Goal: Information Seeking & Learning: Find contact information

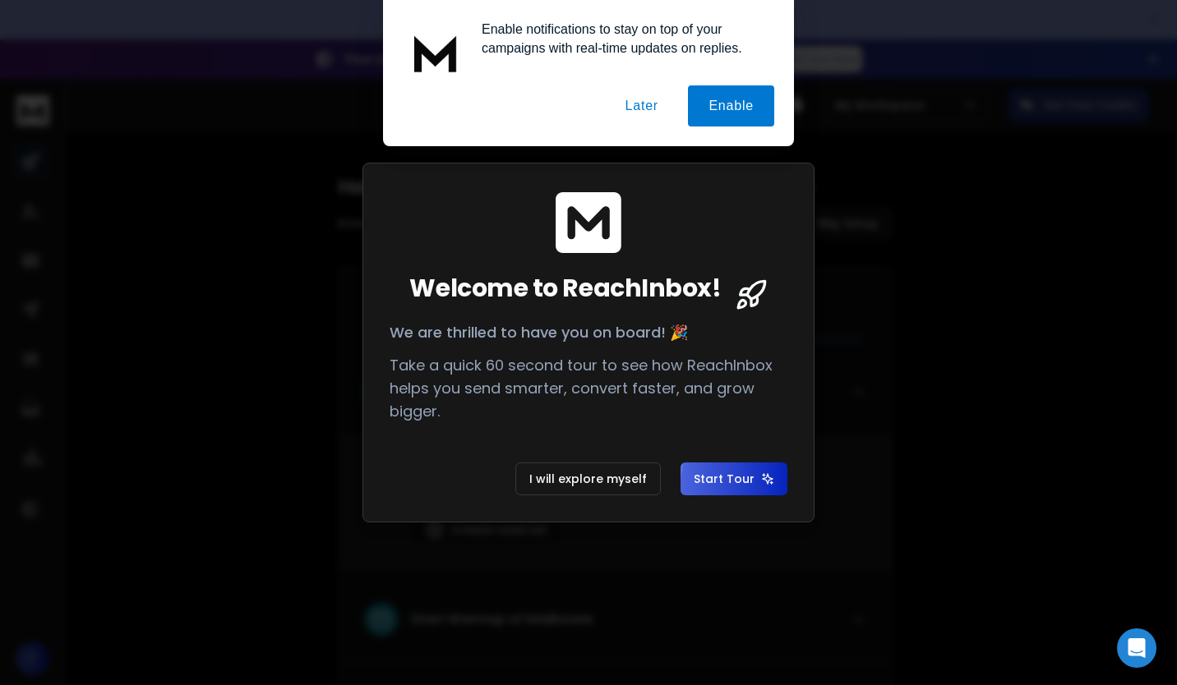
click at [616, 473] on button "I will explore myself" at bounding box center [587, 479] width 145 height 33
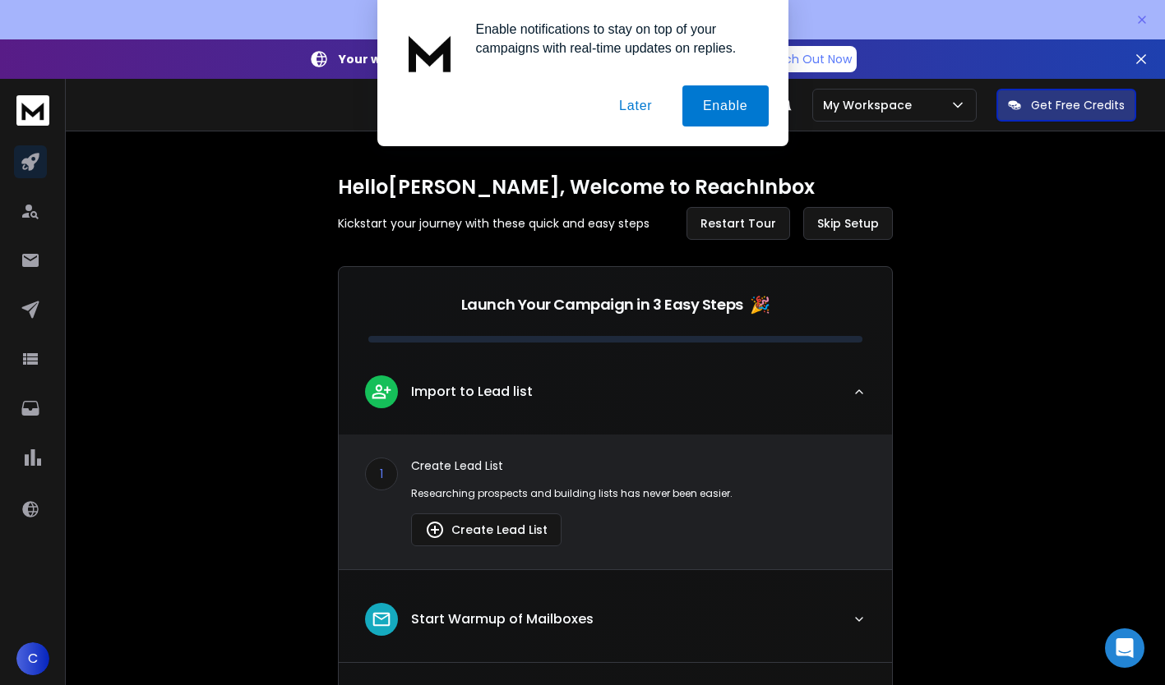
click at [635, 111] on button "Later" at bounding box center [635, 105] width 74 height 41
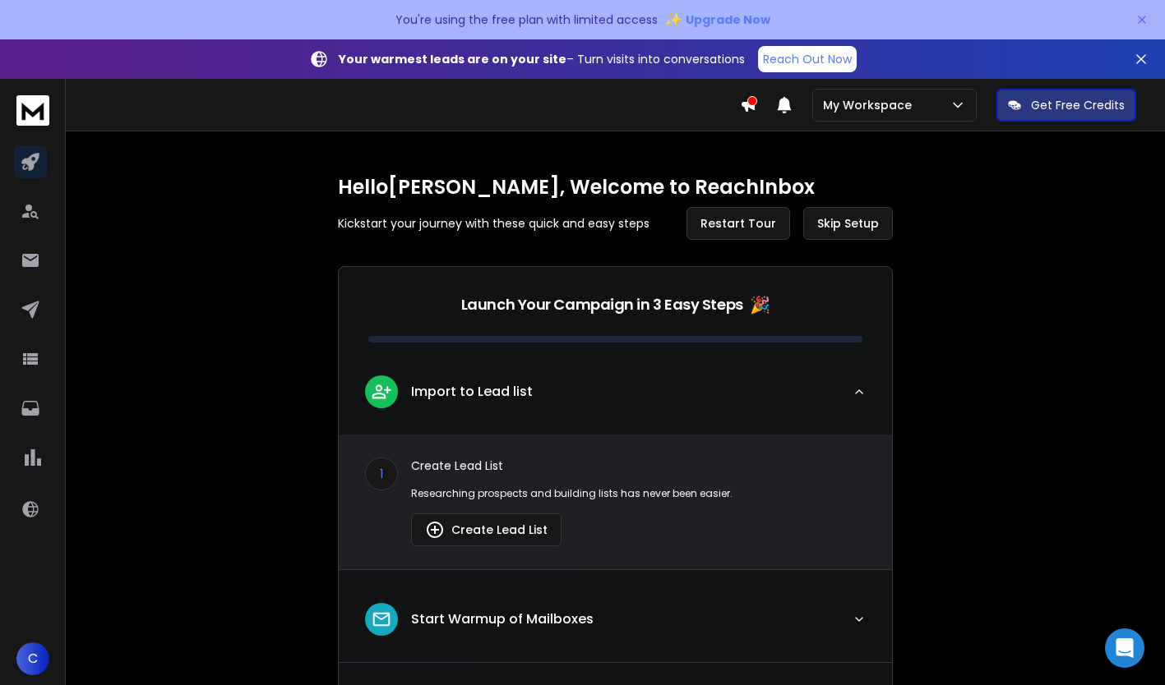
click at [856, 230] on span "Skip Setup" at bounding box center [848, 223] width 62 height 16
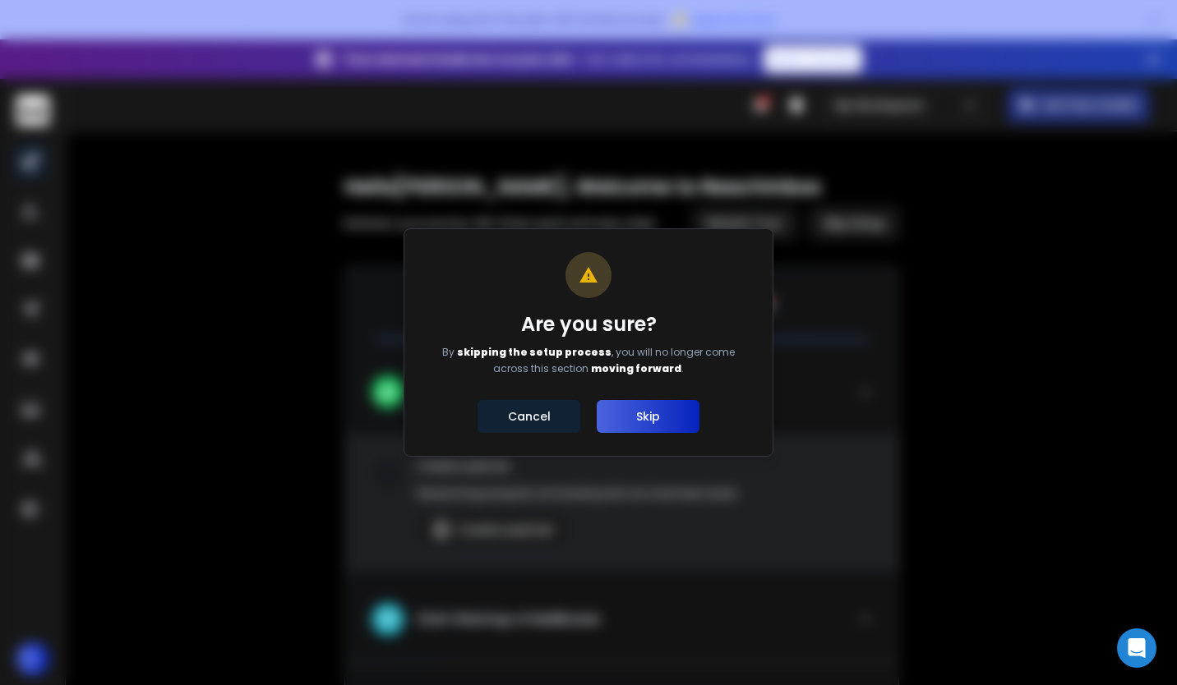
click at [653, 422] on button "Skip" at bounding box center [648, 416] width 103 height 33
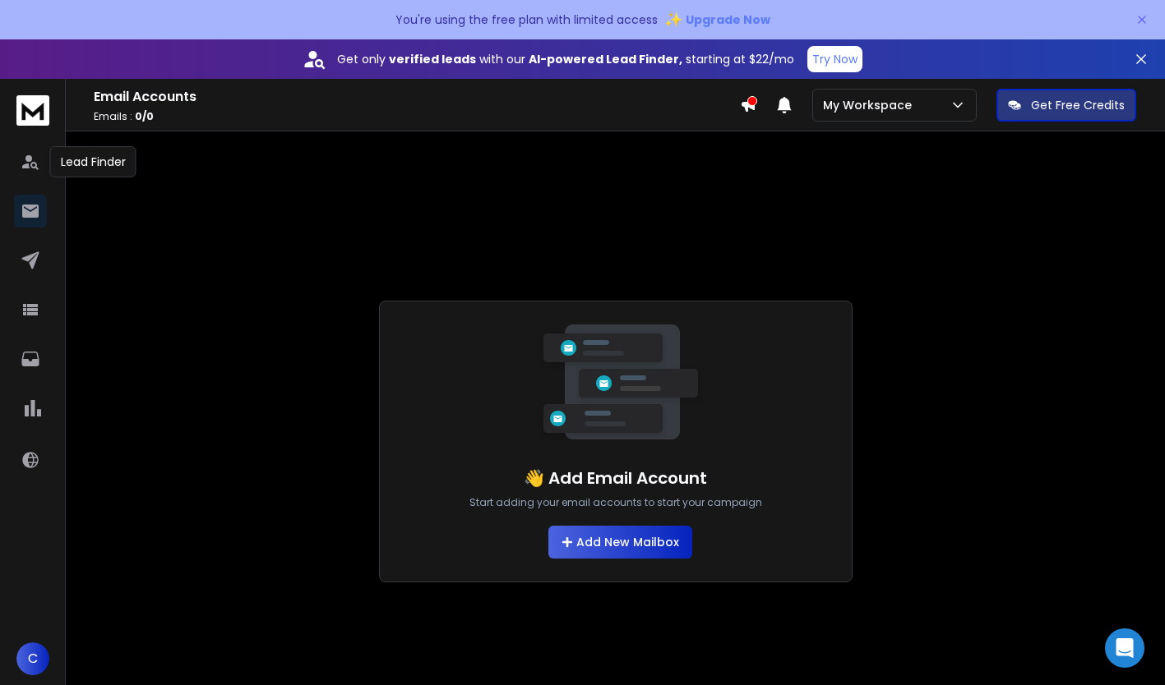
click at [37, 174] on link at bounding box center [30, 161] width 33 height 33
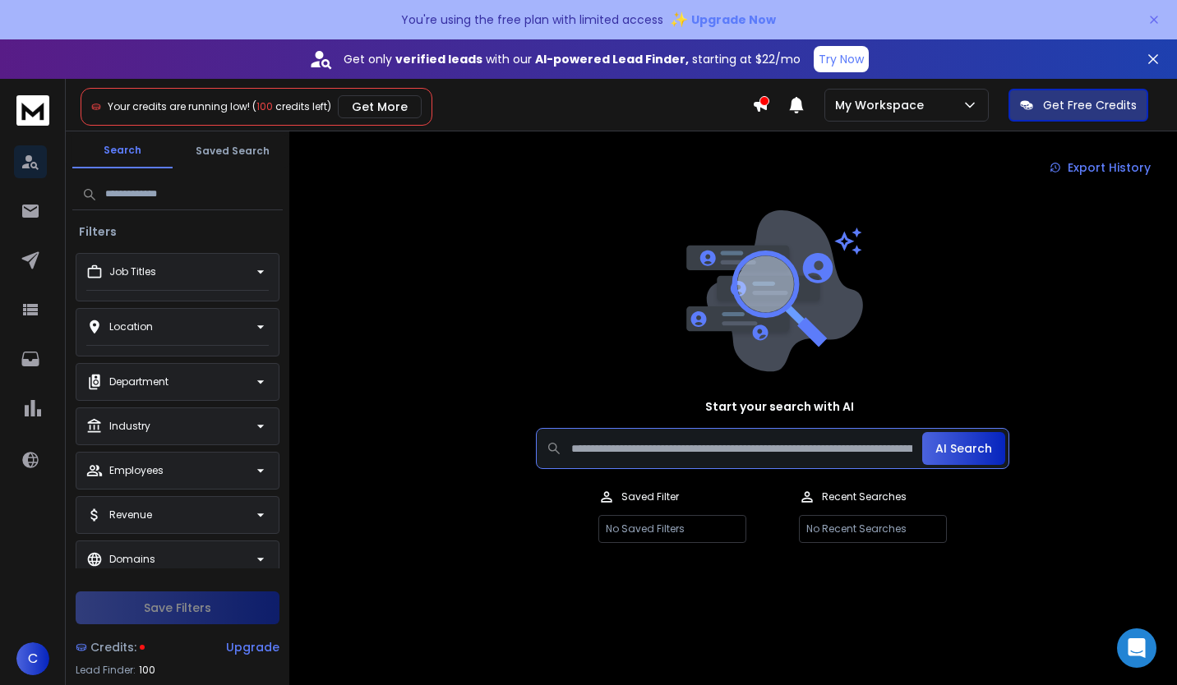
click at [583, 445] on textarea at bounding box center [741, 448] width 341 height 33
paste textarea "**********"
type textarea "**********"
click at [962, 458] on button "AI Search" at bounding box center [965, 448] width 83 height 33
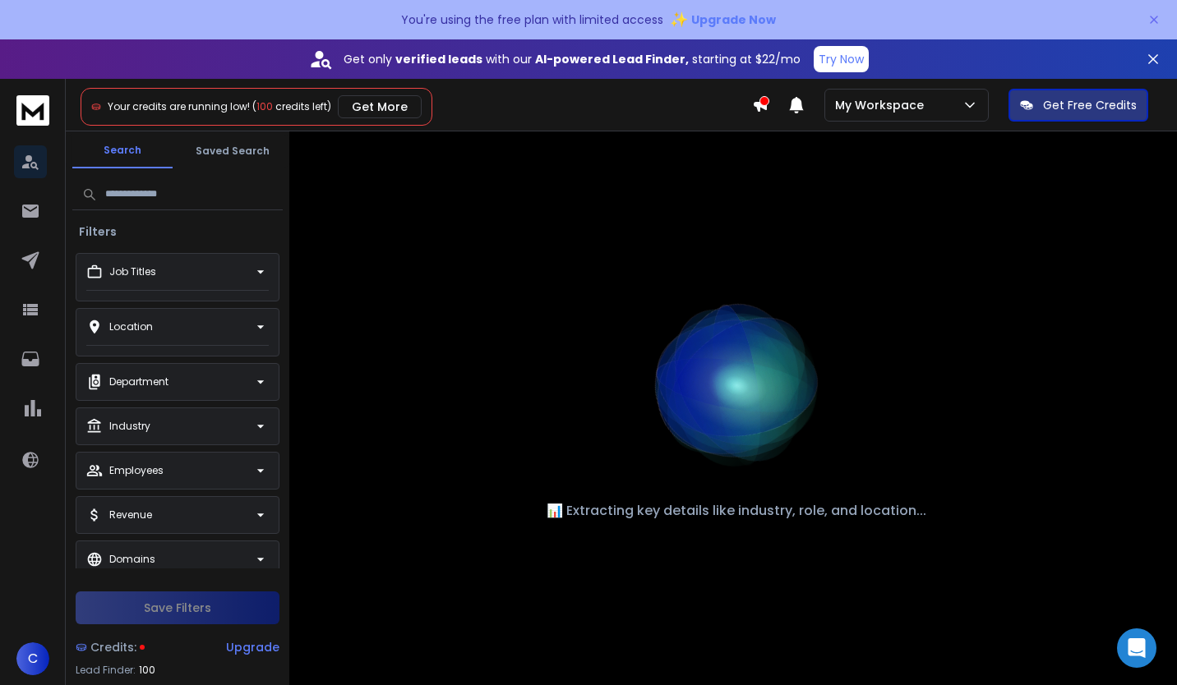
type input "**********"
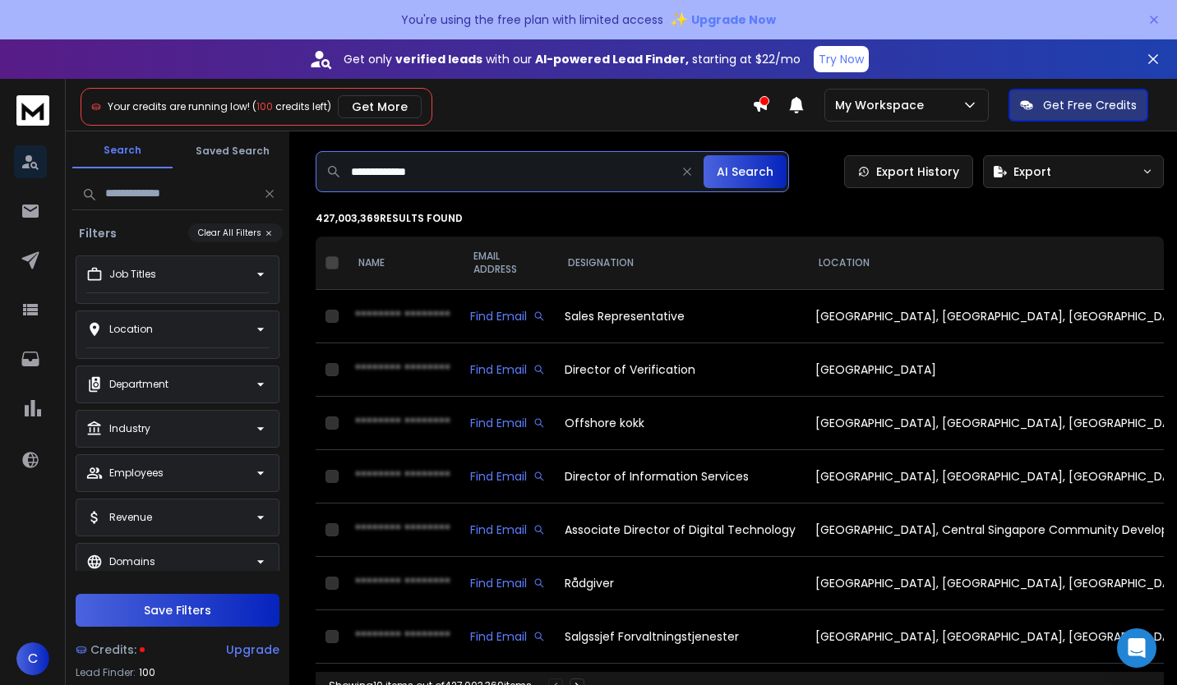
click at [856, 268] on th "LOCATION" at bounding box center [1094, 263] width 579 height 53
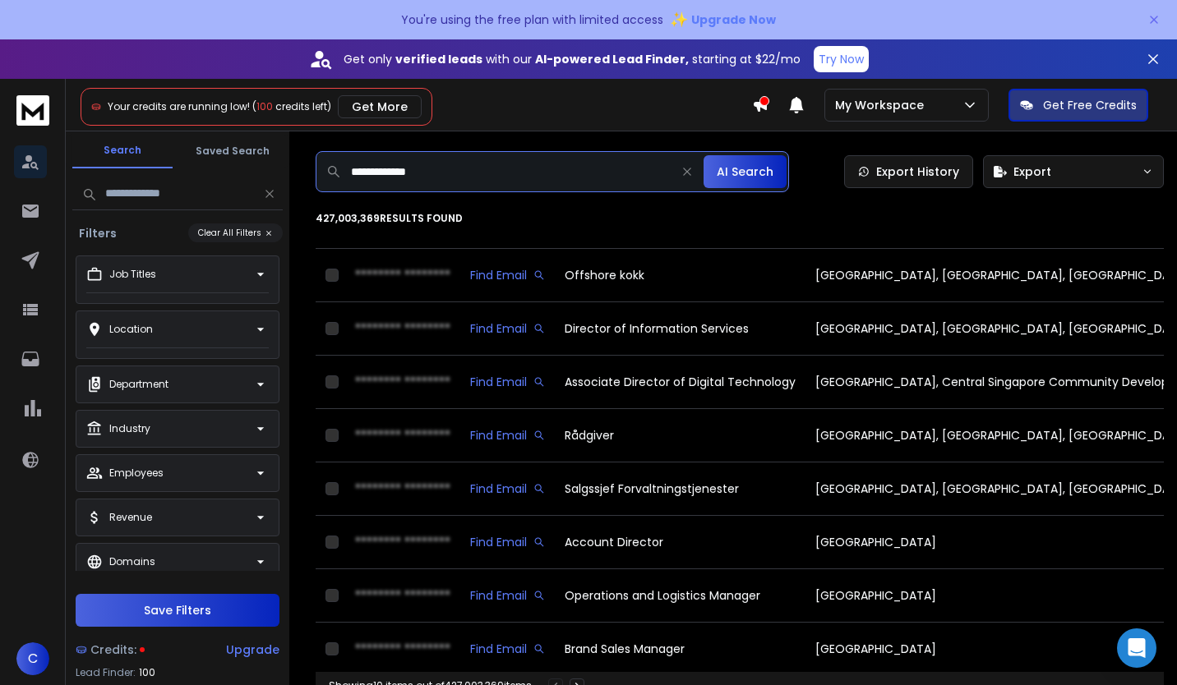
scroll to position [160, 0]
click at [564, 178] on textarea "**********" at bounding box center [511, 171] width 320 height 33
type textarea "**********"
click at [727, 179] on button "AI Search" at bounding box center [745, 171] width 83 height 33
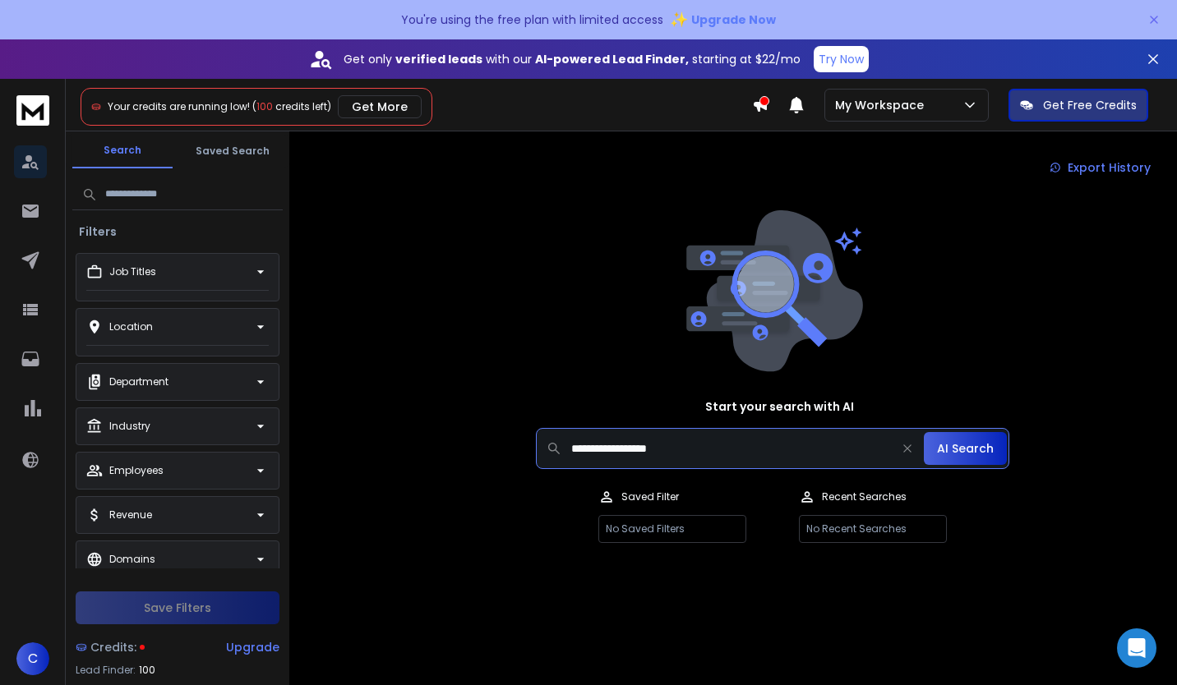
type input "**********"
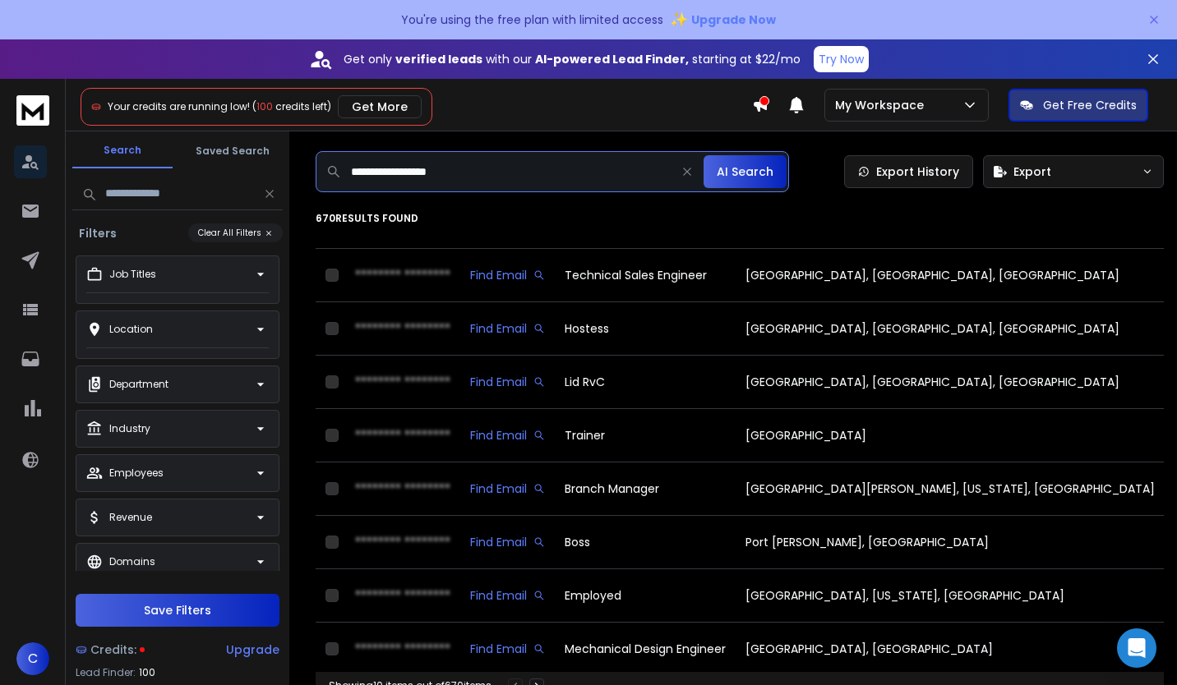
click at [161, 334] on div "Location" at bounding box center [177, 329] width 182 height 16
click at [184, 390] on button "State" at bounding box center [188, 390] width 13 height 13
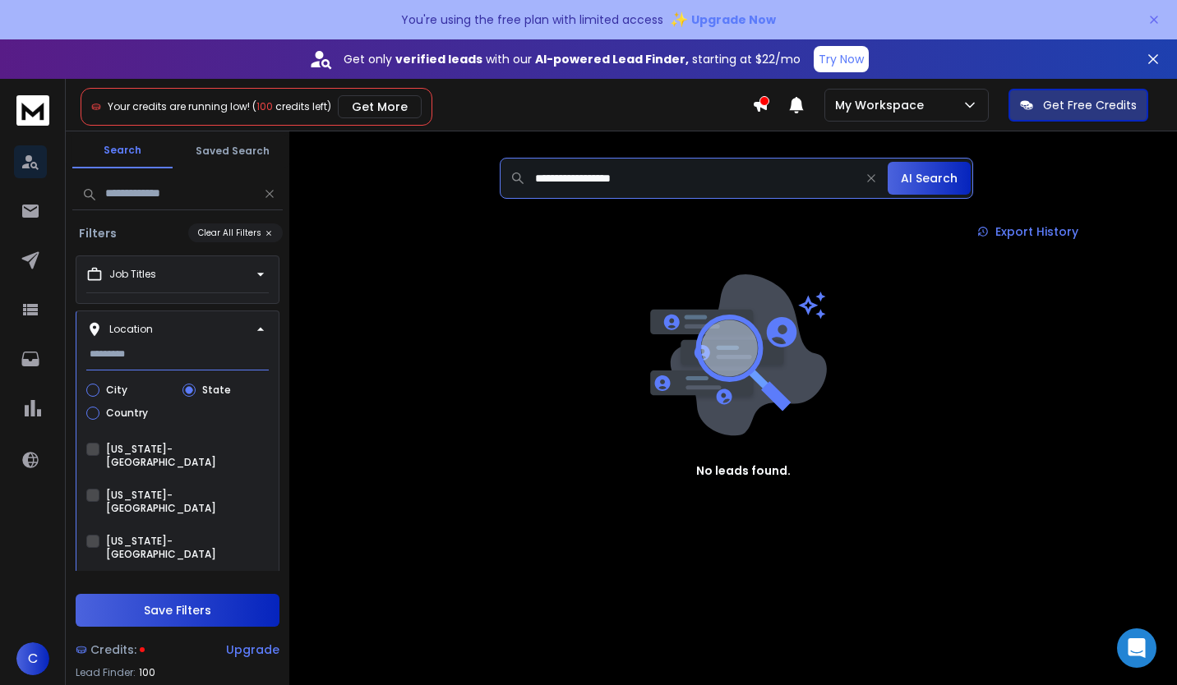
click at [136, 362] on input at bounding box center [177, 354] width 182 height 33
type input "*****"
click at [150, 441] on div "[US_STATE]-[GEOGRAPHIC_DATA]" at bounding box center [177, 456] width 182 height 46
click at [96, 445] on States "[US_STATE]-[GEOGRAPHIC_DATA]" at bounding box center [92, 449] width 13 height 13
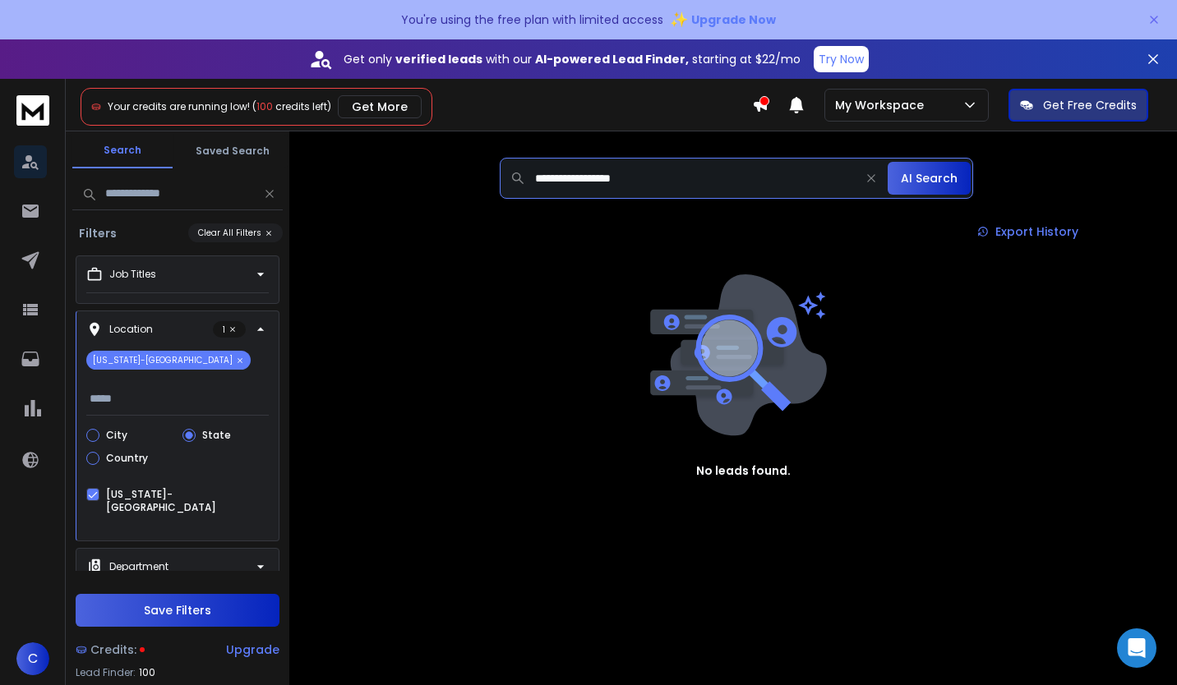
click at [657, 182] on textarea "**********" at bounding box center [695, 178] width 320 height 33
type textarea "**********"
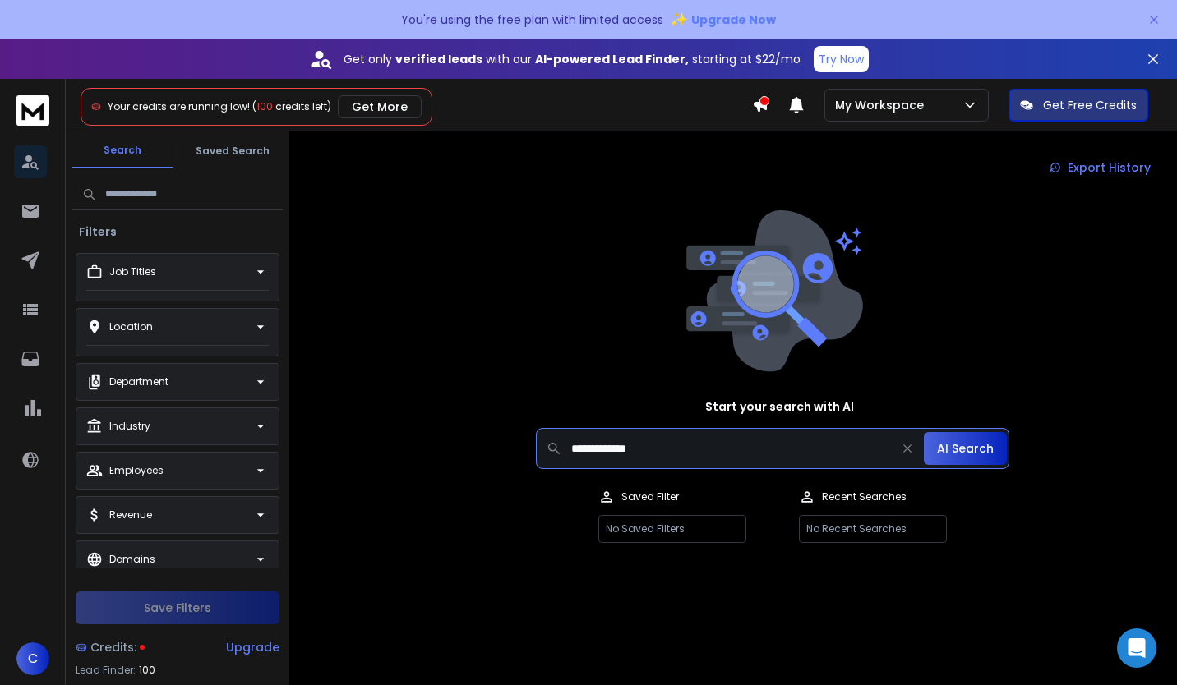
type input "**********"
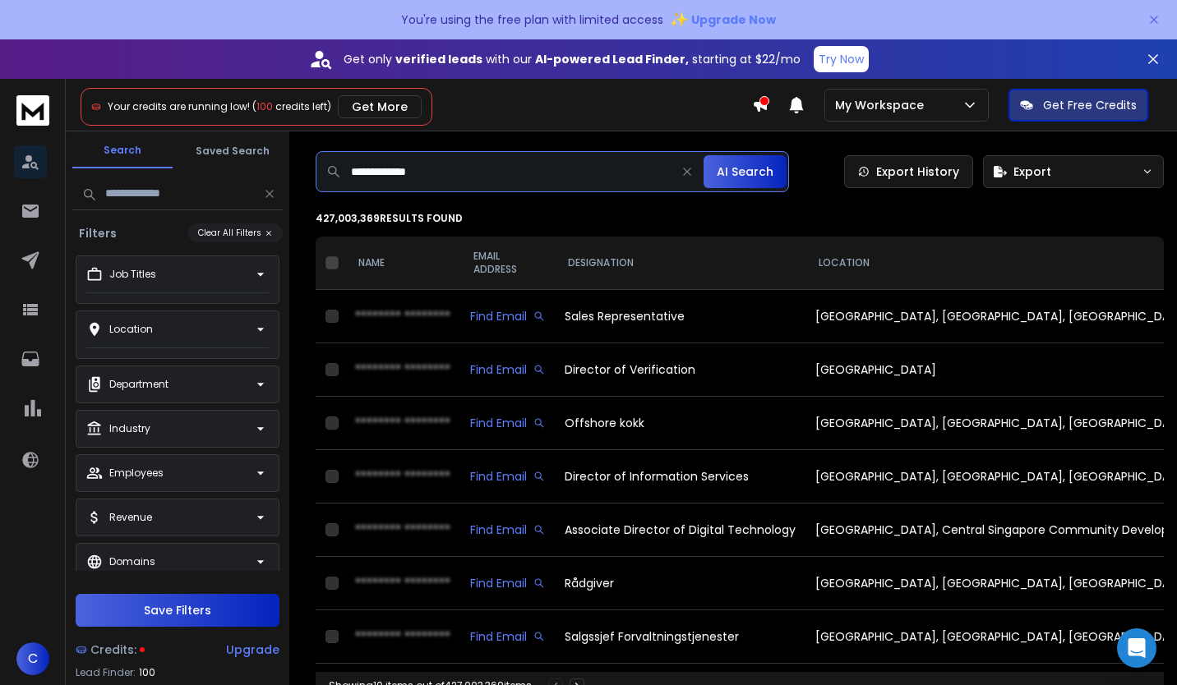
click at [164, 334] on div "Location" at bounding box center [177, 329] width 182 height 16
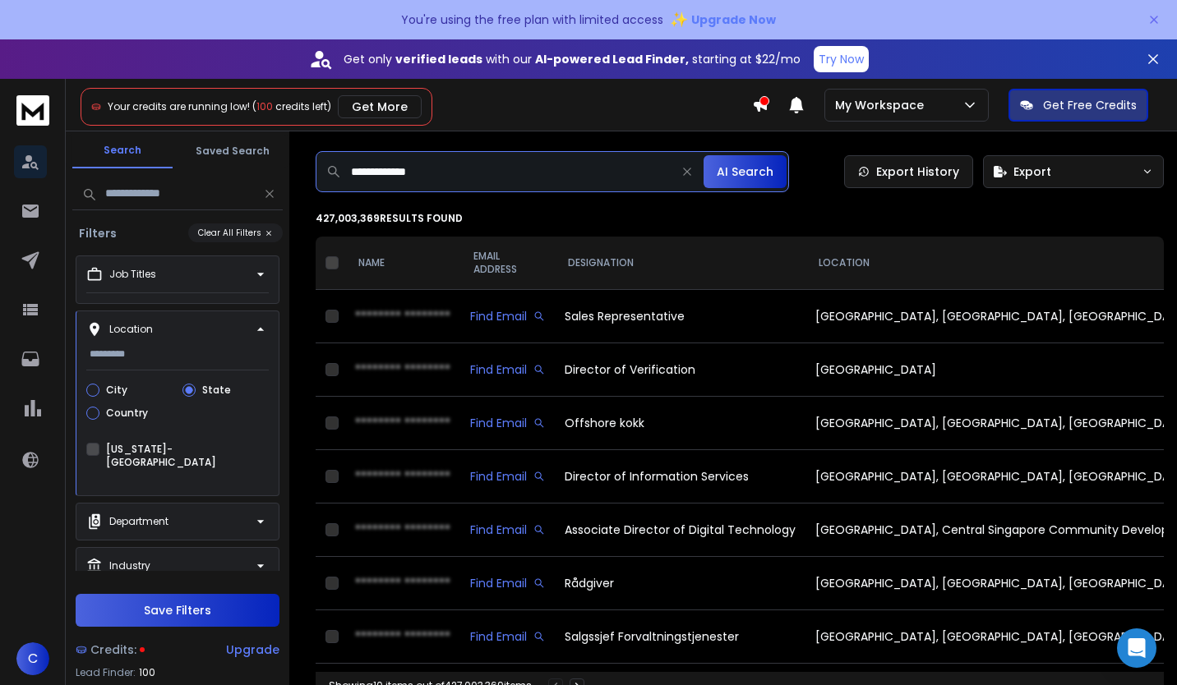
click at [96, 447] on States "[US_STATE]-[GEOGRAPHIC_DATA]" at bounding box center [92, 449] width 13 height 13
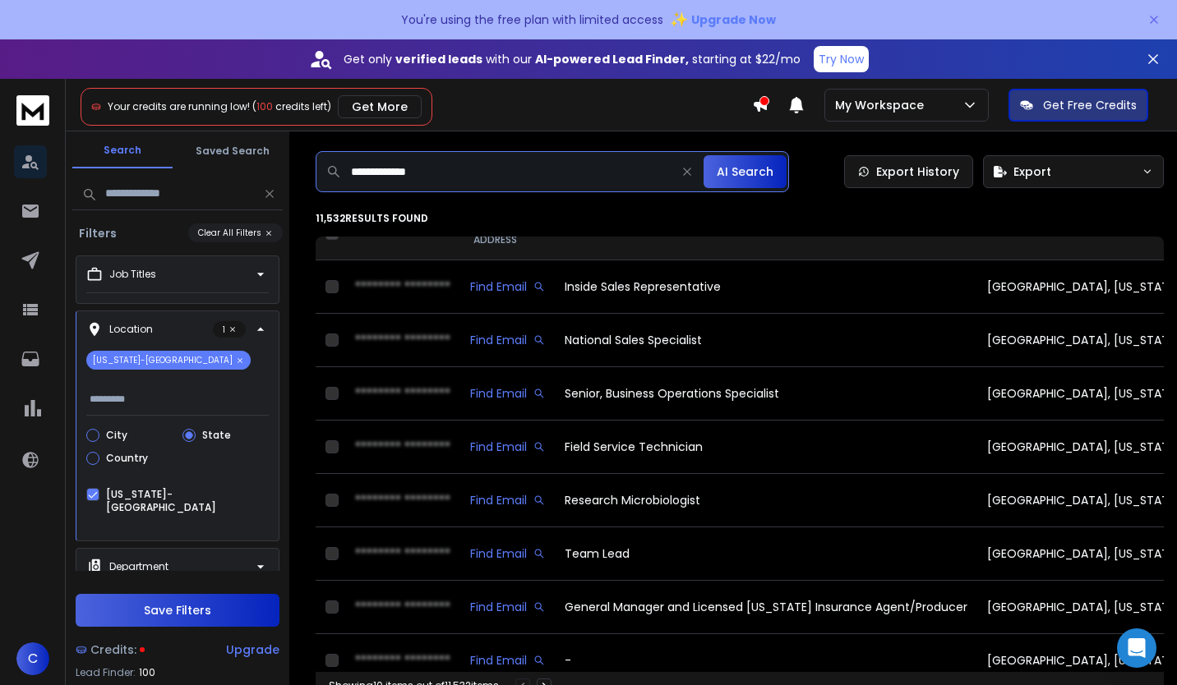
scroll to position [0, 0]
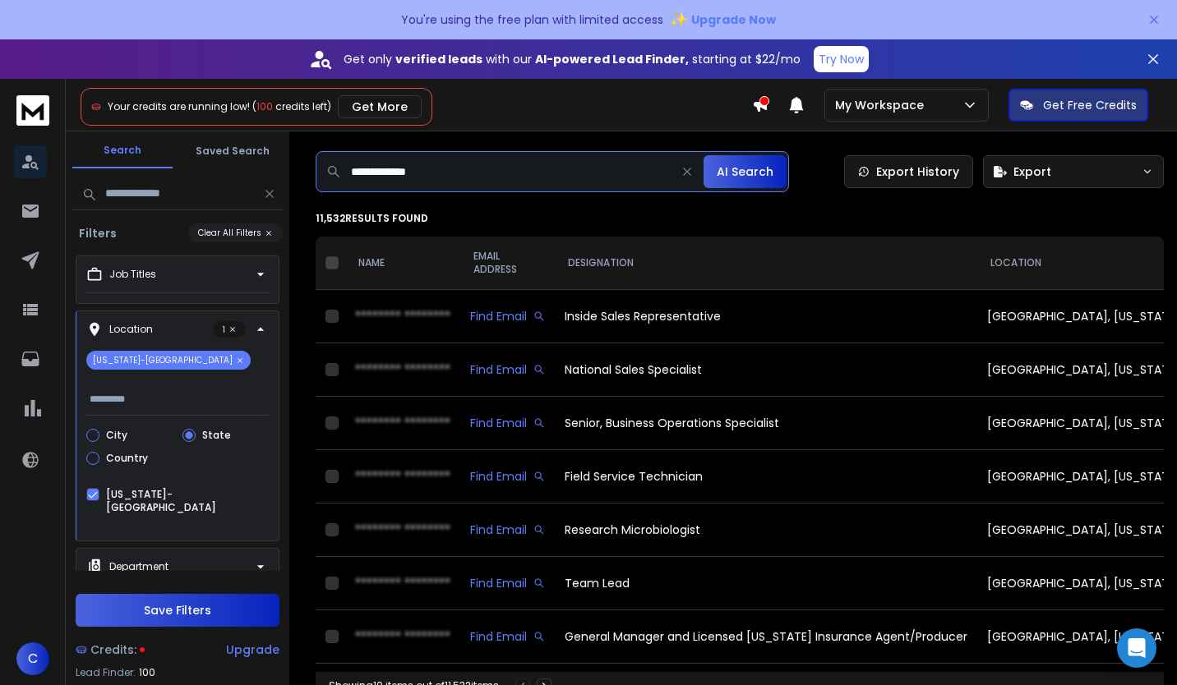
drag, startPoint x: 493, startPoint y: 179, endPoint x: 344, endPoint y: 169, distance: 149.1
click at [344, 169] on div "**********" at bounding box center [552, 171] width 473 height 41
type textarea "**********"
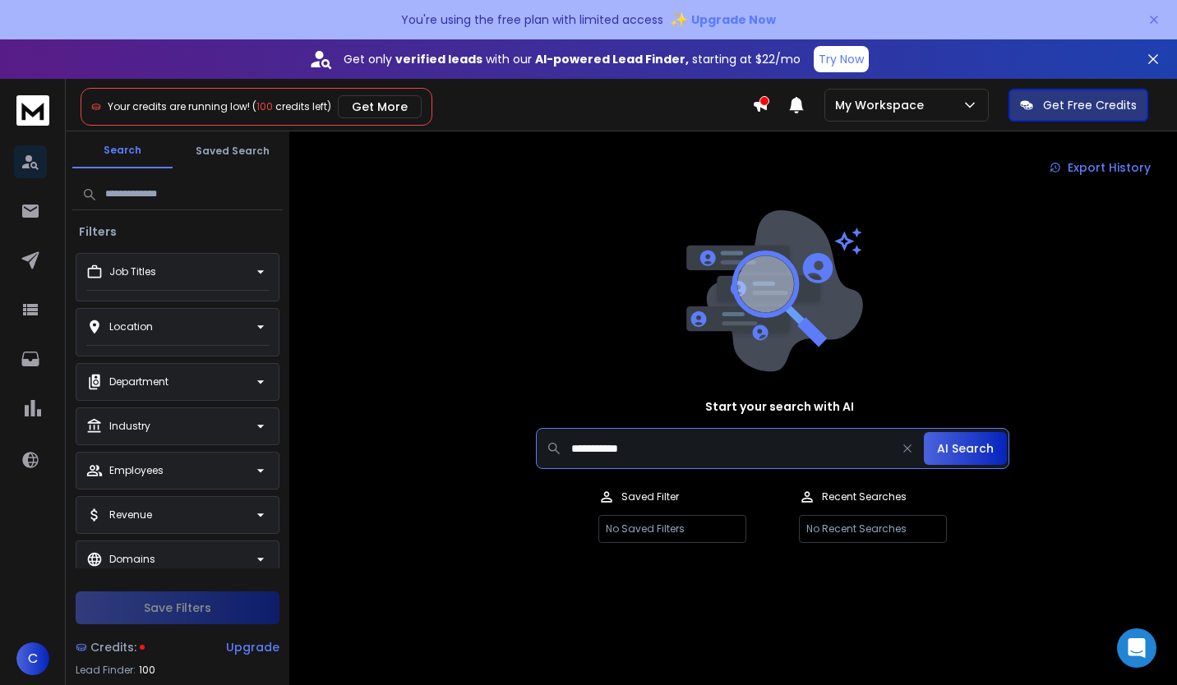
type input "**********"
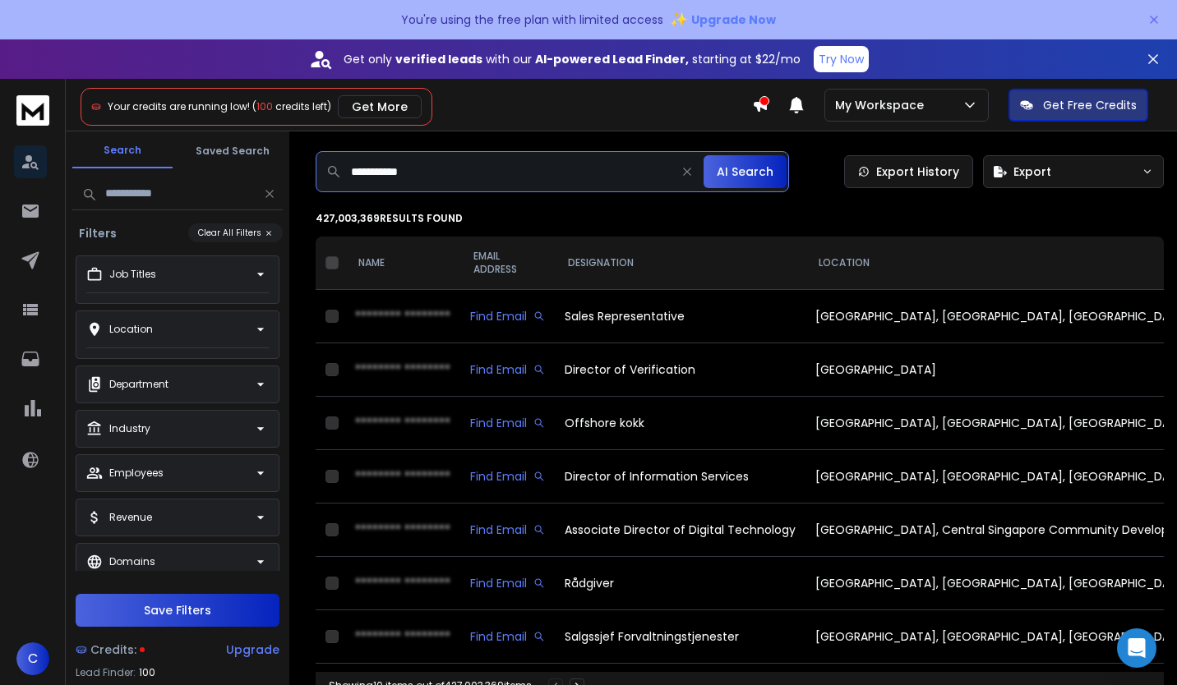
click at [984, 436] on td "Bergen, Hordaland Fylke, Norway" at bounding box center [1094, 423] width 579 height 53
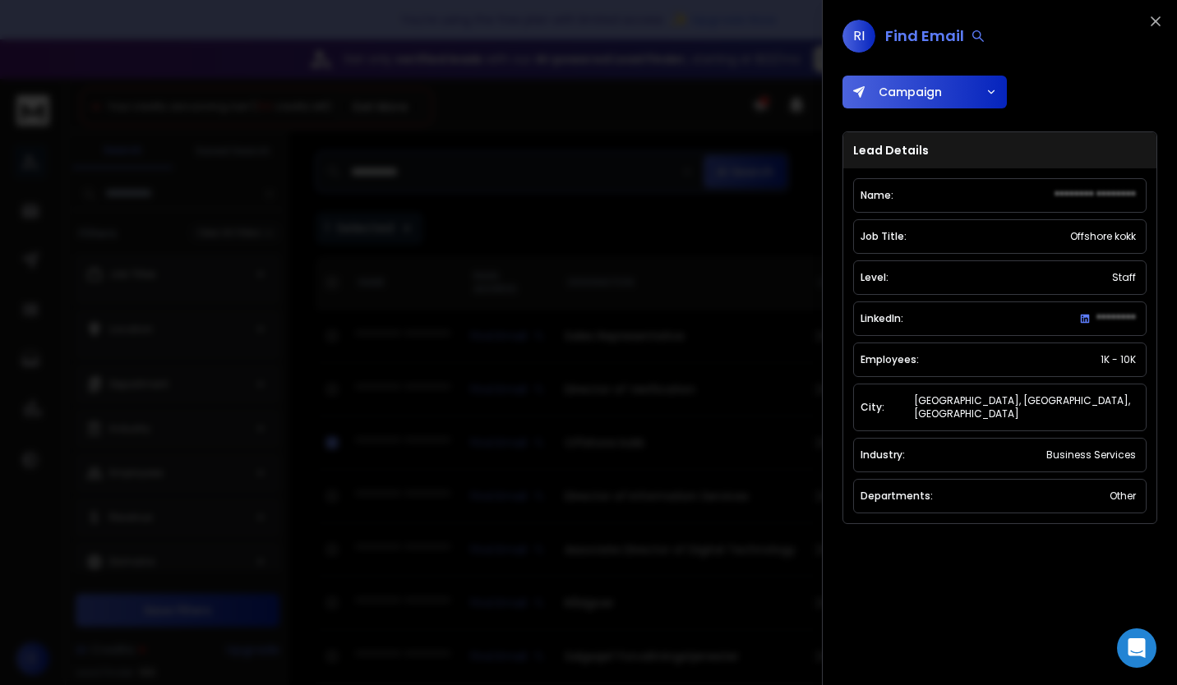
click at [1158, 15] on icon "button" at bounding box center [1155, 21] width 16 height 16
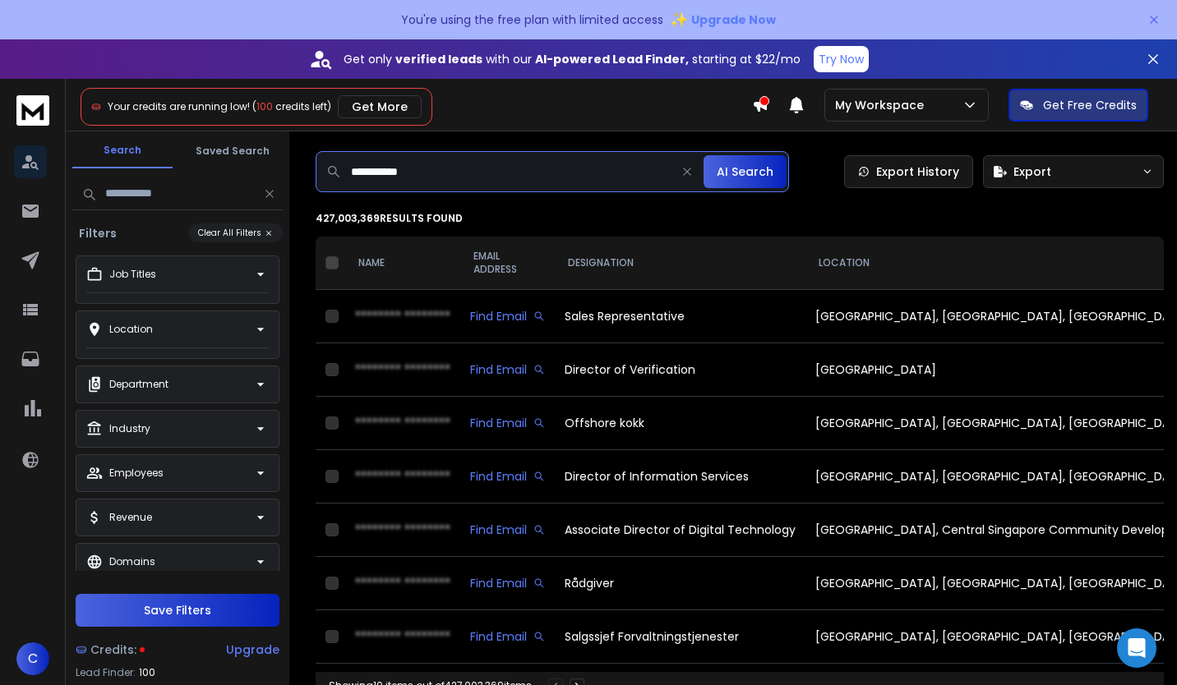
click at [173, 334] on div "Location" at bounding box center [177, 329] width 182 height 16
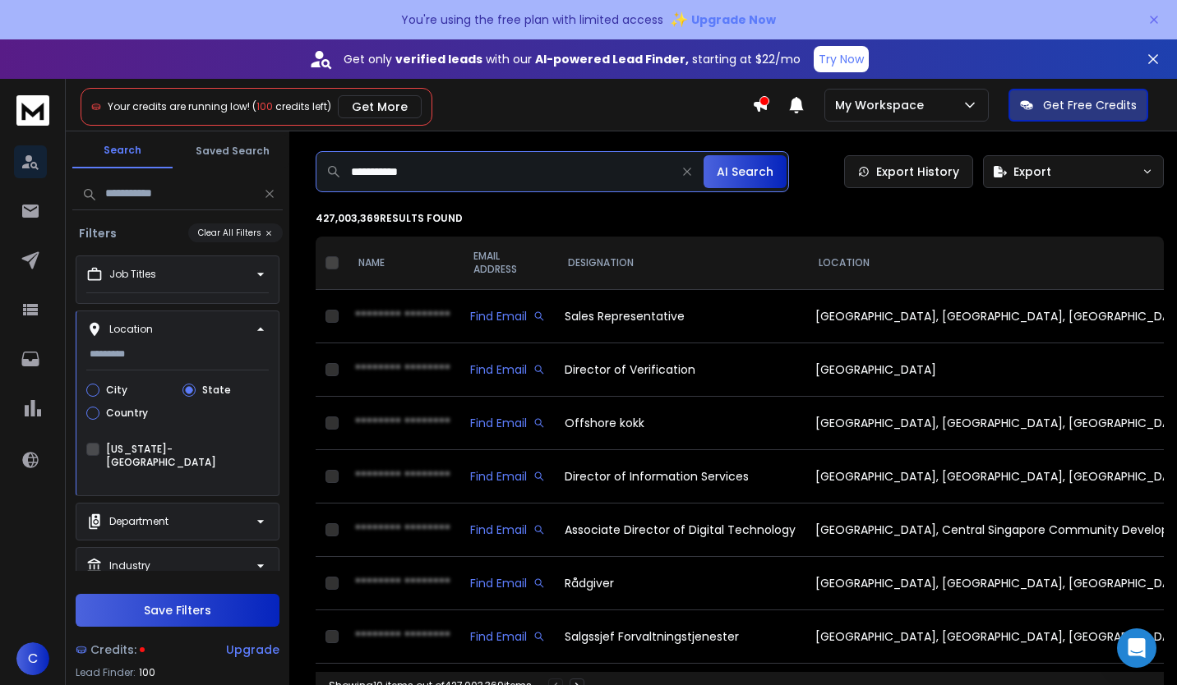
click at [97, 446] on States "[US_STATE]-[GEOGRAPHIC_DATA]" at bounding box center [92, 449] width 13 height 13
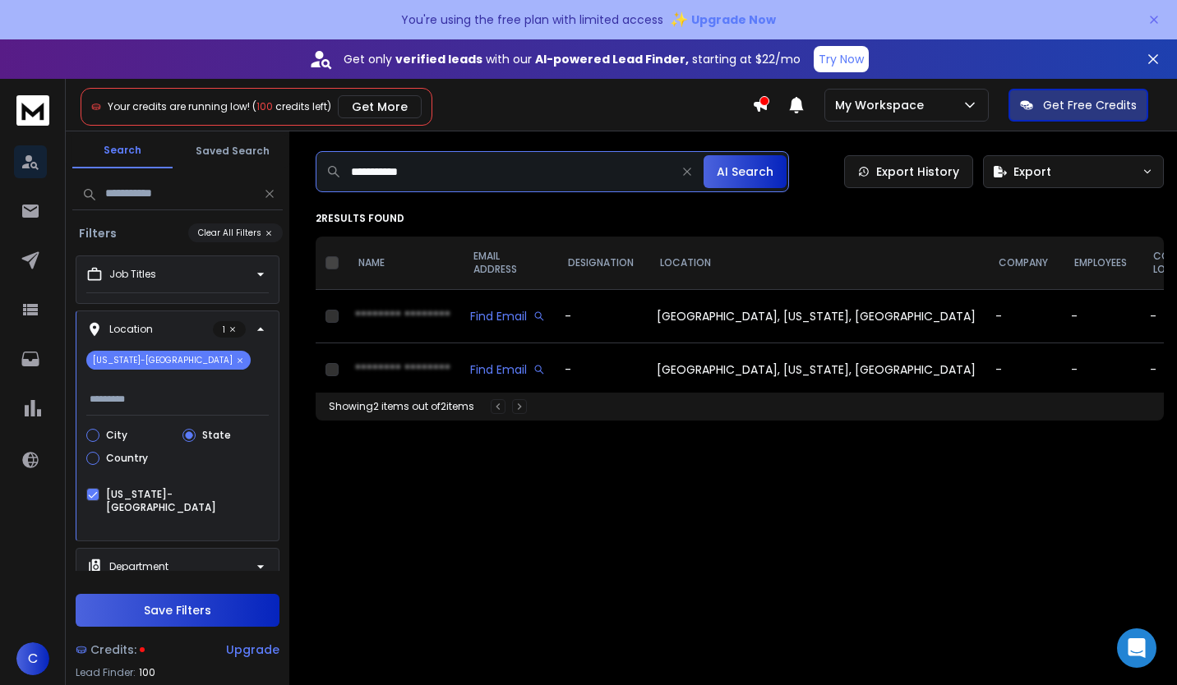
click at [439, 312] on span "******** ********" at bounding box center [402, 316] width 95 height 16
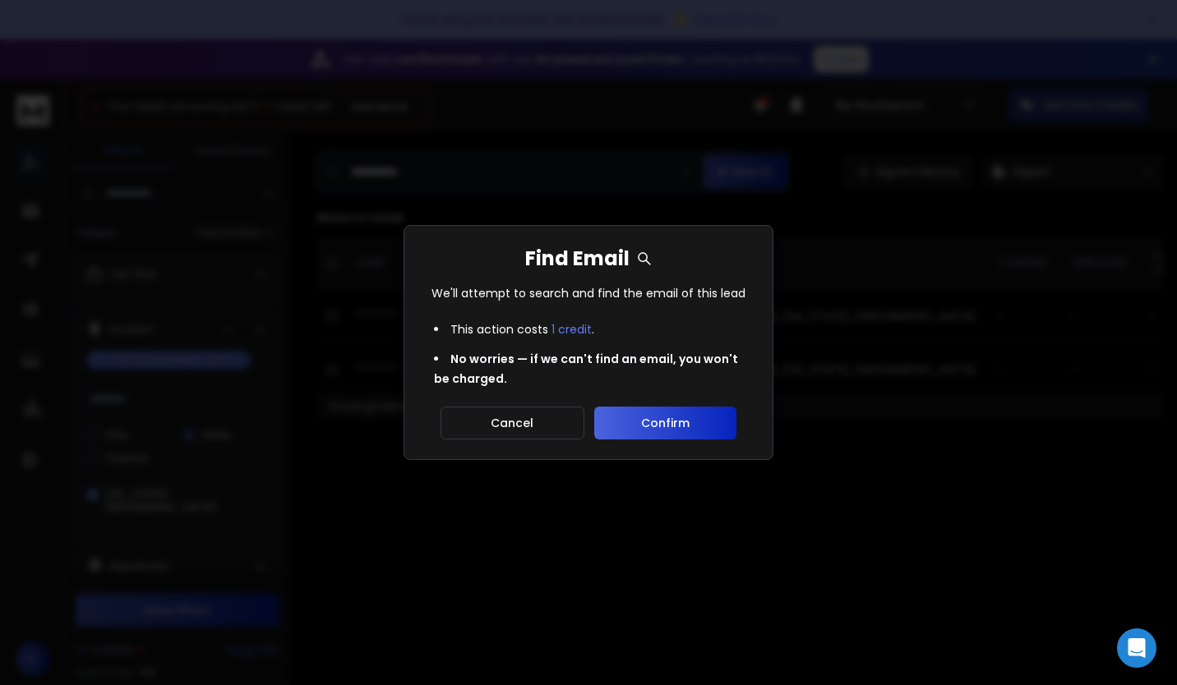
click at [657, 420] on button "Confirm" at bounding box center [665, 423] width 142 height 33
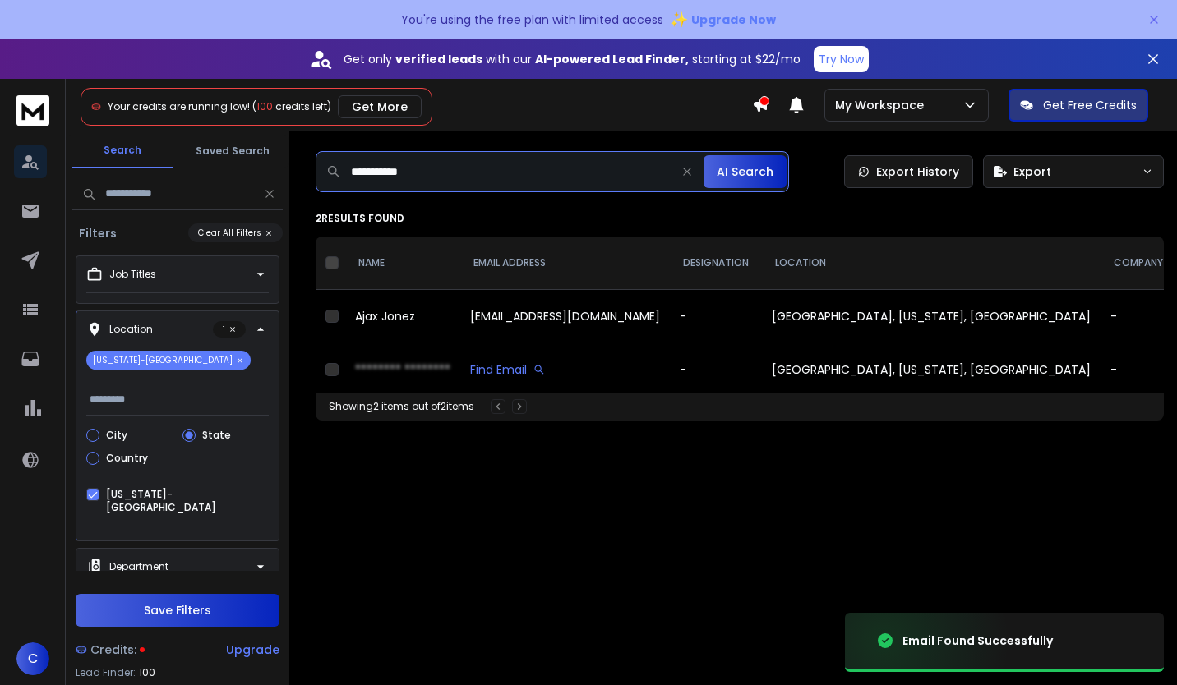
click at [407, 365] on span "******** ********" at bounding box center [402, 370] width 95 height 16
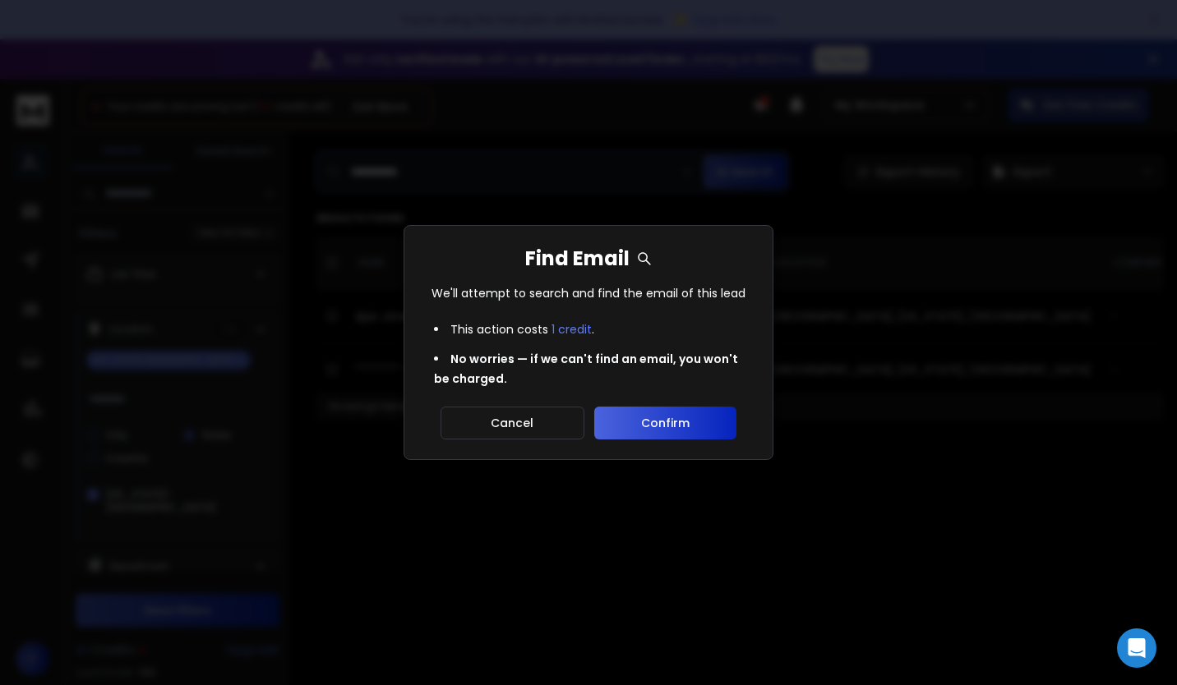
click at [616, 417] on button "Confirm" at bounding box center [665, 423] width 142 height 33
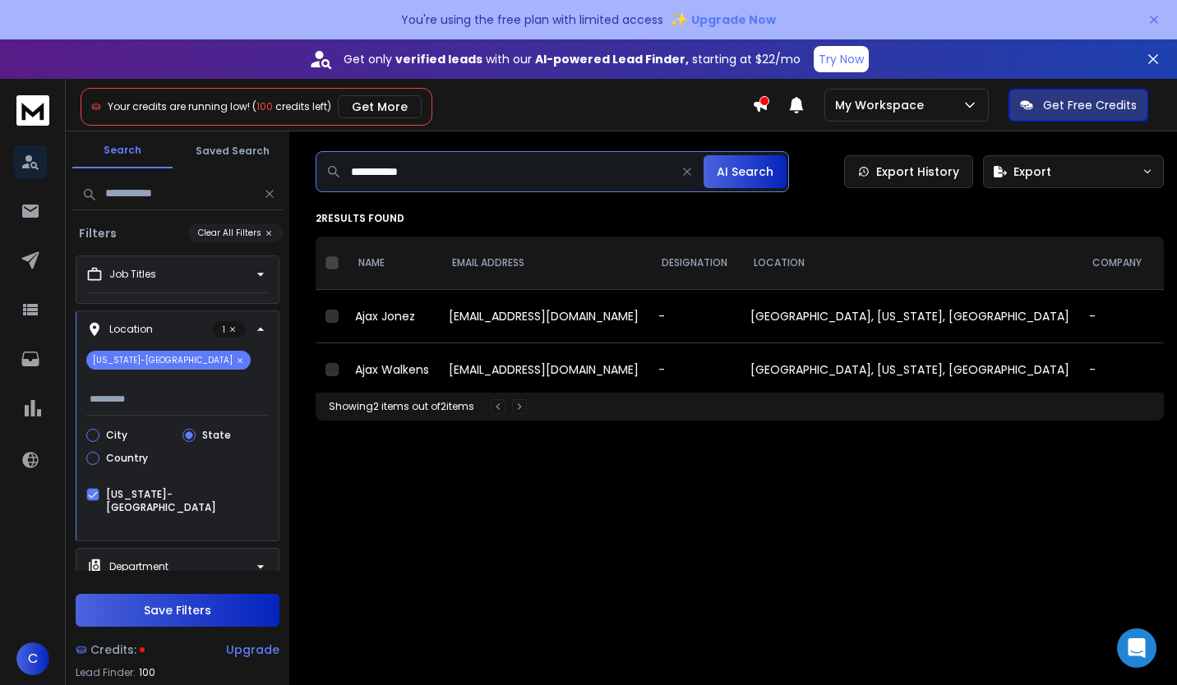
drag, startPoint x: 433, startPoint y: 173, endPoint x: 341, endPoint y: 165, distance: 92.3
click at [341, 165] on div "**********" at bounding box center [552, 171] width 473 height 41
drag, startPoint x: 341, startPoint y: 165, endPoint x: 408, endPoint y: 163, distance: 66.6
click at [408, 163] on textarea "**********" at bounding box center [511, 171] width 320 height 33
drag, startPoint x: 422, startPoint y: 166, endPoint x: 346, endPoint y: 168, distance: 76.5
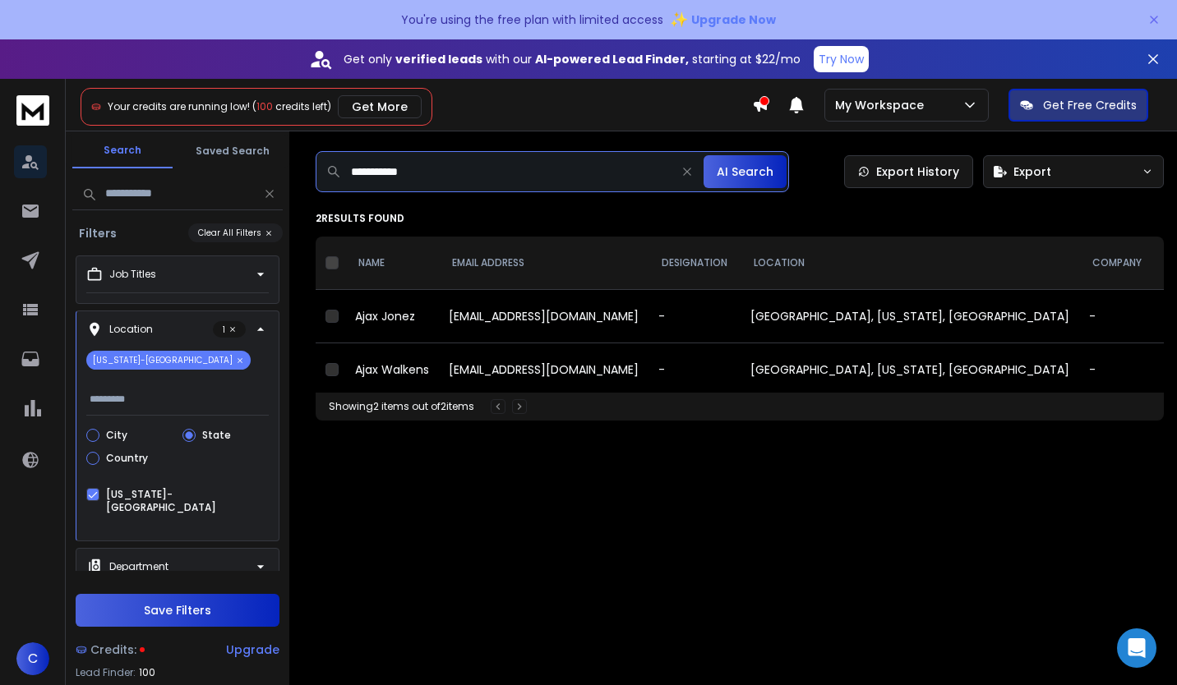
click at [346, 168] on div "**********" at bounding box center [552, 171] width 473 height 41
paste textarea "**"
type textarea "**********"
click at [742, 184] on button "AI Search" at bounding box center [745, 171] width 83 height 33
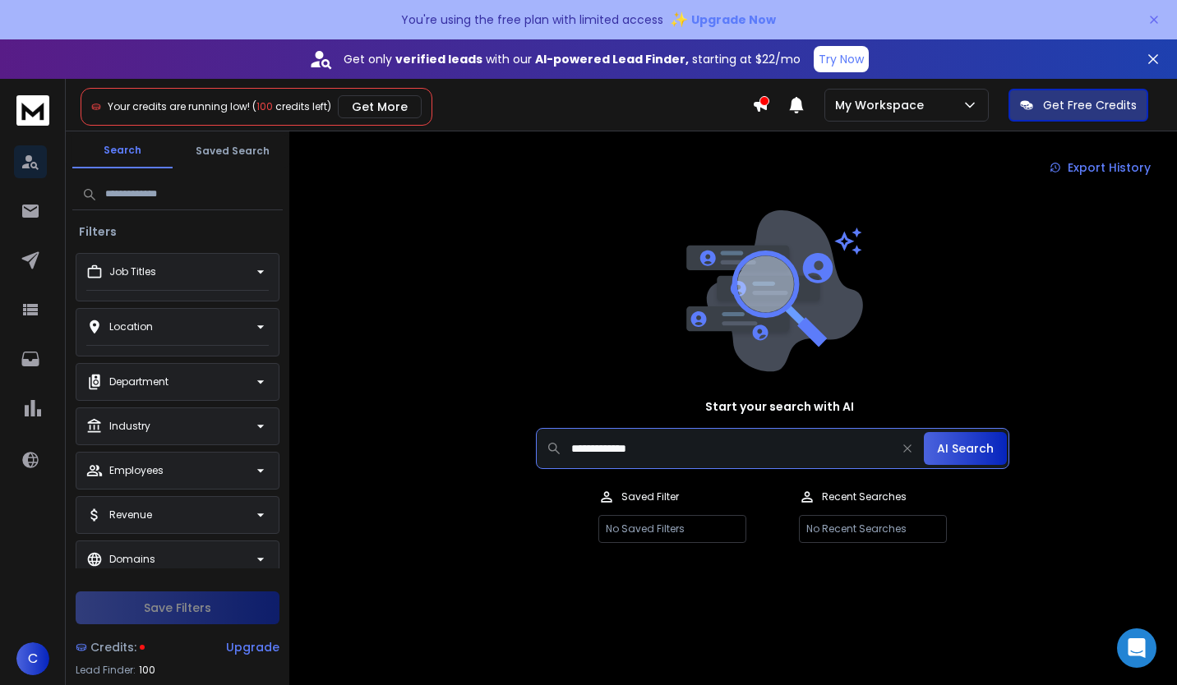
click at [178, 337] on div "Location" at bounding box center [178, 332] width 204 height 48
type input "**********"
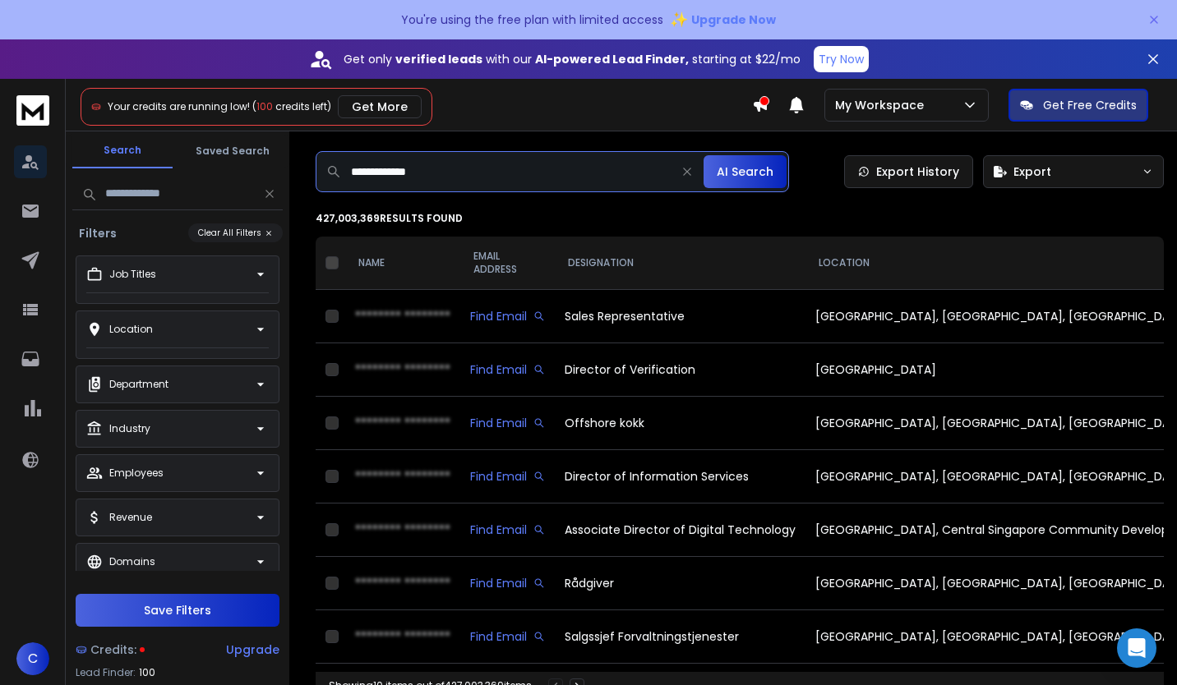
click at [178, 337] on div "Location" at bounding box center [177, 329] width 182 height 16
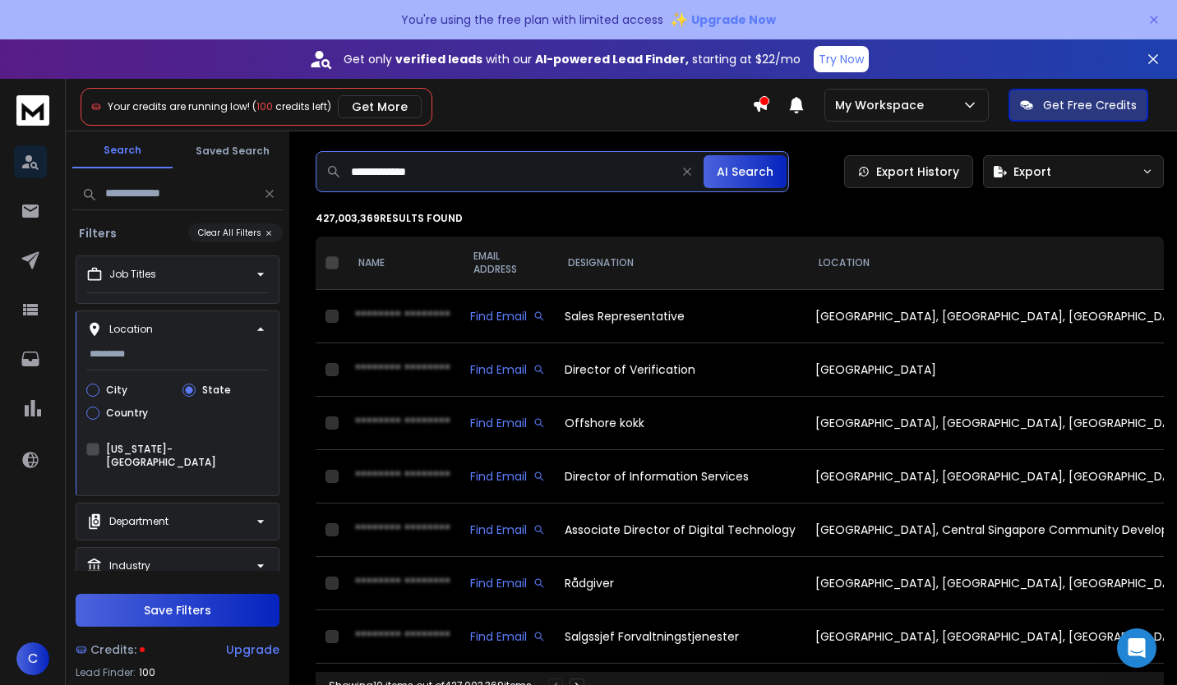
click at [91, 453] on States "[US_STATE]-[GEOGRAPHIC_DATA]" at bounding box center [92, 449] width 13 height 13
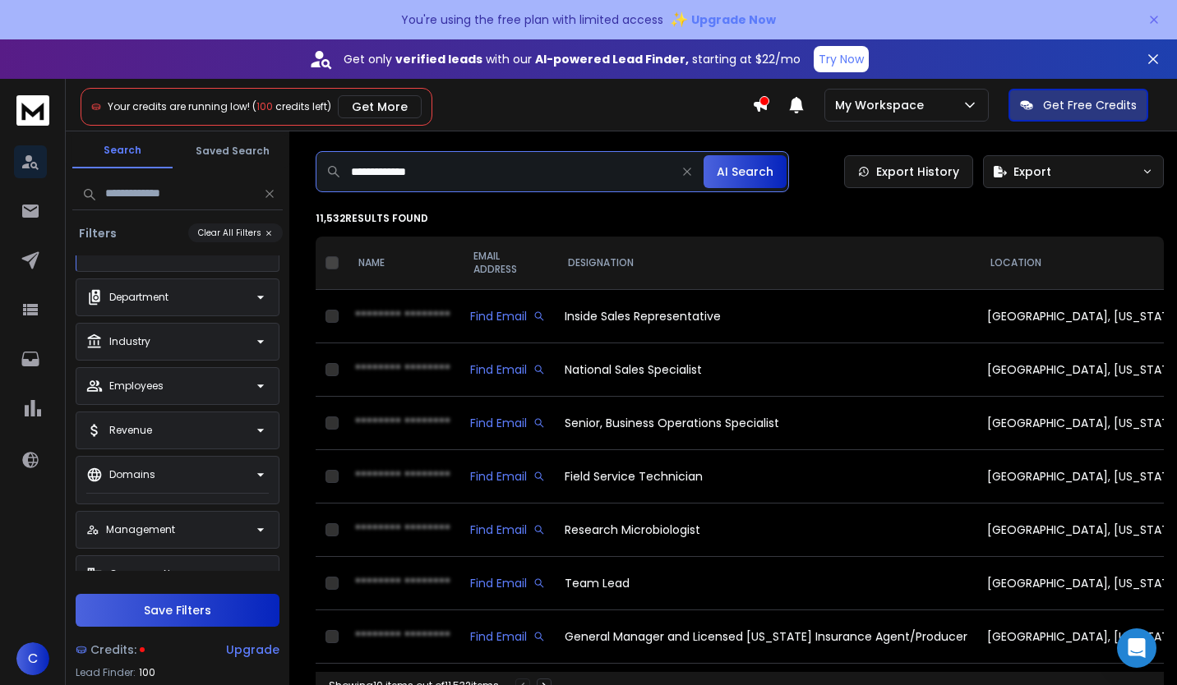
scroll to position [285, 0]
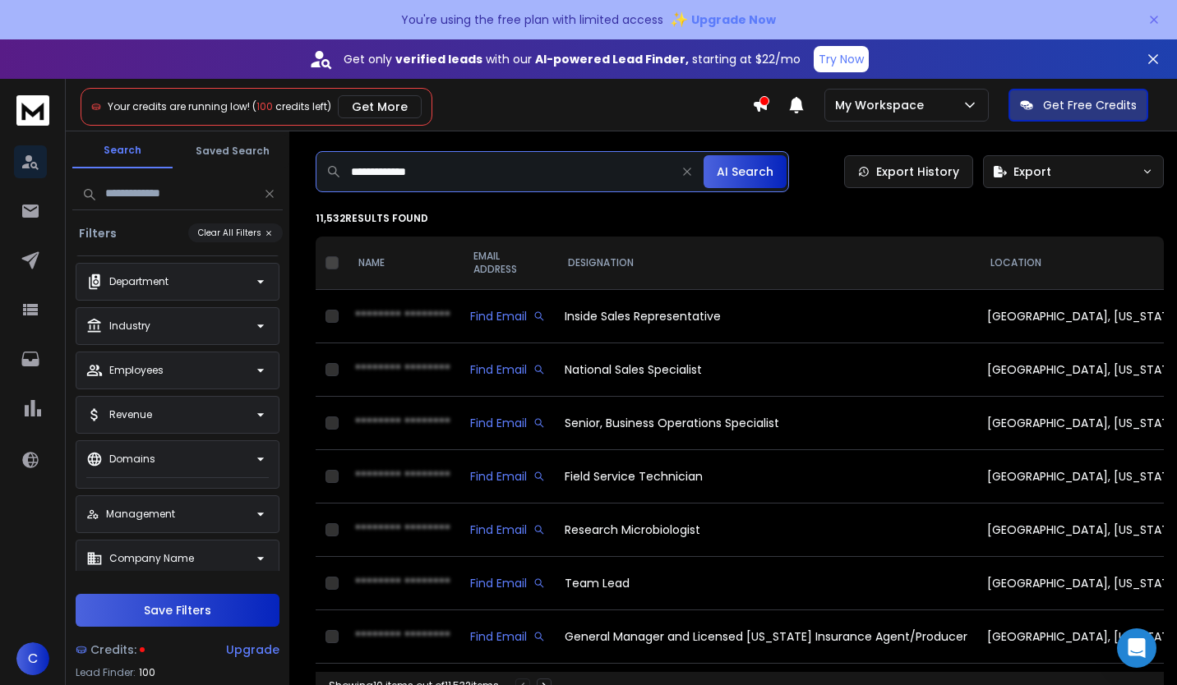
click at [201, 324] on div "Industry" at bounding box center [178, 326] width 204 height 38
click at [252, 318] on icon at bounding box center [260, 326] width 16 height 16
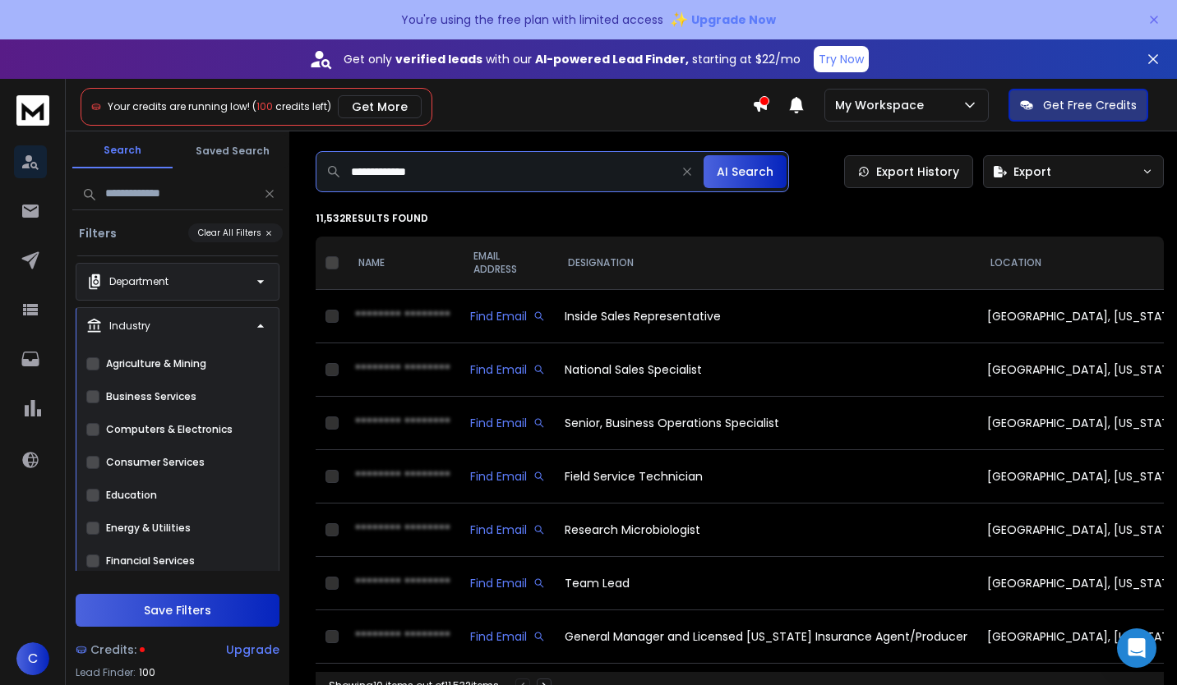
scroll to position [3, 0]
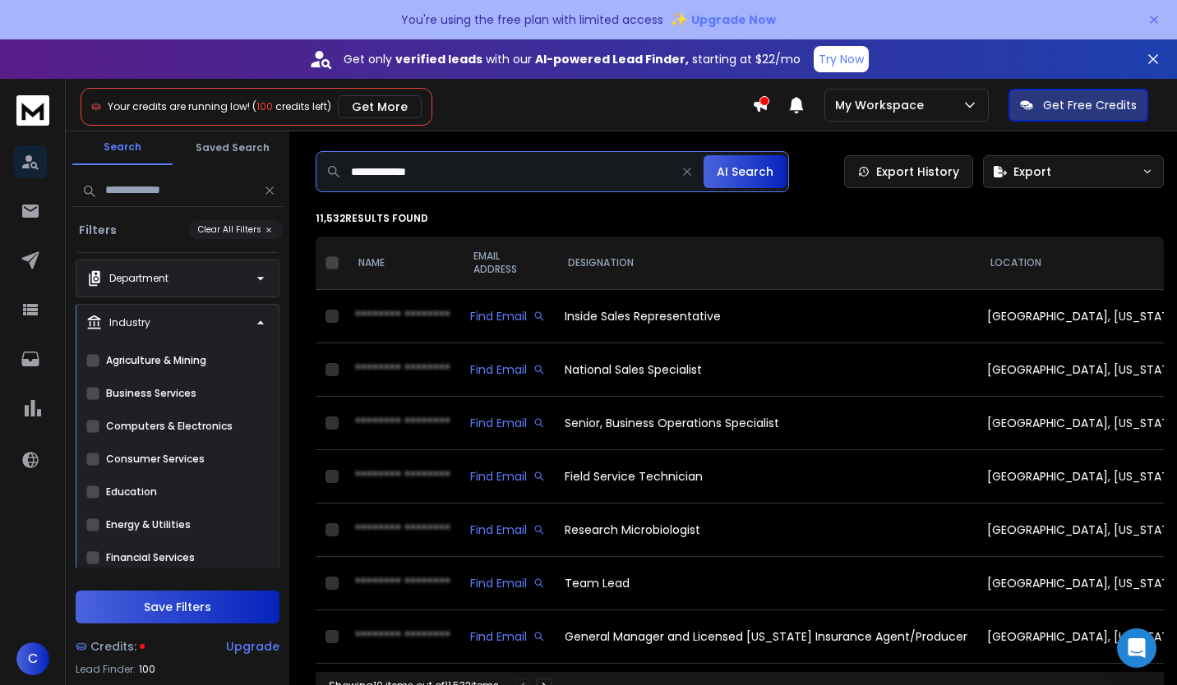
click at [252, 315] on icon at bounding box center [260, 323] width 16 height 16
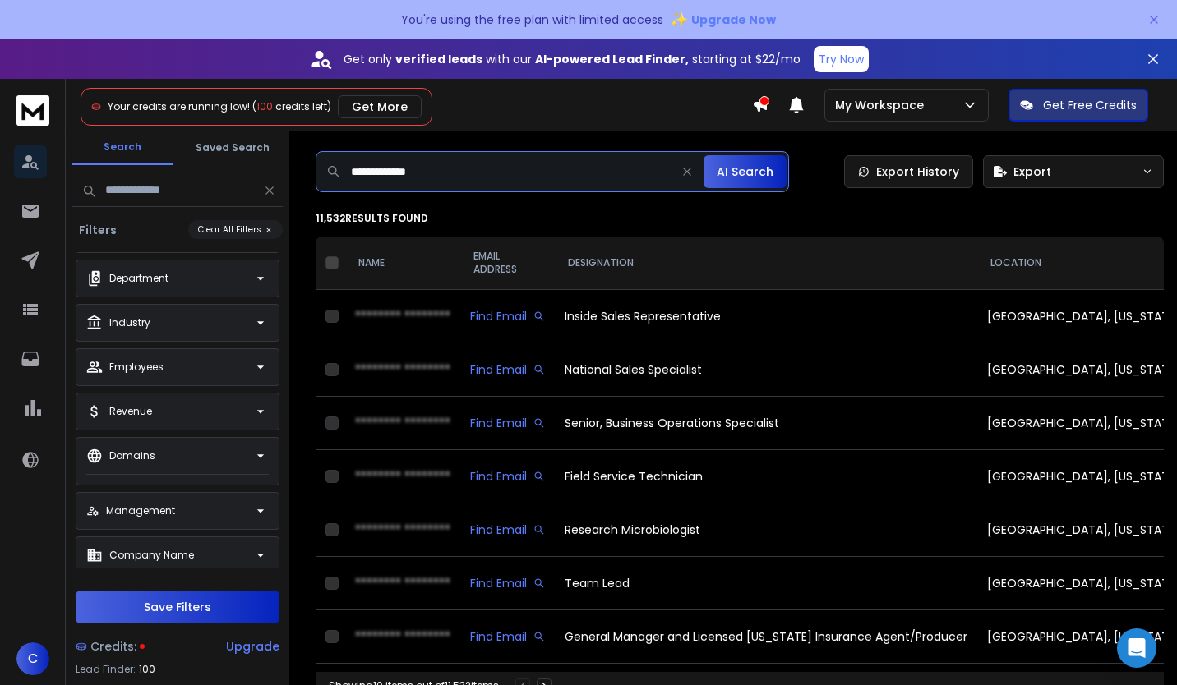
click at [248, 273] on div "Department" at bounding box center [178, 279] width 204 height 38
click at [252, 270] on icon at bounding box center [260, 278] width 16 height 16
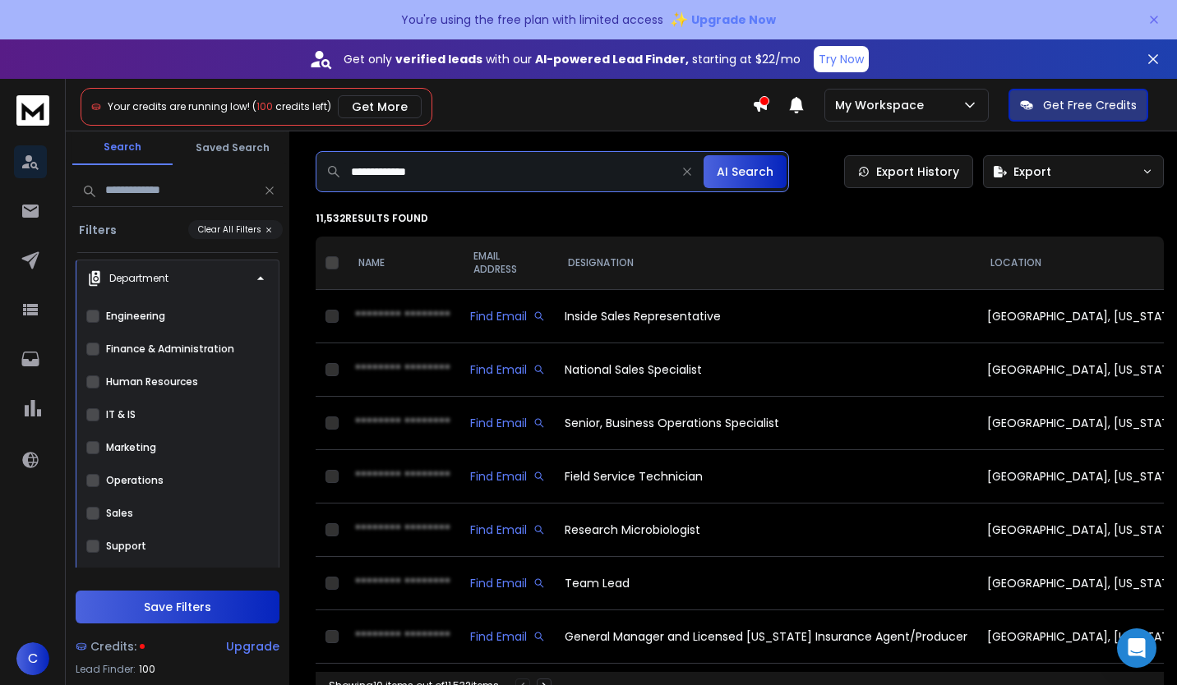
click at [95, 507] on button "Sales" at bounding box center [92, 513] width 13 height 13
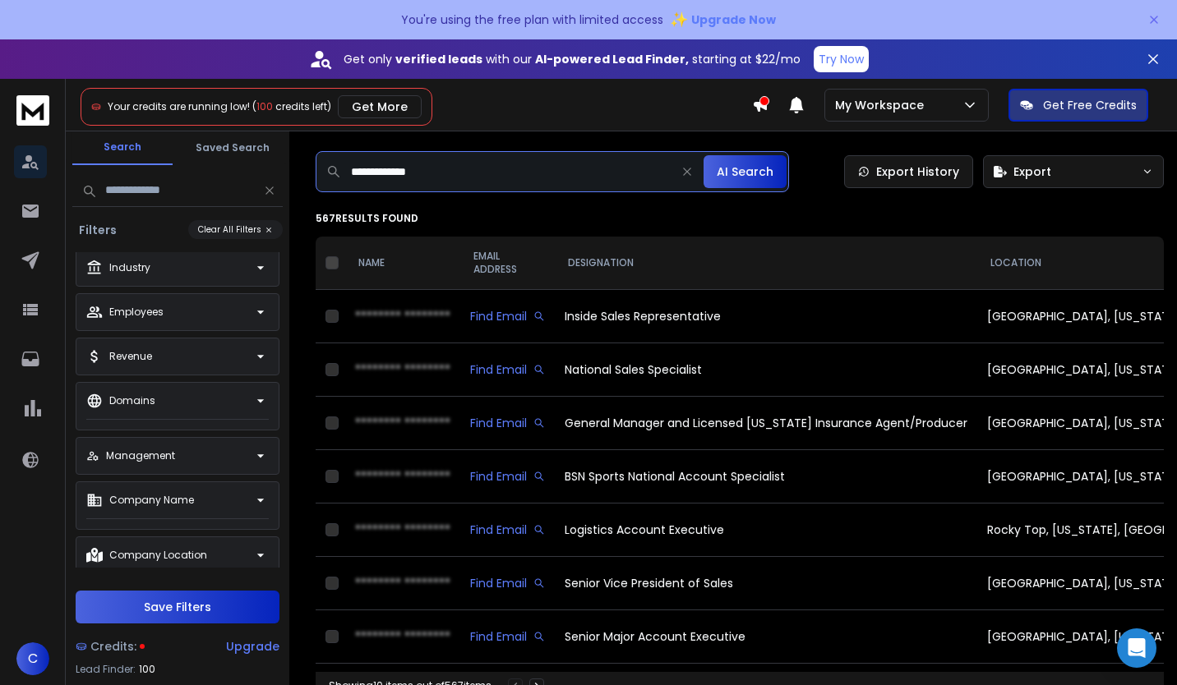
scroll to position [660, 0]
click at [241, 488] on div "Company Name" at bounding box center [177, 496] width 182 height 16
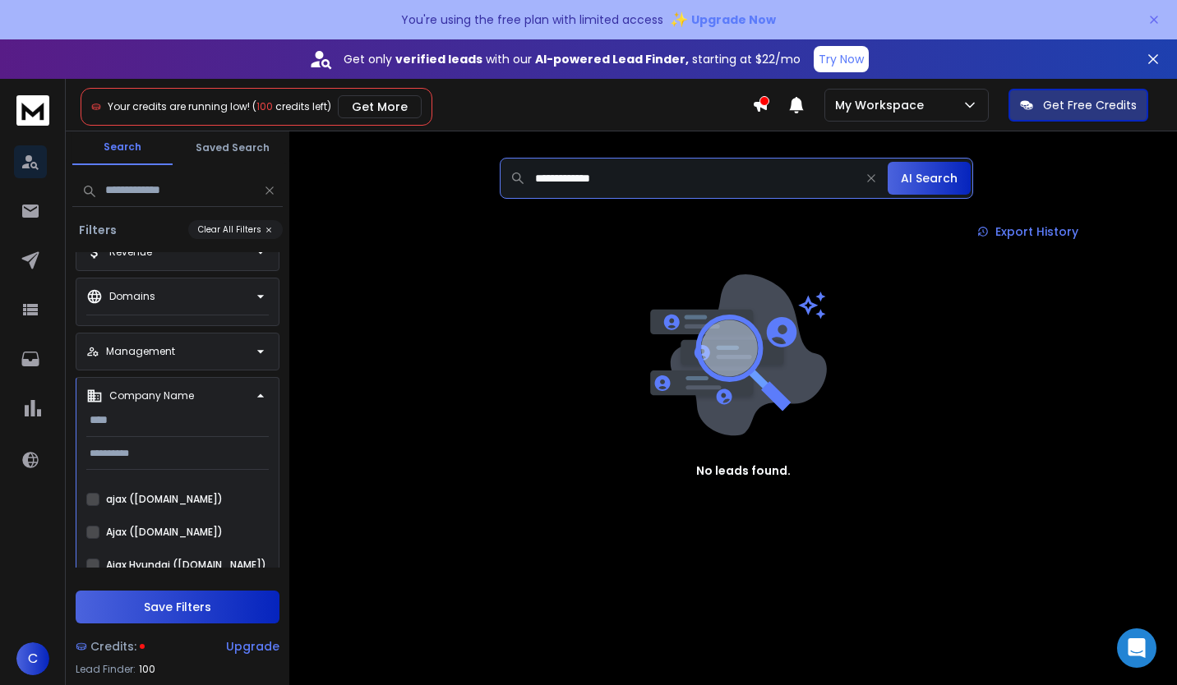
scroll to position [763, 0]
click at [149, 404] on input "****" at bounding box center [177, 418] width 182 height 33
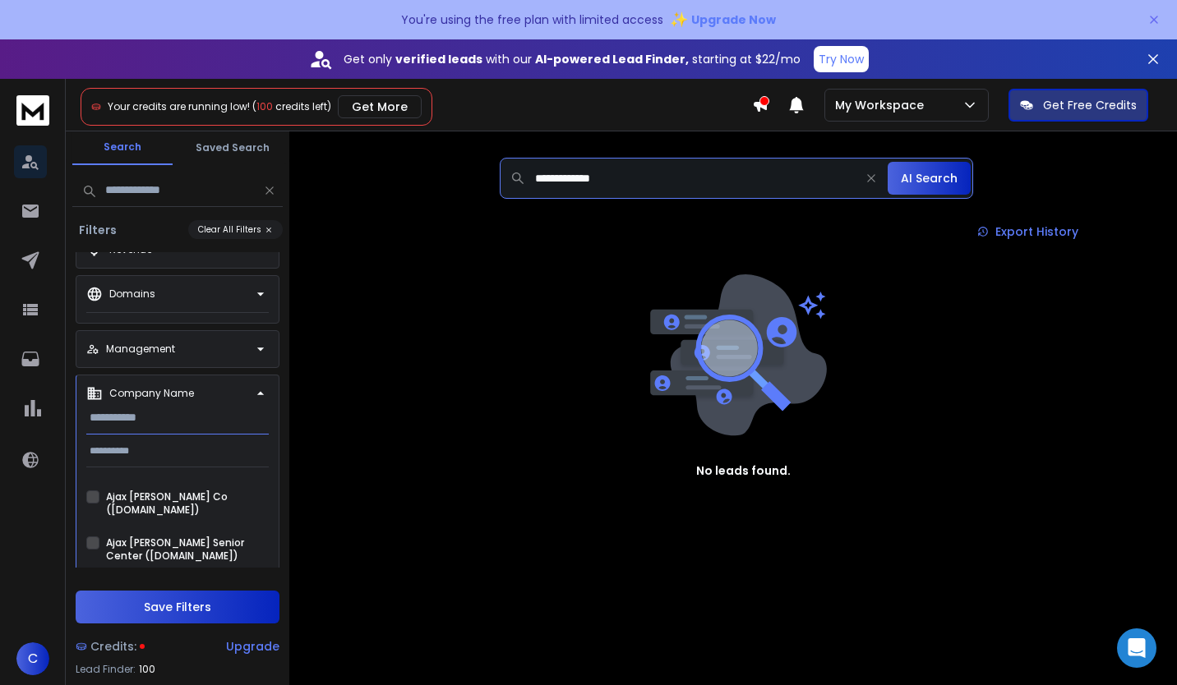
type input "**********"
click at [145, 496] on label "Ajax [PERSON_NAME] Co ([DOMAIN_NAME])" at bounding box center [187, 504] width 163 height 26
click at [99, 496] on \(ajaxturner\ "Ajax [PERSON_NAME] Co ([DOMAIN_NAME])" at bounding box center [92, 497] width 13 height 13
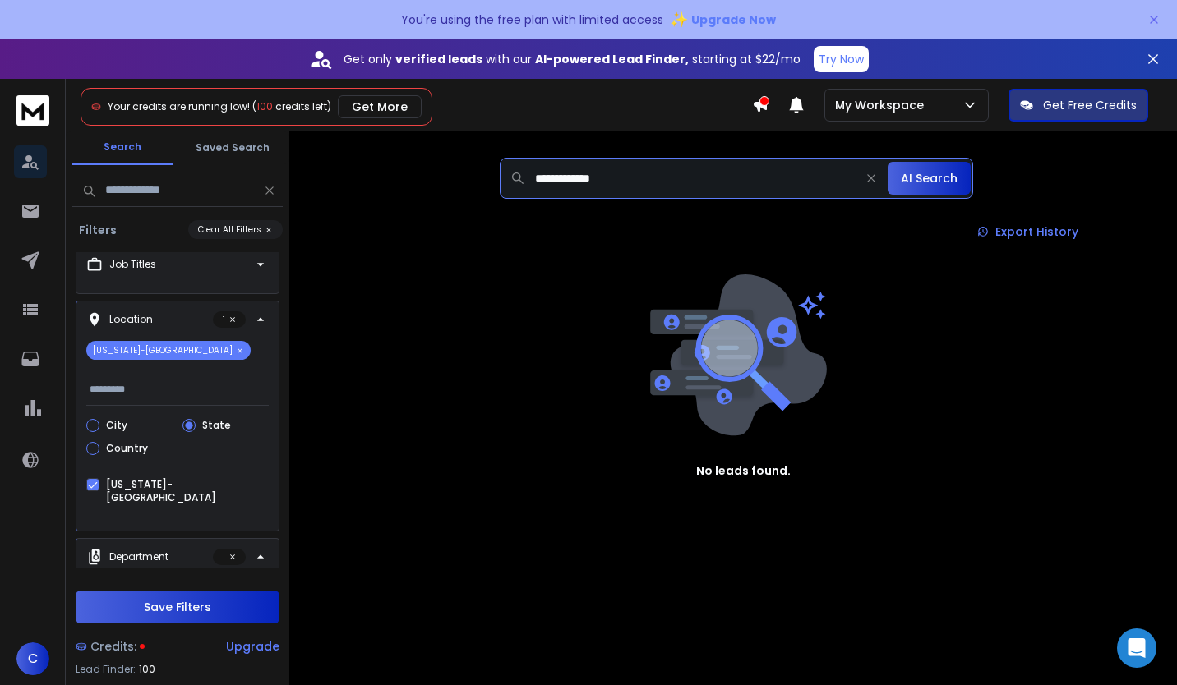
scroll to position [0, 0]
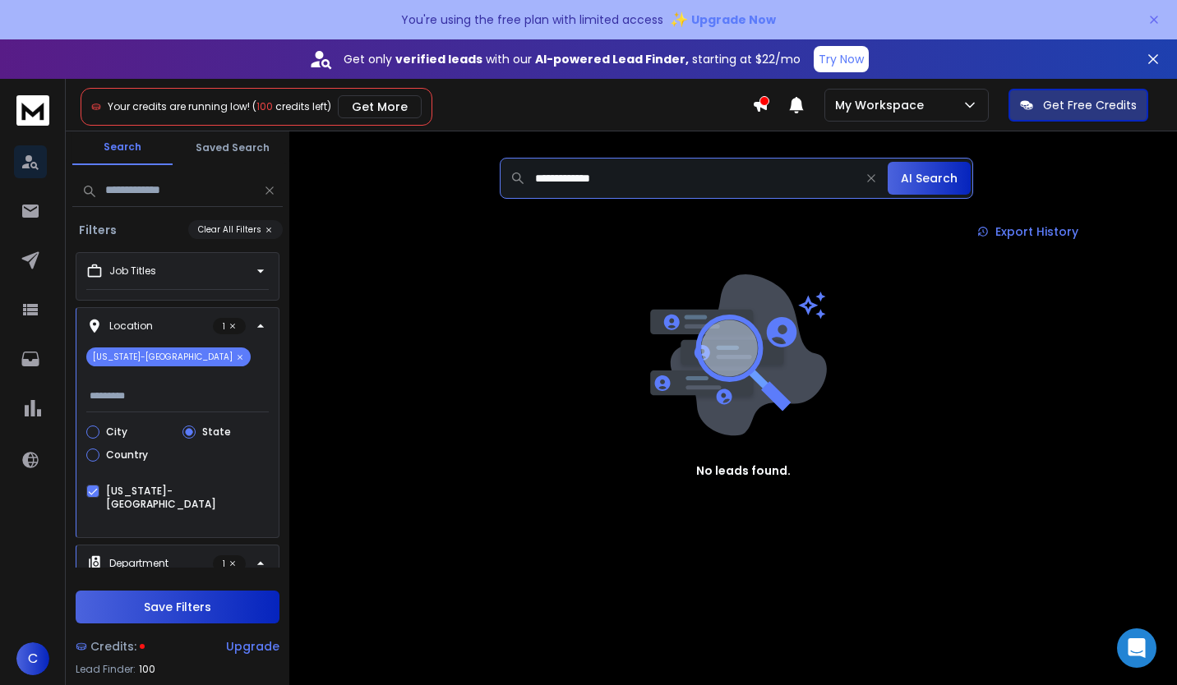
click at [252, 269] on icon at bounding box center [260, 271] width 16 height 16
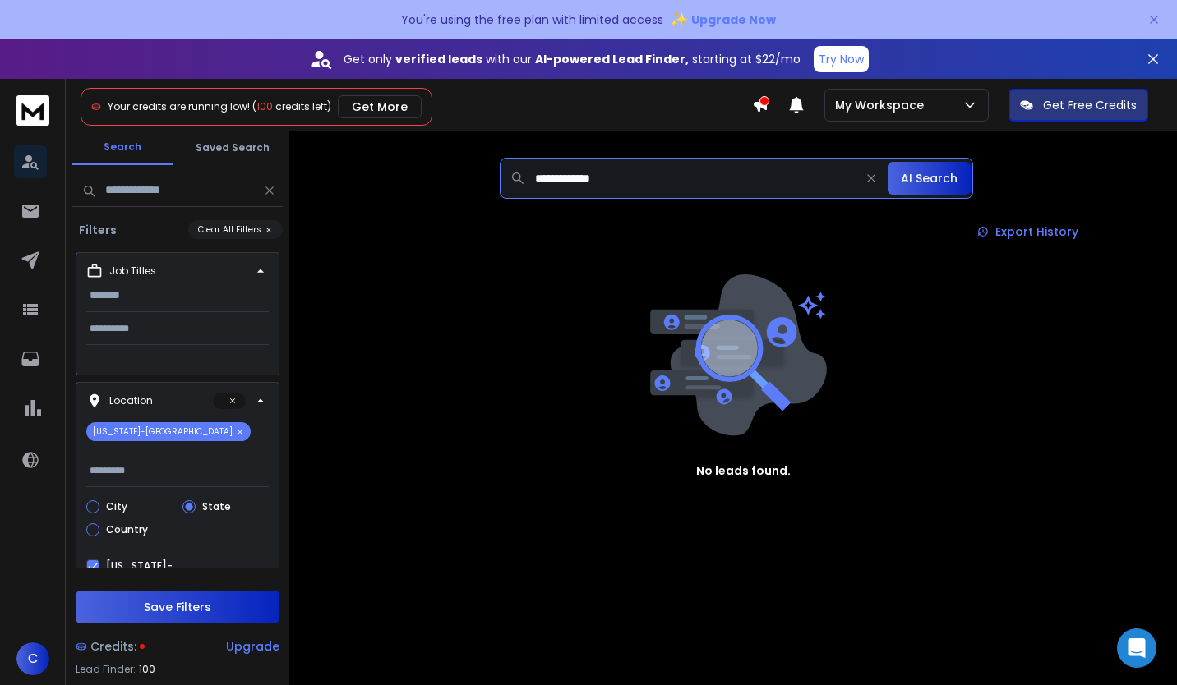
type input "*******"
click at [252, 403] on div "**********" at bounding box center [177, 410] width 210 height 316
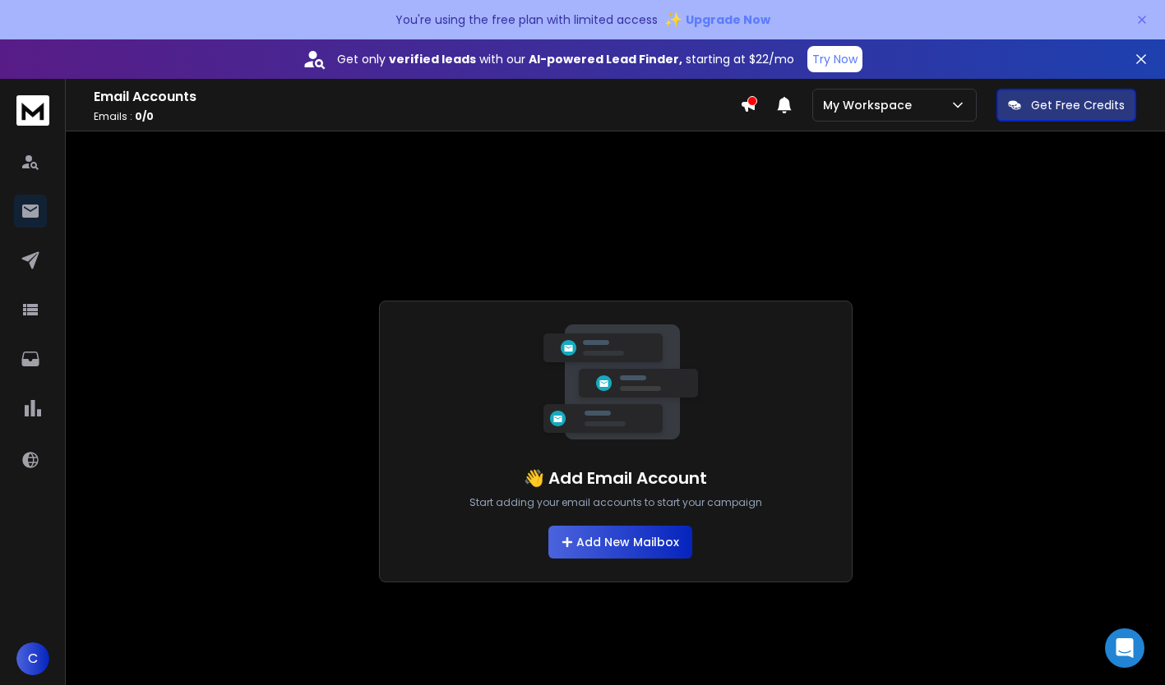
click at [895, 286] on div "👋 Add Email Account Start adding your email accounts to start your campaign Add…" at bounding box center [615, 441] width 1046 height 587
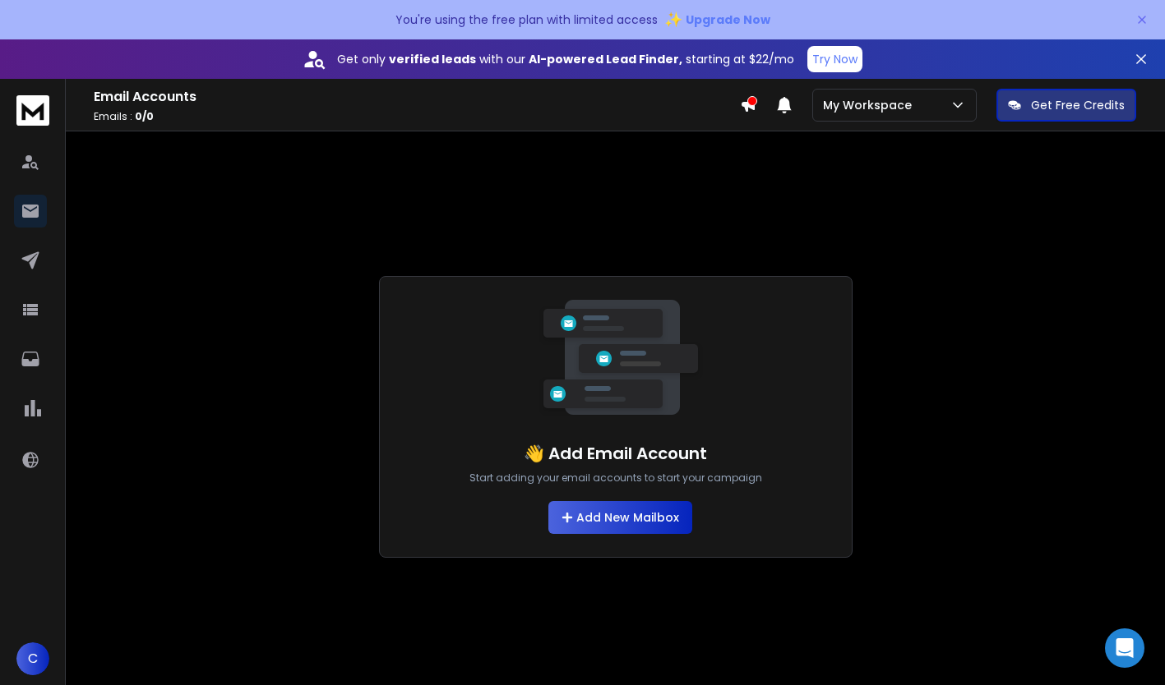
scroll to position [25, 0]
click at [30, 173] on link at bounding box center [30, 161] width 33 height 33
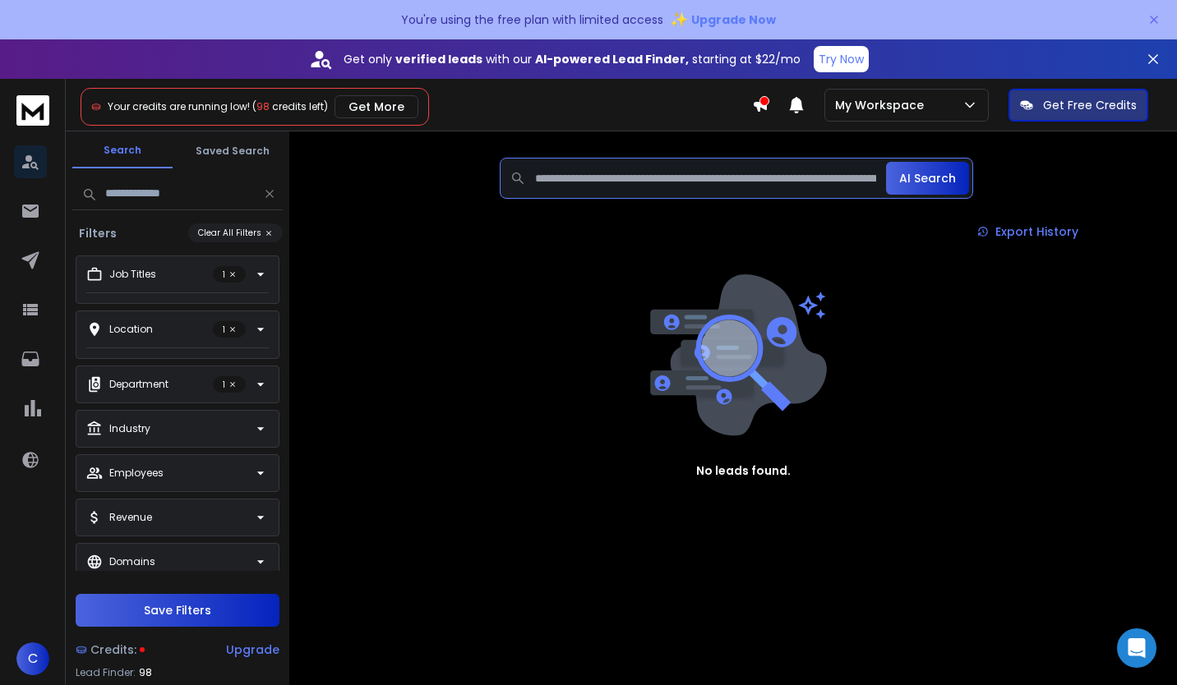
click at [256, 385] on icon at bounding box center [260, 384] width 16 height 16
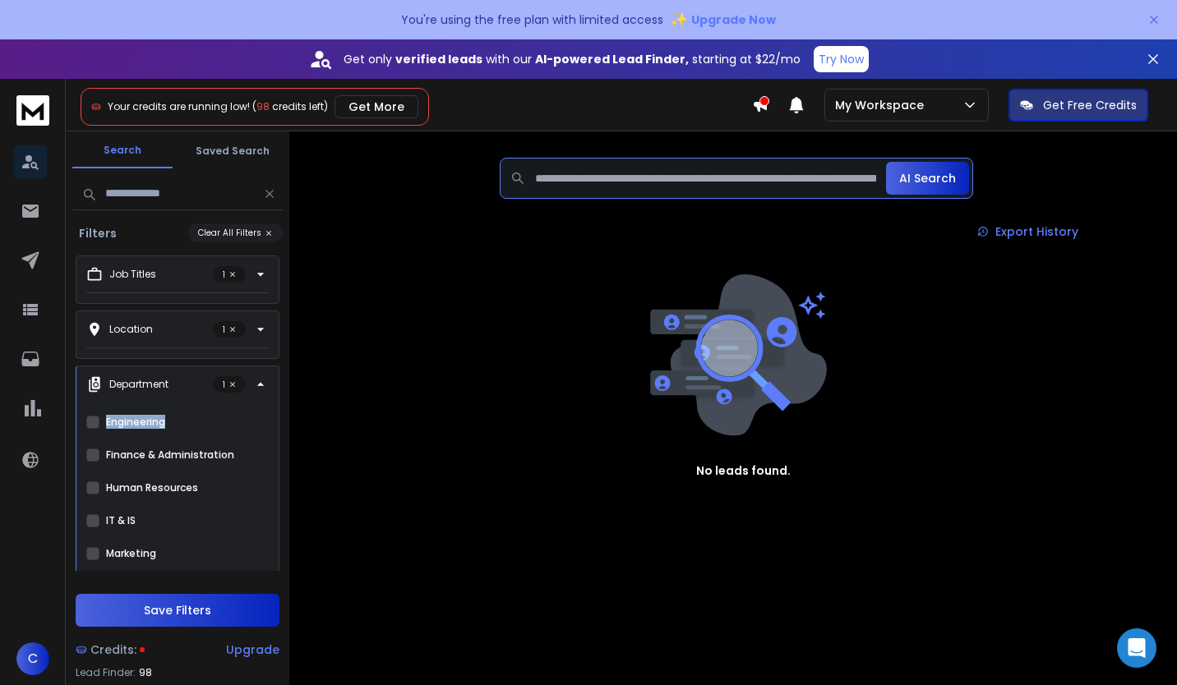
drag, startPoint x: 278, startPoint y: 362, endPoint x: 279, endPoint y: 424, distance: 61.7
click at [279, 424] on div "**********" at bounding box center [178, 380] width 224 height 413
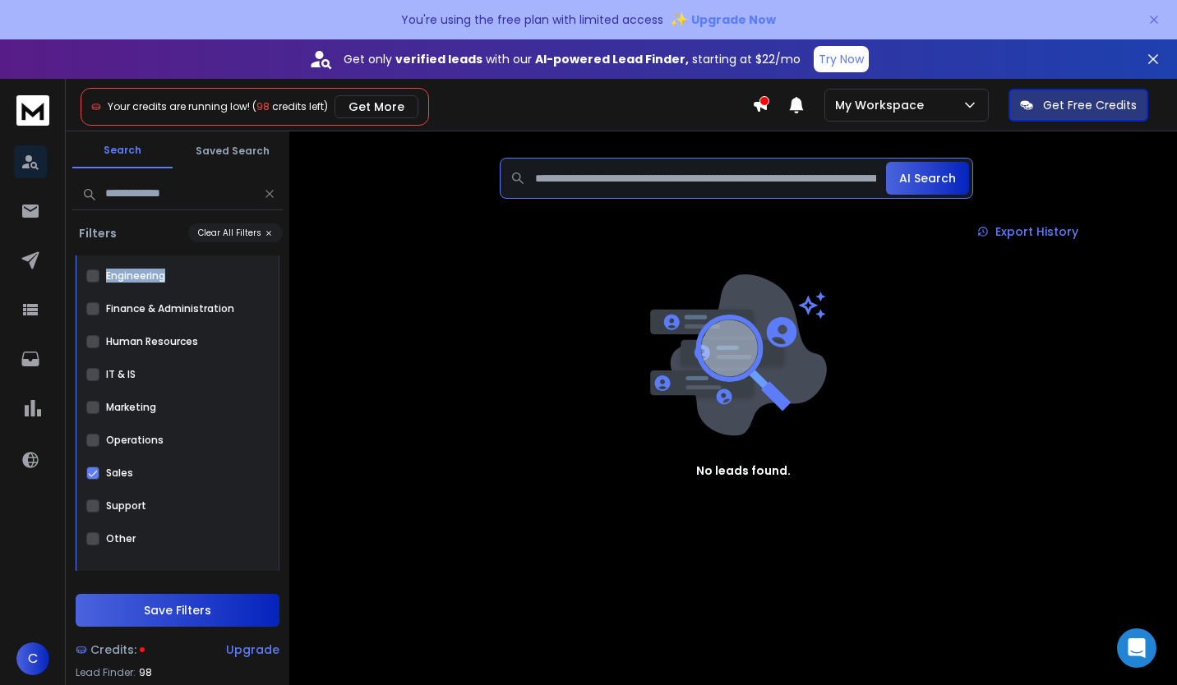
scroll to position [152, 0]
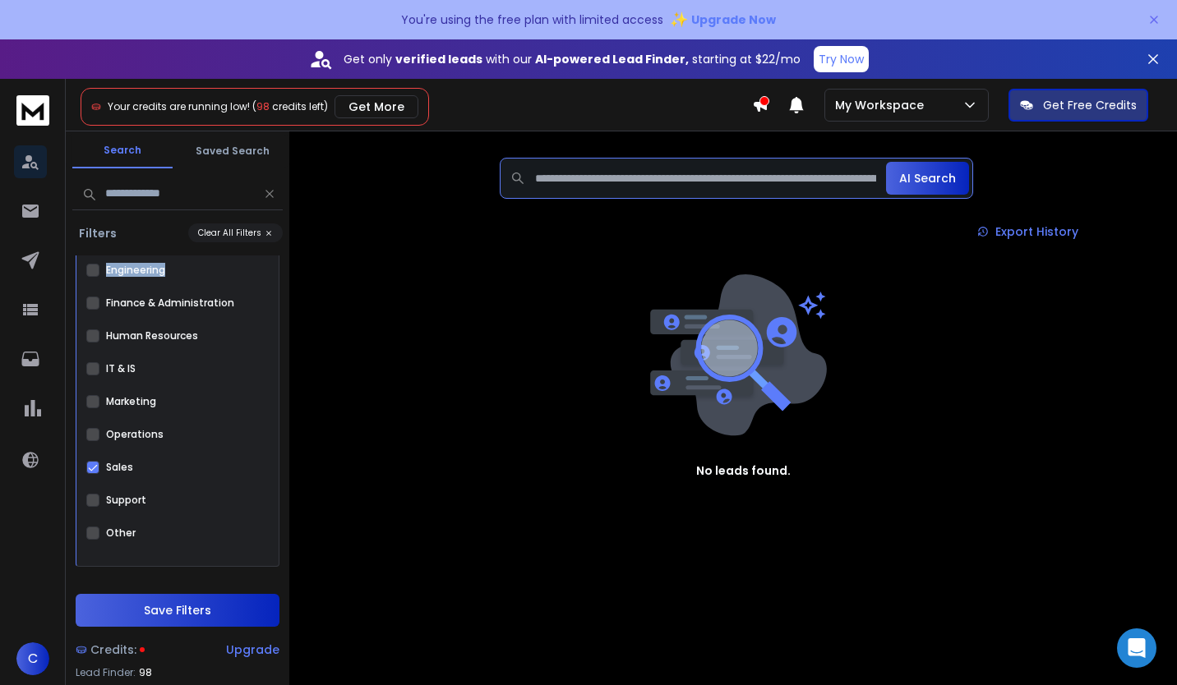
click at [99, 469] on button "Sales" at bounding box center [92, 467] width 13 height 13
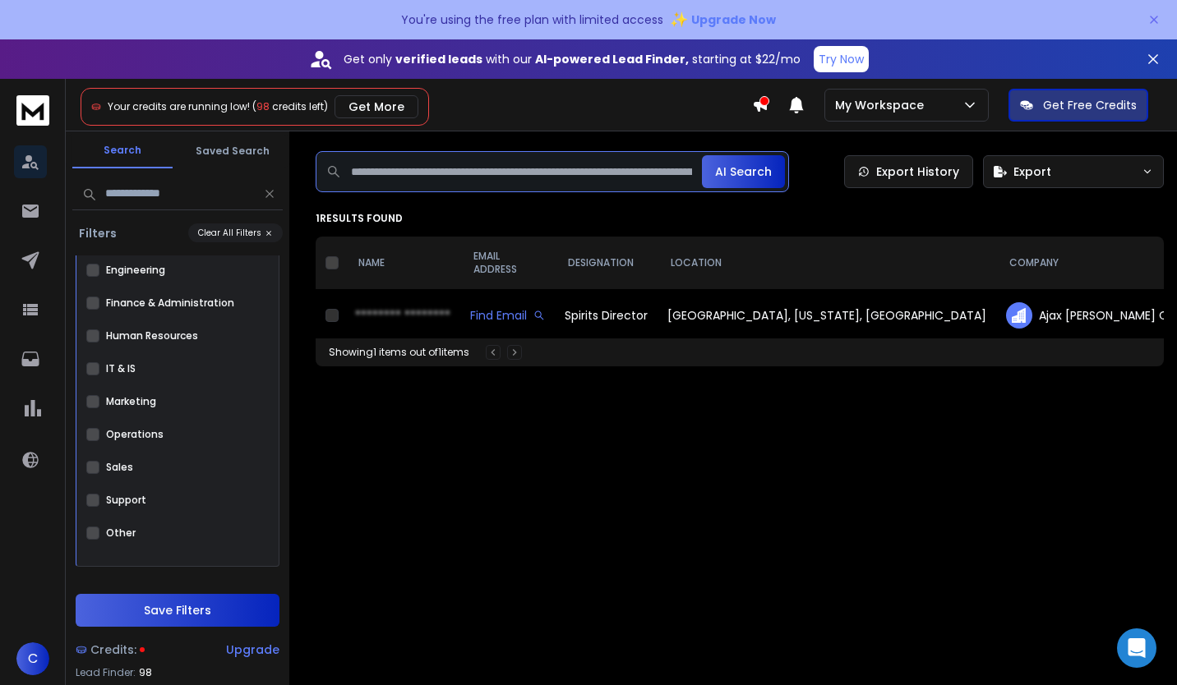
click at [404, 312] on span "******** ********" at bounding box center [402, 315] width 95 height 16
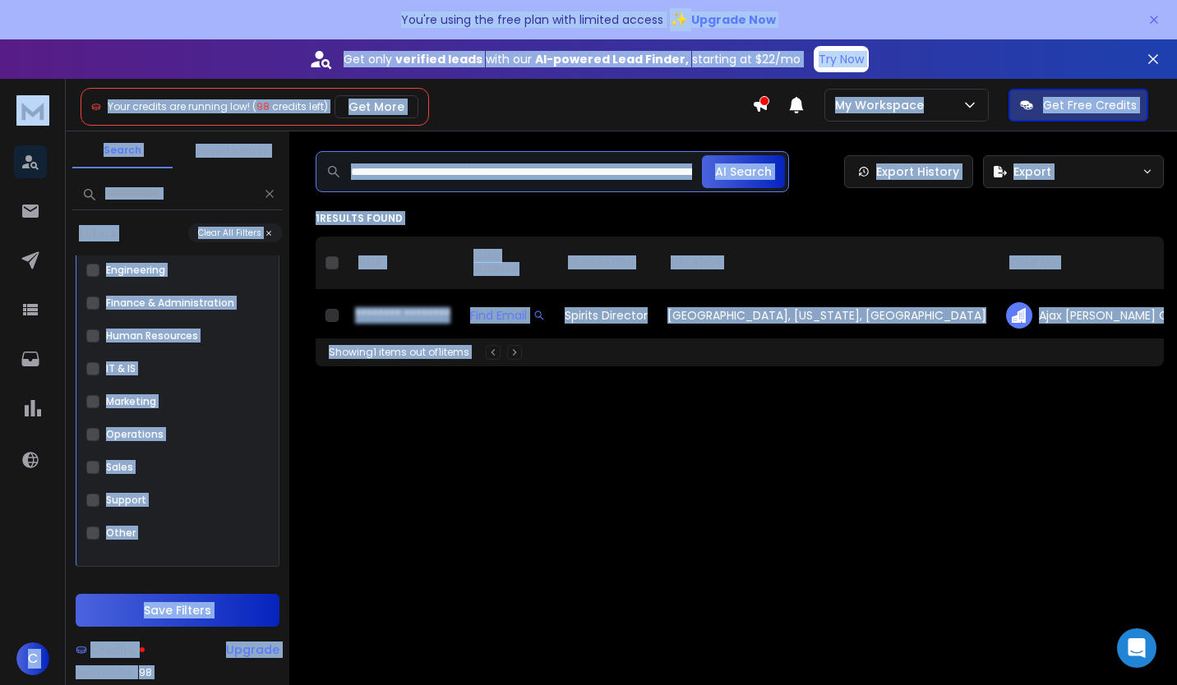
click at [404, 312] on body "**********" at bounding box center [588, 342] width 1177 height 685
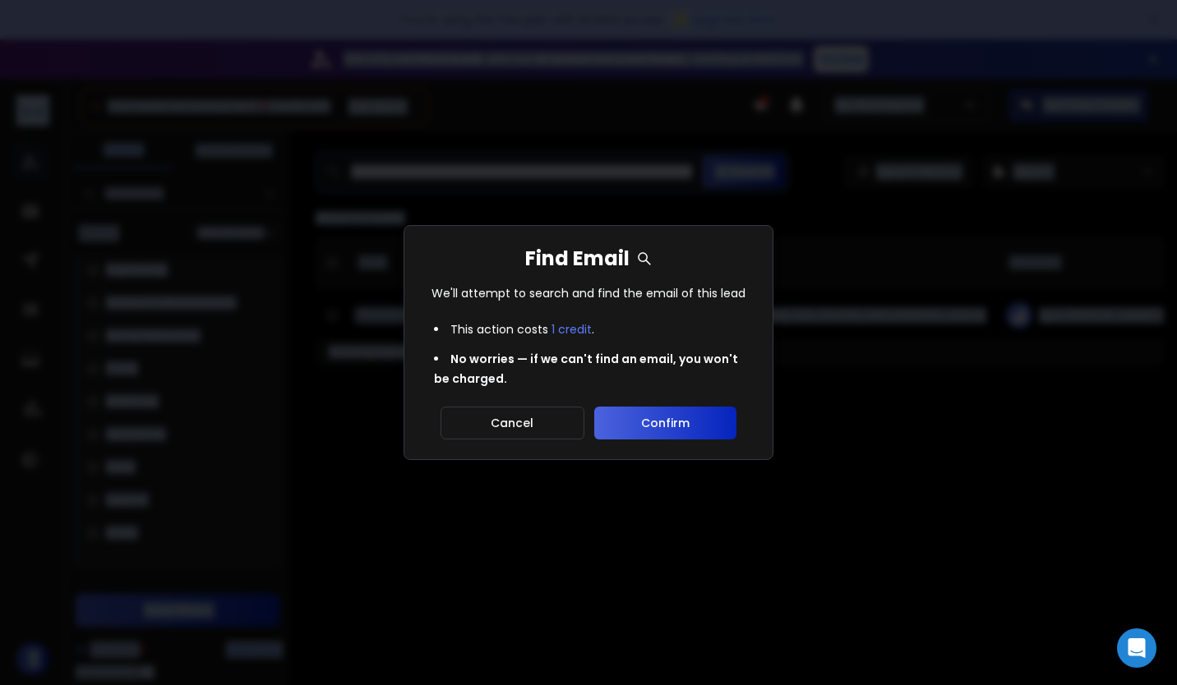
click at [649, 422] on button "Confirm" at bounding box center [665, 423] width 142 height 33
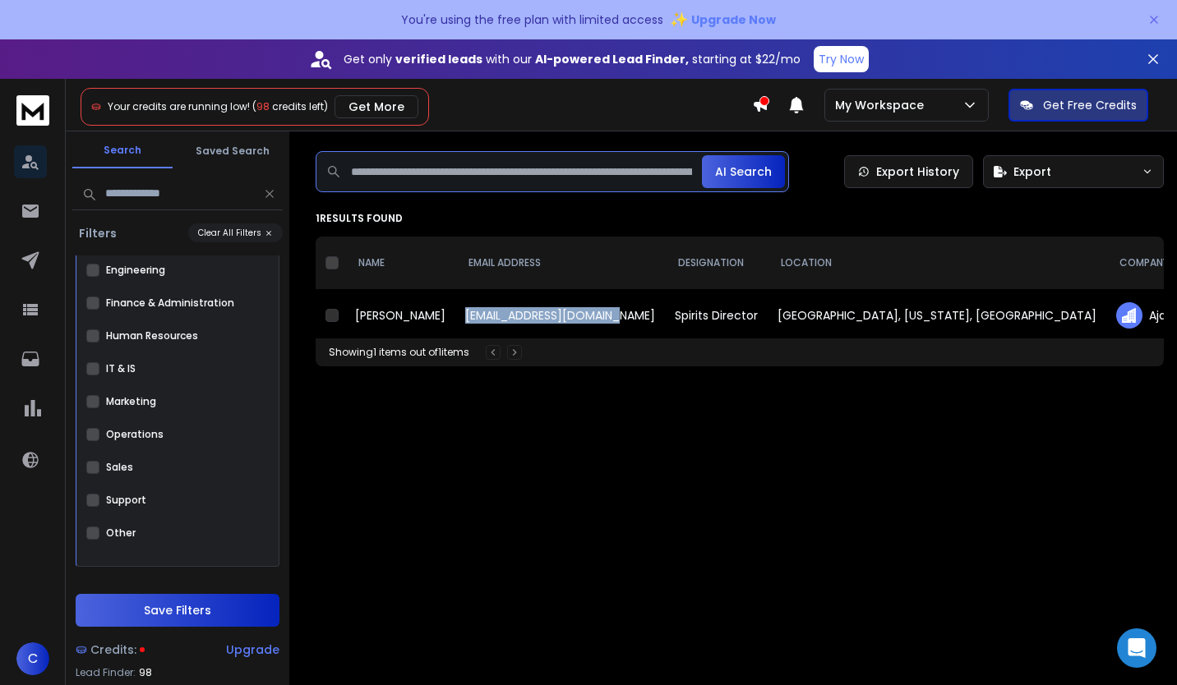
drag, startPoint x: 592, startPoint y: 316, endPoint x: 445, endPoint y: 314, distance: 146.3
click at [455, 314] on td "[EMAIL_ADDRESS][DOMAIN_NAME]" at bounding box center [560, 315] width 210 height 53
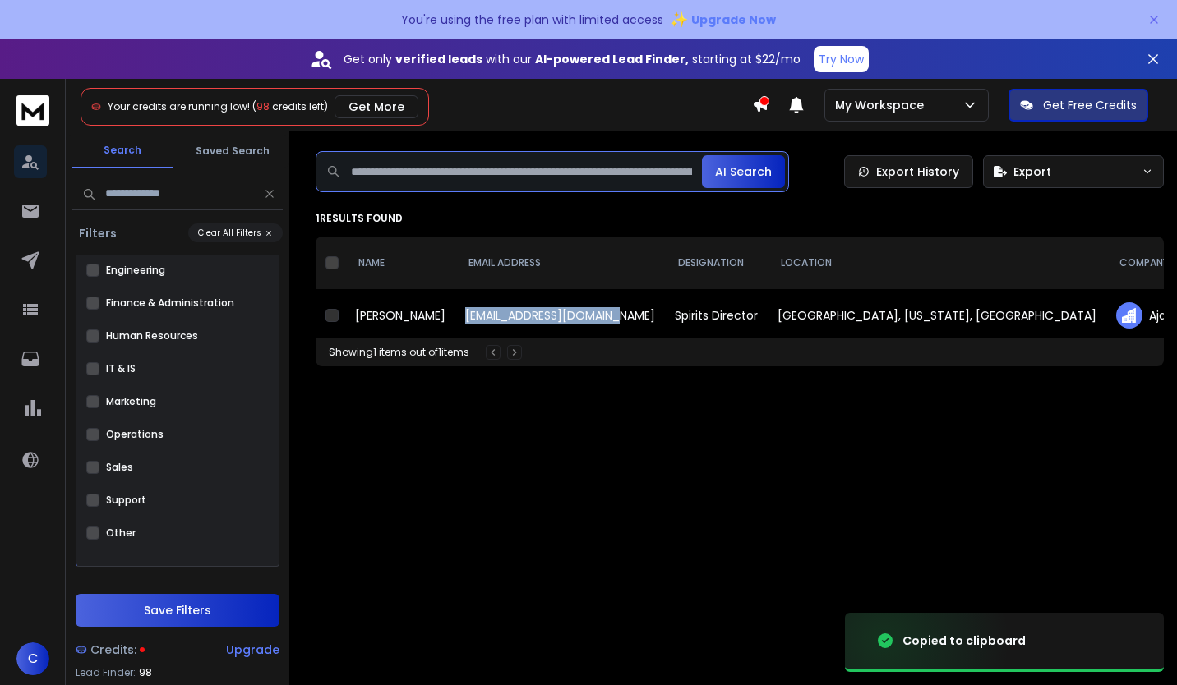
copy div "[EMAIL_ADDRESS][DOMAIN_NAME]"
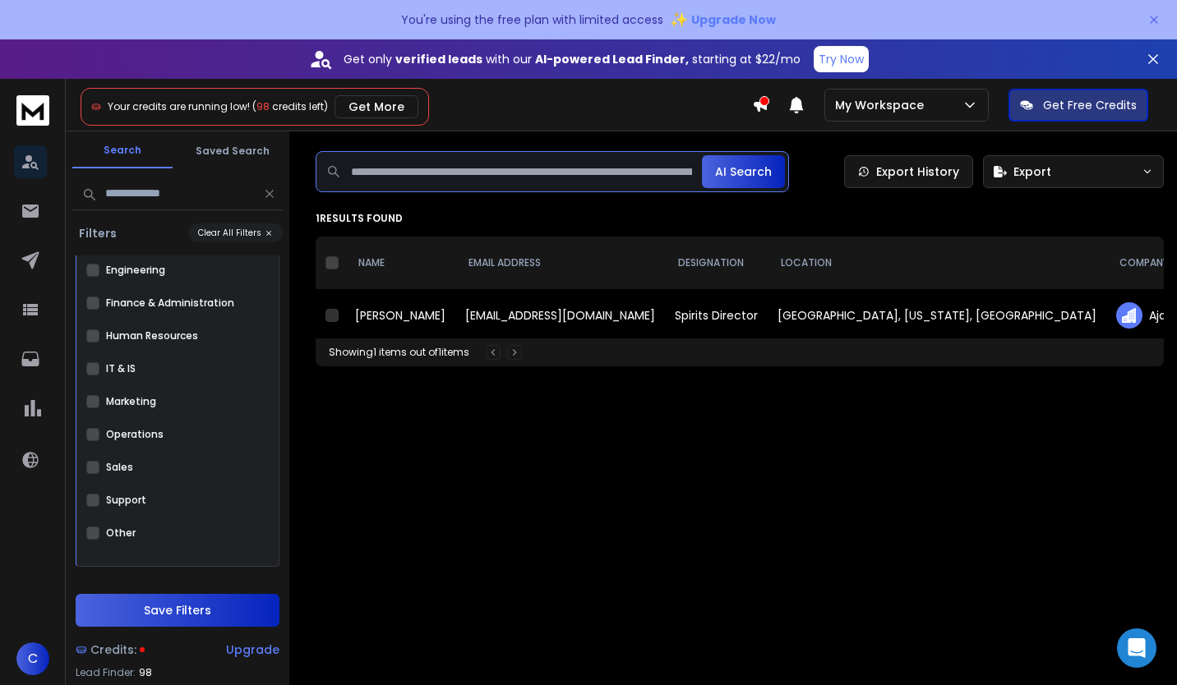
drag, startPoint x: 191, startPoint y: 193, endPoint x: 104, endPoint y: 194, distance: 87.9
click at [104, 194] on input "**********" at bounding box center [177, 194] width 210 height 33
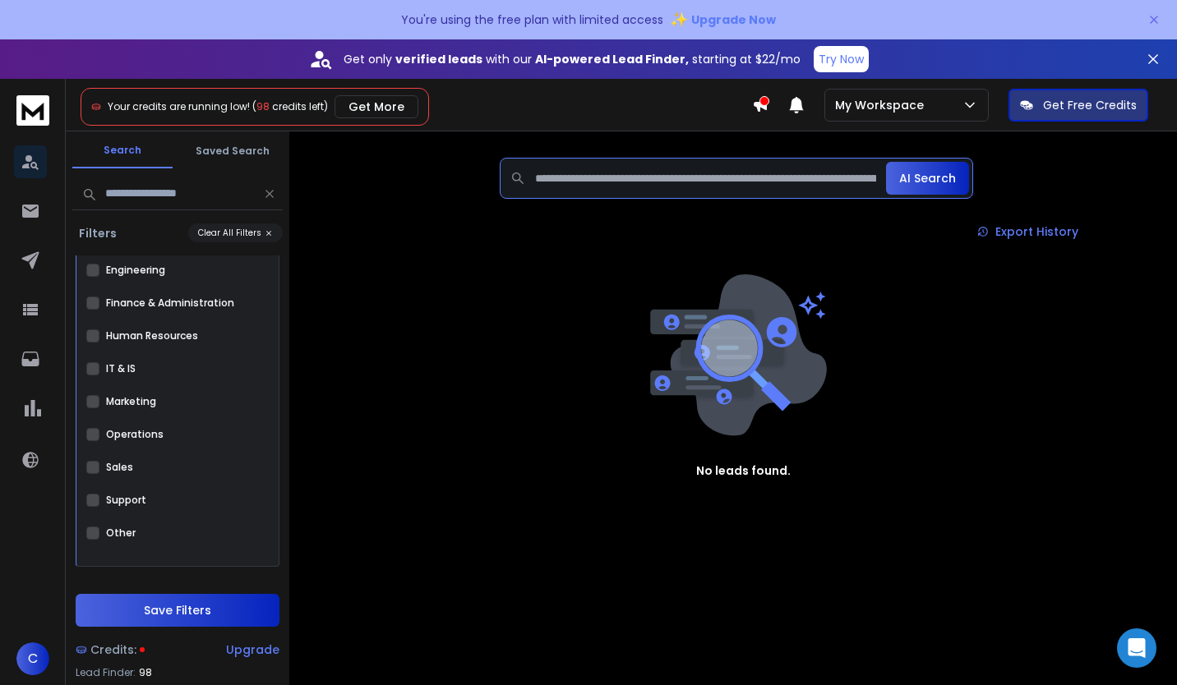
type input "**********"
drag, startPoint x: 278, startPoint y: 341, endPoint x: 268, endPoint y: 415, distance: 74.6
click at [268, 415] on div "**********" at bounding box center [178, 380] width 224 height 413
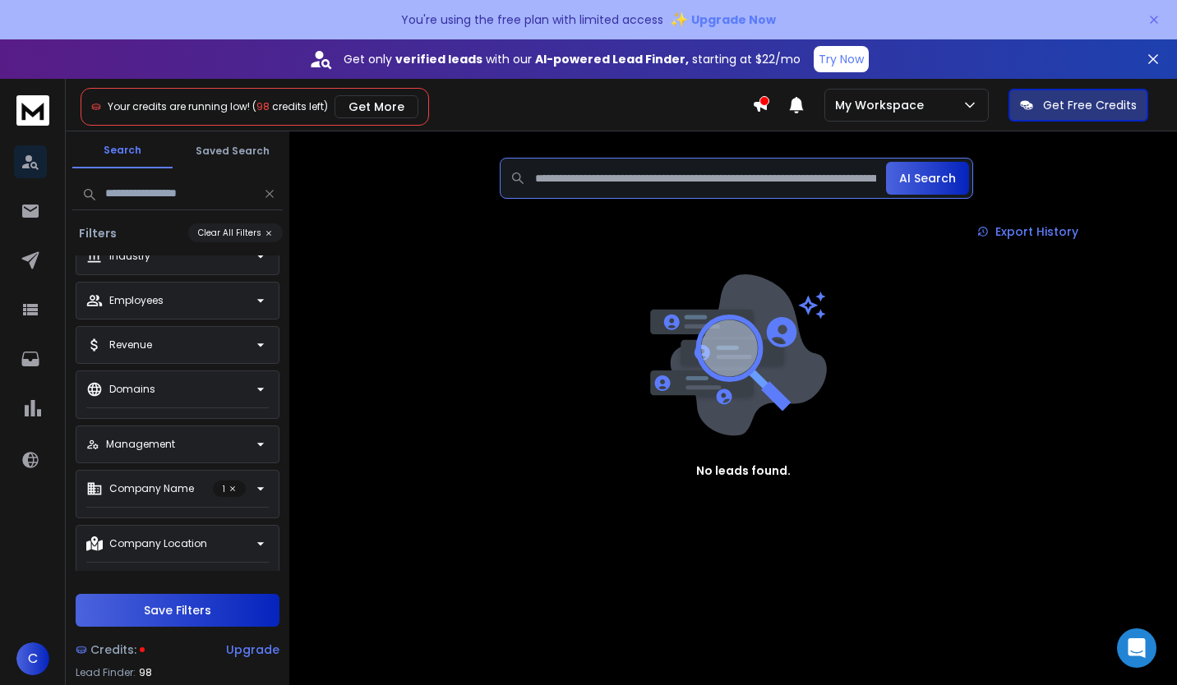
scroll to position [491, 0]
click at [257, 485] on icon at bounding box center [260, 486] width 7 height 3
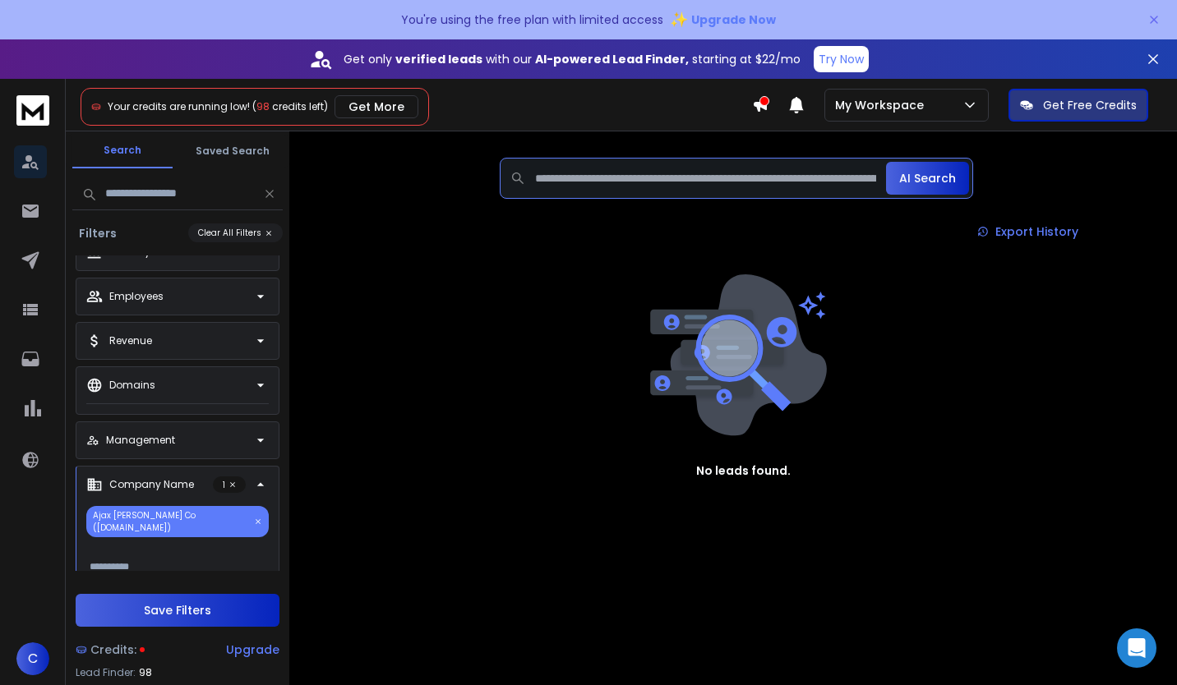
click at [254, 518] on icon at bounding box center [258, 522] width 8 height 8
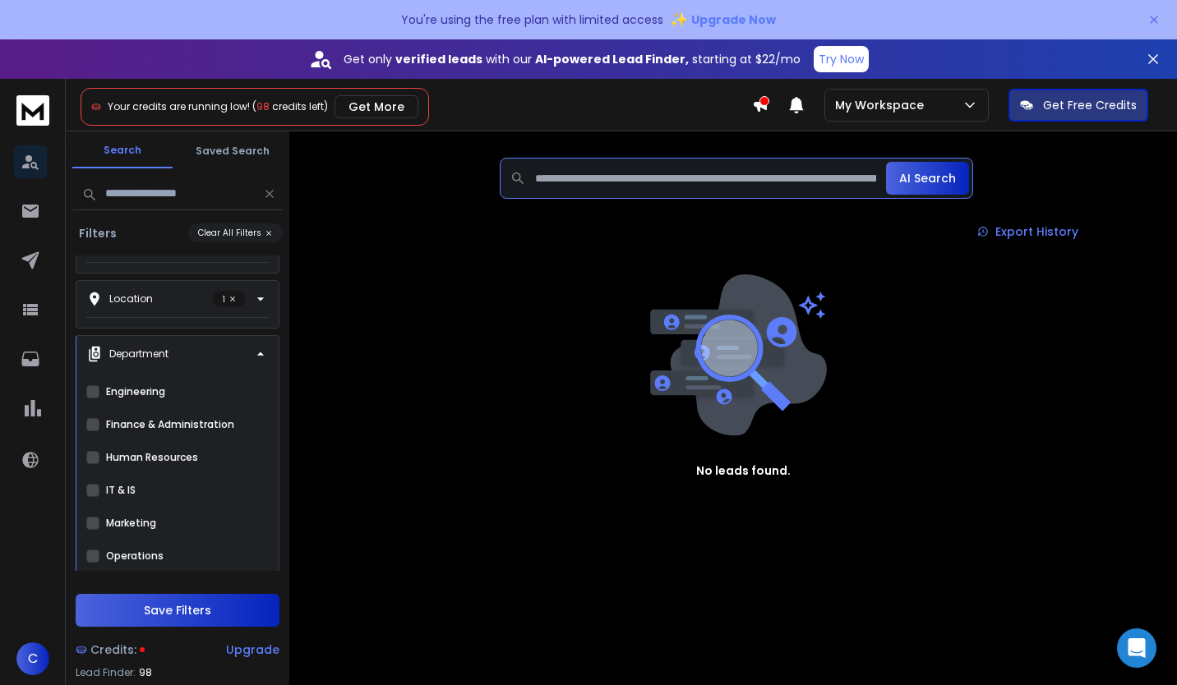
scroll to position [0, 0]
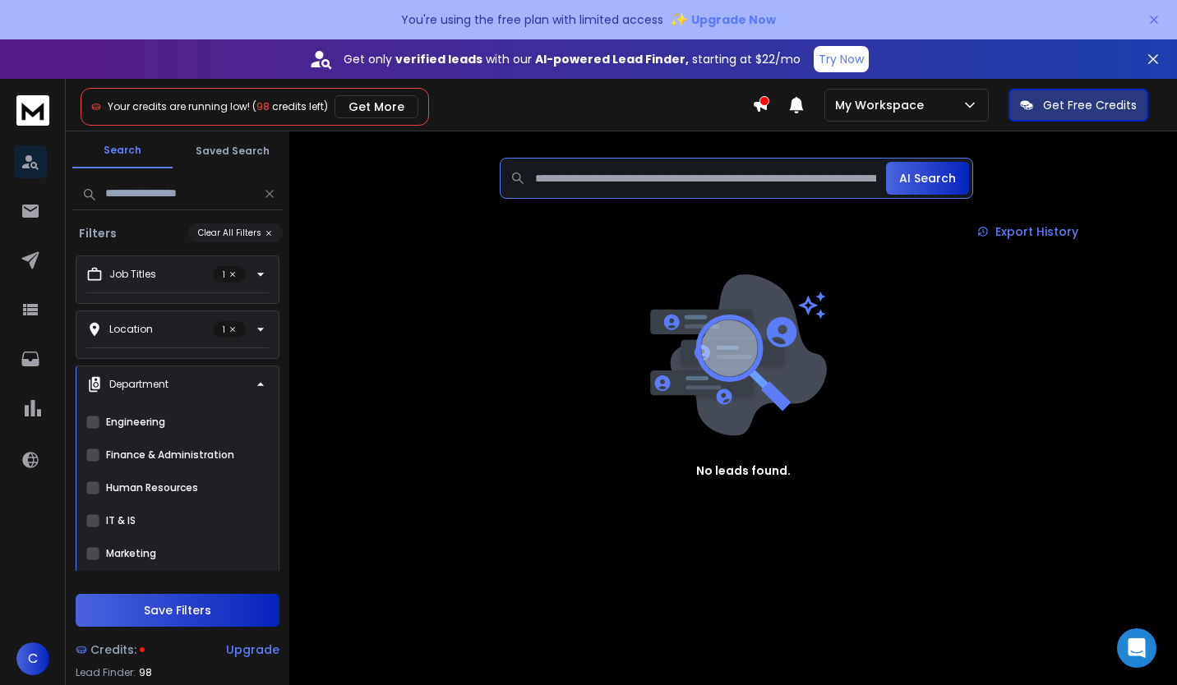
click at [252, 328] on icon at bounding box center [260, 329] width 16 height 16
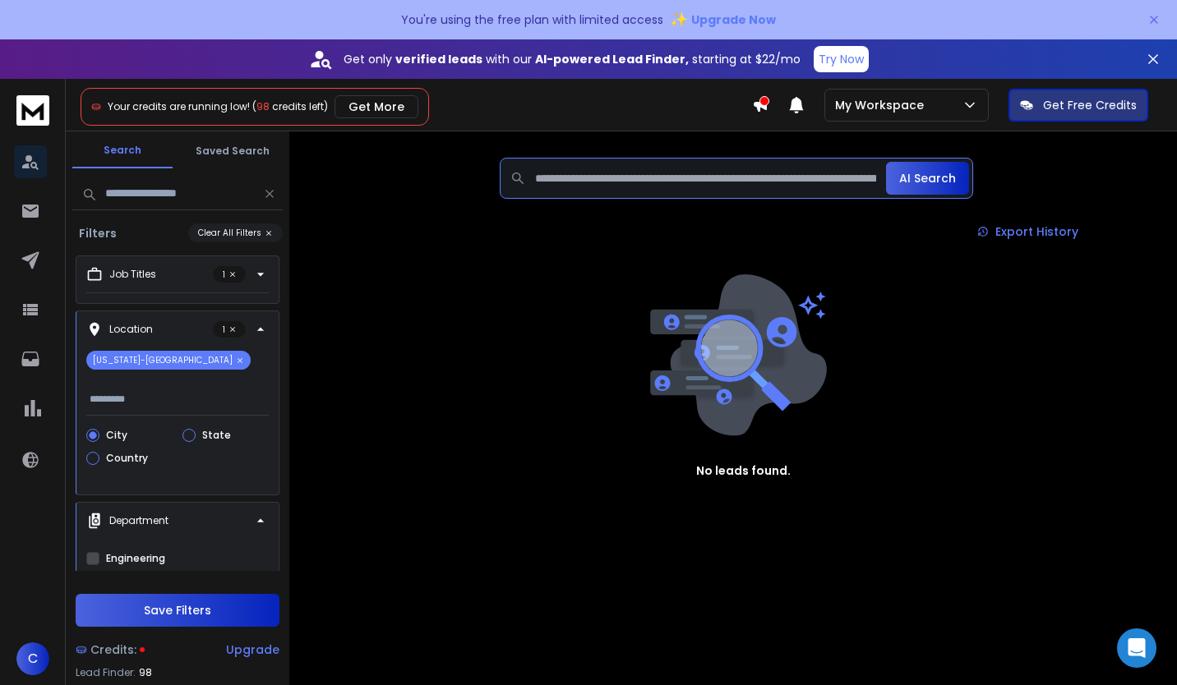
click at [205, 355] on p "[US_STATE]-[GEOGRAPHIC_DATA]" at bounding box center [168, 360] width 164 height 19
click at [236, 362] on icon at bounding box center [240, 361] width 8 height 8
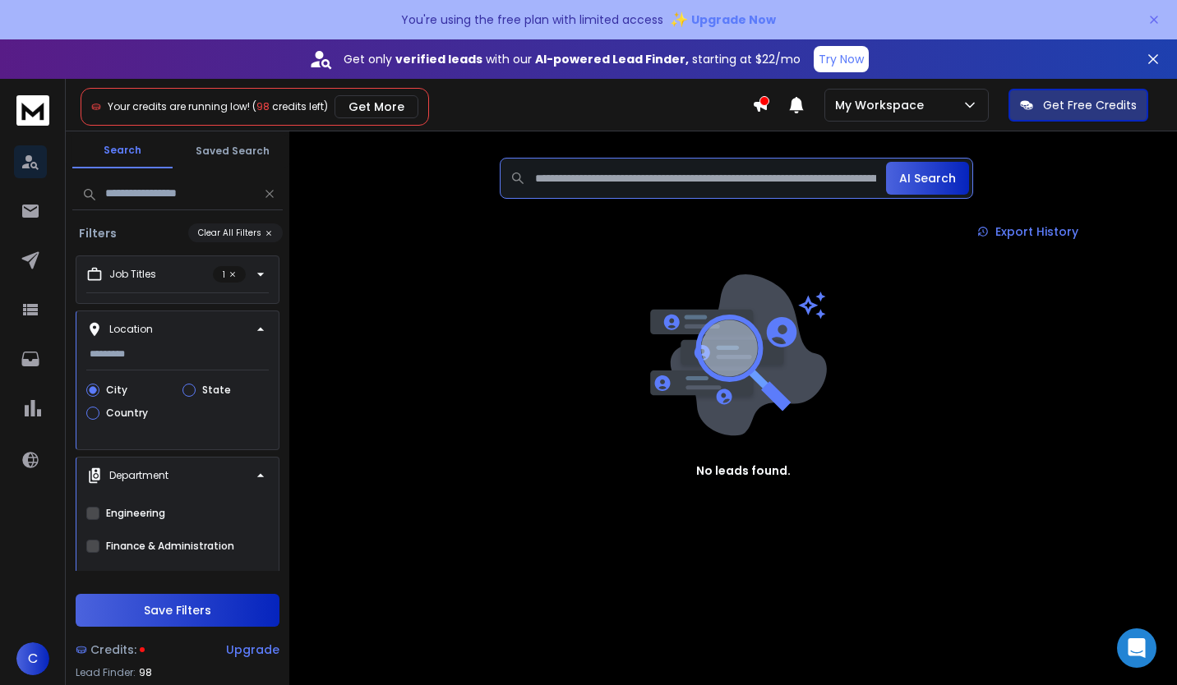
click at [228, 274] on icon at bounding box center [232, 274] width 8 height 8
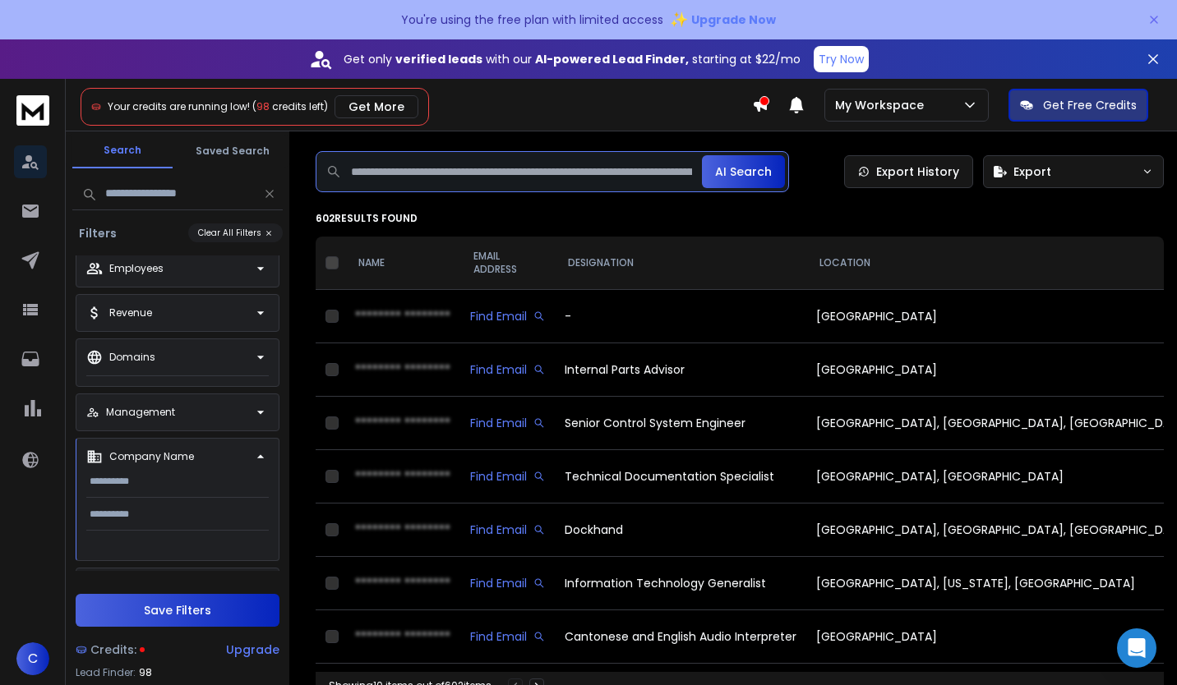
scroll to position [615, 0]
click at [145, 478] on input at bounding box center [177, 478] width 182 height 33
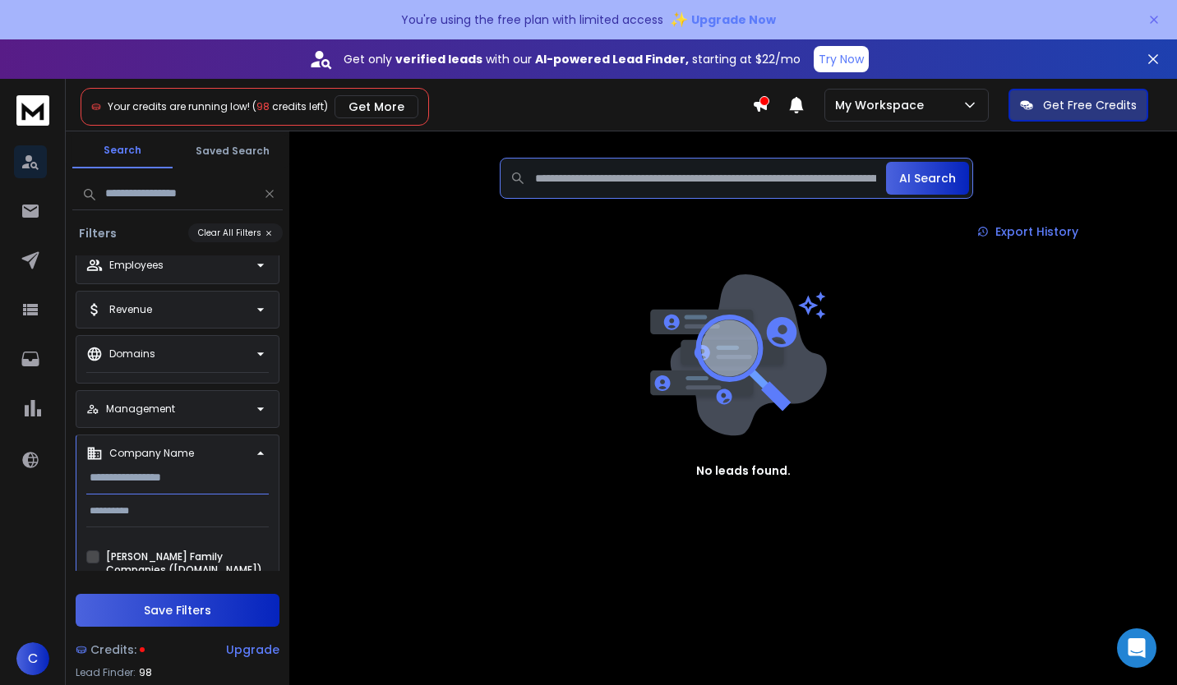
type input "**********"
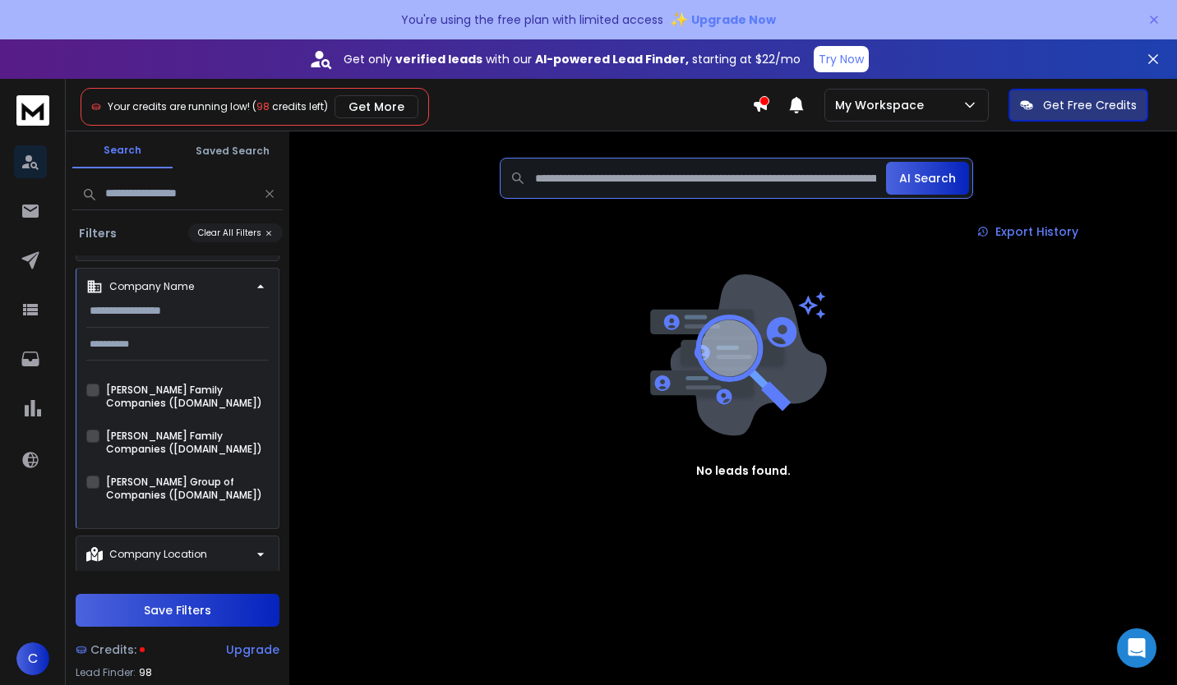
scroll to position [795, 0]
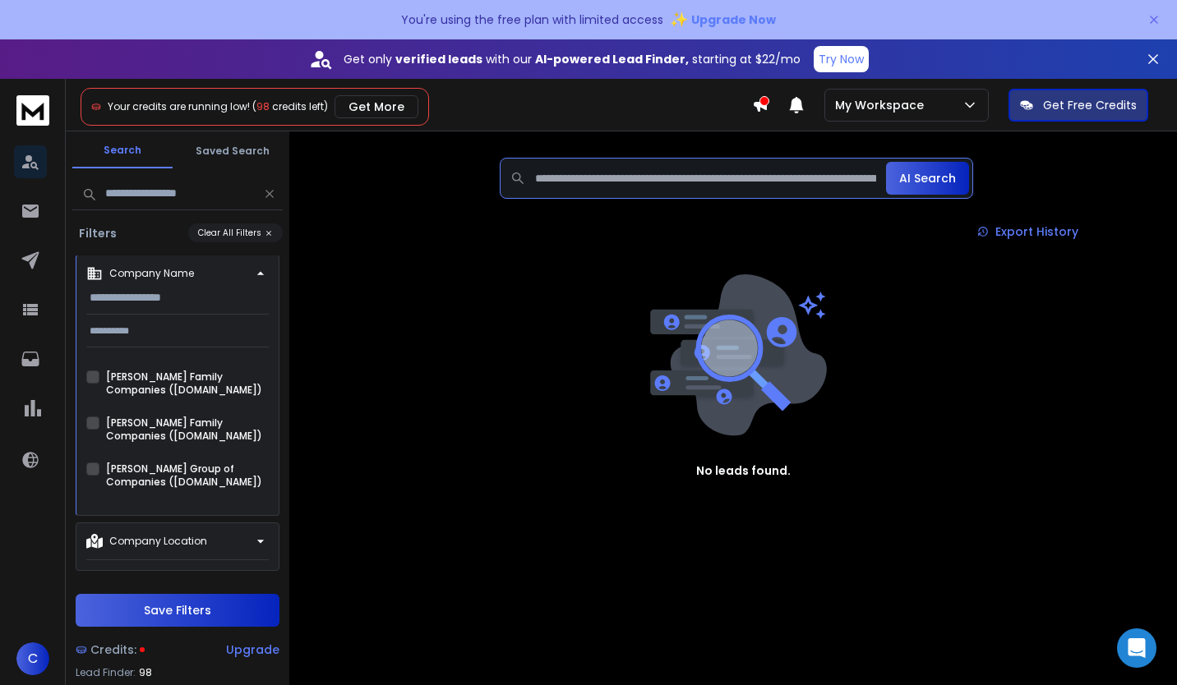
click at [95, 381] on \(sheehanfamilycompanies\ "[PERSON_NAME] Family Companies ([DOMAIN_NAME])" at bounding box center [92, 377] width 13 height 13
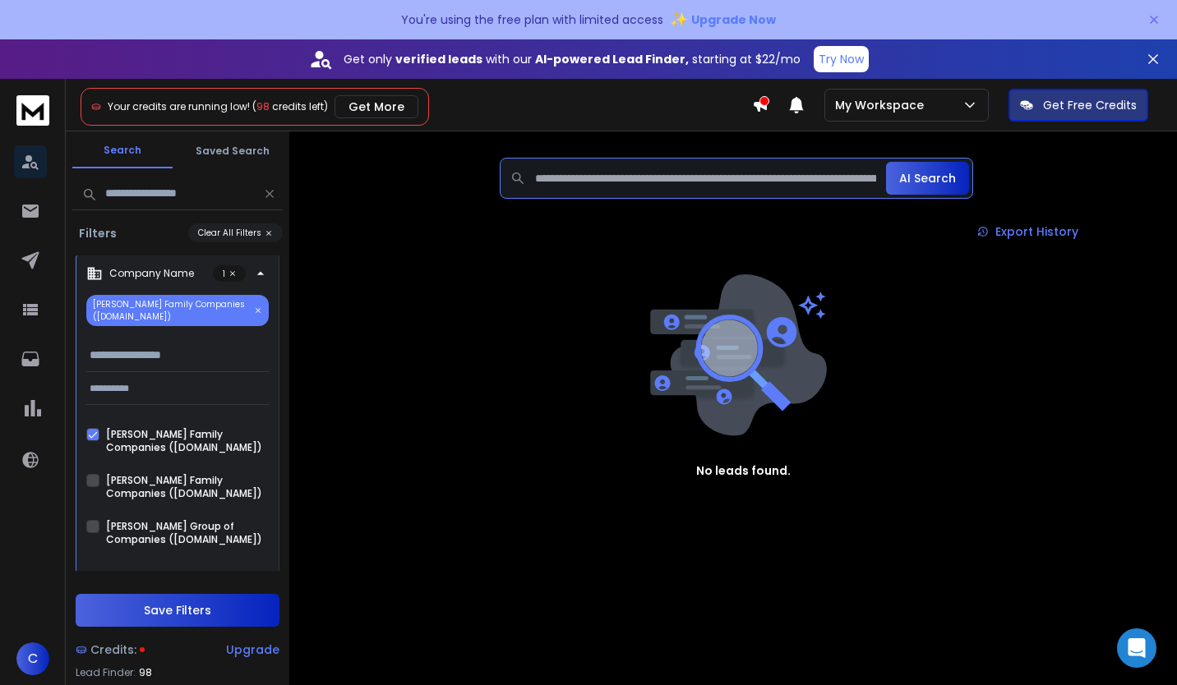
scroll to position [0, 0]
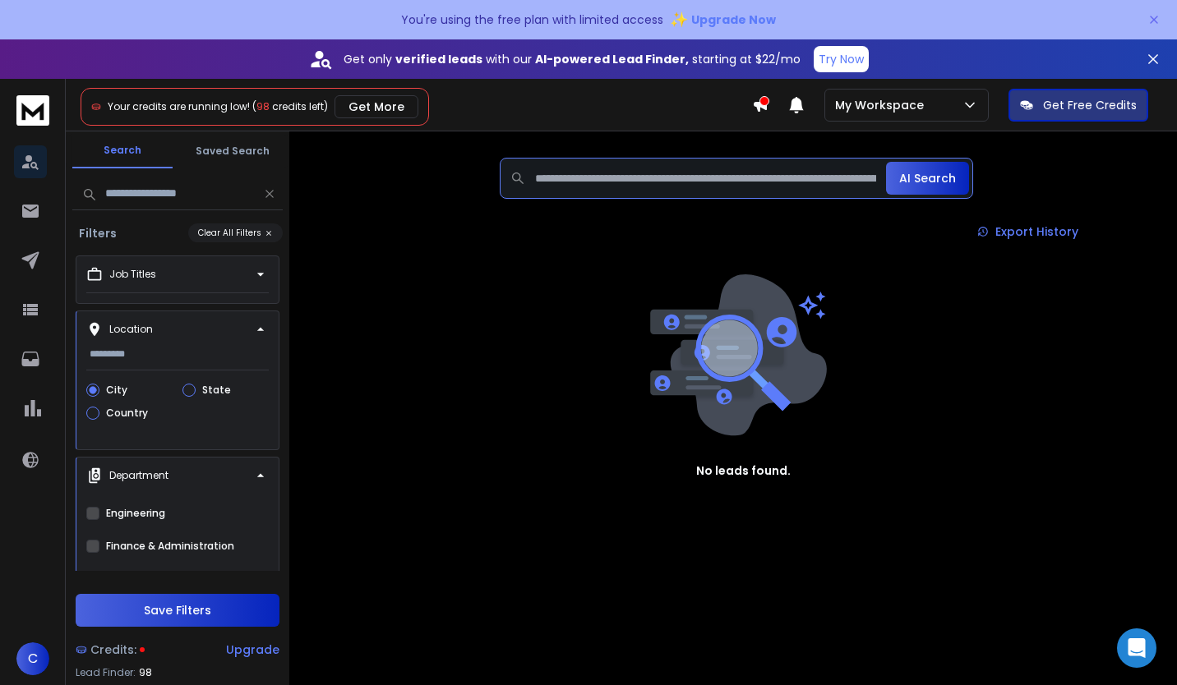
drag, startPoint x: 247, startPoint y: 191, endPoint x: 66, endPoint y: 195, distance: 181.7
click at [66, 195] on div "**********" at bounding box center [178, 380] width 224 height 413
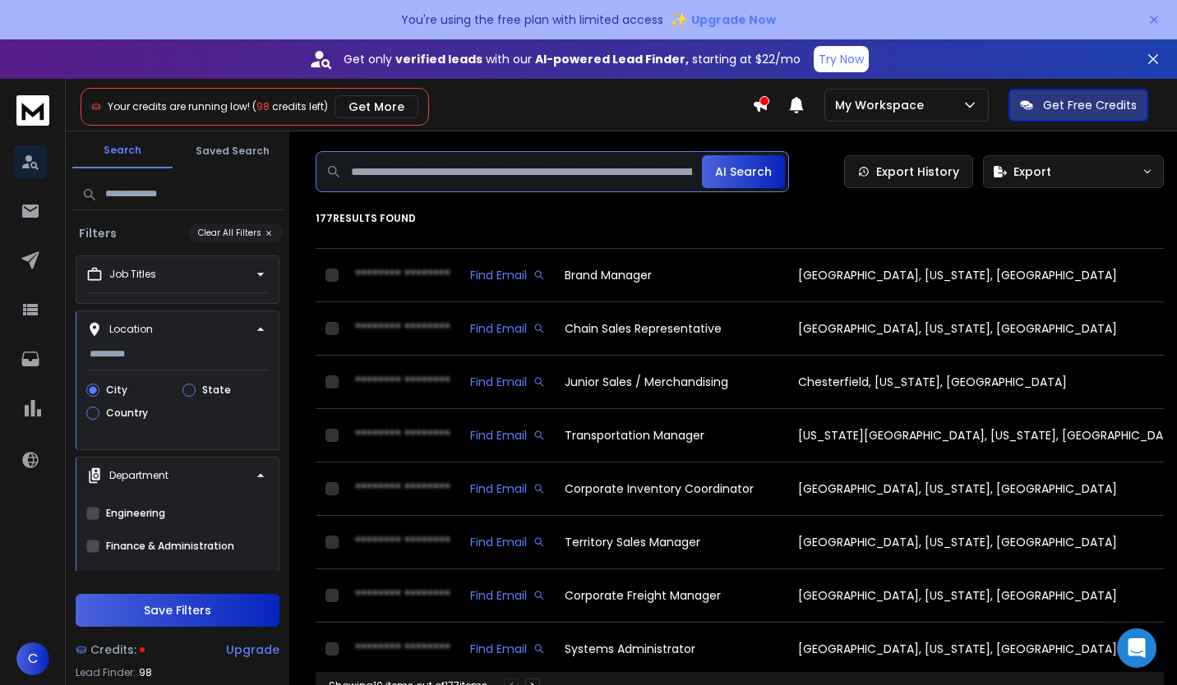
scroll to position [160, 0]
drag, startPoint x: 1157, startPoint y: 425, endPoint x: 751, endPoint y: 219, distance: 455.0
click at [751, 219] on p "177 results found" at bounding box center [740, 218] width 848 height 13
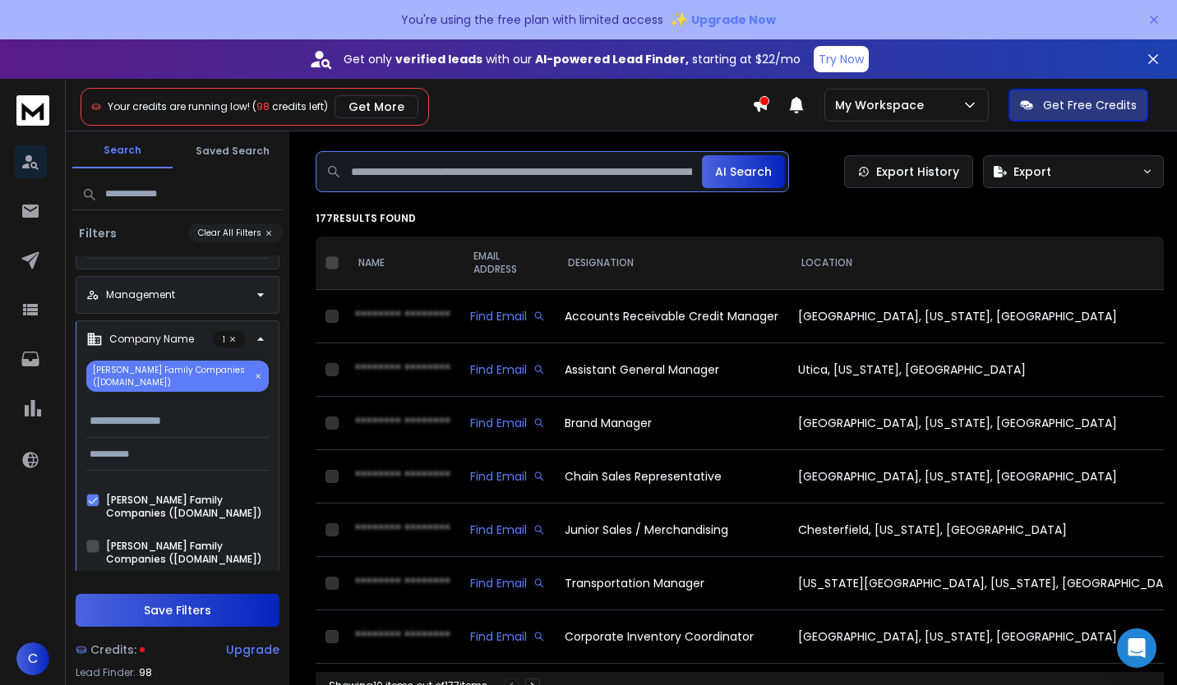
scroll to position [731, 0]
click at [201, 297] on div "Management" at bounding box center [177, 293] width 182 height 16
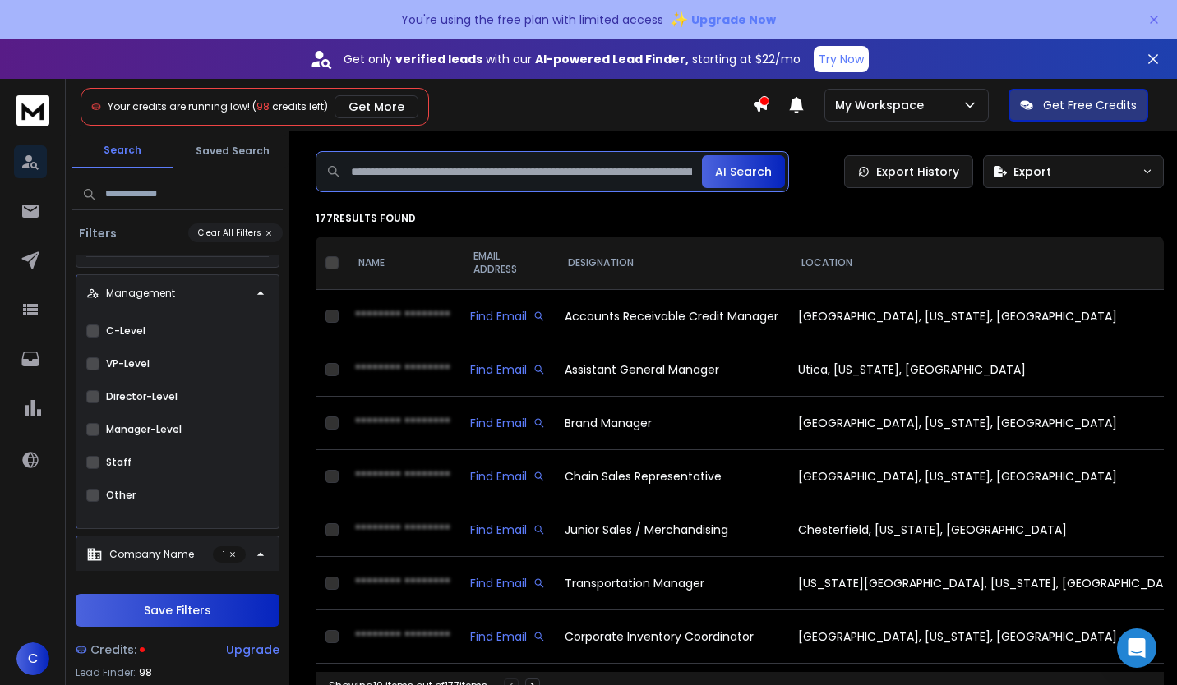
click at [95, 394] on button "Director-Level" at bounding box center [92, 396] width 13 height 13
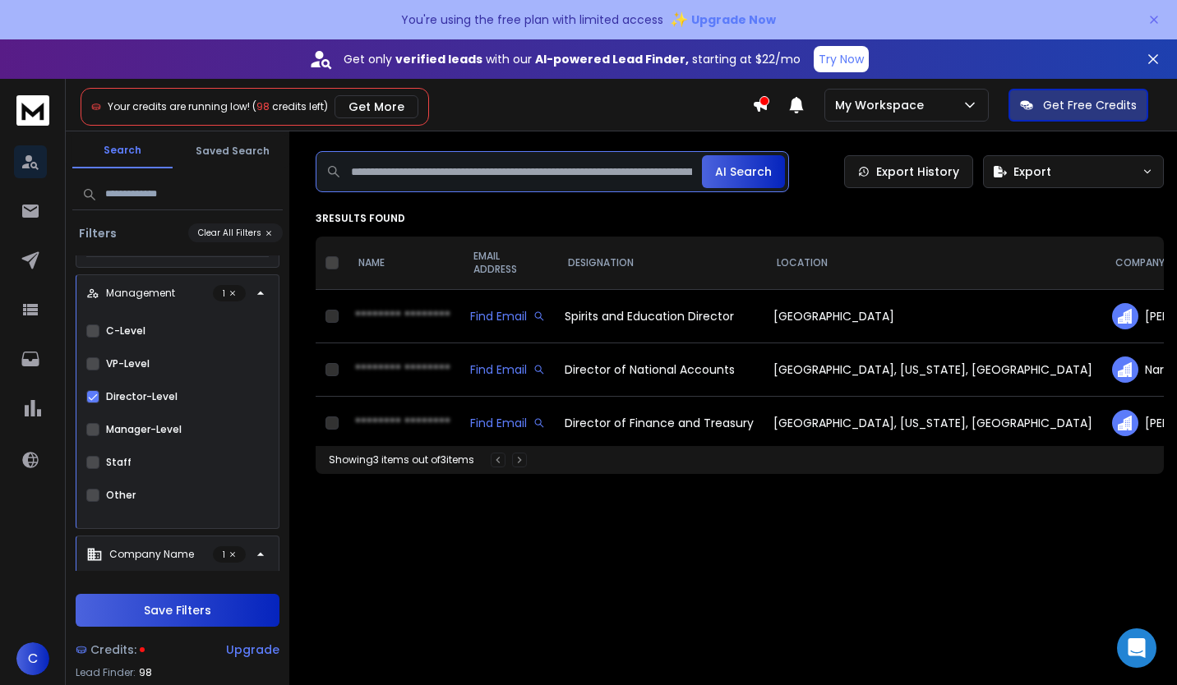
click at [495, 324] on div "Find Email" at bounding box center [507, 316] width 75 height 16
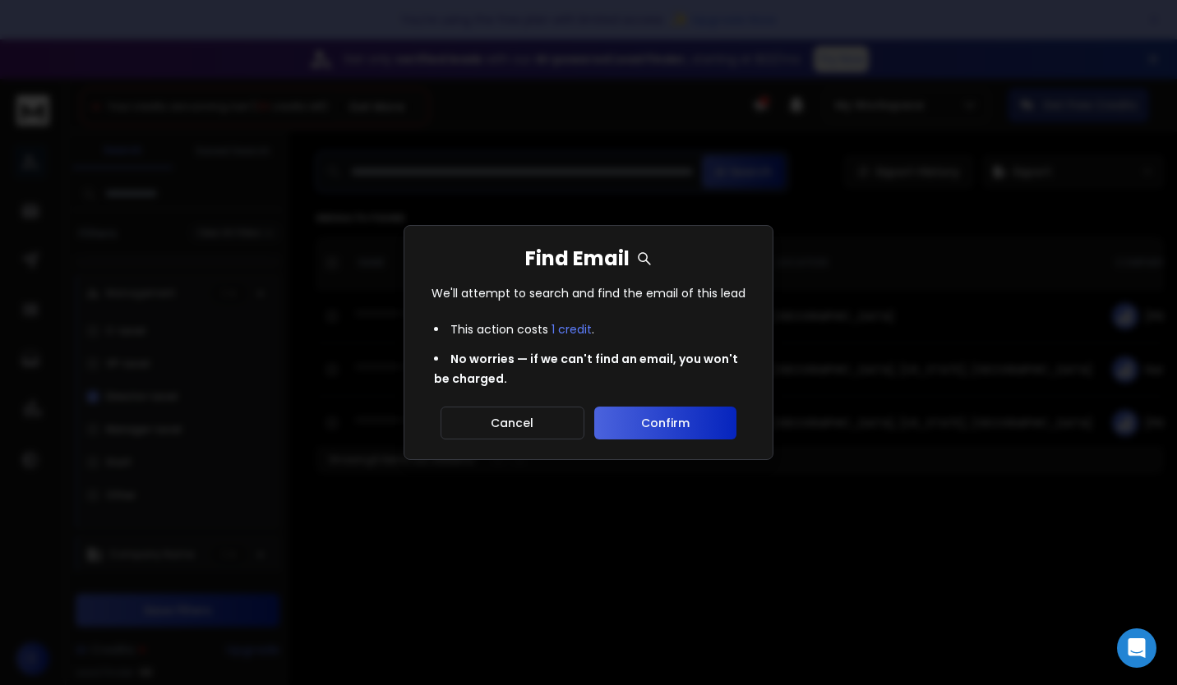
click at [680, 432] on button "Confirm" at bounding box center [665, 423] width 142 height 33
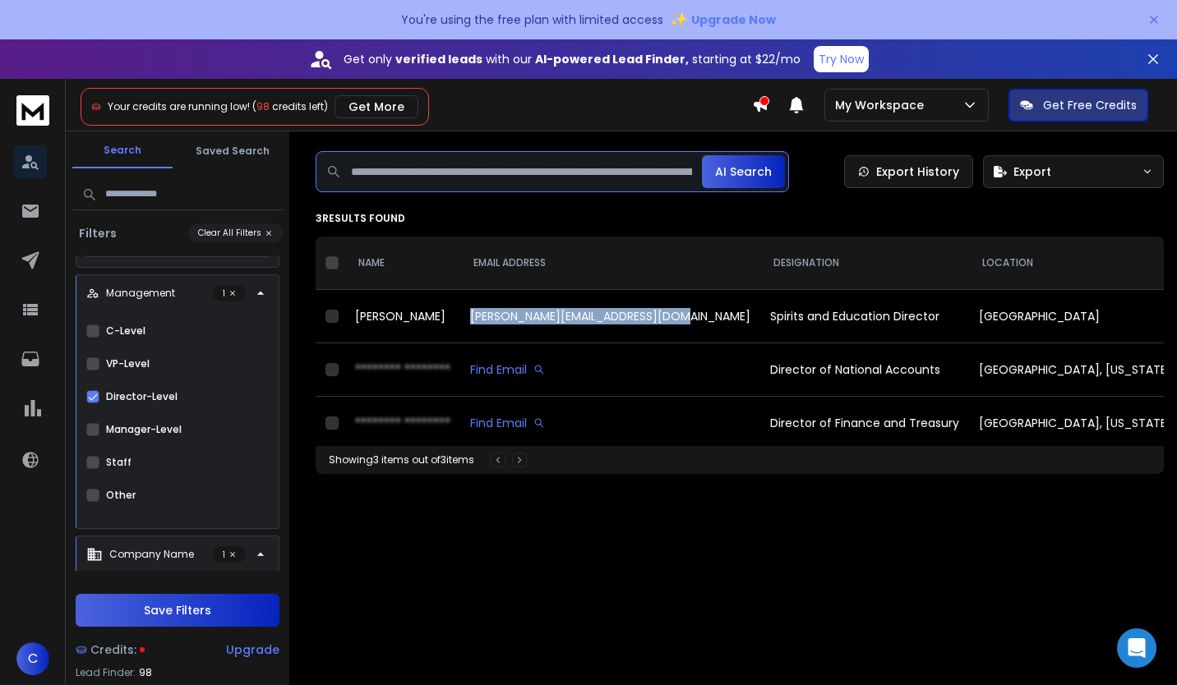
drag, startPoint x: 467, startPoint y: 320, endPoint x: 688, endPoint y: 321, distance: 221.1
click at [688, 321] on div "[PERSON_NAME][EMAIL_ADDRESS][DOMAIN_NAME]" at bounding box center [610, 316] width 280 height 16
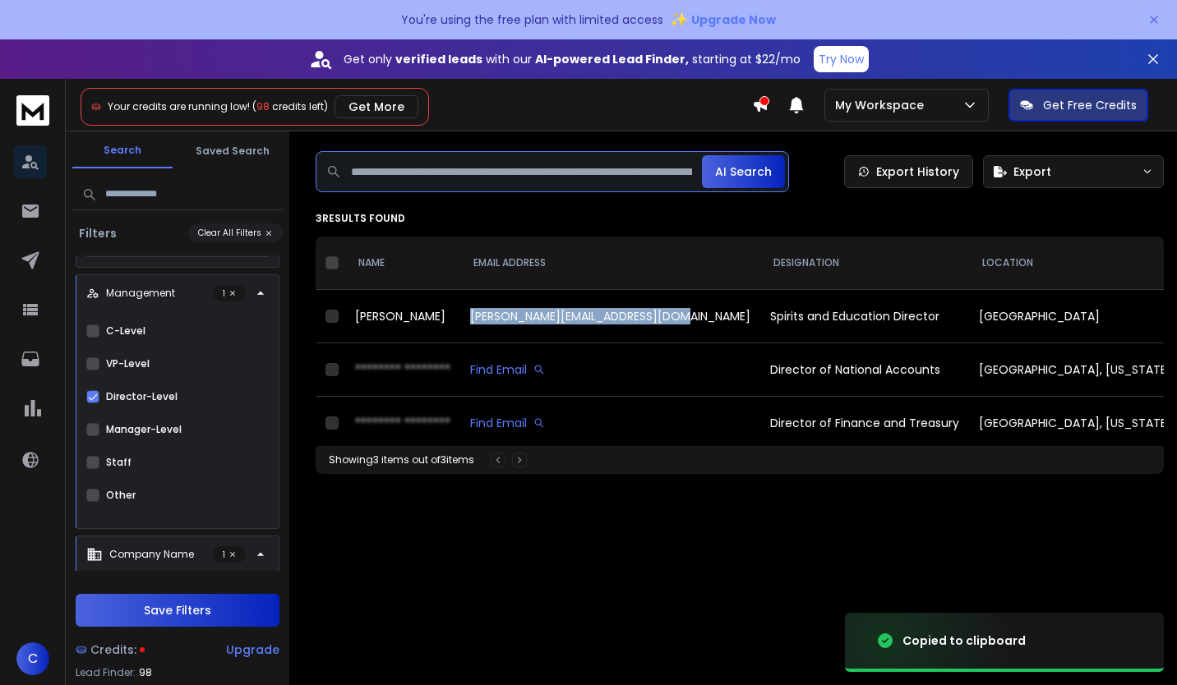
drag, startPoint x: 688, startPoint y: 321, endPoint x: 653, endPoint y: 316, distance: 35.8
copy div "[PERSON_NAME][EMAIL_ADDRESS][DOMAIN_NAME]"
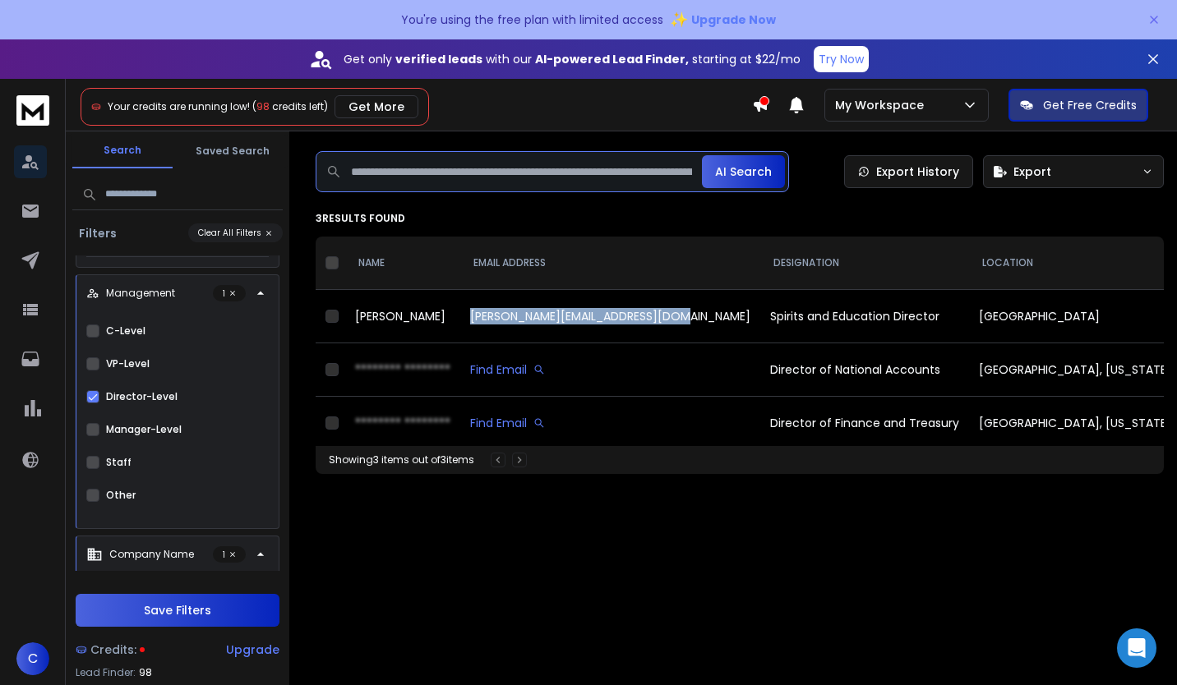
scroll to position [0, 0]
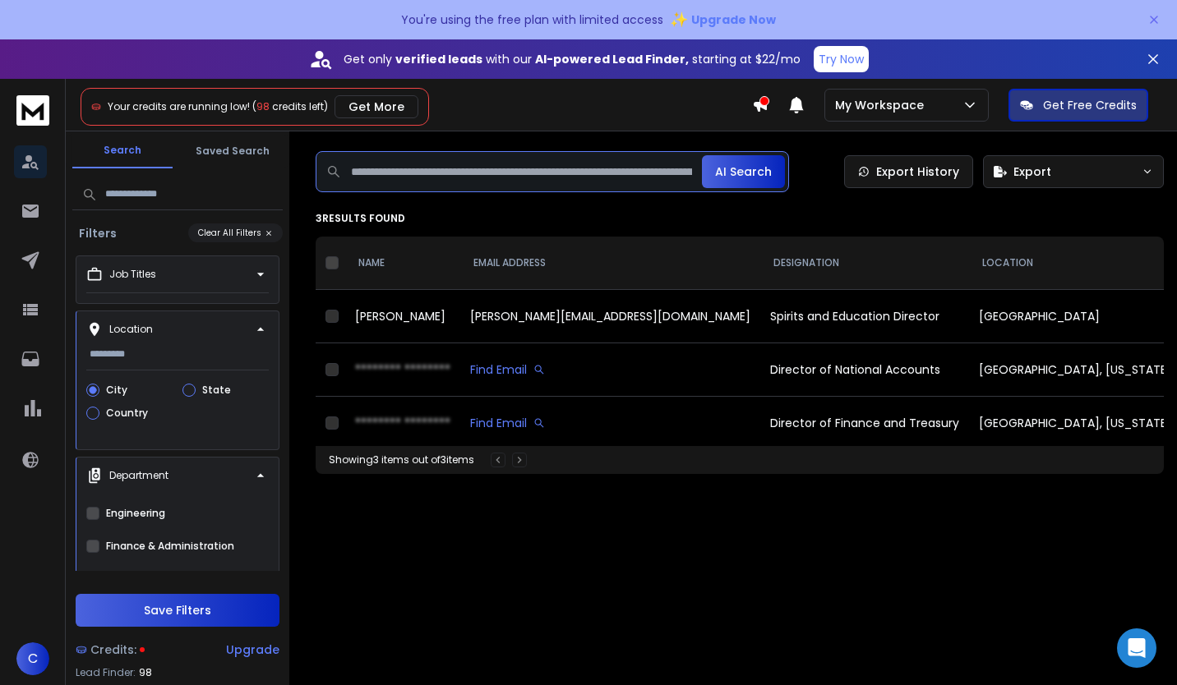
click at [257, 329] on icon at bounding box center [260, 329] width 7 height 3
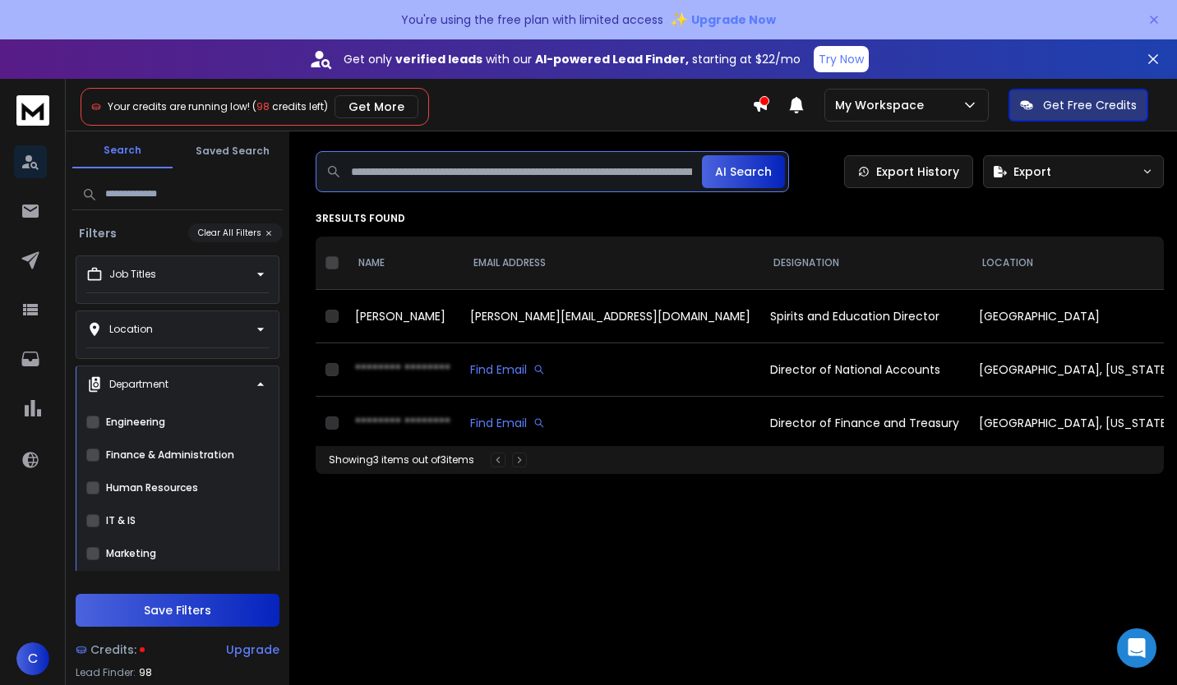
click at [257, 385] on icon at bounding box center [260, 384] width 7 height 3
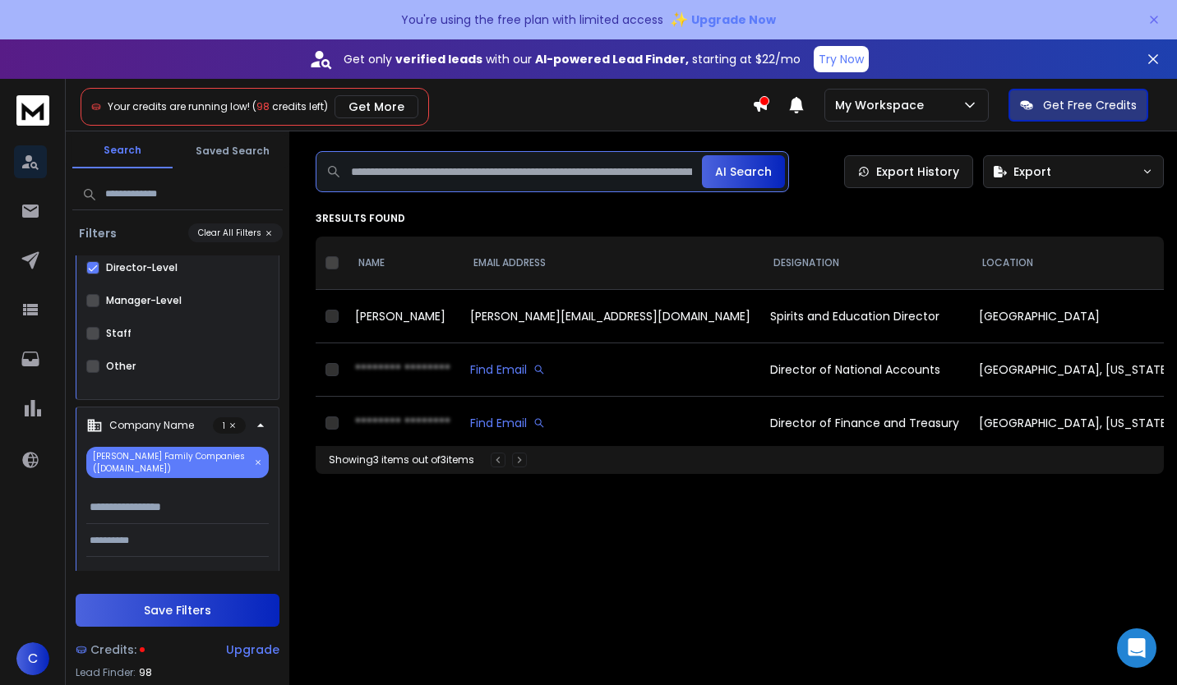
scroll to position [454, 0]
click at [254, 464] on icon at bounding box center [258, 461] width 8 height 8
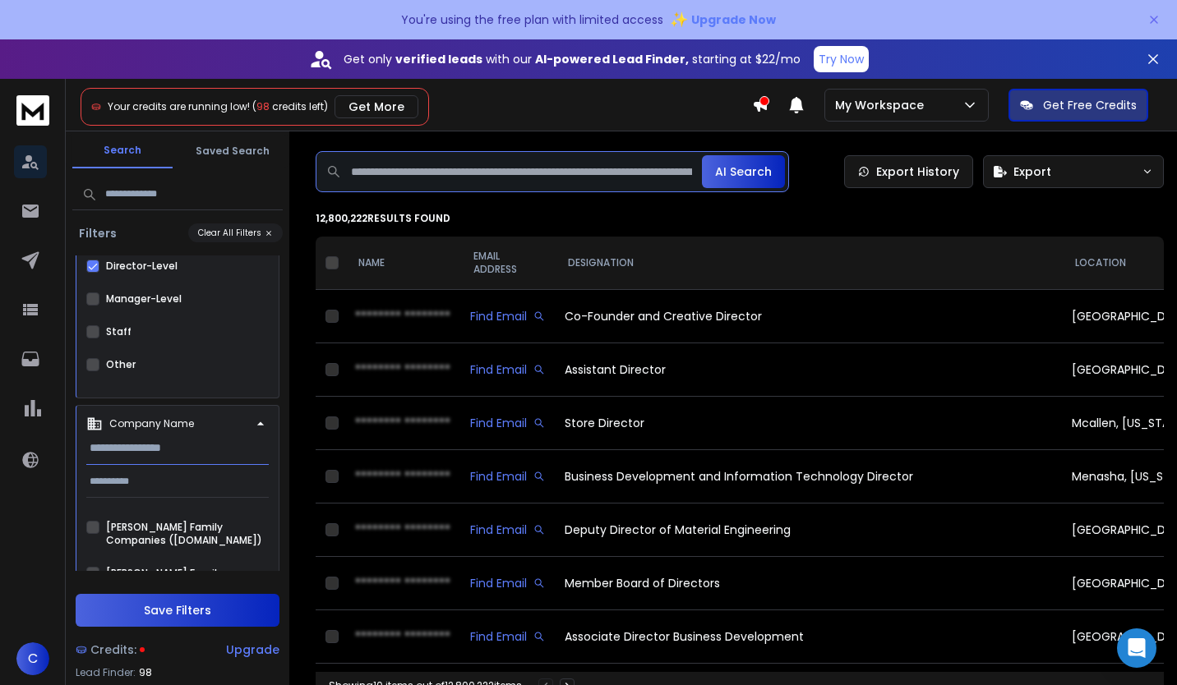
drag, startPoint x: 210, startPoint y: 449, endPoint x: 89, endPoint y: 444, distance: 121.7
click at [89, 444] on input "**********" at bounding box center [177, 448] width 182 height 33
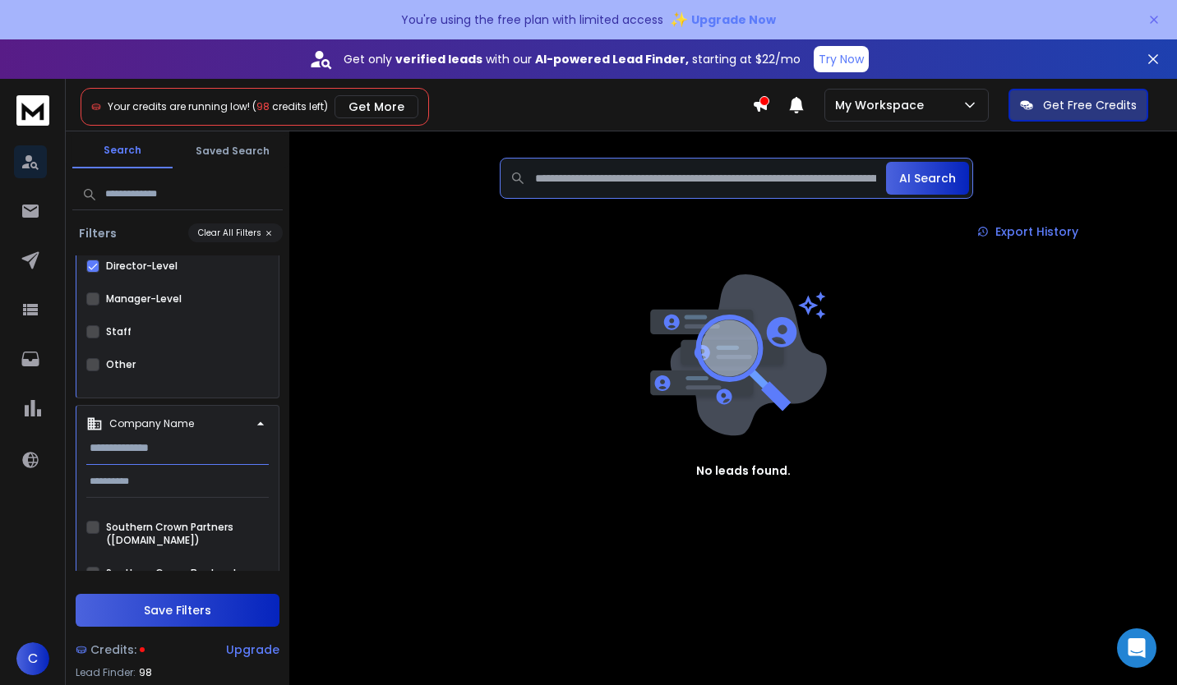
type input "**********"
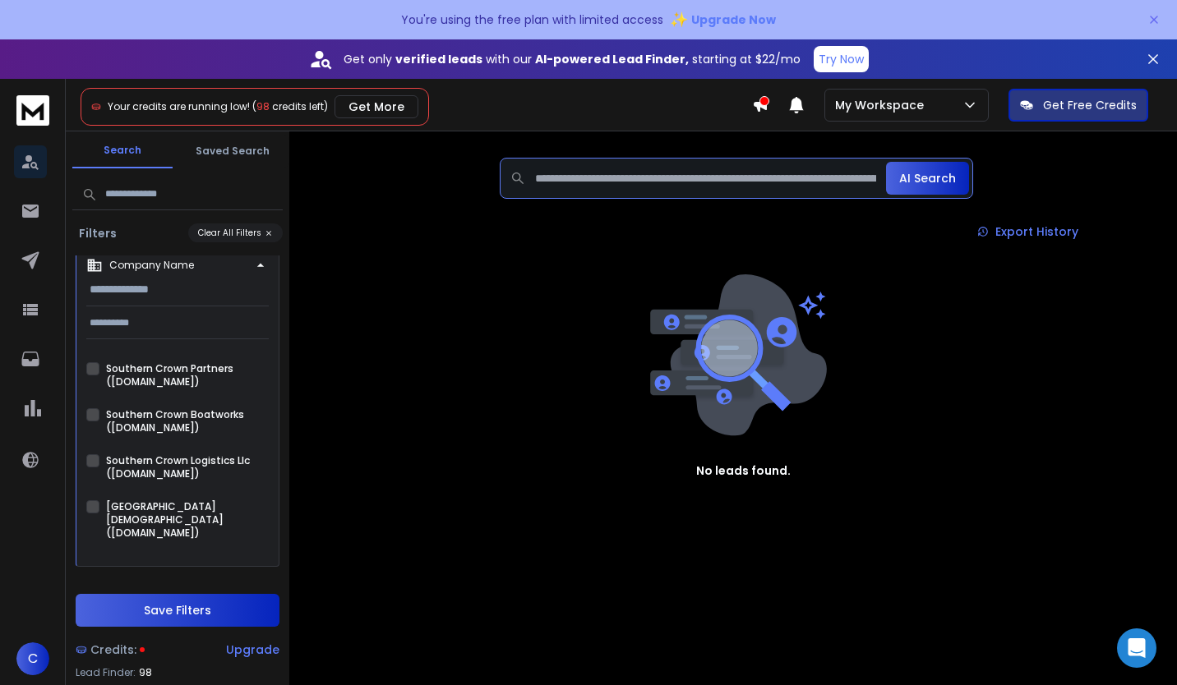
scroll to position [625, 0]
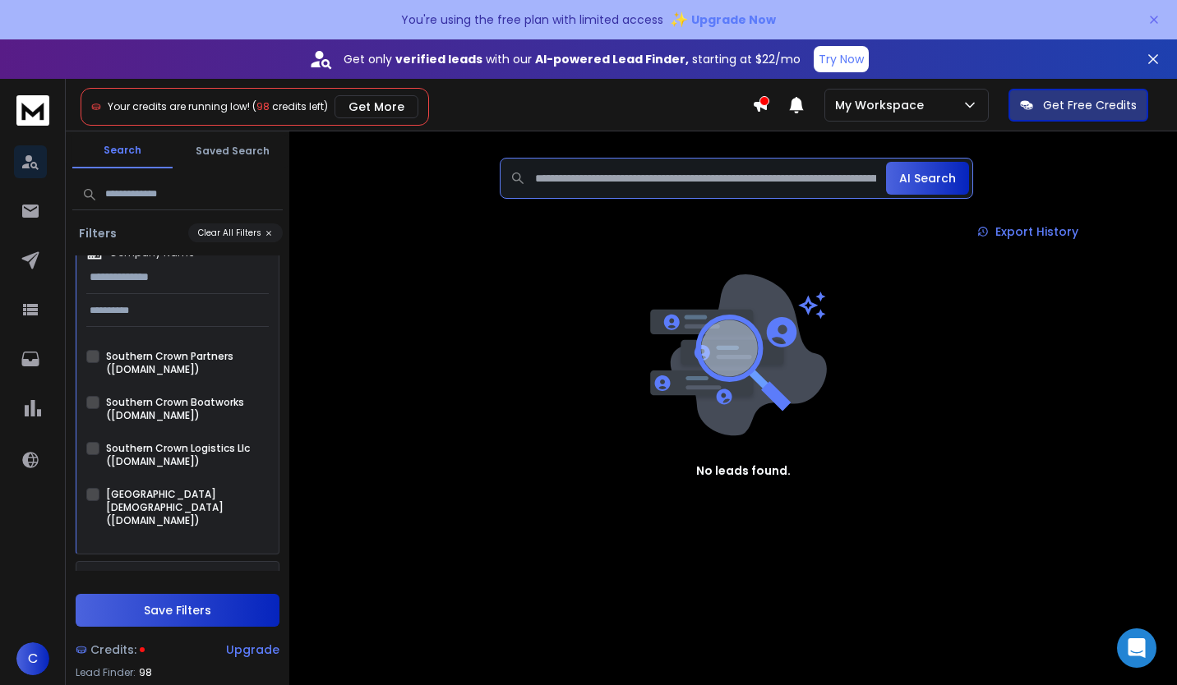
click at [93, 364] on div "Southern Crown Partners ([DOMAIN_NAME])" at bounding box center [177, 363] width 182 height 26
click at [91, 358] on \(scpdist\ "Southern Crown Partners ([DOMAIN_NAME])" at bounding box center [92, 356] width 13 height 13
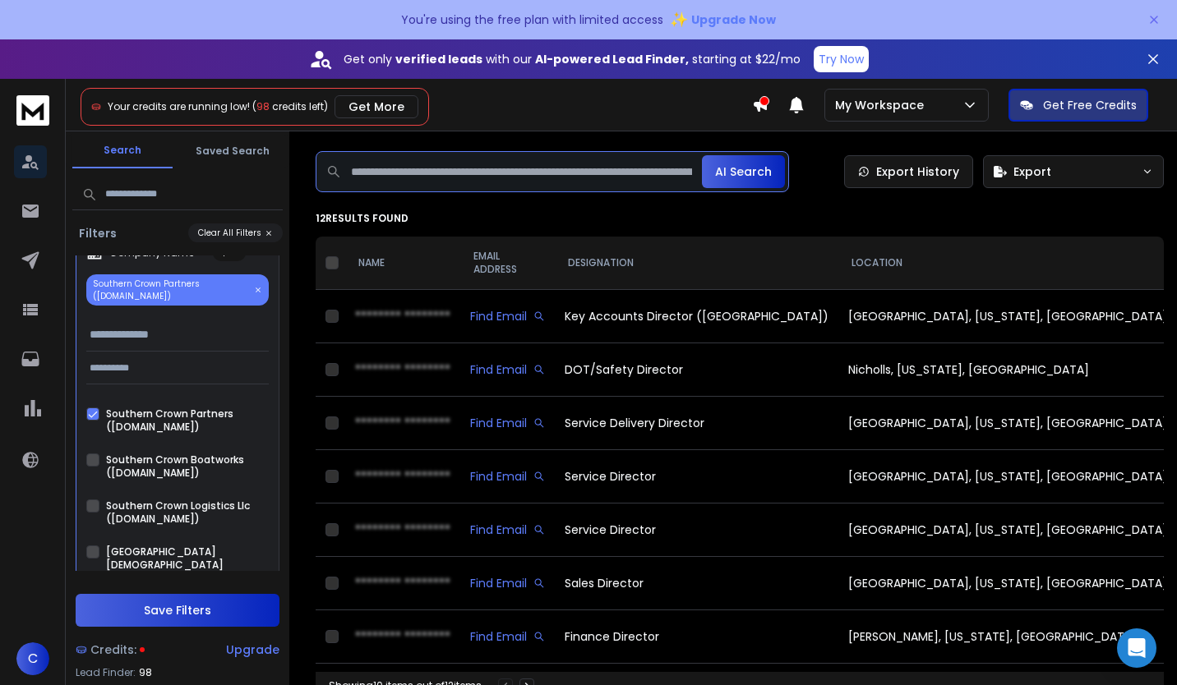
scroll to position [722, 0]
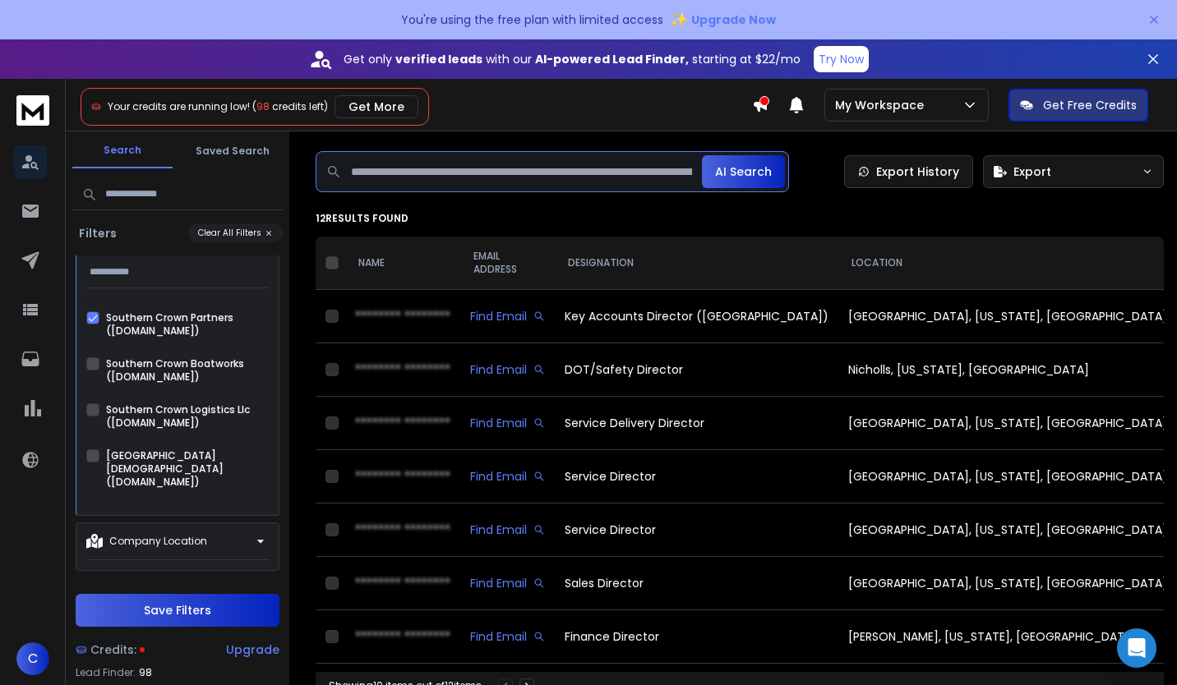
drag, startPoint x: 278, startPoint y: 538, endPoint x: 280, endPoint y: 482, distance: 55.9
click at [280, 482] on div "**********" at bounding box center [178, 380] width 224 height 413
drag, startPoint x: 280, startPoint y: 482, endPoint x: 238, endPoint y: 542, distance: 73.7
click at [238, 542] on div "Company Location" at bounding box center [177, 541] width 182 height 16
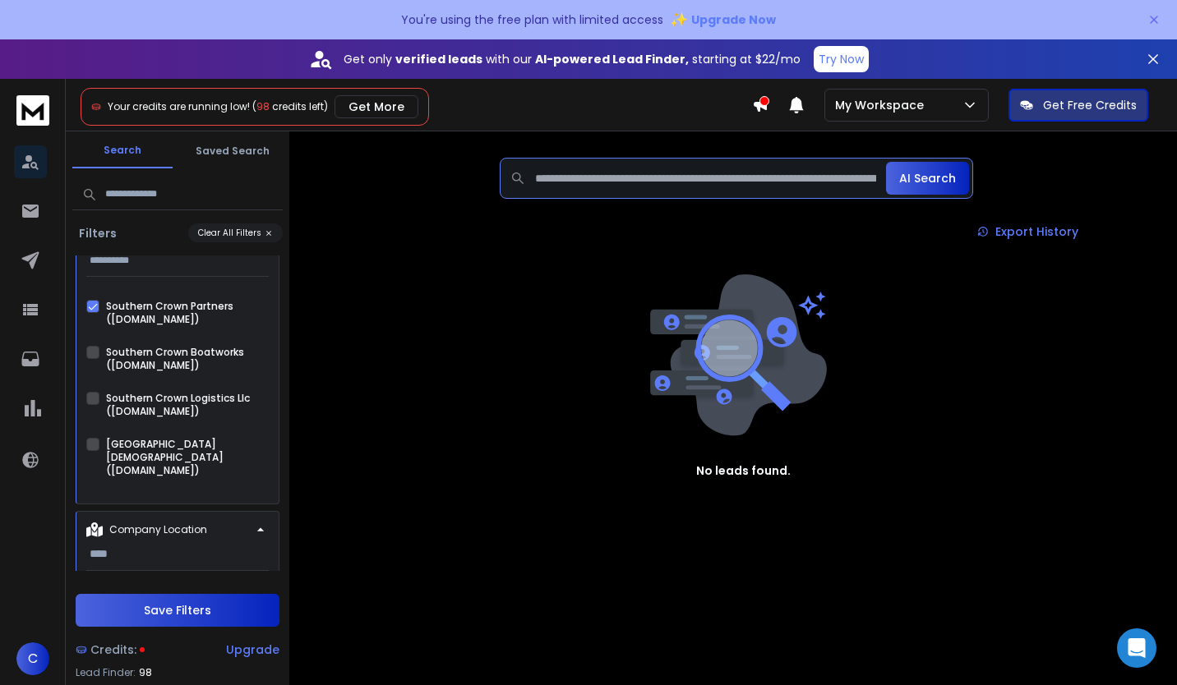
type input "****"
click at [277, 444] on div "**********" at bounding box center [178, 380] width 224 height 413
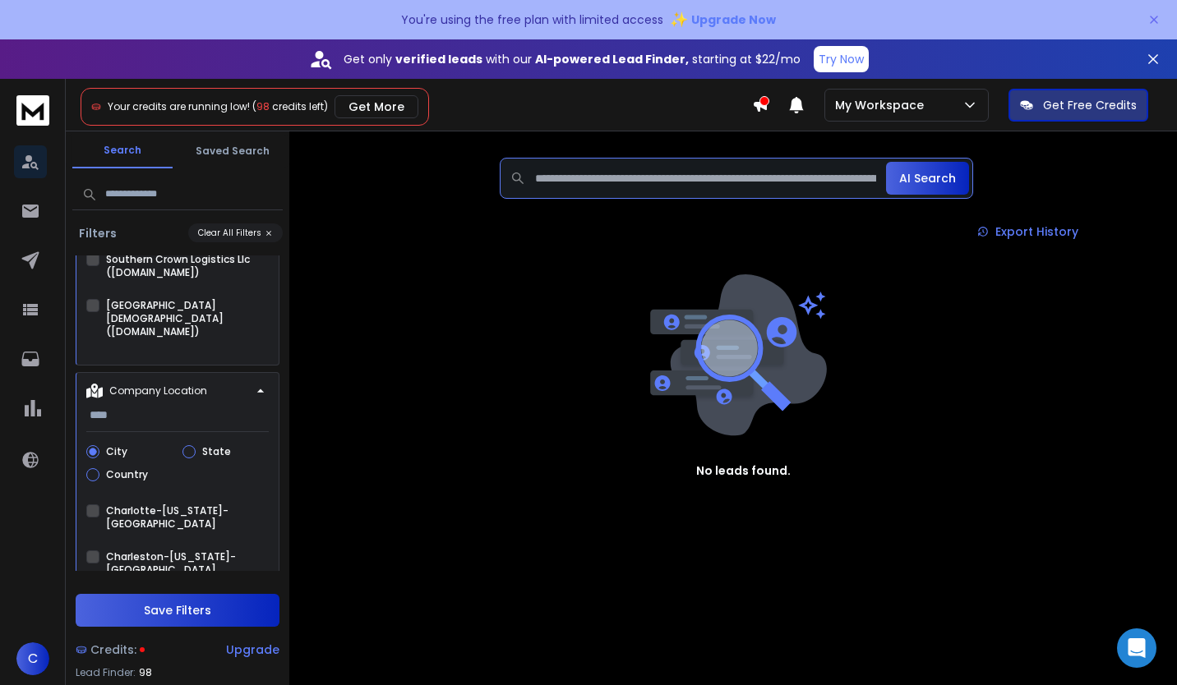
scroll to position [893, 0]
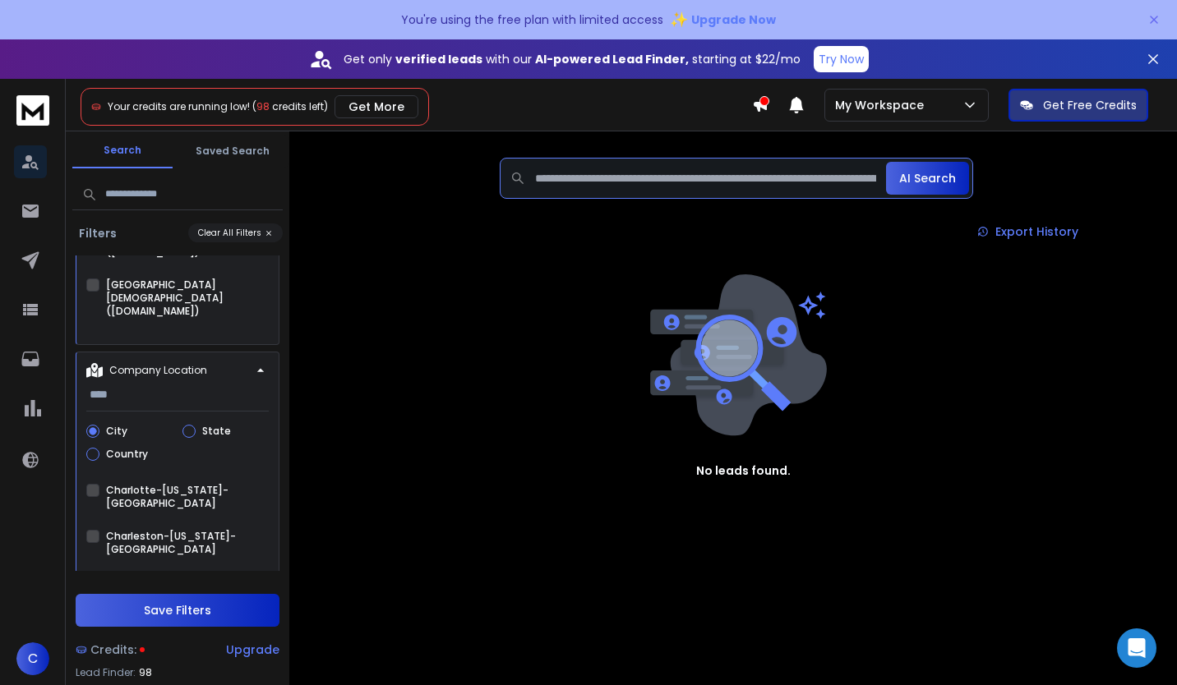
click at [91, 542] on States "Charleston-[US_STATE]-[GEOGRAPHIC_DATA]" at bounding box center [92, 536] width 13 height 13
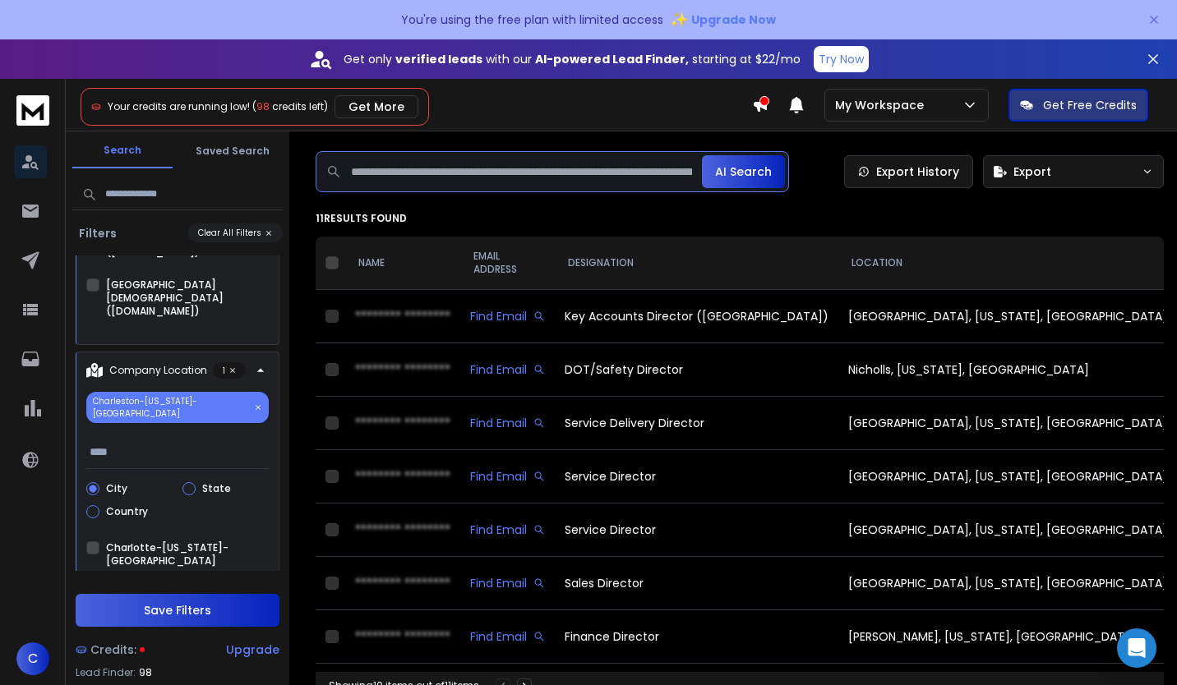
click at [279, 459] on div "**********" at bounding box center [178, 380] width 224 height 413
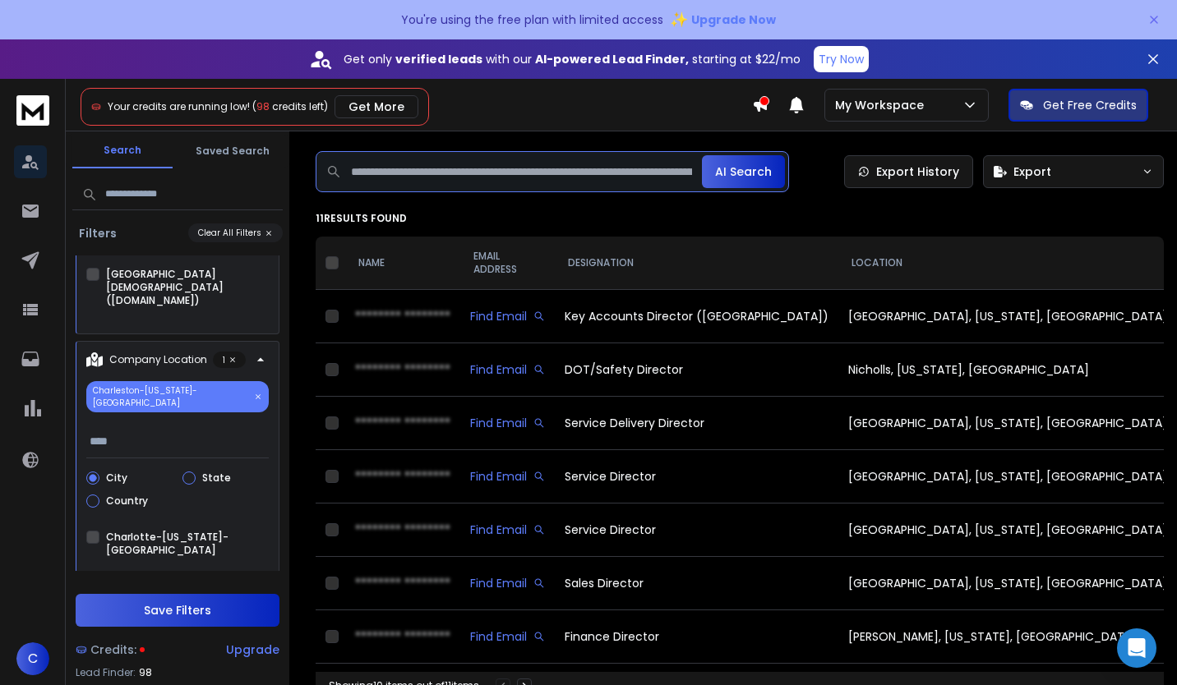
scroll to position [916, 0]
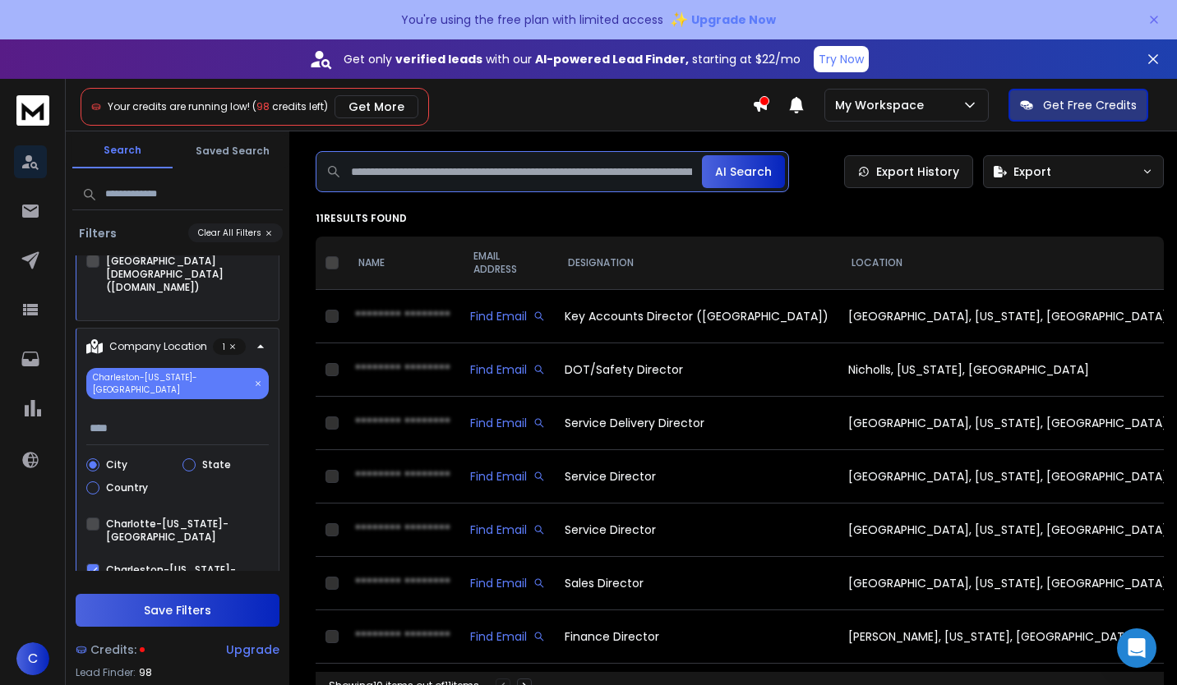
click at [254, 388] on icon at bounding box center [258, 384] width 8 height 8
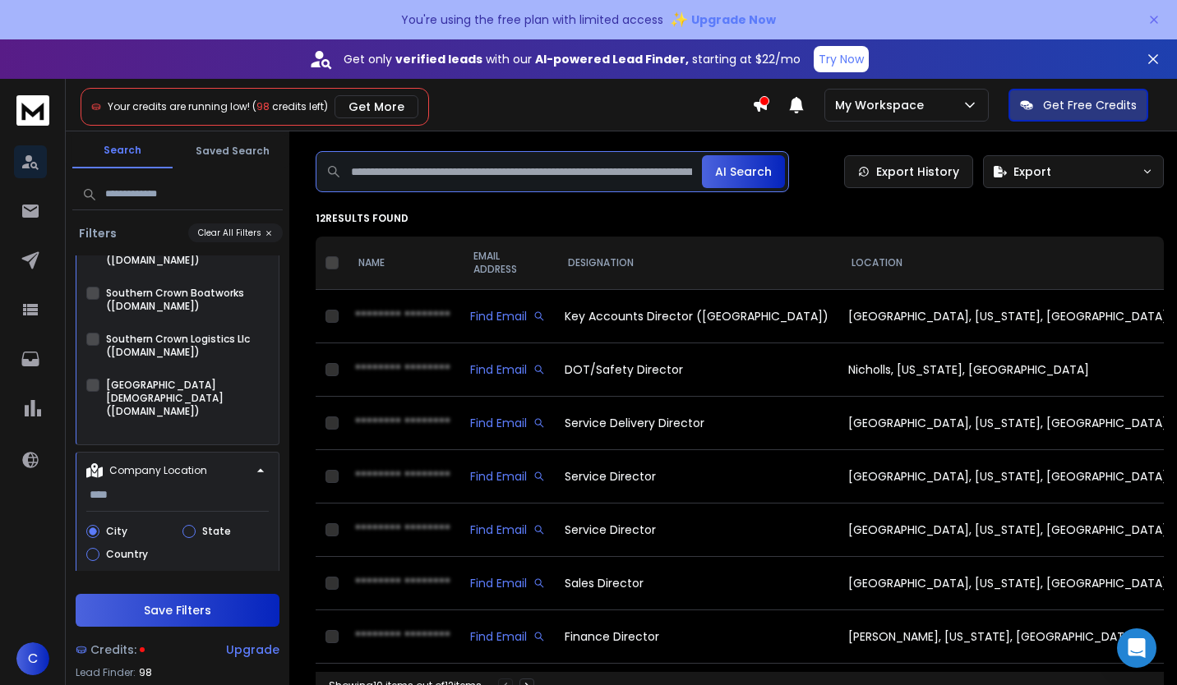
scroll to position [769, 0]
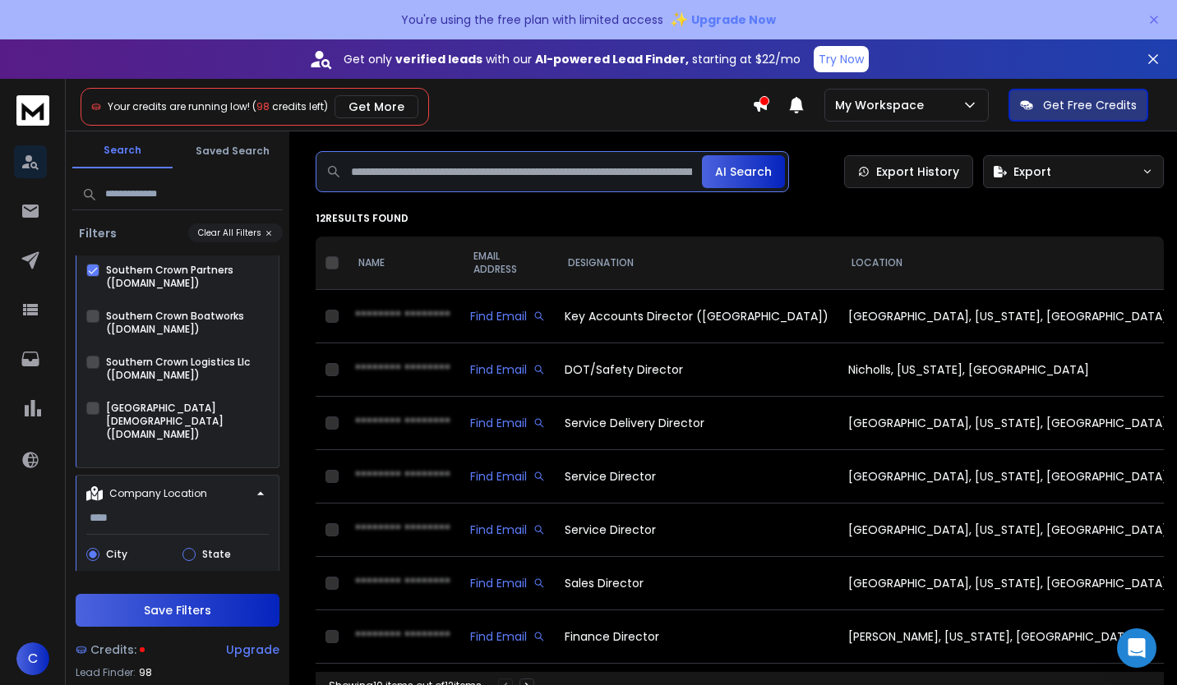
click at [254, 491] on icon at bounding box center [260, 494] width 16 height 16
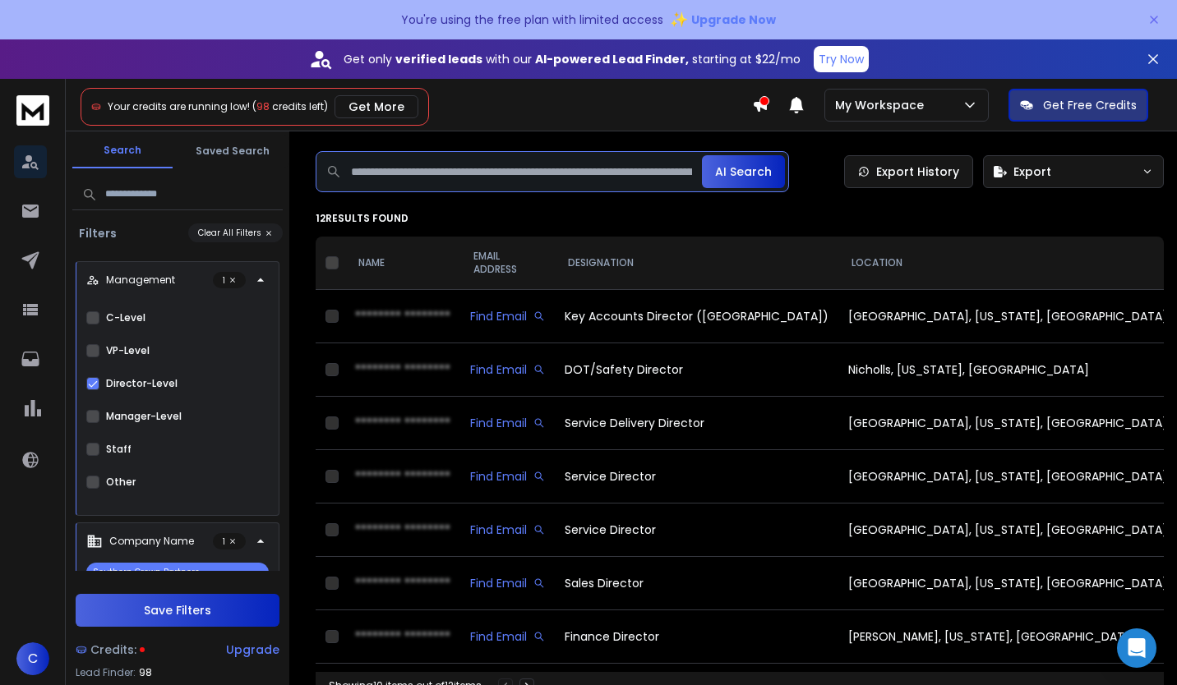
scroll to position [330, 0]
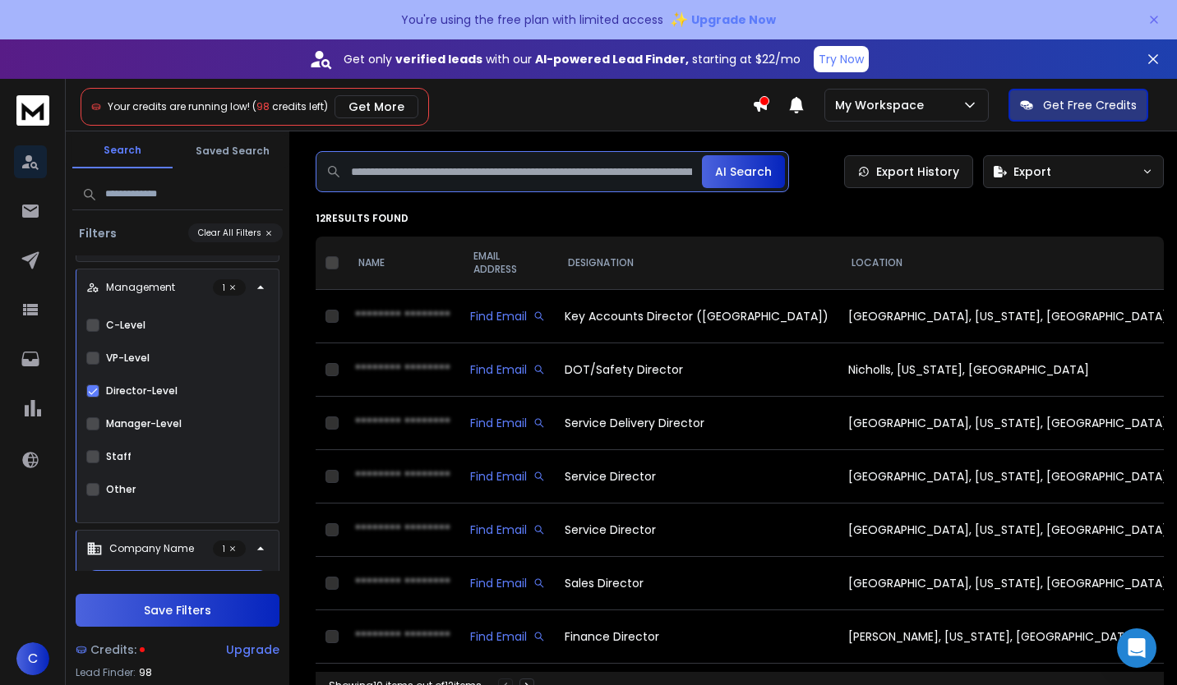
click at [98, 362] on button "VP-Level" at bounding box center [92, 358] width 13 height 13
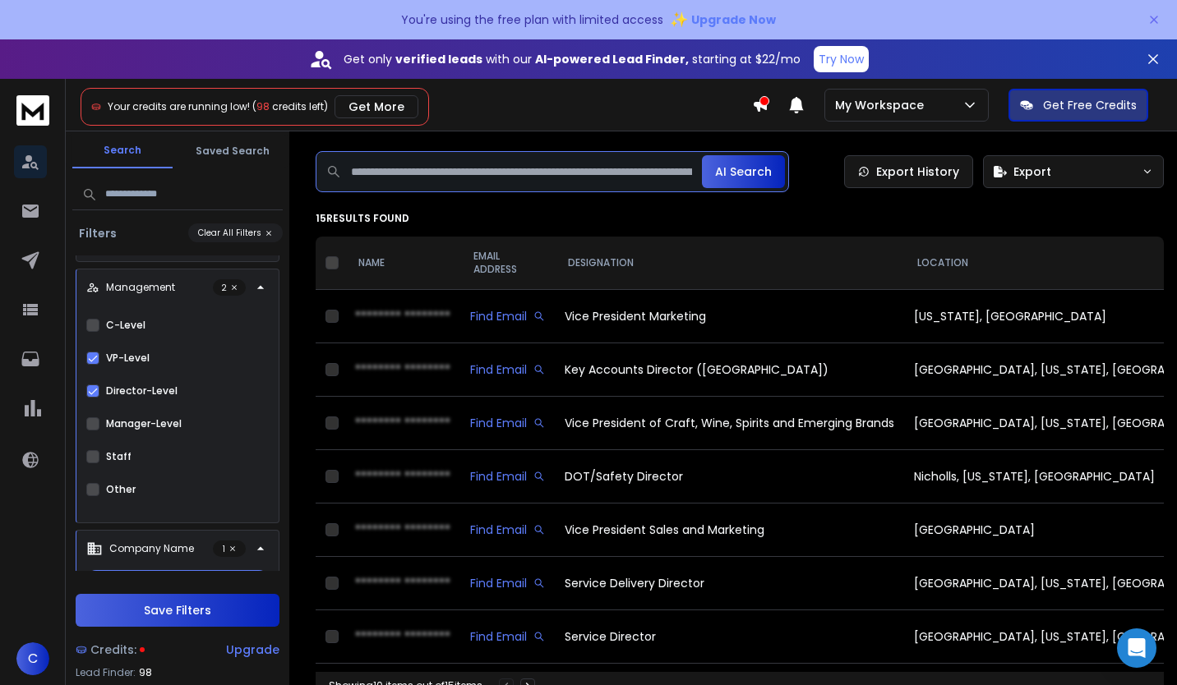
click at [94, 390] on button "Director-Level" at bounding box center [92, 391] width 13 height 13
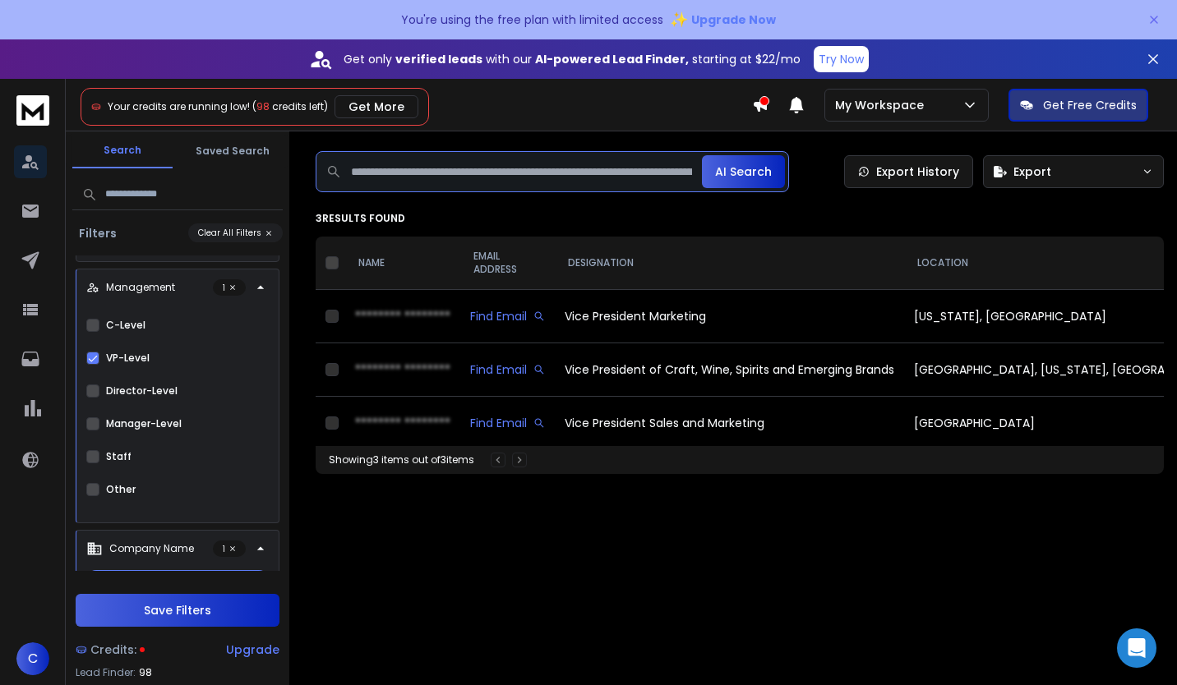
click at [517, 368] on div "Find Email" at bounding box center [507, 370] width 75 height 16
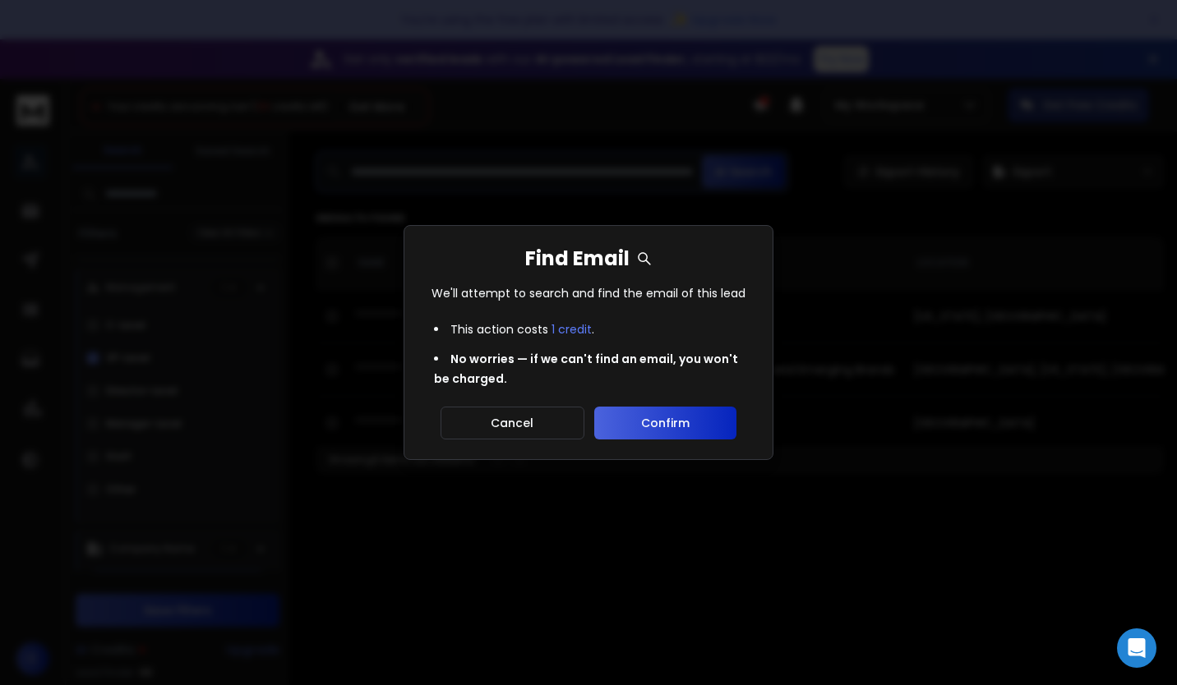
click at [646, 422] on button "Confirm" at bounding box center [665, 423] width 142 height 33
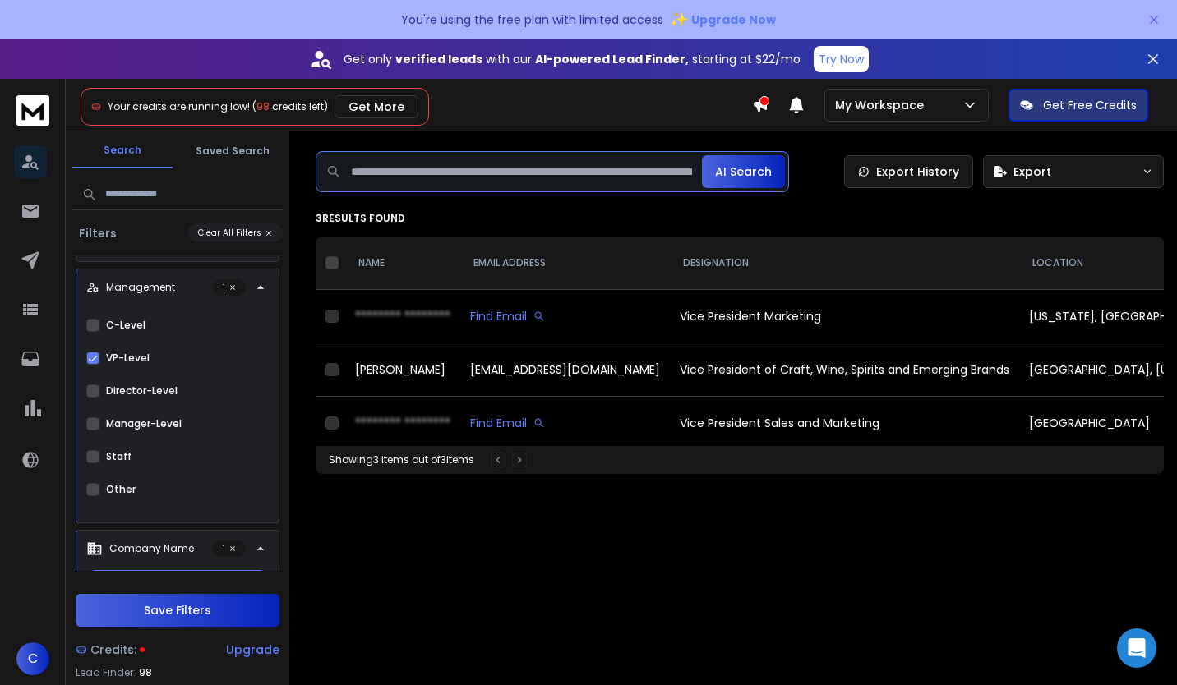
click at [499, 426] on div "Find Email" at bounding box center [565, 423] width 190 height 16
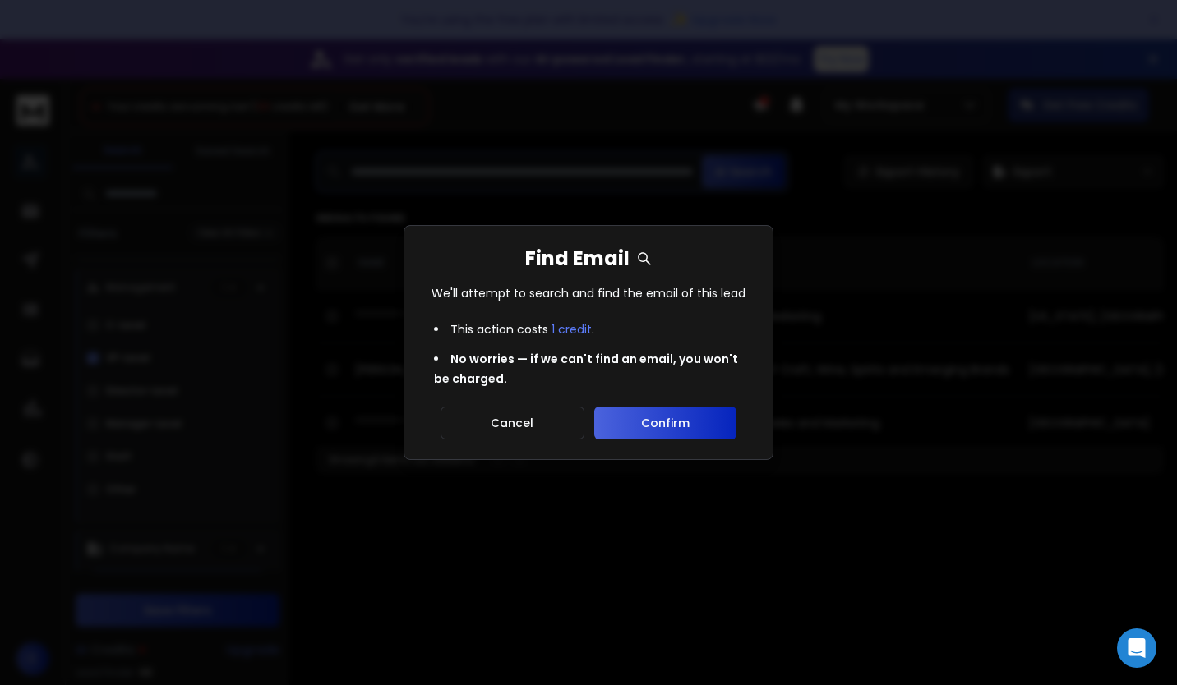
click at [637, 422] on button "Confirm" at bounding box center [665, 423] width 142 height 33
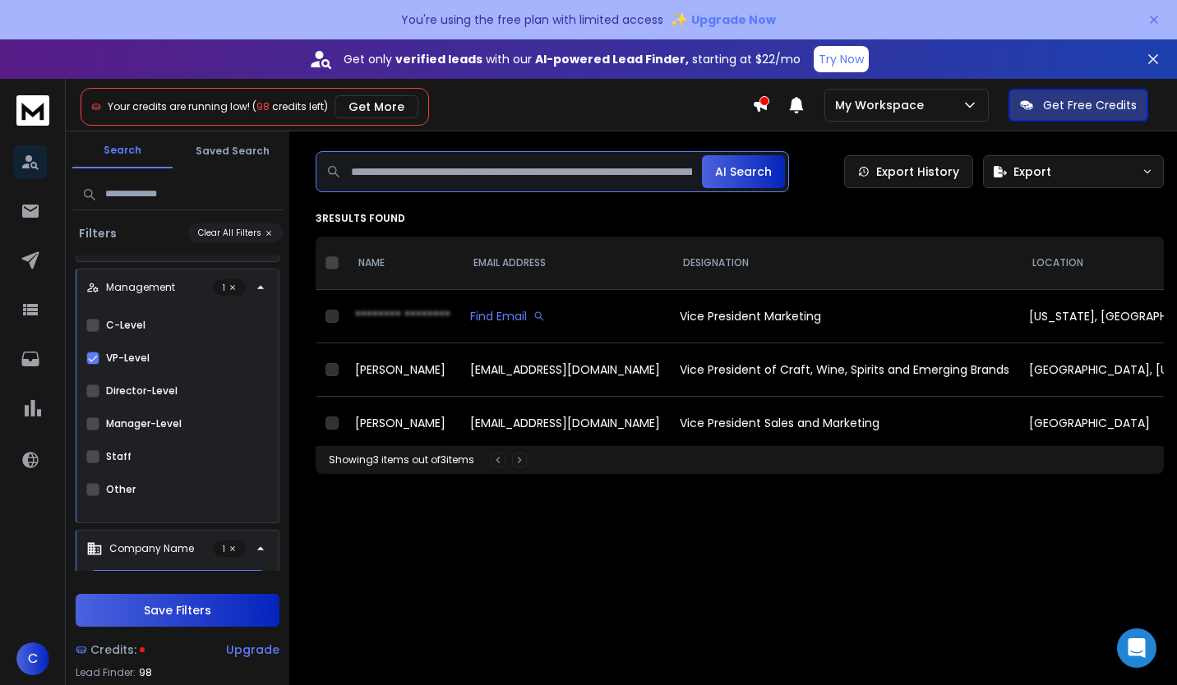
click at [95, 328] on button "C-Level" at bounding box center [92, 325] width 13 height 13
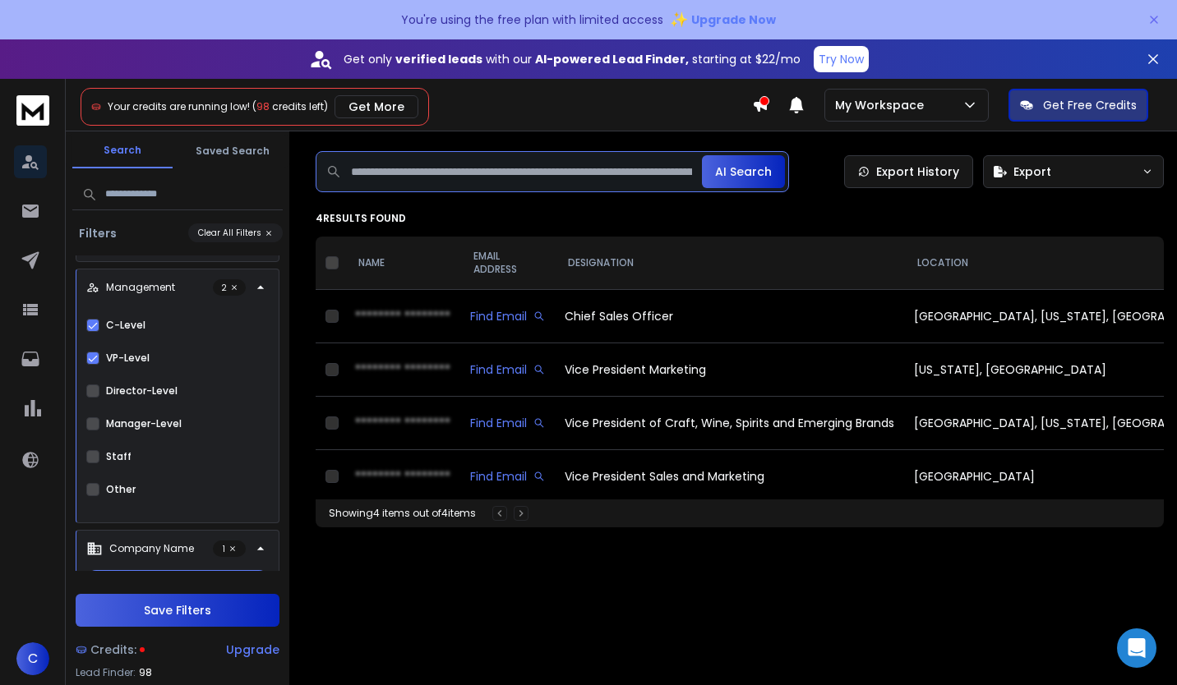
click at [94, 358] on button "VP-Level" at bounding box center [92, 358] width 13 height 13
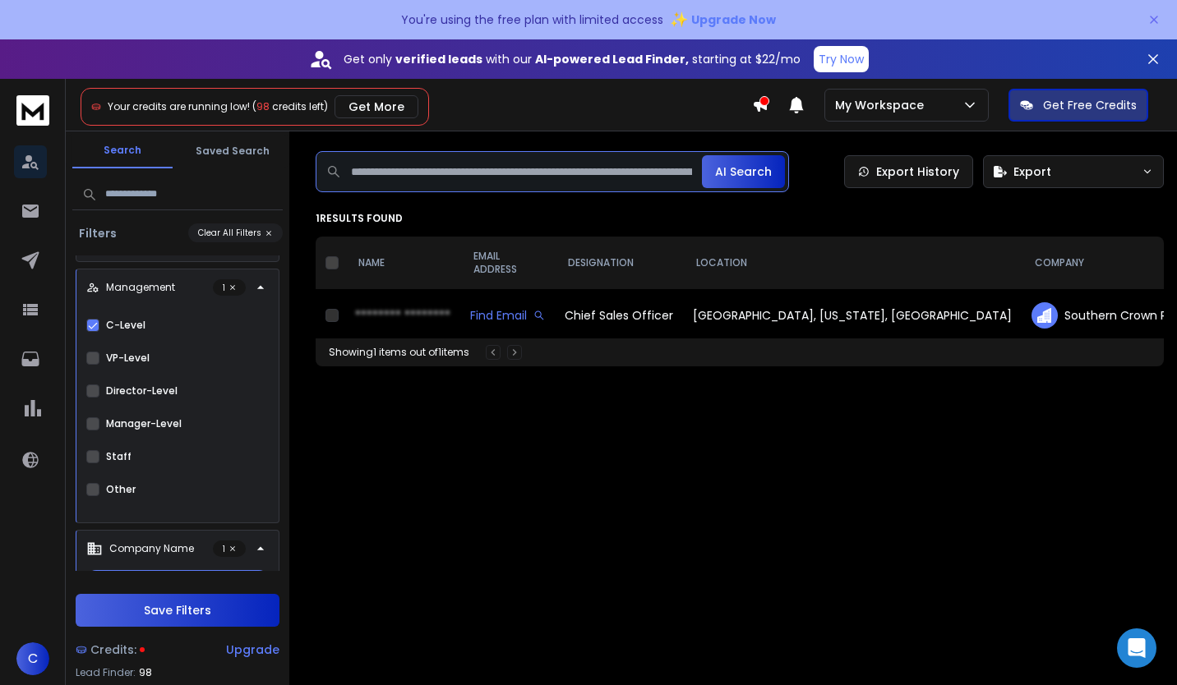
click at [487, 313] on div "Find Email" at bounding box center [507, 315] width 75 height 16
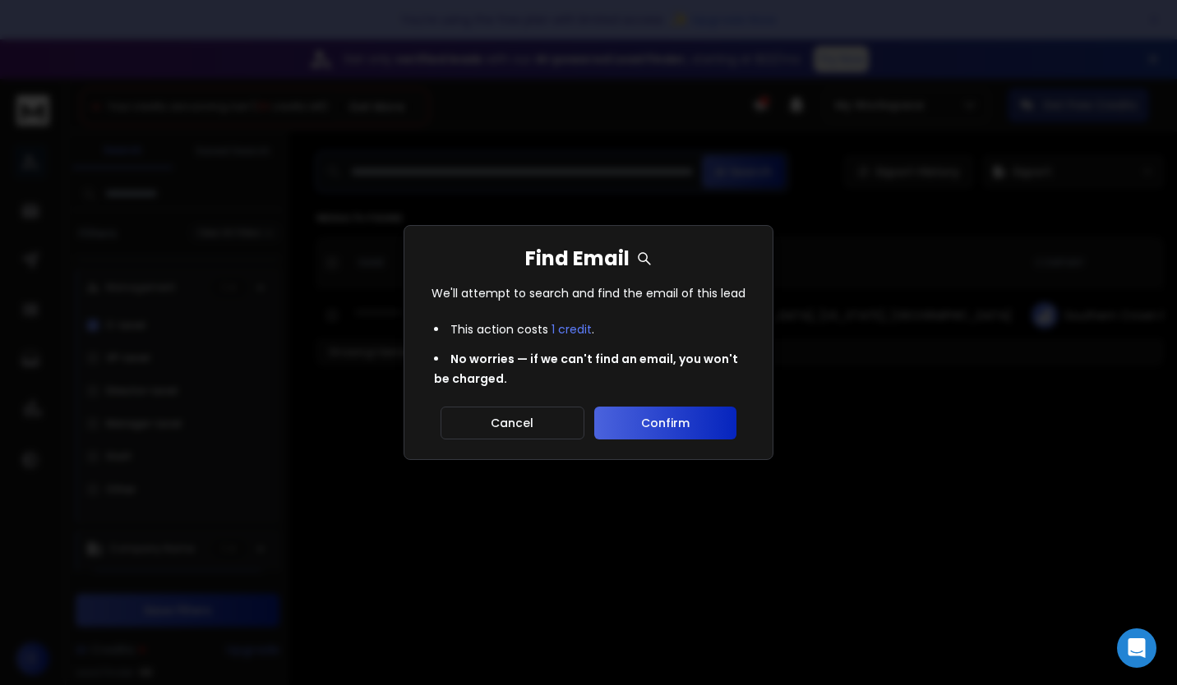
click at [653, 420] on button "Confirm" at bounding box center [665, 423] width 142 height 33
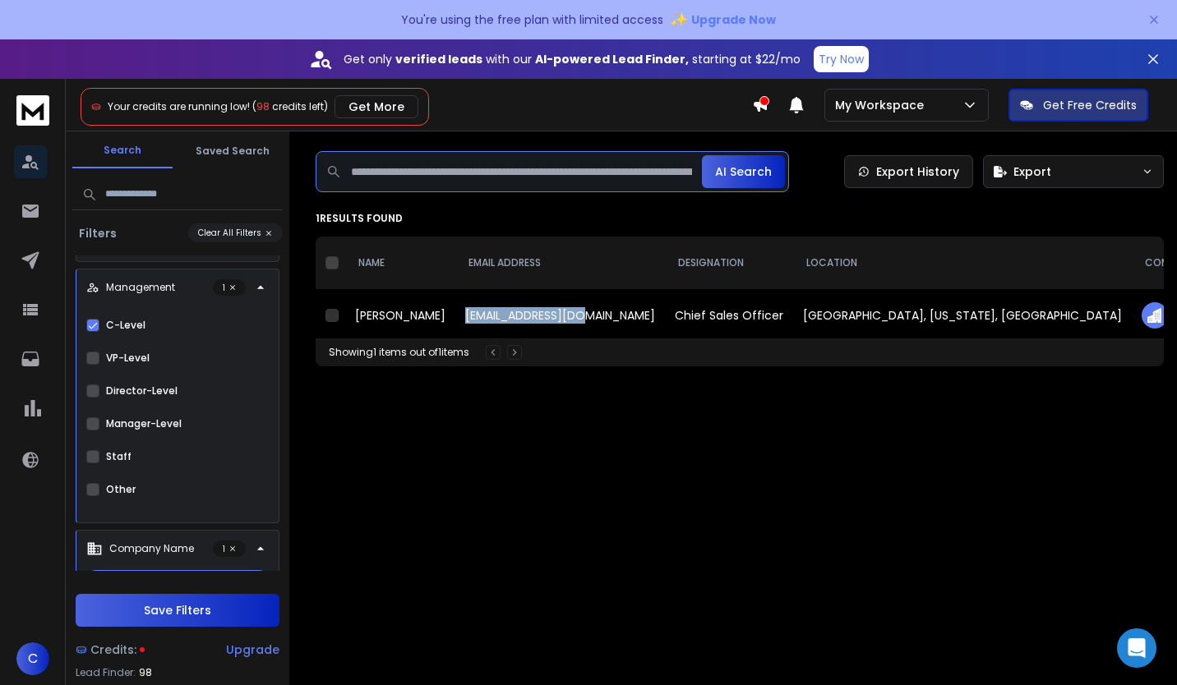
drag, startPoint x: 590, startPoint y: 316, endPoint x: 466, endPoint y: 313, distance: 124.1
click at [466, 313] on td "[EMAIL_ADDRESS][DOMAIN_NAME]" at bounding box center [560, 315] width 210 height 53
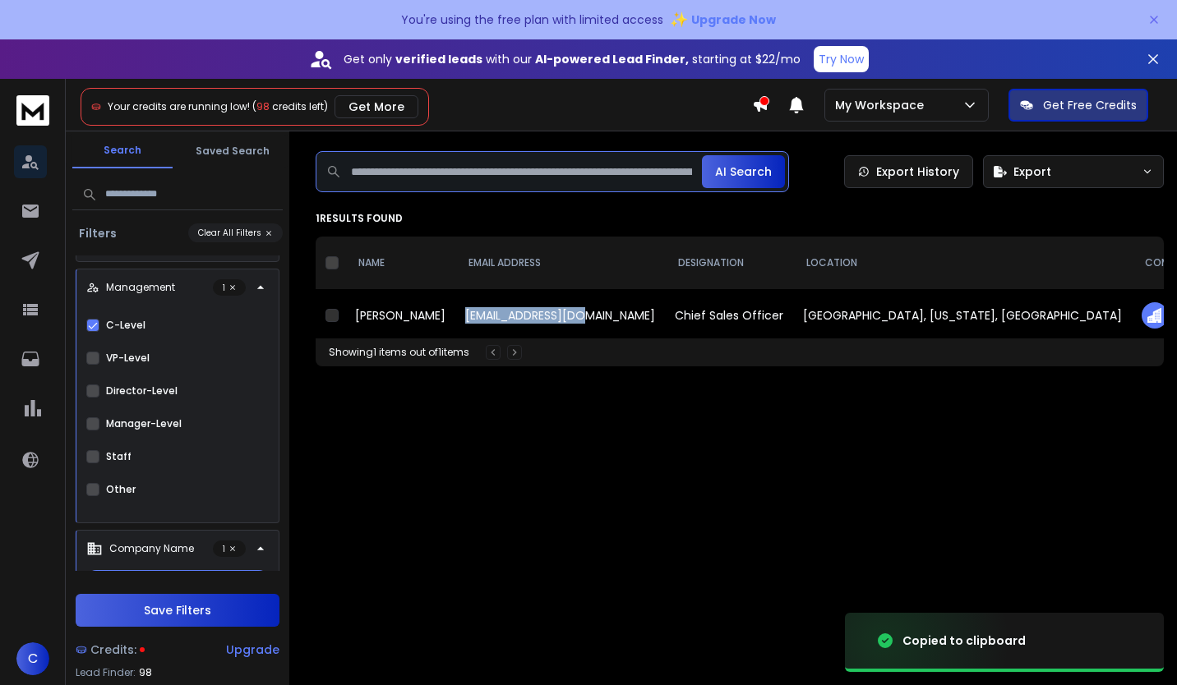
copy div "[EMAIL_ADDRESS][DOMAIN_NAME]"
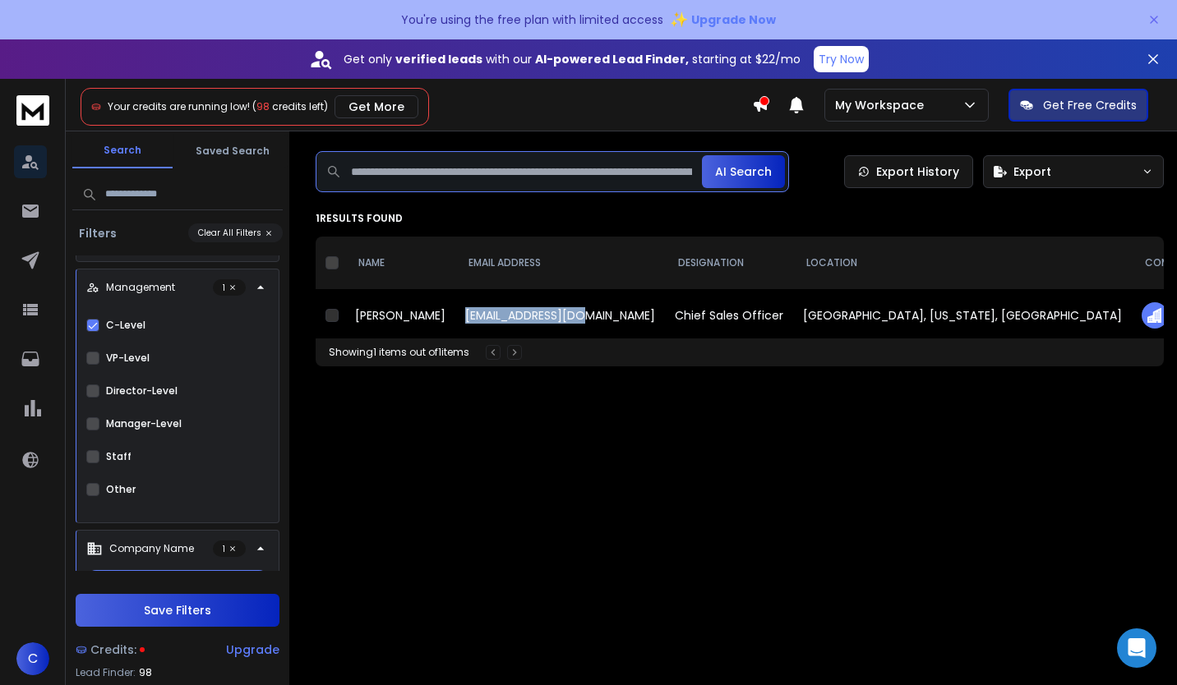
click at [90, 328] on button "C-Level" at bounding box center [92, 325] width 13 height 13
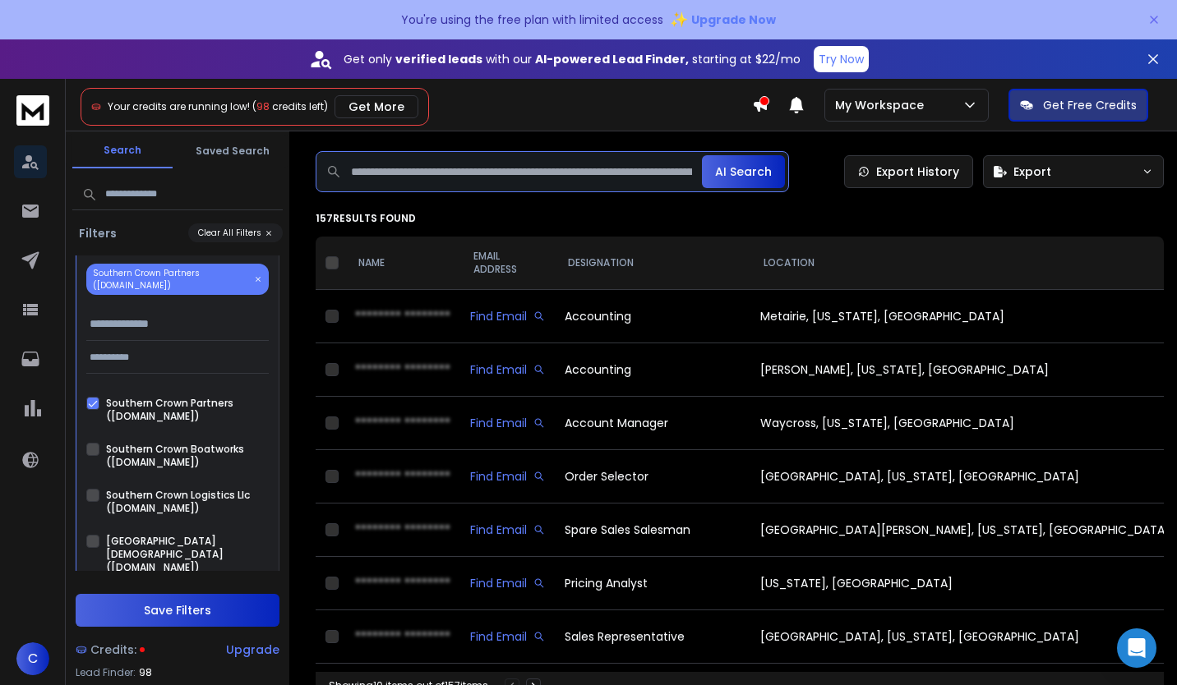
scroll to position [639, 0]
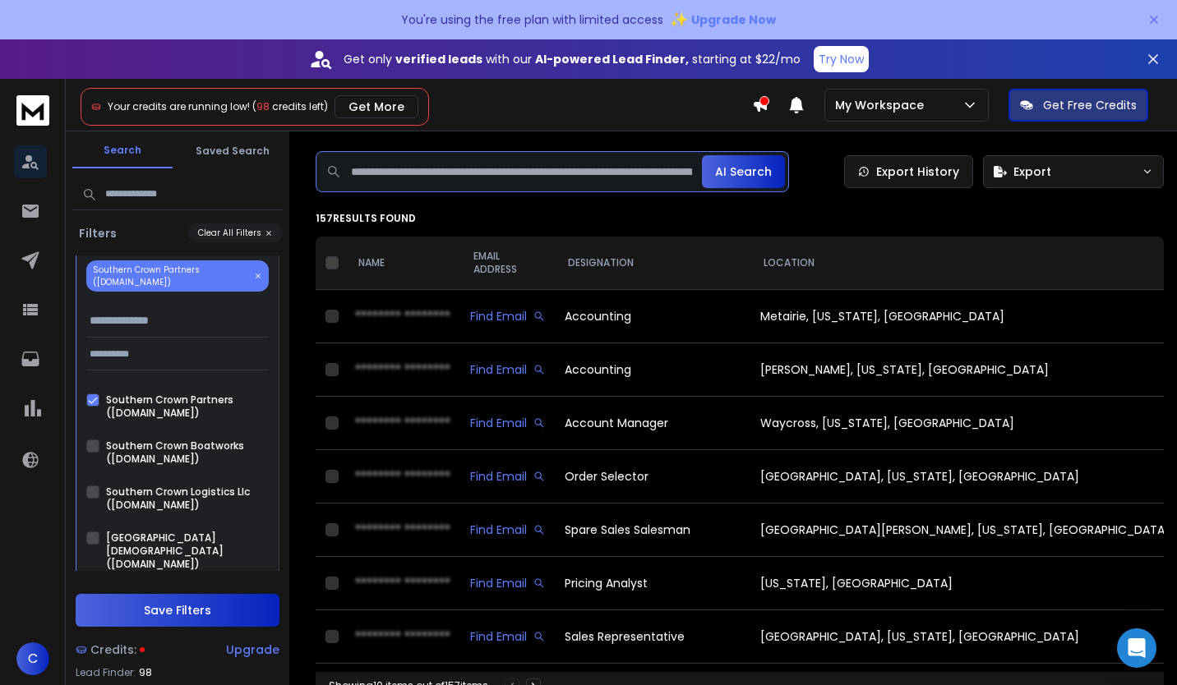
click at [256, 274] on icon at bounding box center [258, 276] width 5 height 5
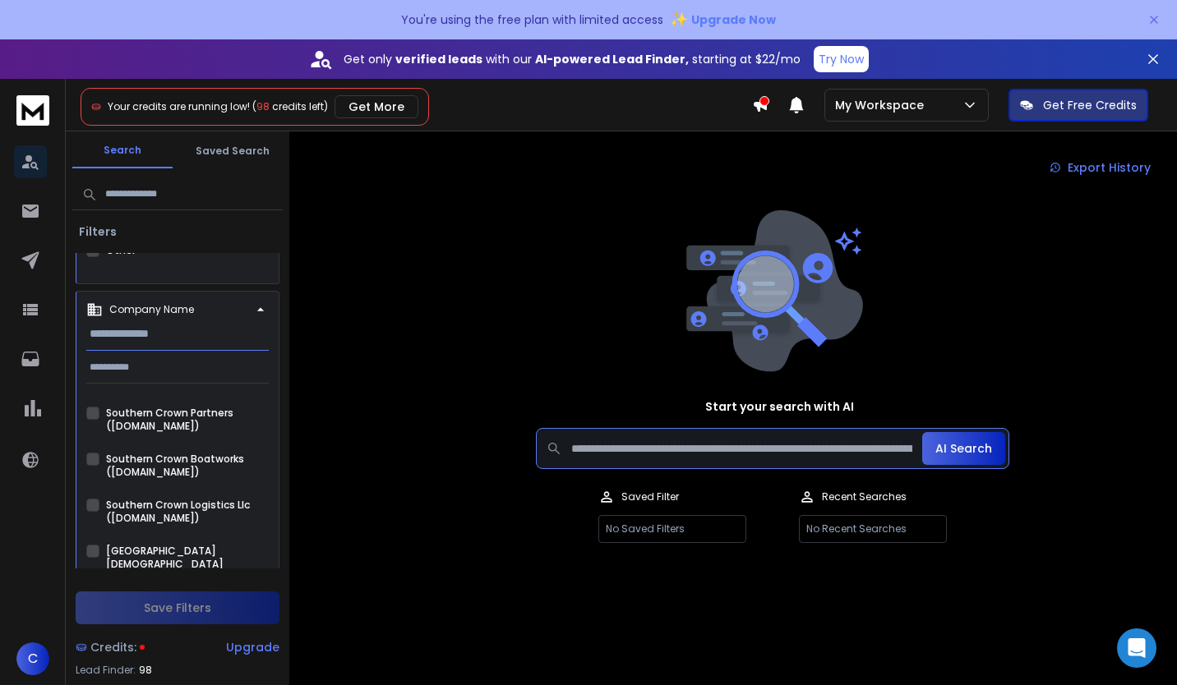
scroll to position [559, 0]
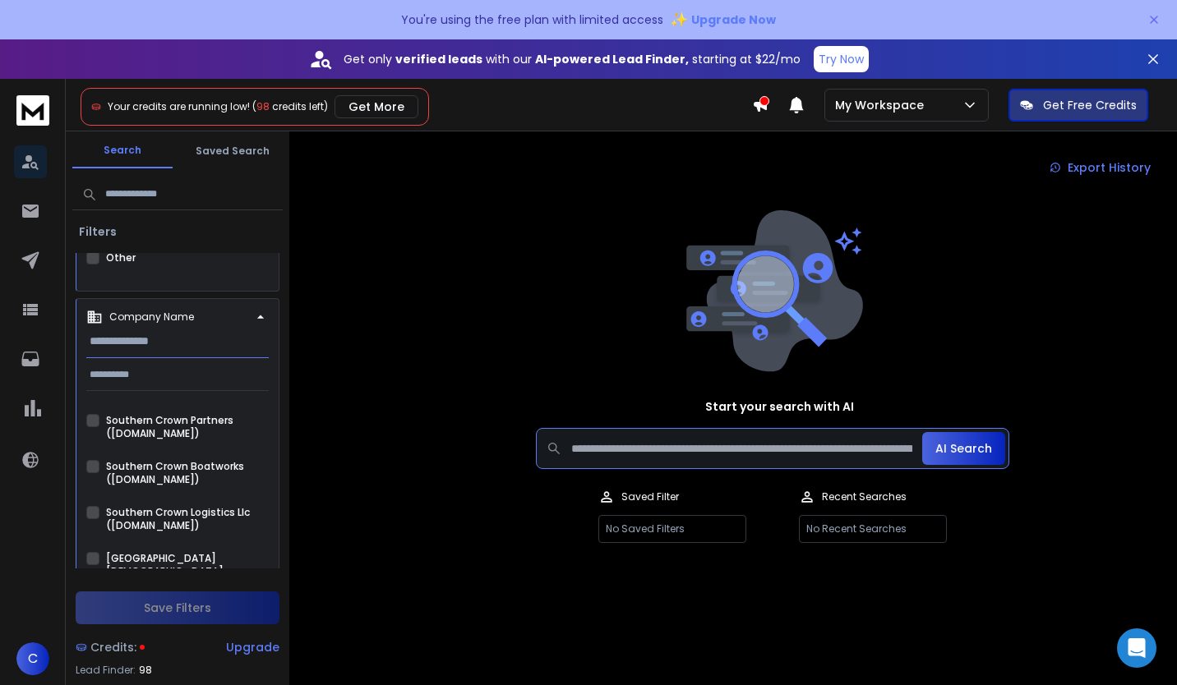
drag, startPoint x: 185, startPoint y: 265, endPoint x: 64, endPoint y: 362, distance: 155.4
click at [64, 164] on div "**********" at bounding box center [588, 121] width 1177 height 85
type input "**********"
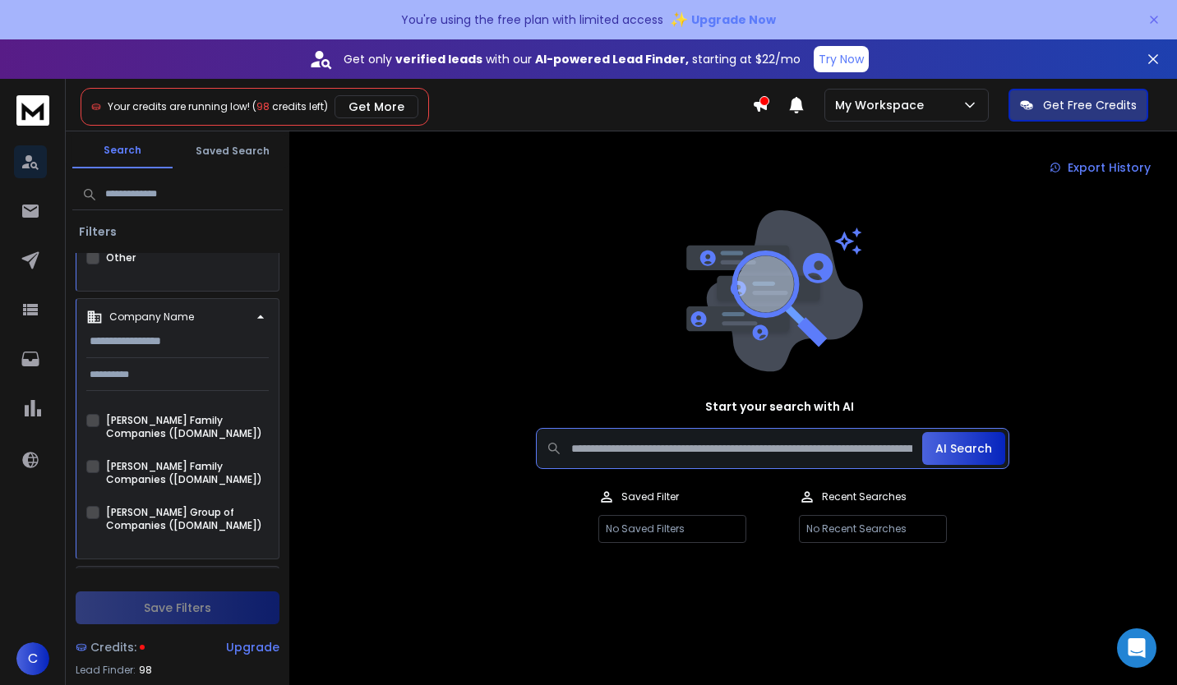
click at [91, 427] on \(sheehanfamilycompanies\ "[PERSON_NAME] Family Companies ([DOMAIN_NAME])" at bounding box center [92, 420] width 13 height 13
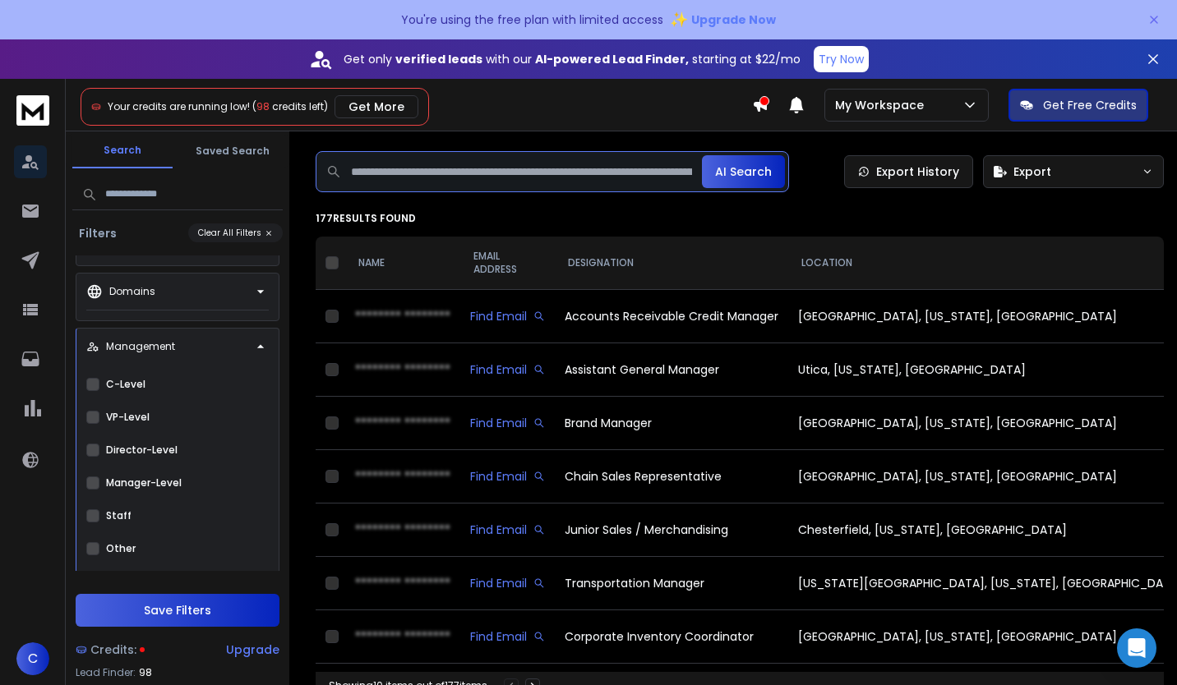
scroll to position [271, 0]
click at [98, 383] on button "C-Level" at bounding box center [92, 383] width 13 height 13
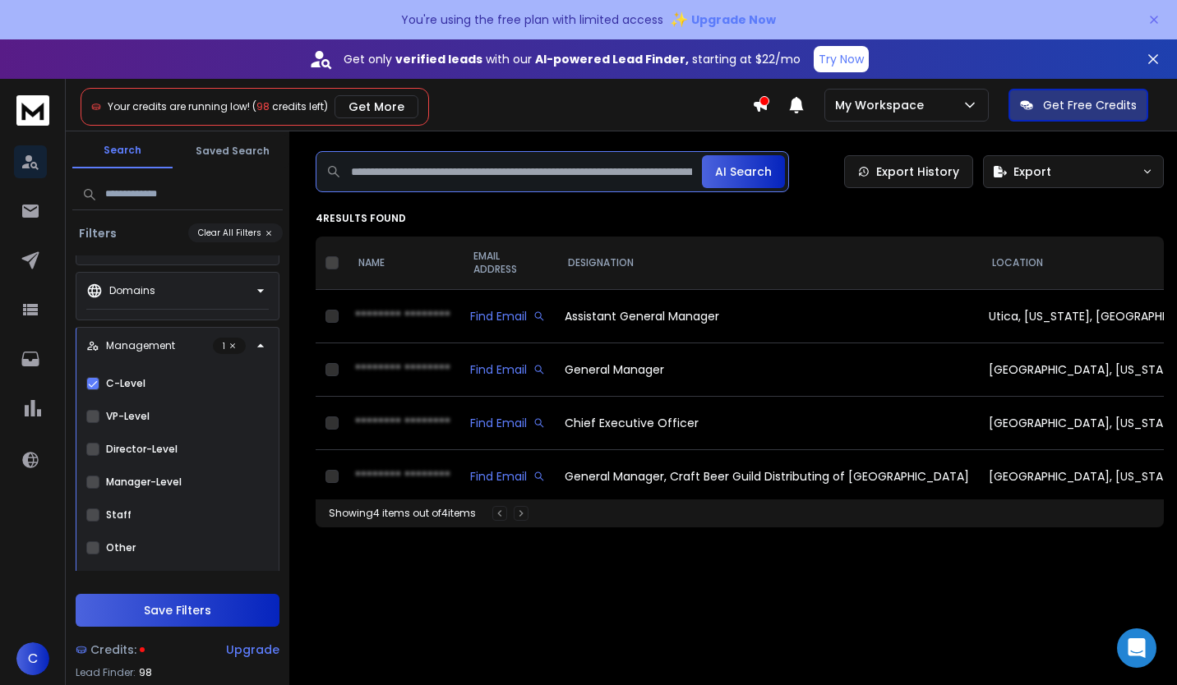
click at [95, 414] on button "VP-Level" at bounding box center [92, 416] width 13 height 13
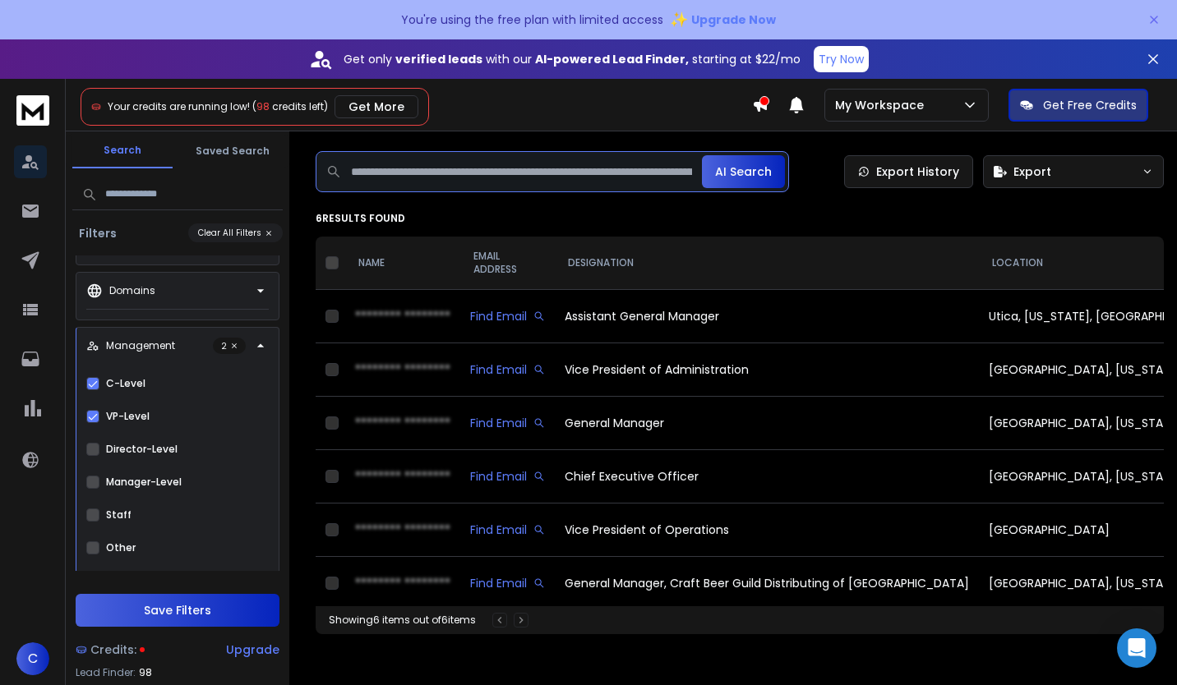
click at [93, 393] on div "C-Level" at bounding box center [177, 383] width 182 height 33
click at [90, 385] on button "C-Level" at bounding box center [92, 383] width 13 height 13
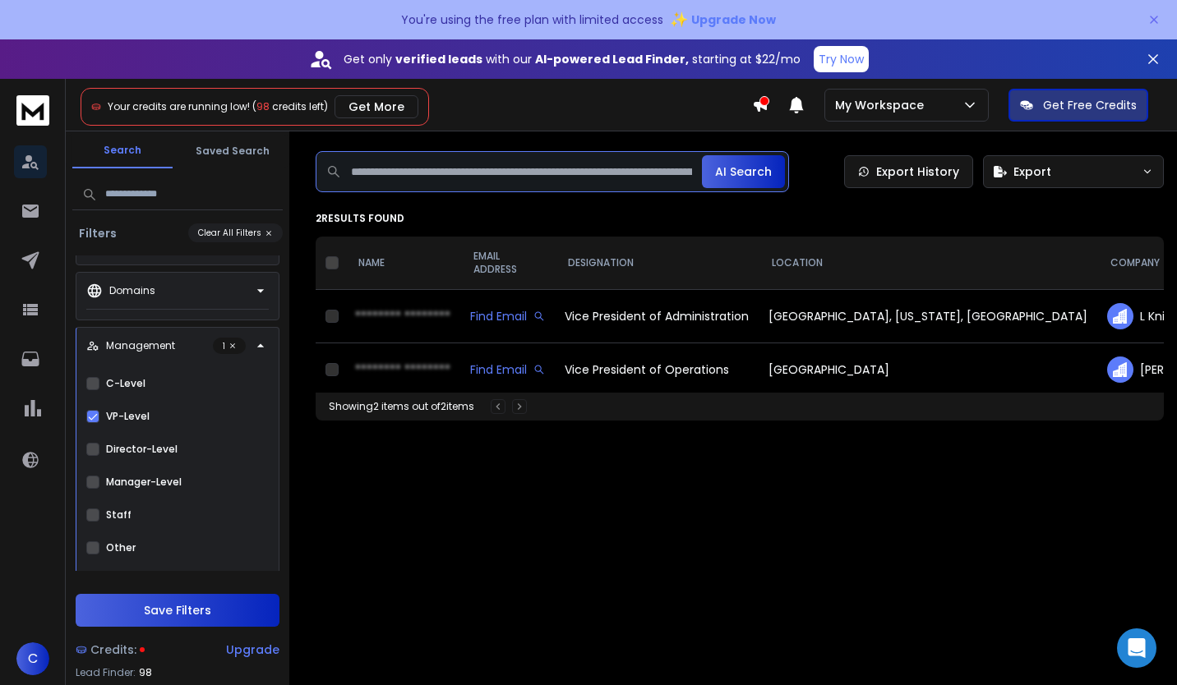
click at [507, 370] on div "Find Email" at bounding box center [507, 370] width 75 height 16
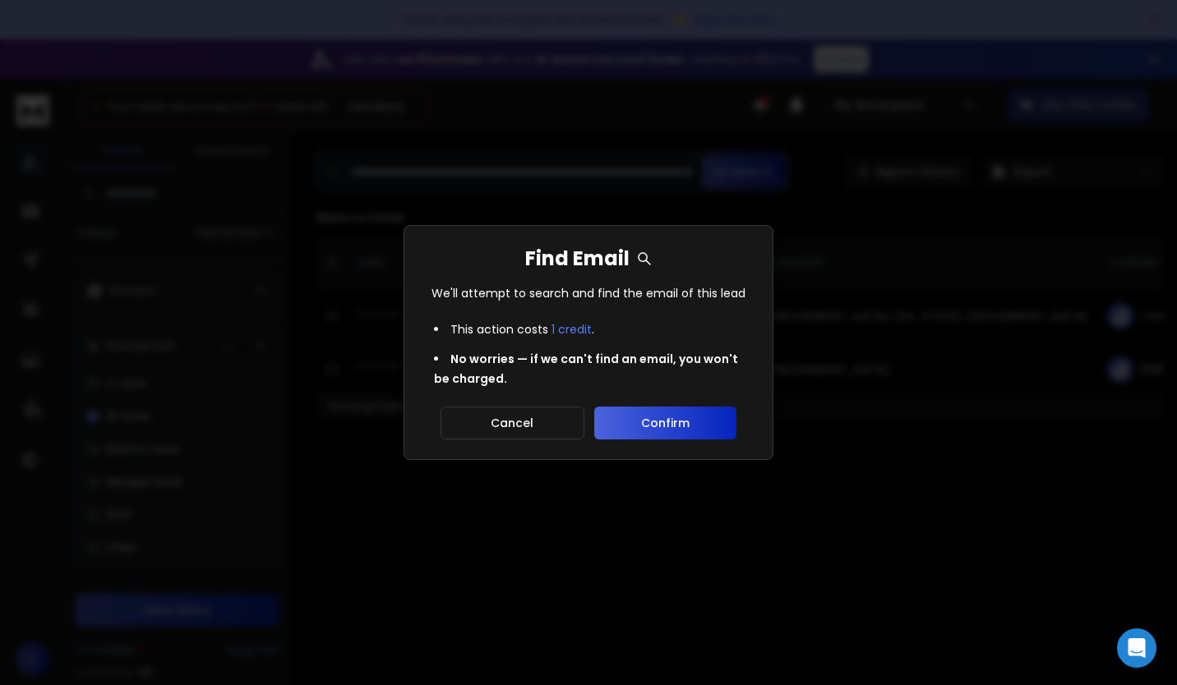
click at [650, 418] on button "Confirm" at bounding box center [665, 423] width 142 height 33
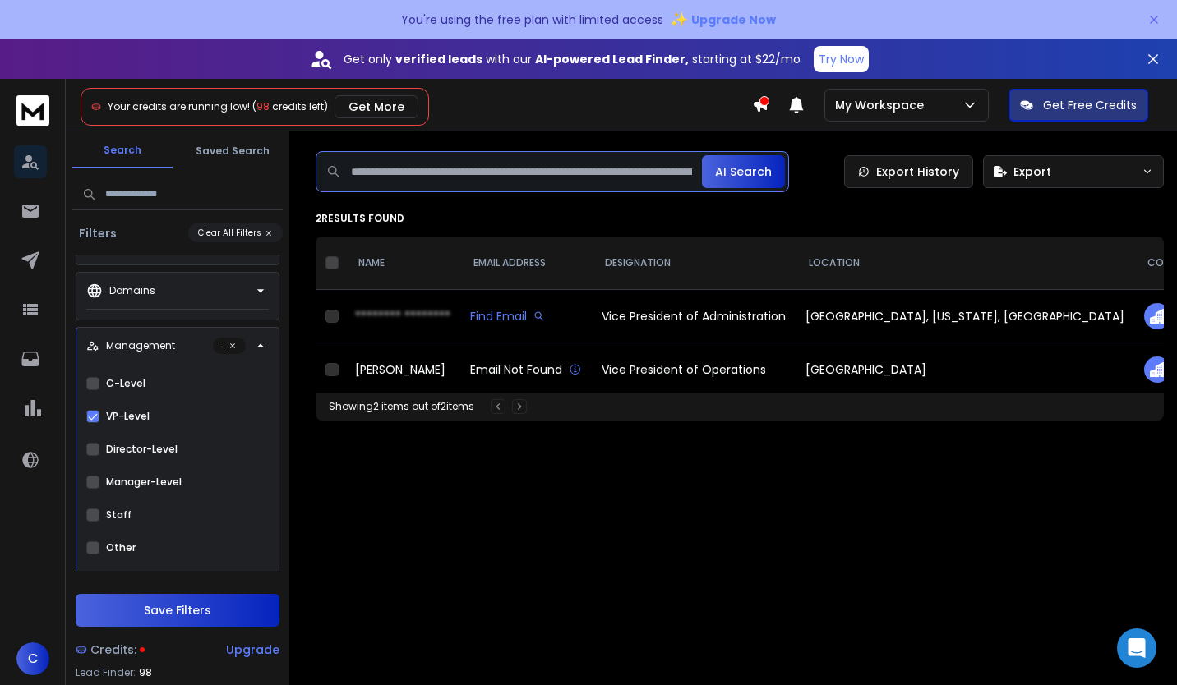
click at [89, 450] on button "Director-Level" at bounding box center [92, 449] width 13 height 13
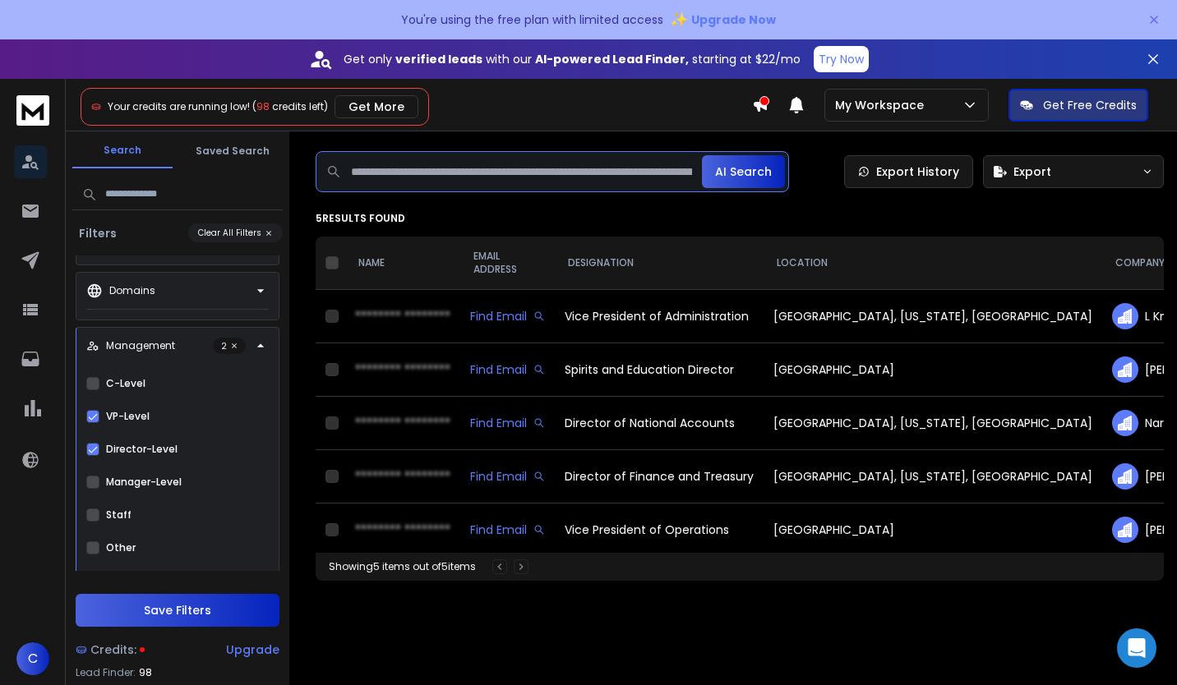
click at [92, 421] on button "VP-Level" at bounding box center [92, 416] width 13 height 13
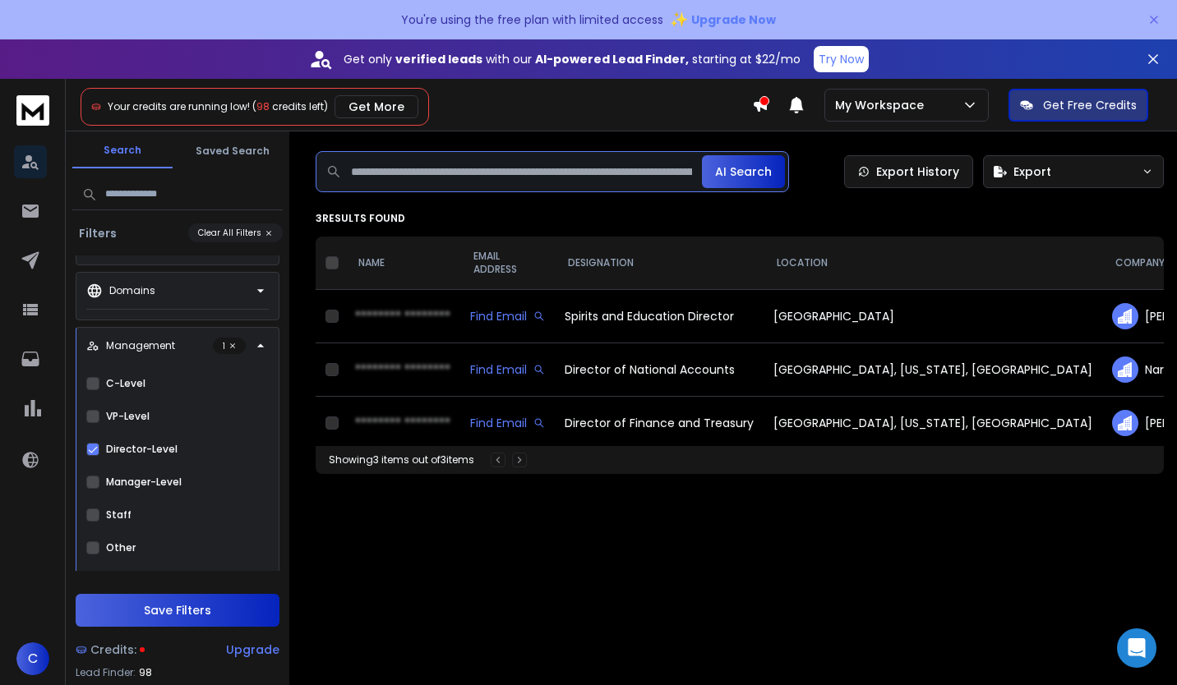
click at [510, 324] on div "Find Email" at bounding box center [507, 316] width 75 height 16
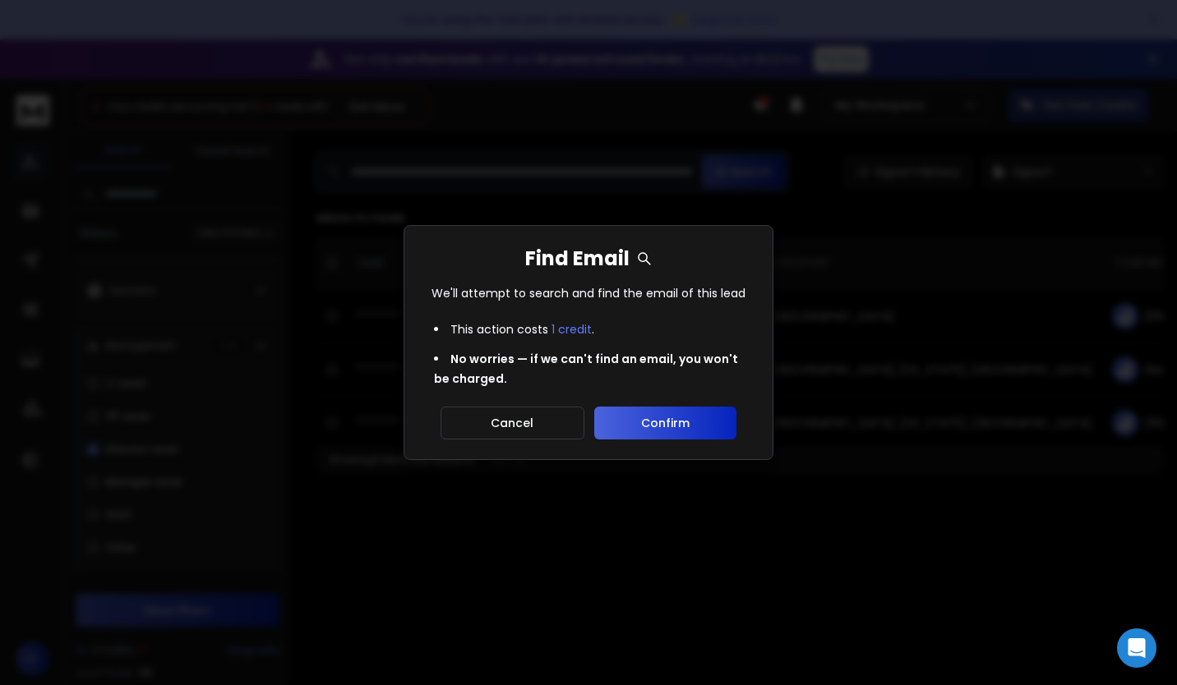
click at [672, 437] on button "Confirm" at bounding box center [665, 423] width 142 height 33
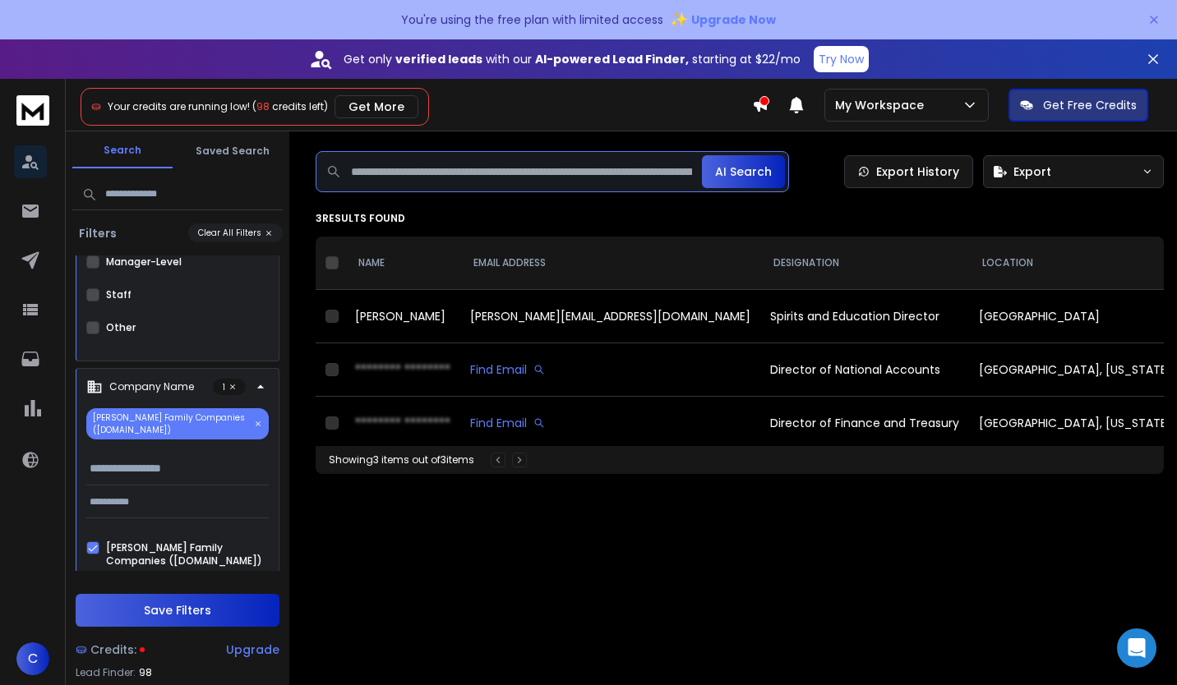
scroll to position [496, 0]
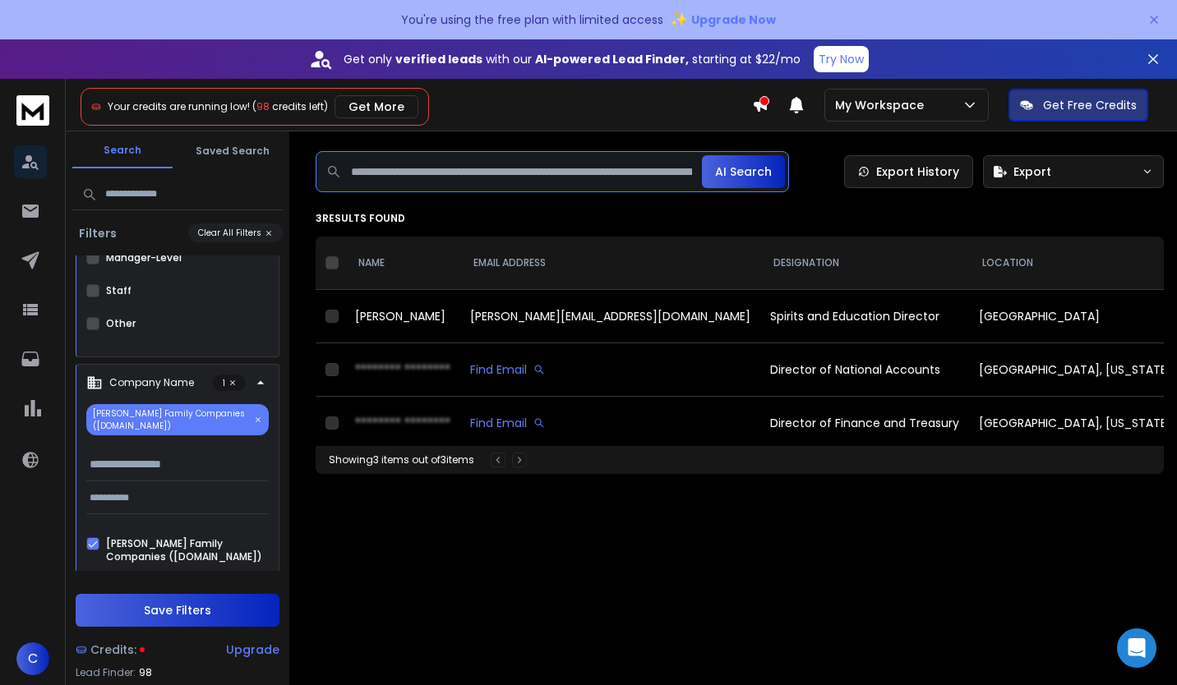
click at [254, 421] on icon at bounding box center [258, 420] width 8 height 8
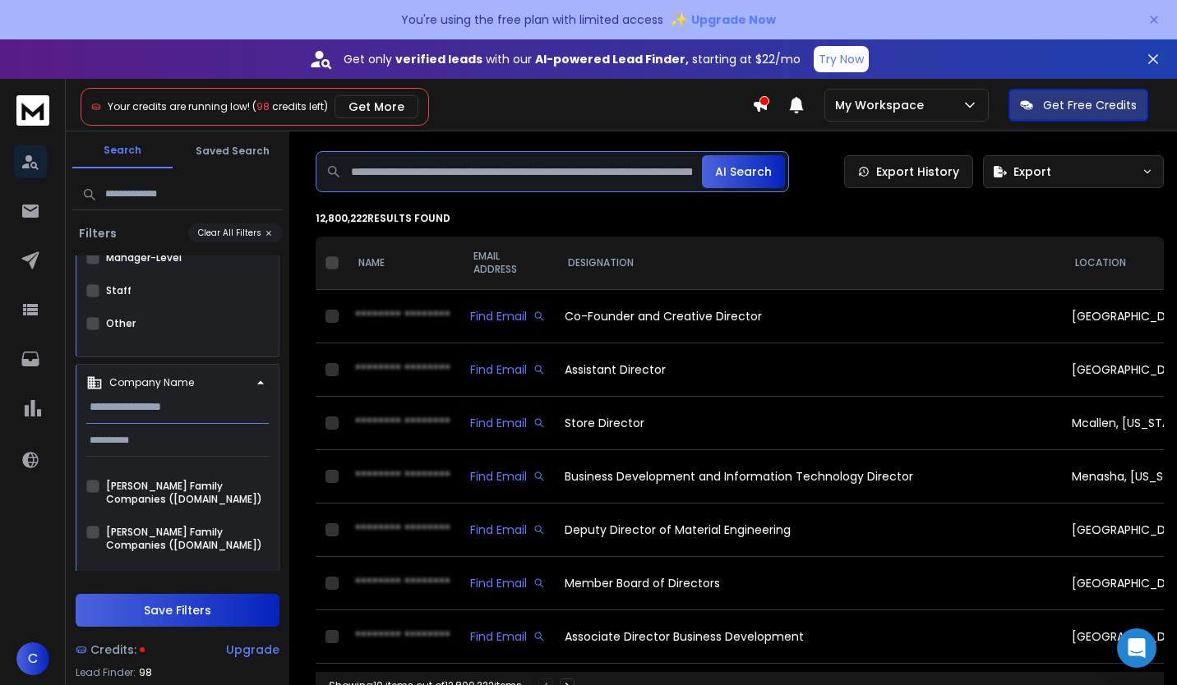
drag, startPoint x: 228, startPoint y: 406, endPoint x: 91, endPoint y: 406, distance: 137.2
click at [91, 406] on input "**********" at bounding box center [177, 407] width 182 height 33
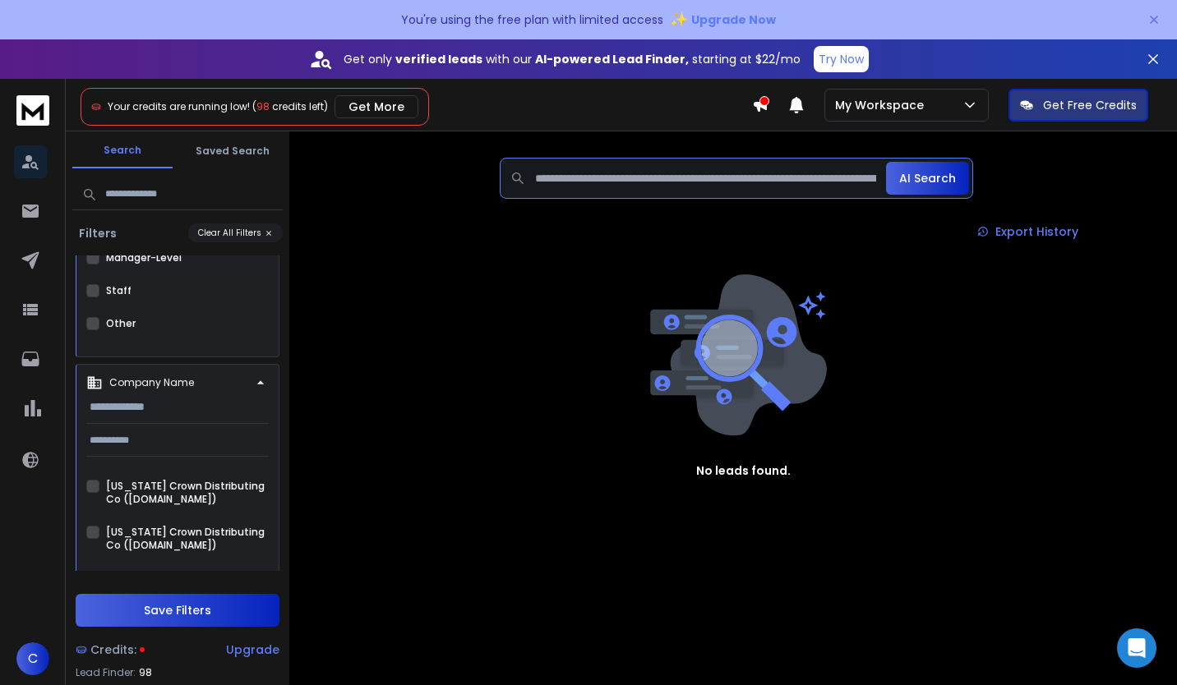
click at [88, 484] on \(alabamacrowns\ "[US_STATE] Crown Distributing Co ([DOMAIN_NAME])" at bounding box center [92, 486] width 13 height 13
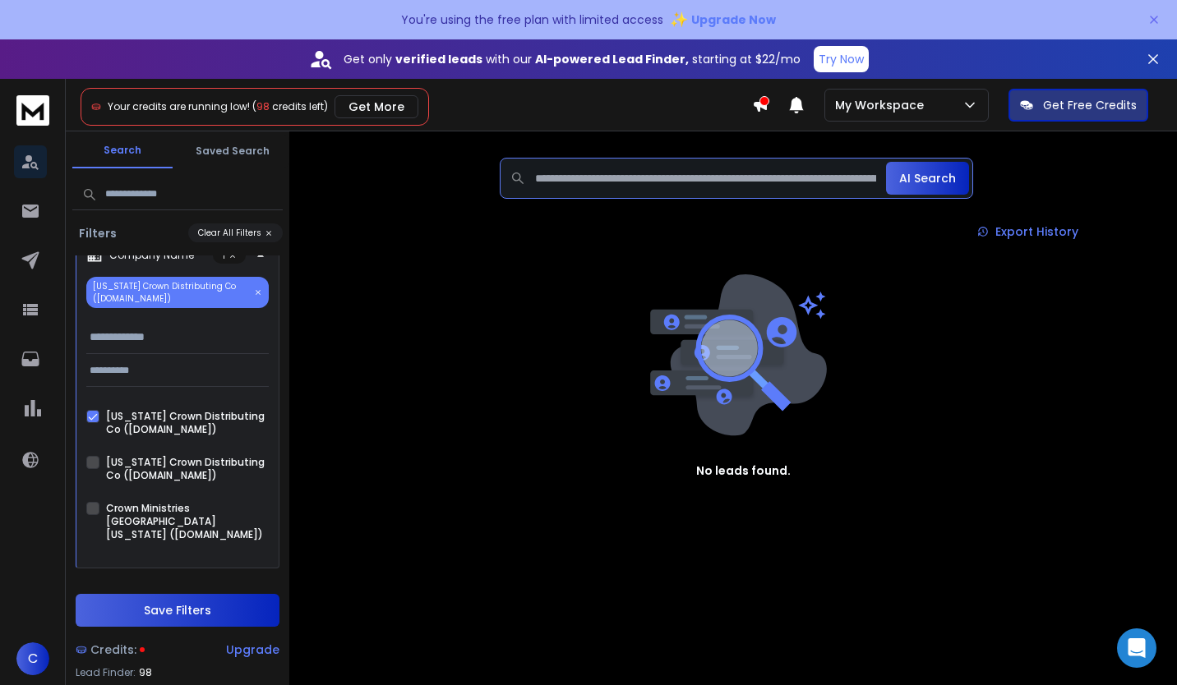
scroll to position [639, 0]
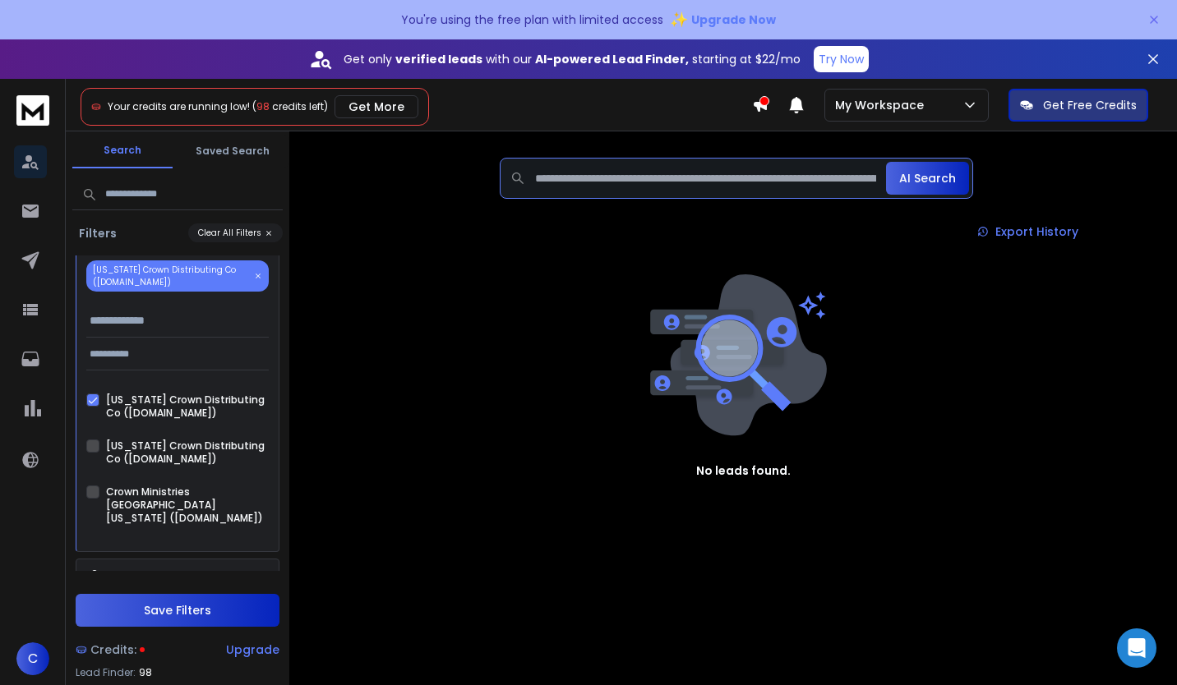
click at [91, 446] on \(alabamacrown\ "[US_STATE] Crown Distributing Co ([DOMAIN_NAME])" at bounding box center [92, 446] width 13 height 13
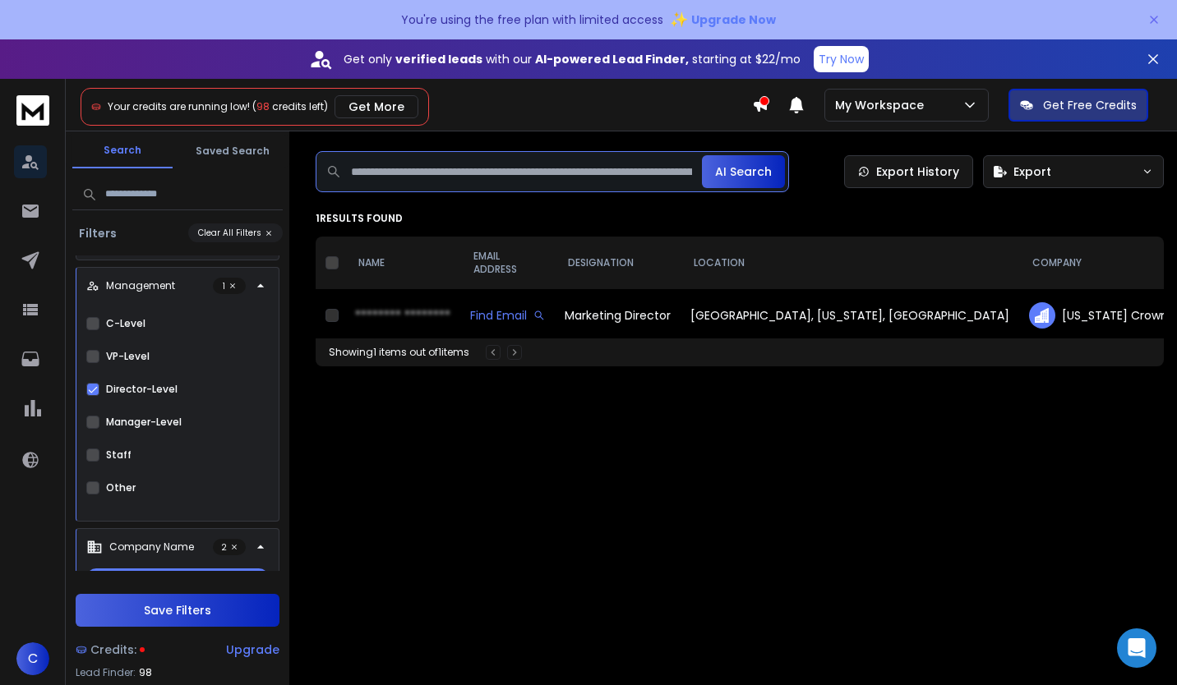
scroll to position [321, 0]
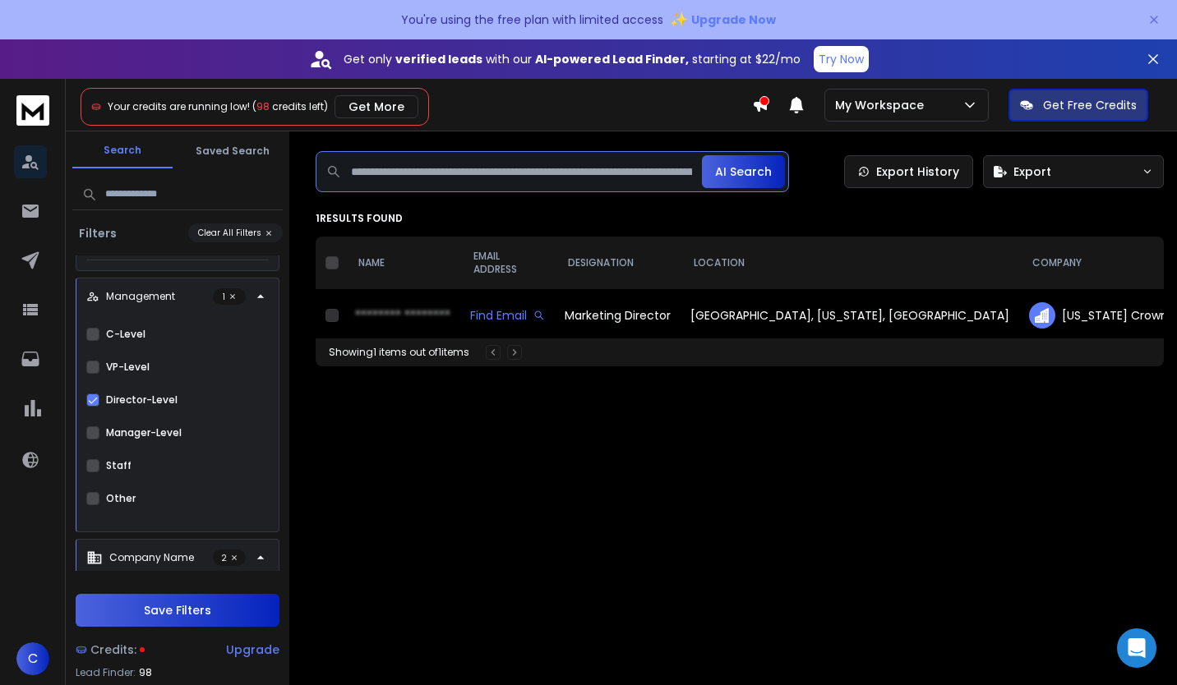
click at [100, 372] on div "VP-Level" at bounding box center [177, 367] width 182 height 13
click at [90, 364] on button "VP-Level" at bounding box center [92, 367] width 13 height 13
click at [92, 400] on button "Director-Level" at bounding box center [92, 400] width 13 height 13
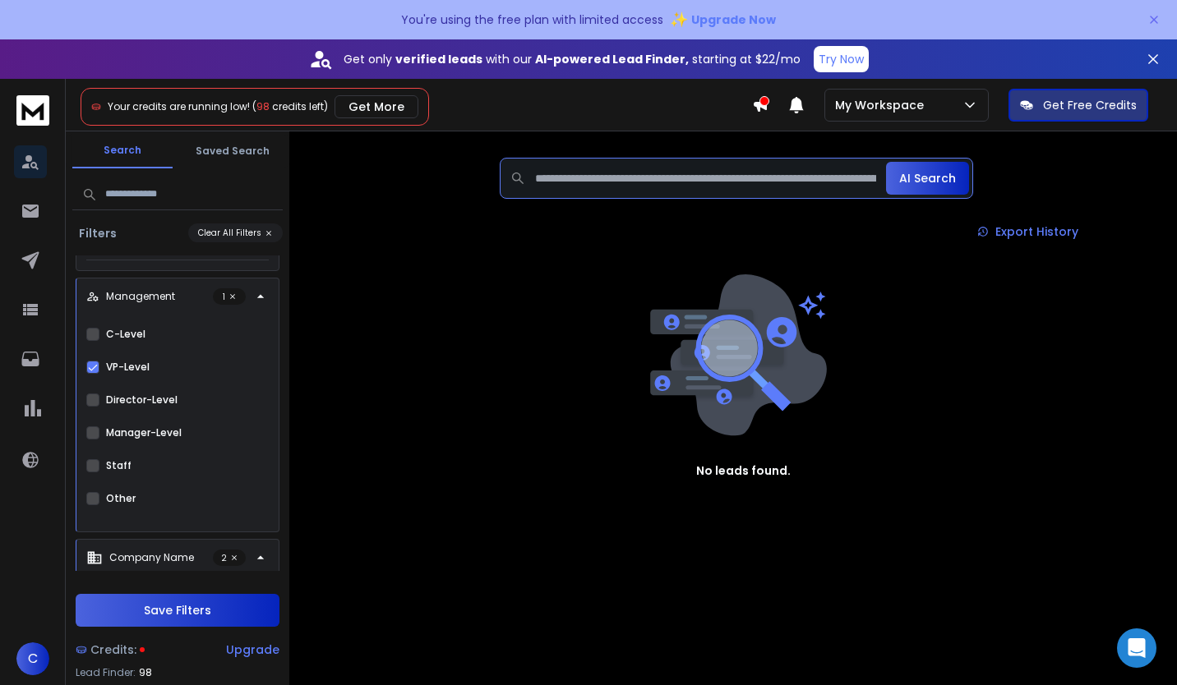
click at [90, 334] on button "C-Level" at bounding box center [92, 334] width 13 height 13
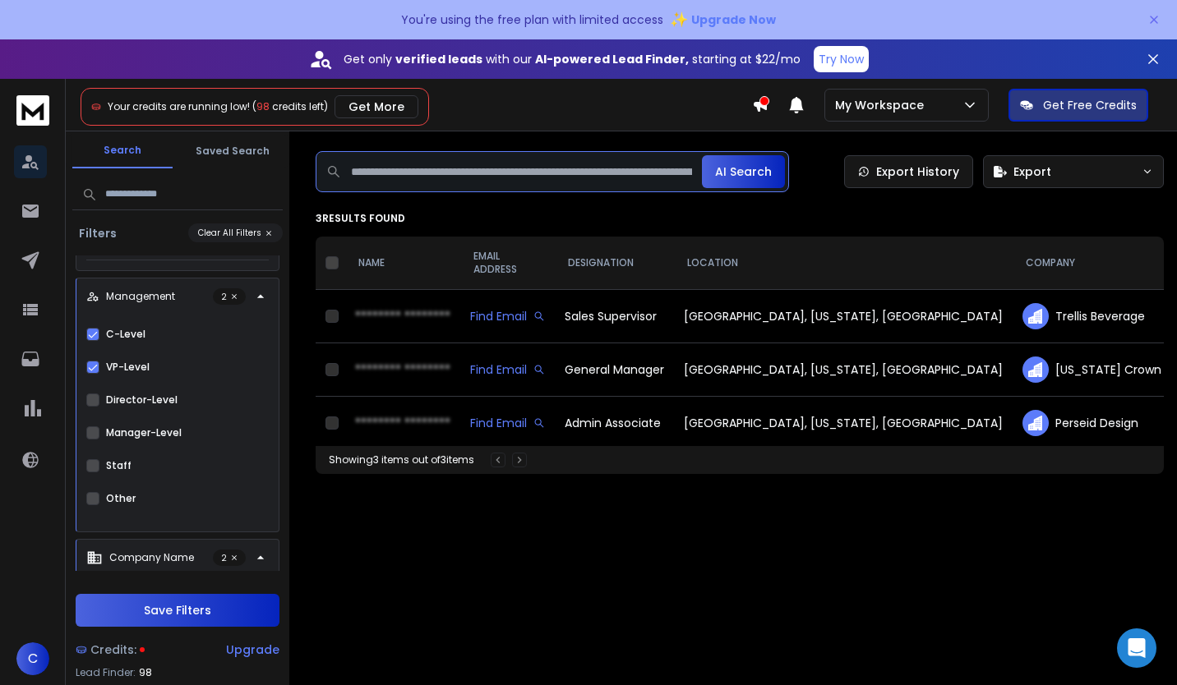
click at [90, 370] on button "VP-Level" at bounding box center [92, 367] width 13 height 13
click at [94, 429] on button "Manager-Level" at bounding box center [92, 433] width 13 height 13
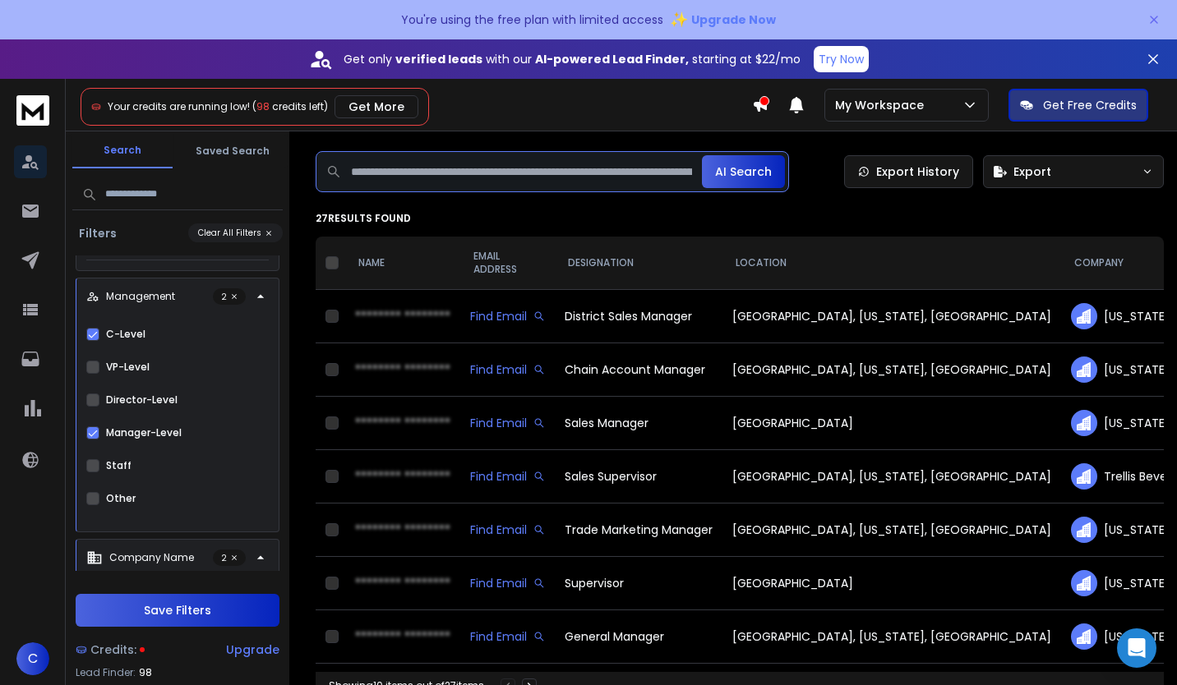
click at [95, 399] on button "Director-Level" at bounding box center [92, 400] width 13 height 13
click at [92, 338] on button "C-Level" at bounding box center [92, 334] width 13 height 13
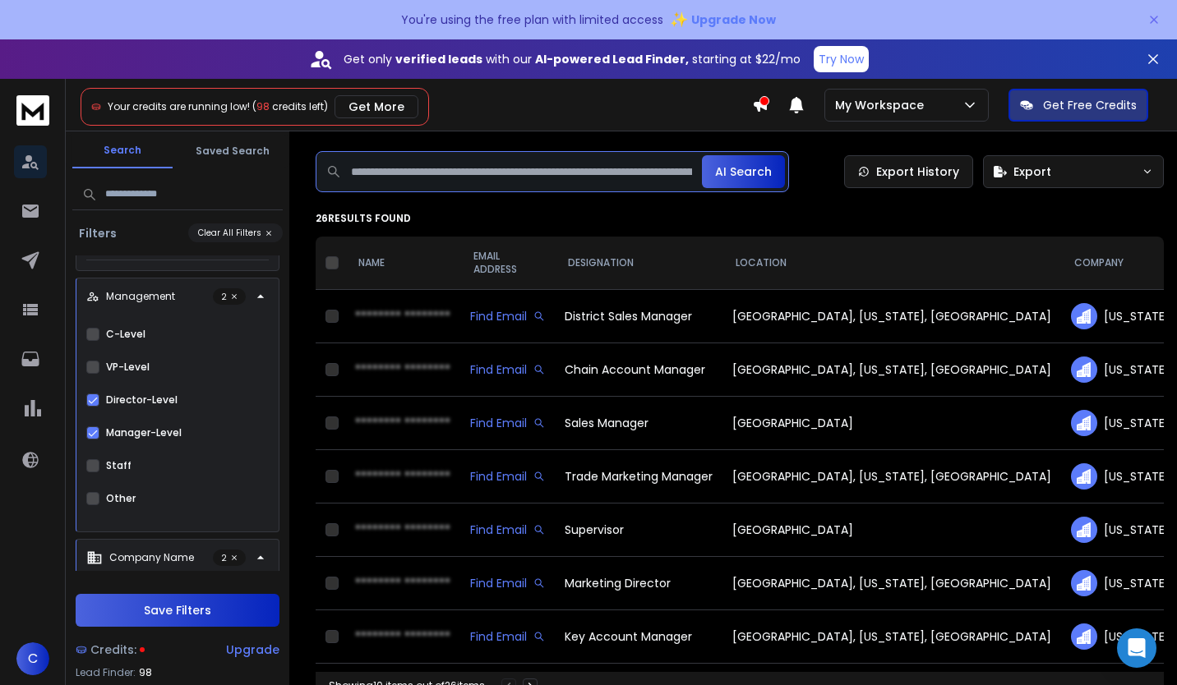
click at [97, 431] on button "Manager-Level" at bounding box center [92, 433] width 13 height 13
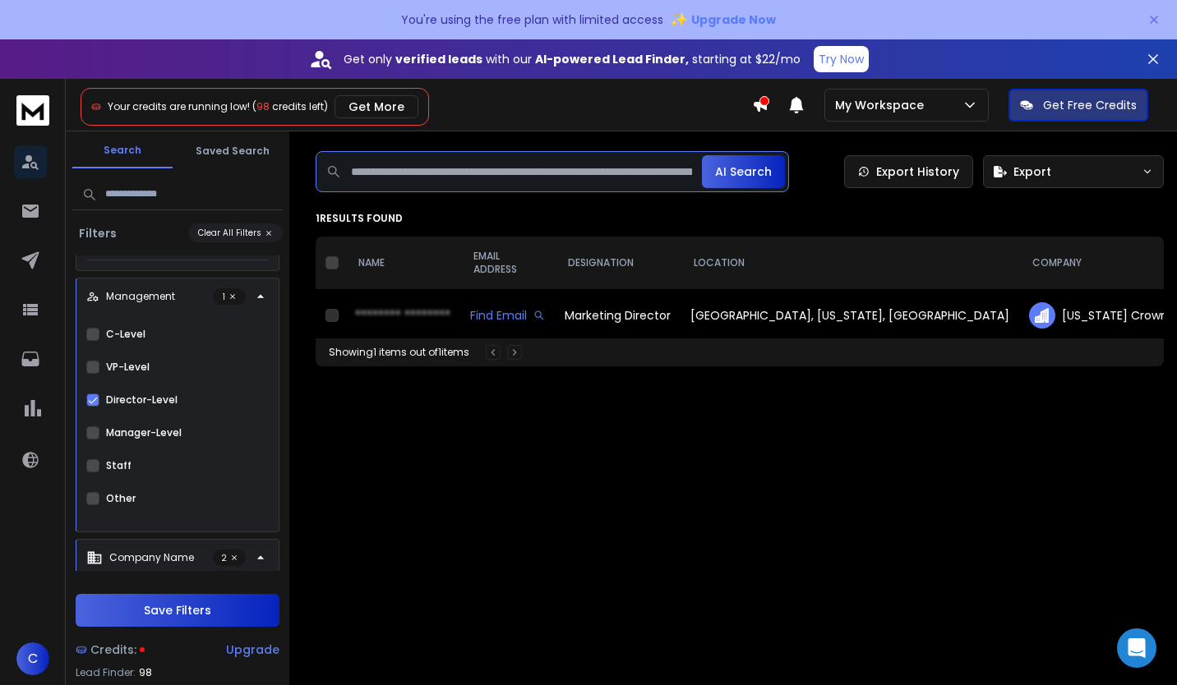
click at [90, 464] on button "Staff" at bounding box center [92, 465] width 13 height 13
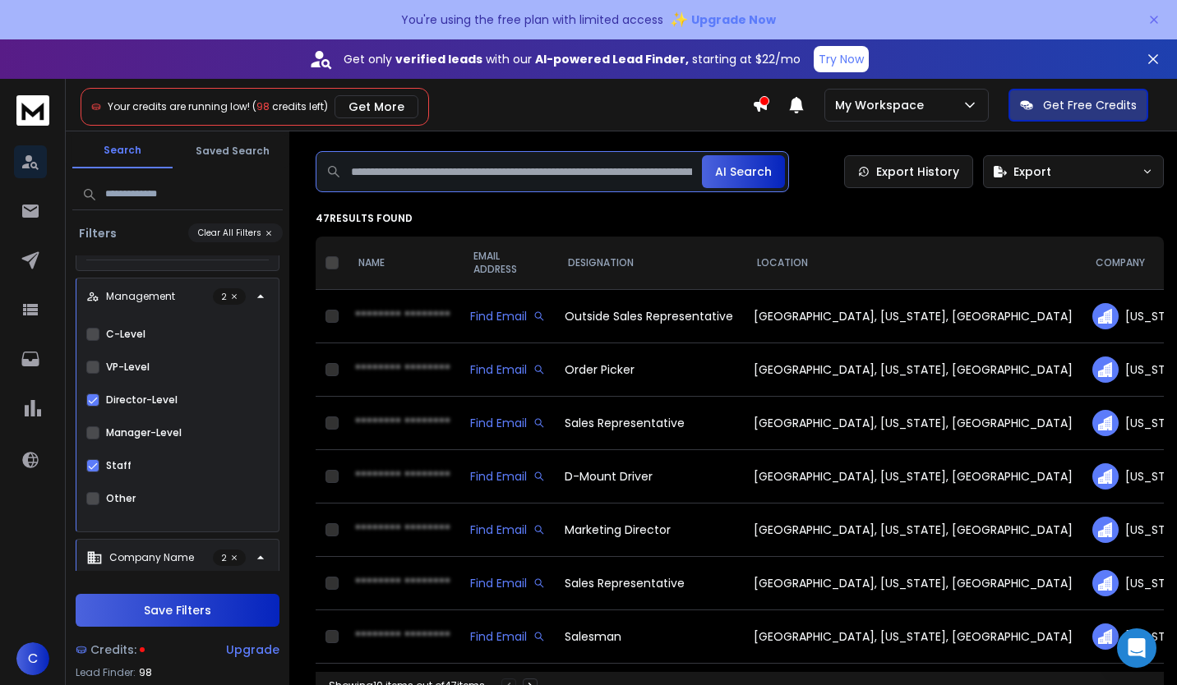
click at [90, 398] on button "Director-Level" at bounding box center [92, 400] width 13 height 13
click at [90, 467] on button "Staff" at bounding box center [92, 465] width 13 height 13
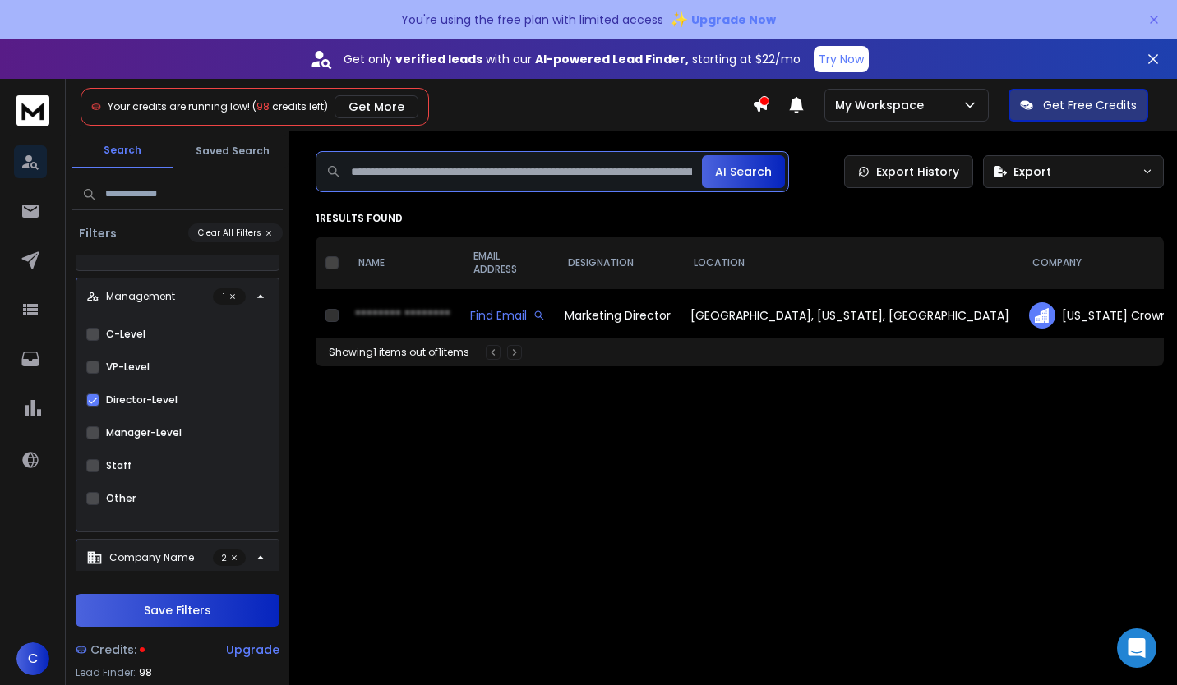
click at [91, 333] on button "C-Level" at bounding box center [92, 334] width 13 height 13
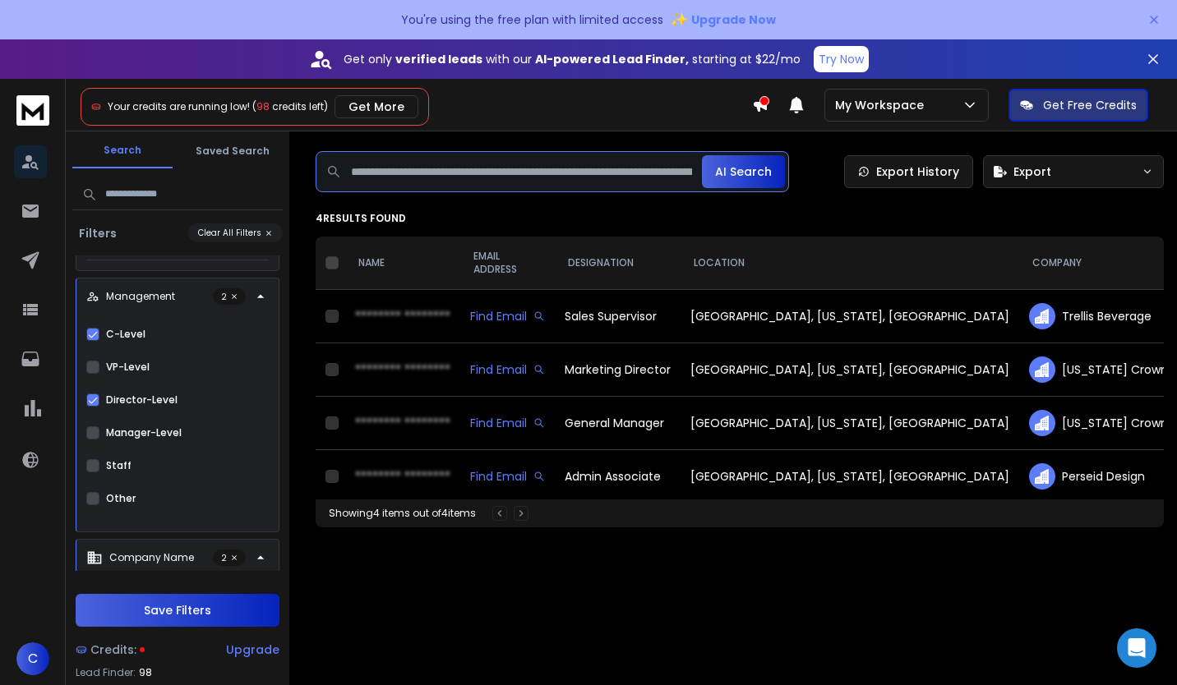
click at [88, 401] on button "Director-Level" at bounding box center [92, 400] width 13 height 13
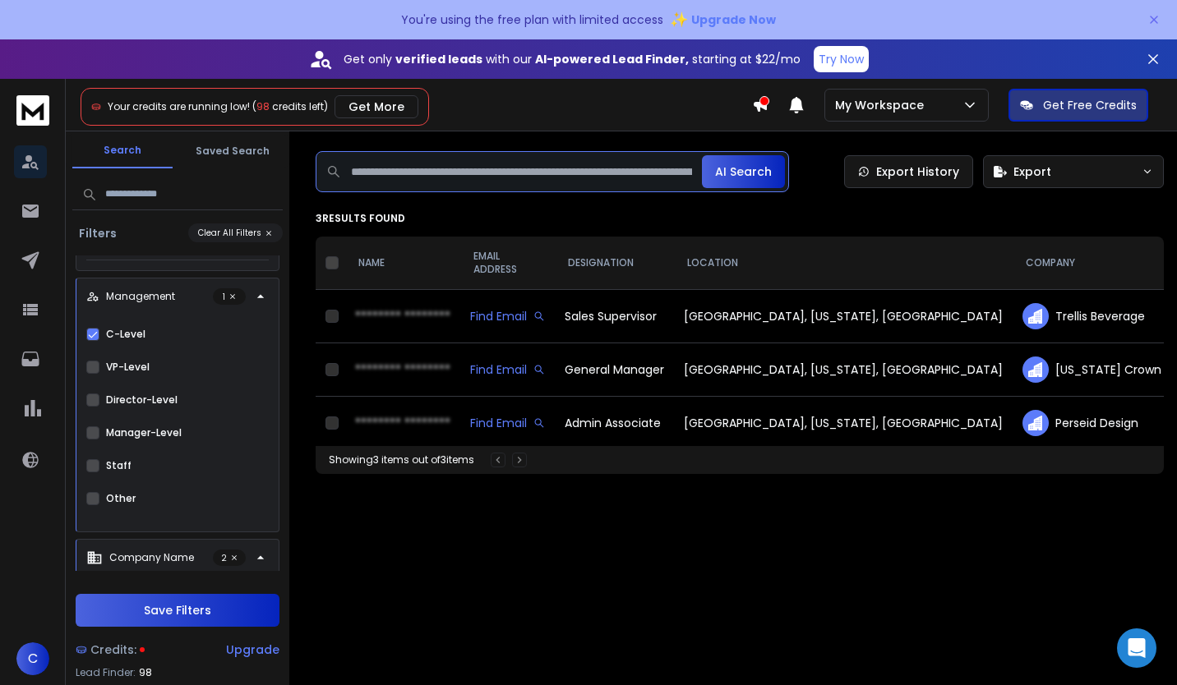
click at [96, 334] on button "C-Level" at bounding box center [92, 334] width 13 height 13
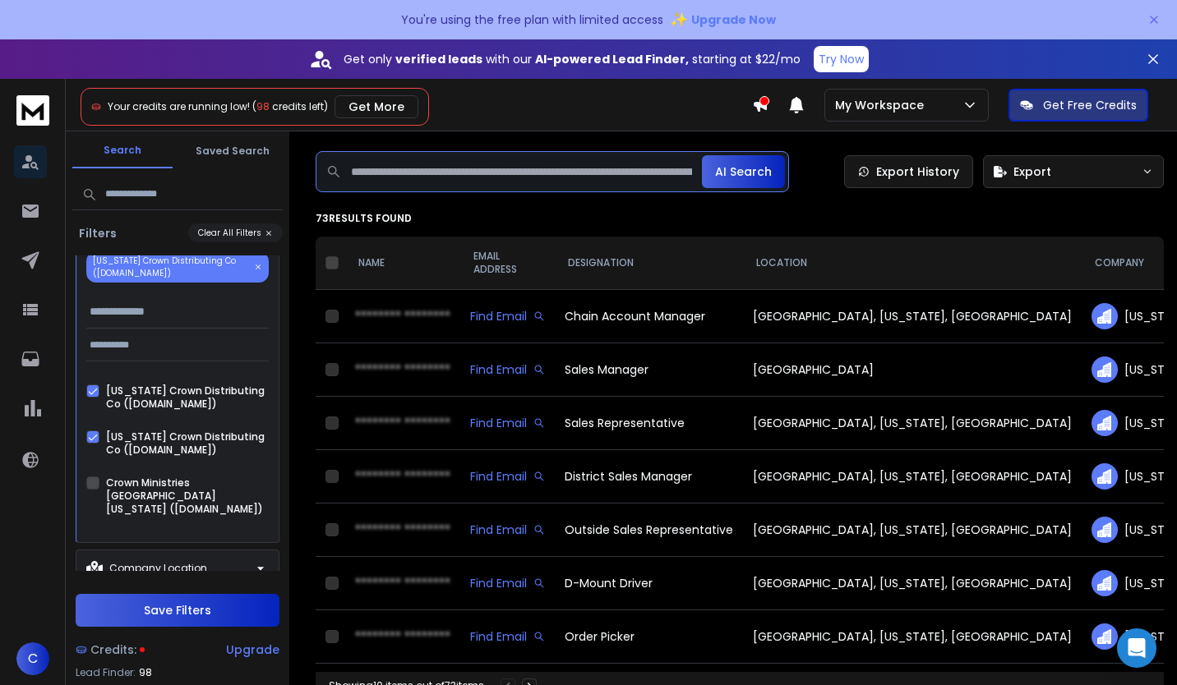
scroll to position [700, 0]
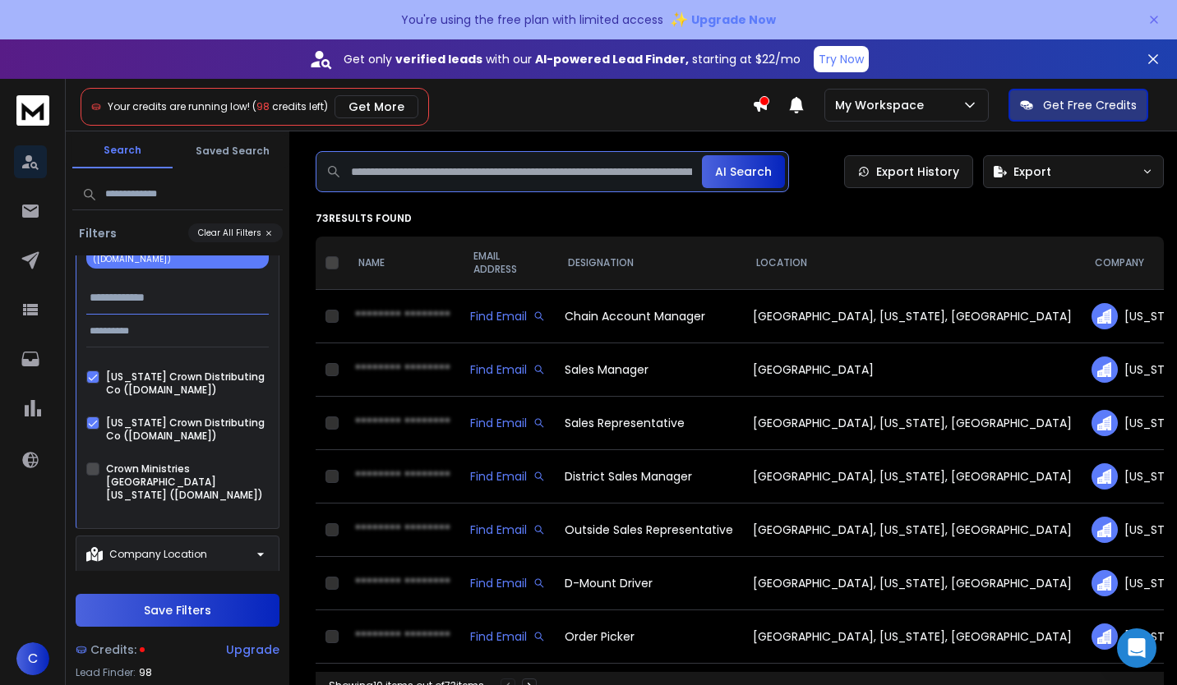
drag, startPoint x: 203, startPoint y: 299, endPoint x: 87, endPoint y: 295, distance: 116.0
click at [87, 295] on input "**********" at bounding box center [177, 298] width 182 height 33
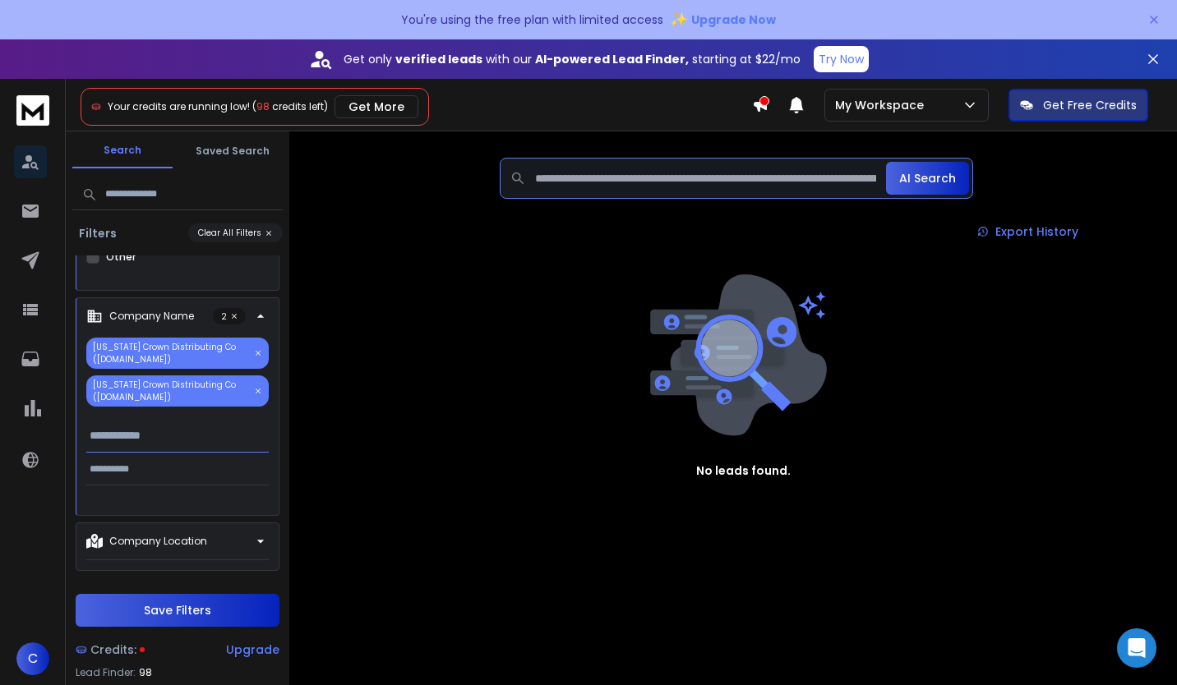
scroll to position [562, 0]
click at [254, 352] on icon at bounding box center [258, 353] width 8 height 8
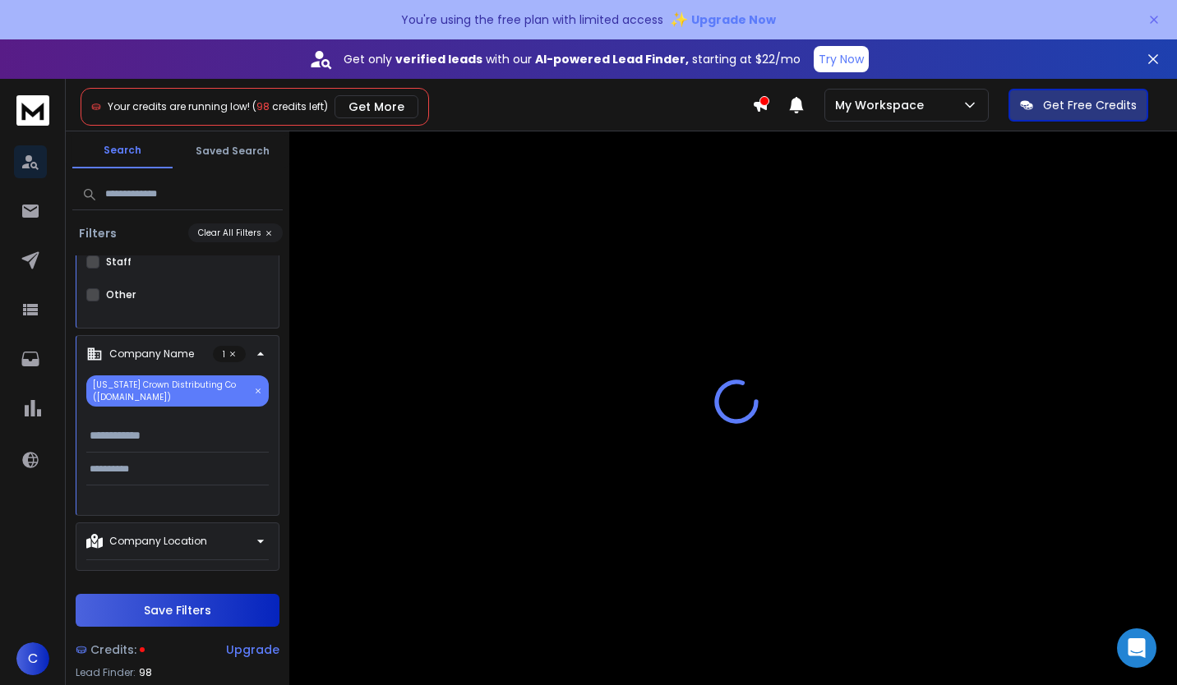
scroll to position [524, 0]
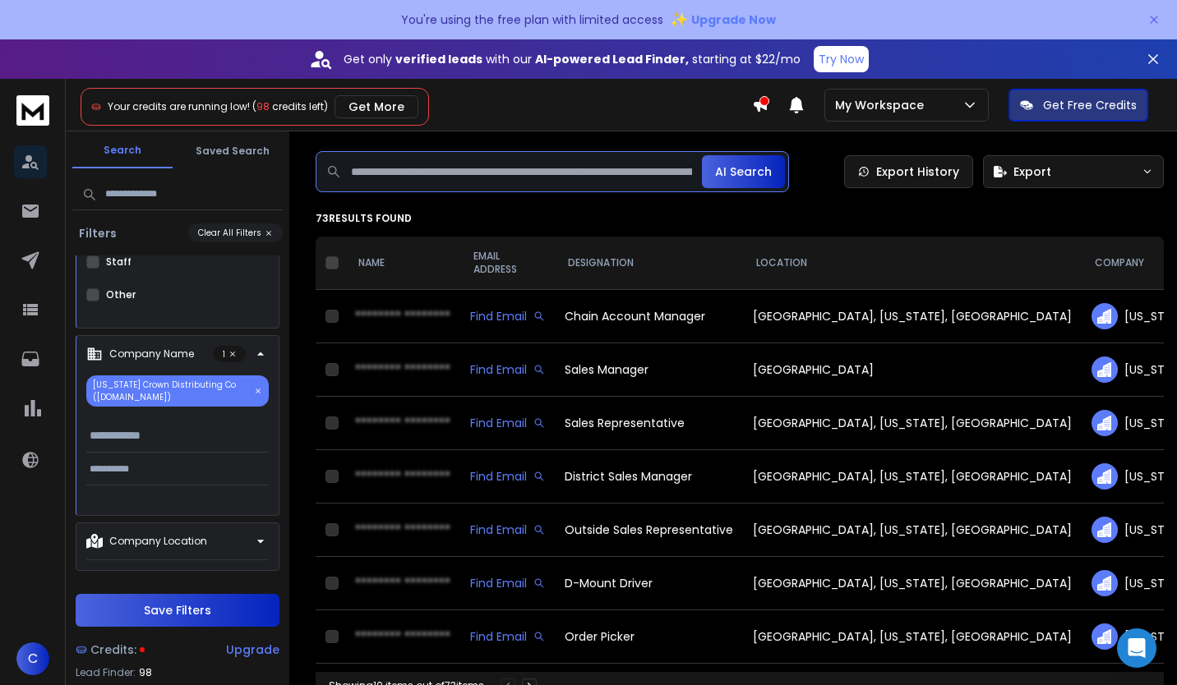
click at [256, 390] on icon at bounding box center [258, 391] width 5 height 5
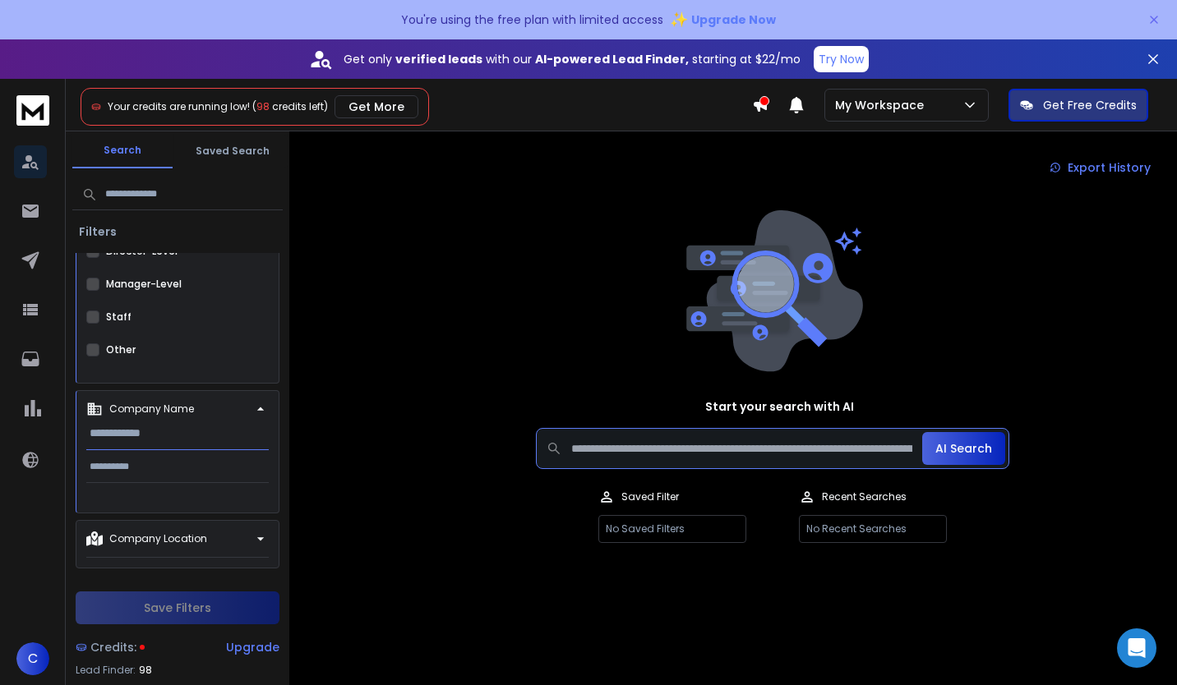
click at [173, 428] on input "**********" at bounding box center [177, 434] width 182 height 33
drag, startPoint x: 173, startPoint y: 428, endPoint x: 82, endPoint y: 433, distance: 90.5
click at [82, 433] on div "**********" at bounding box center [178, 451] width 204 height 123
type input "*"
click at [252, 436] on input "**********" at bounding box center [177, 434] width 182 height 33
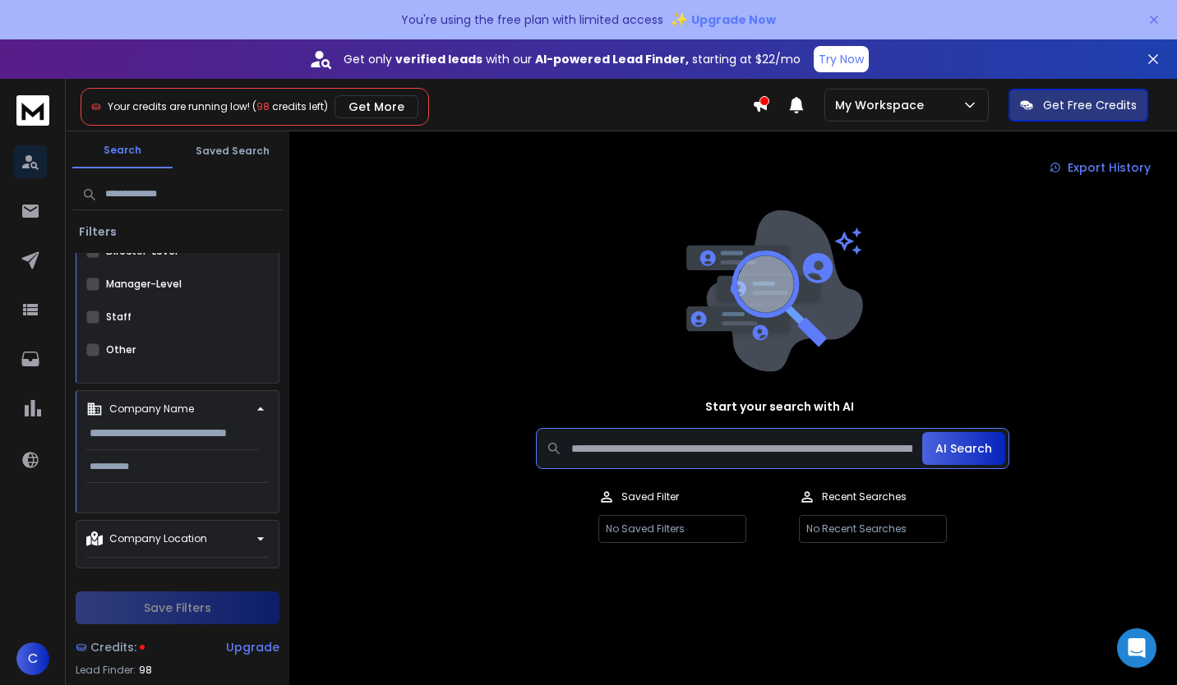
scroll to position [0, 0]
click at [248, 441] on input "**********" at bounding box center [172, 434] width 173 height 33
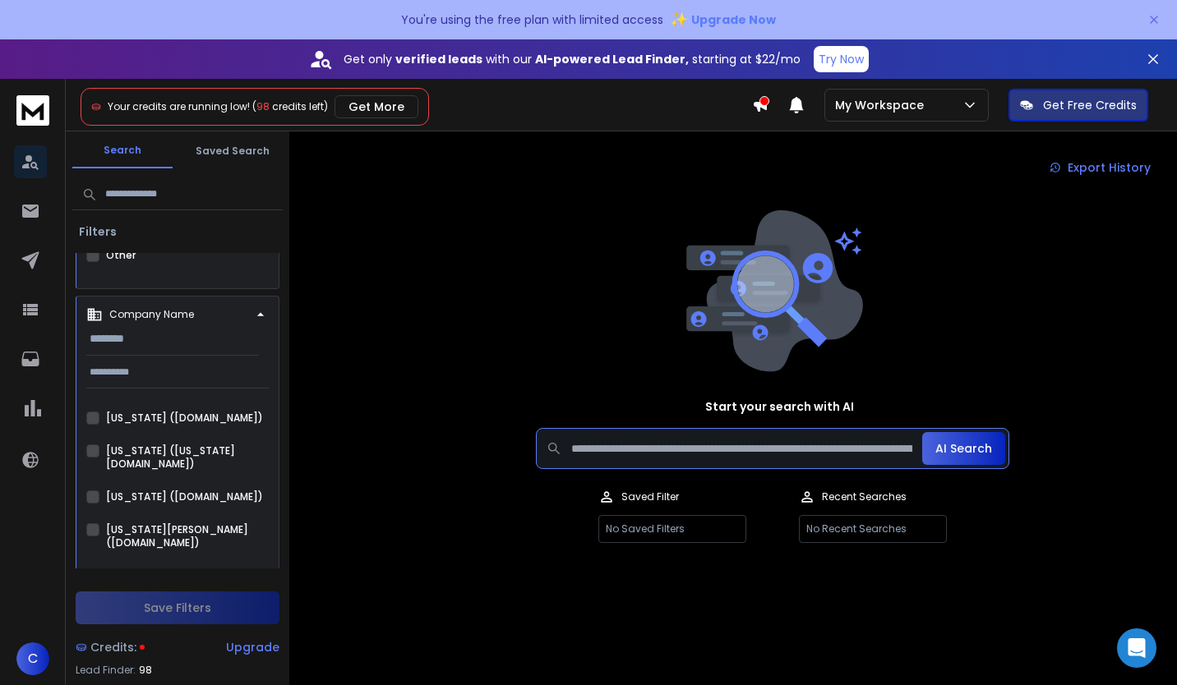
scroll to position [560, 0]
click at [158, 340] on input "********" at bounding box center [172, 341] width 173 height 33
type input "*"
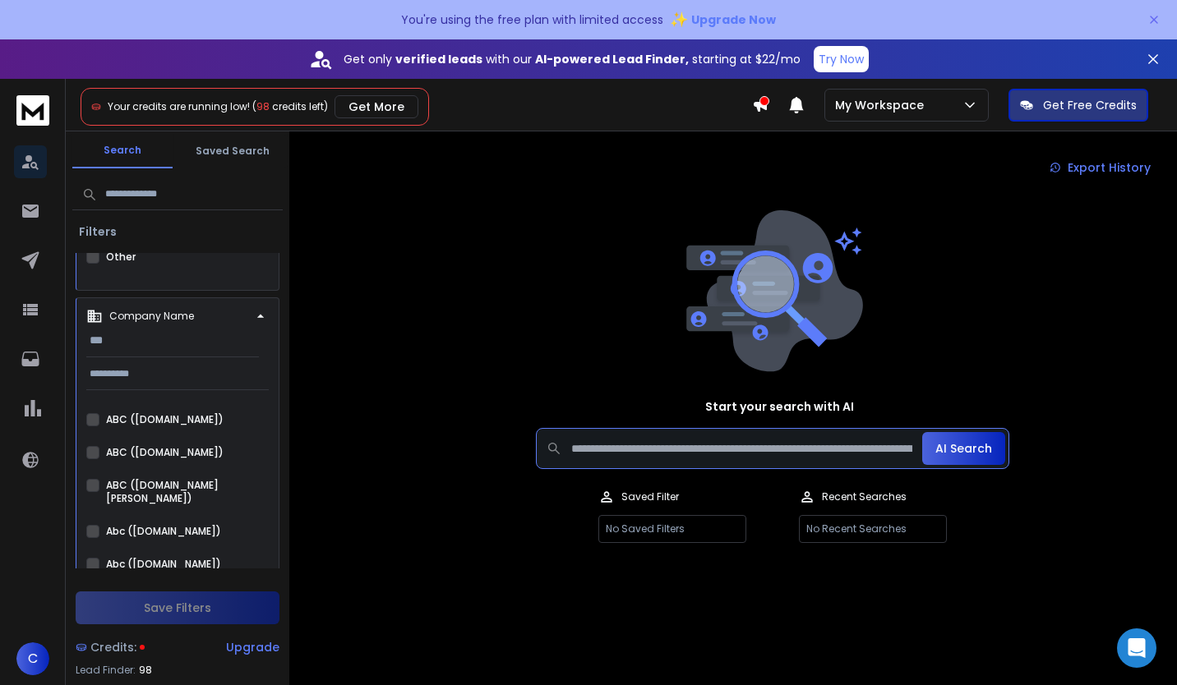
drag, startPoint x: 272, startPoint y: 419, endPoint x: 276, endPoint y: 464, distance: 44.6
click at [276, 464] on div "Job Titles Location Department Industry Employees Revenue Domains Management C-…" at bounding box center [177, 411] width 210 height 316
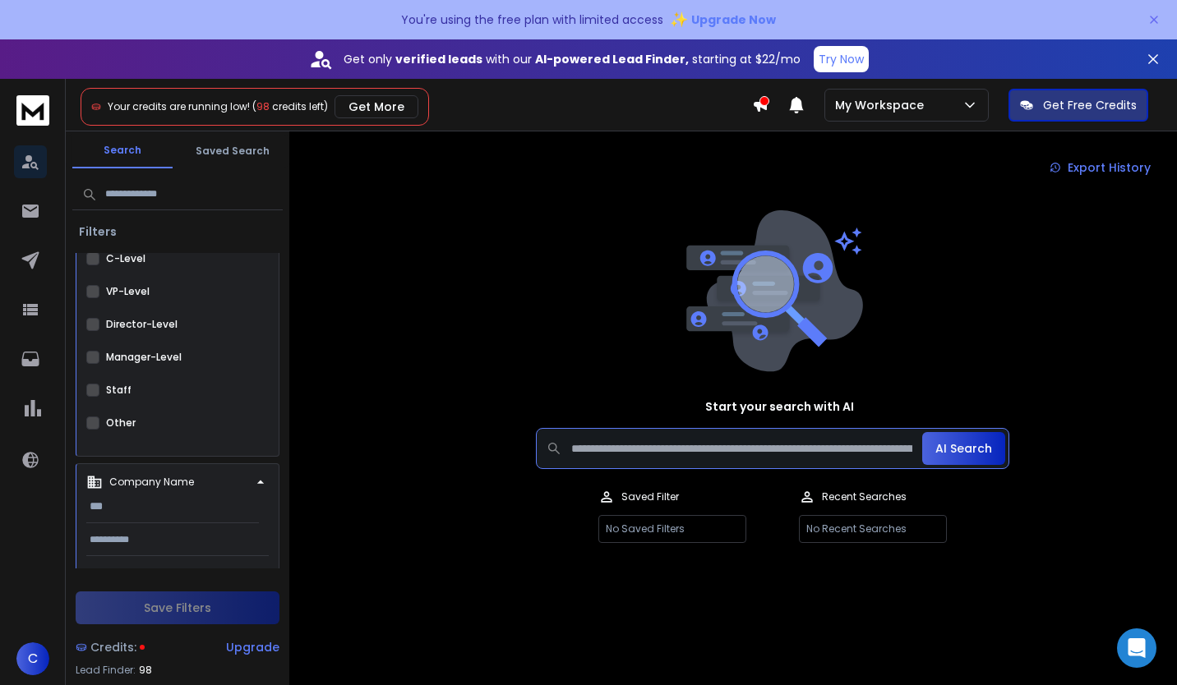
scroll to position [416, 0]
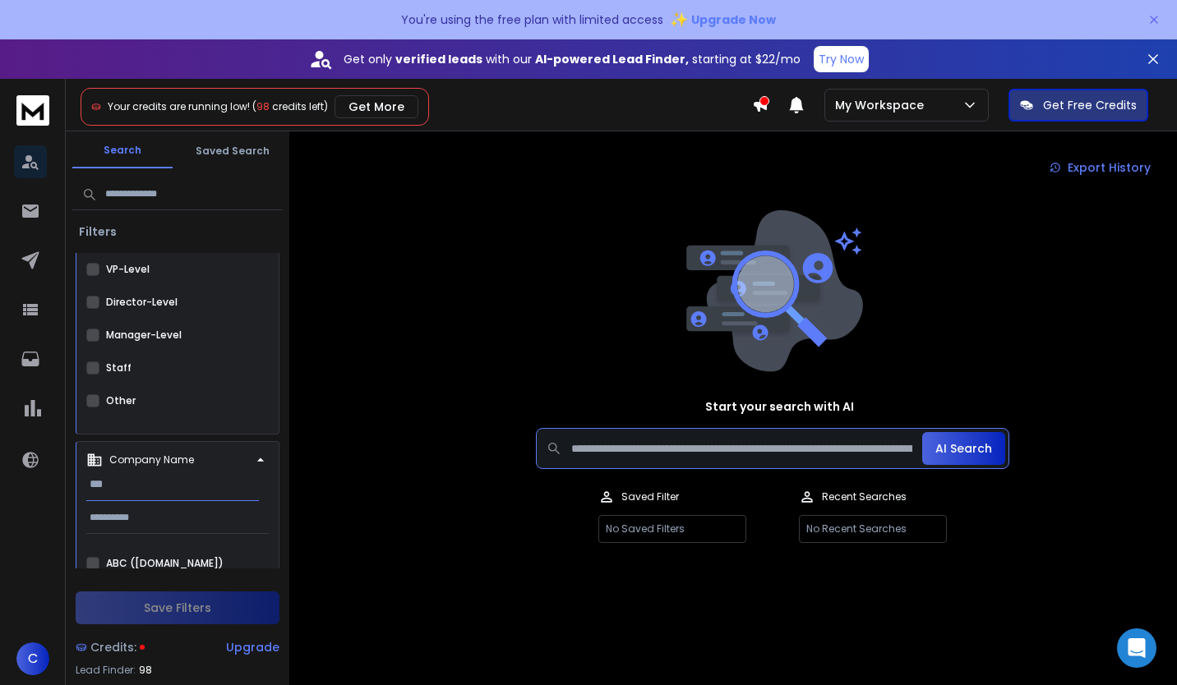
click at [124, 485] on input "***" at bounding box center [172, 484] width 173 height 33
type input "*"
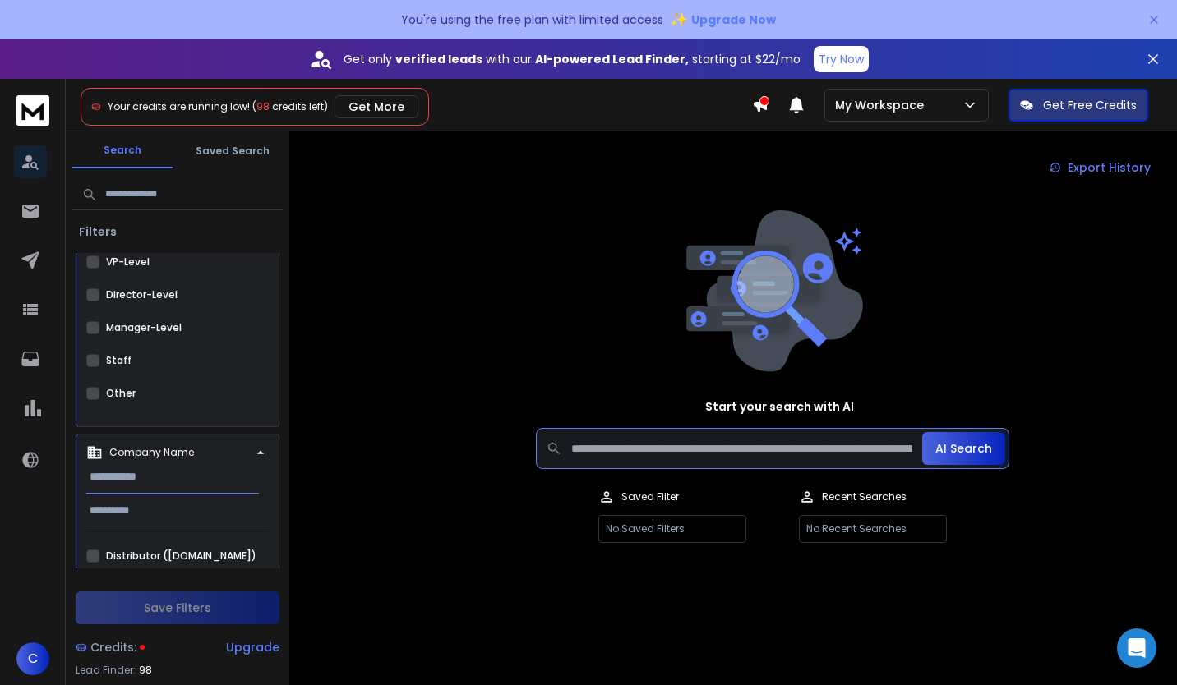
drag, startPoint x: 174, startPoint y: 473, endPoint x: 88, endPoint y: 473, distance: 86.3
click at [88, 473] on input "**********" at bounding box center [172, 477] width 173 height 33
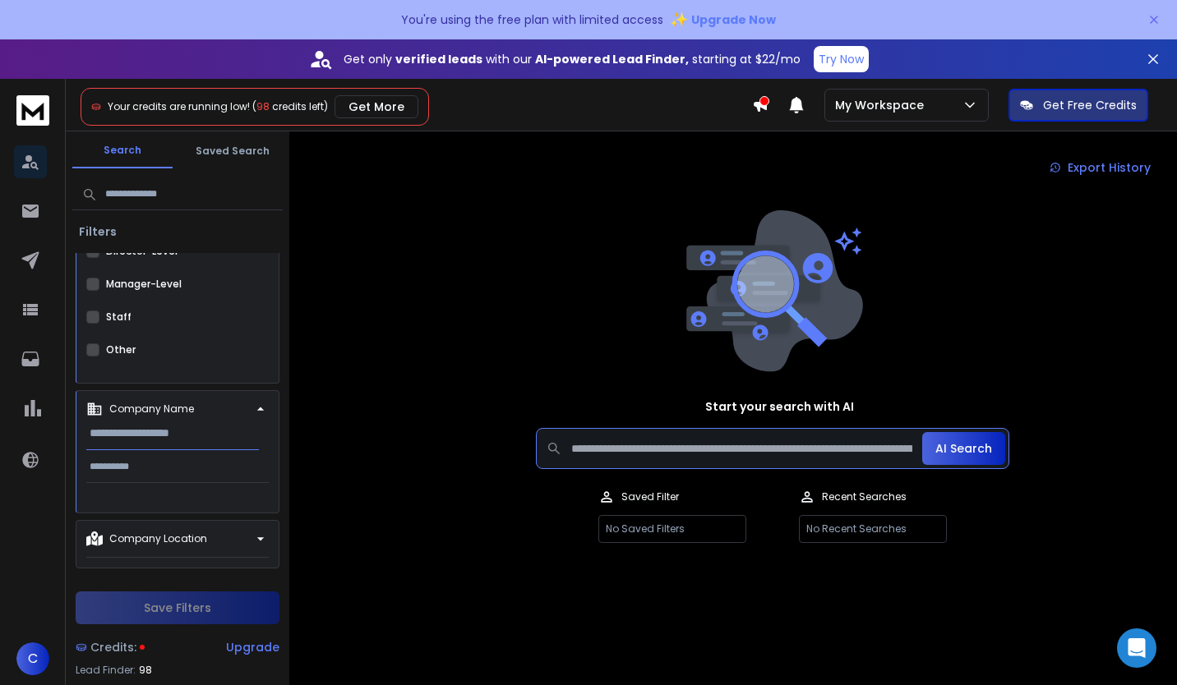
drag, startPoint x: 200, startPoint y: 432, endPoint x: 84, endPoint y: 427, distance: 116.0
click at [84, 427] on div "**********" at bounding box center [178, 451] width 204 height 123
drag, startPoint x: 142, startPoint y: 431, endPoint x: 73, endPoint y: 428, distance: 69.1
click at [73, 428] on div "Job Titles Location Department Industry Employees Revenue Domains Management C-…" at bounding box center [177, 411] width 210 height 316
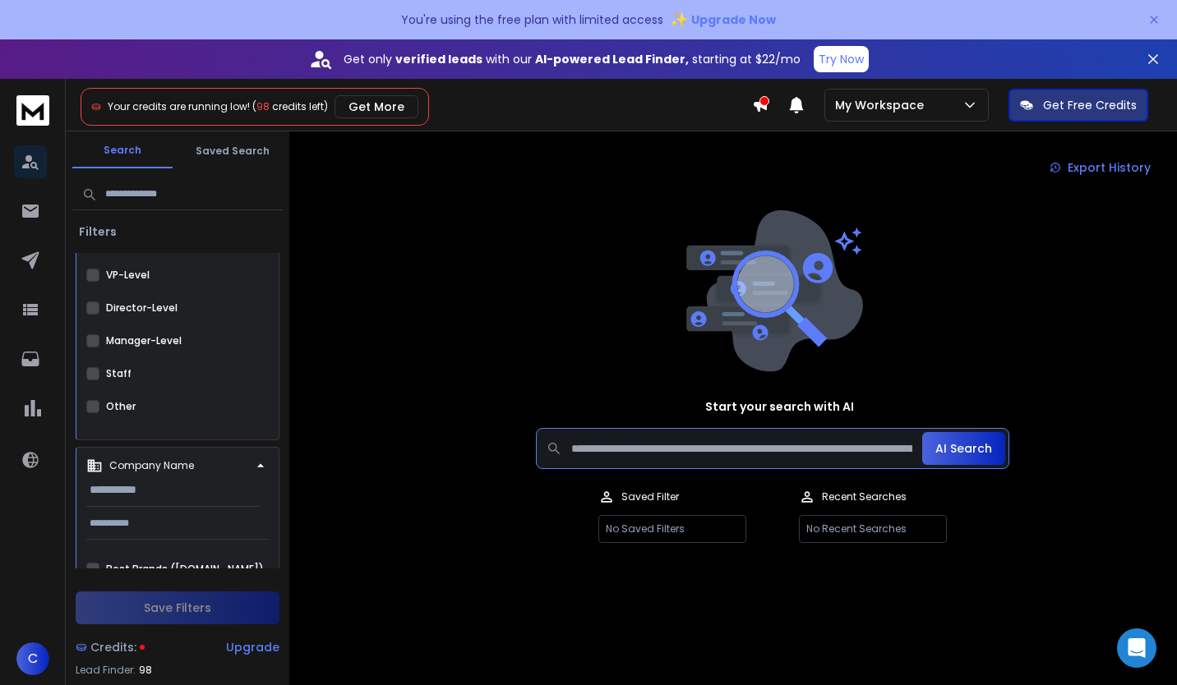
scroll to position [417, 0]
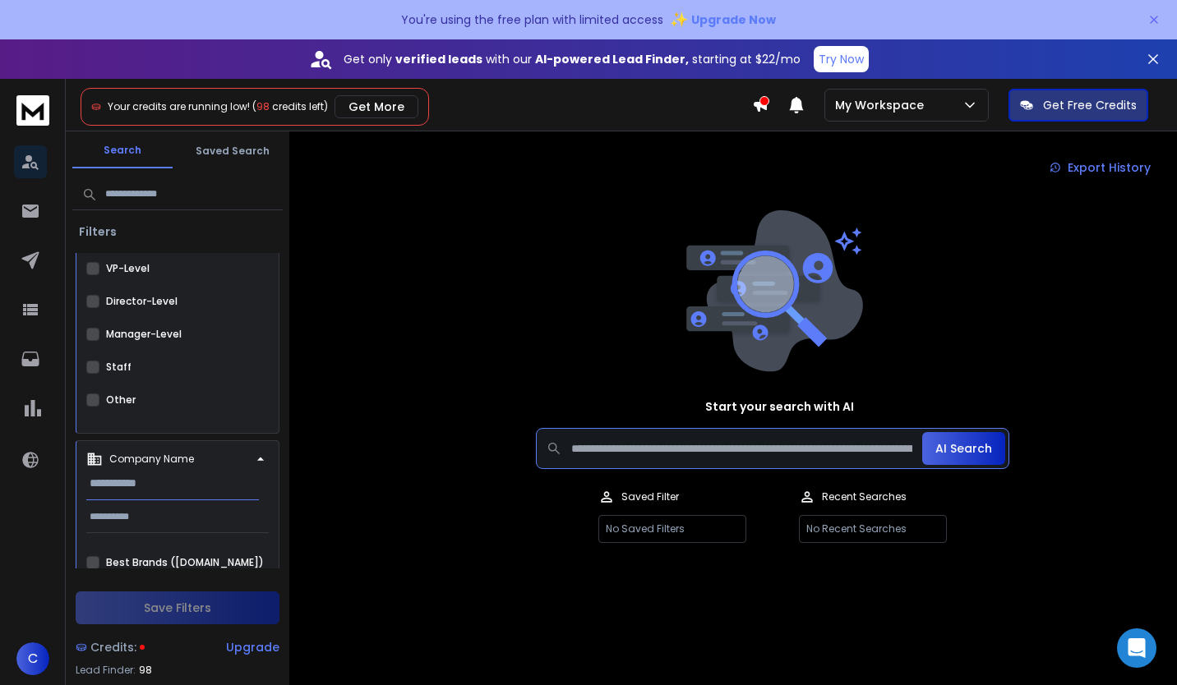
click at [195, 487] on input "**********" at bounding box center [172, 484] width 173 height 33
type input "**********"
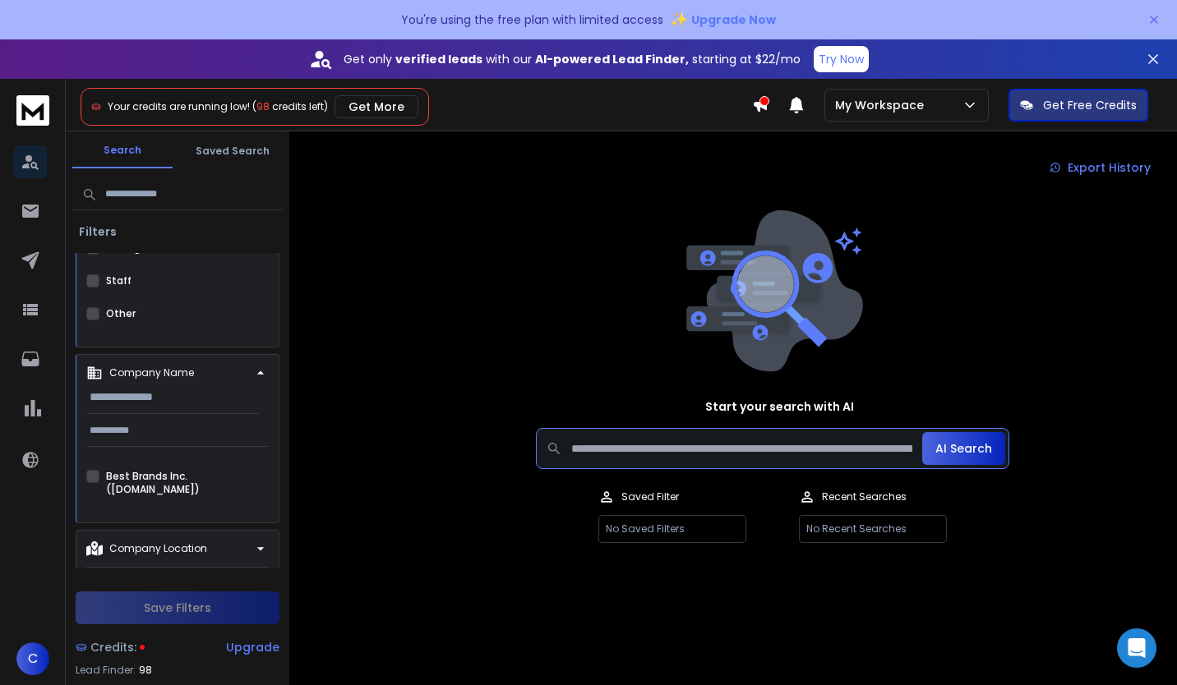
scroll to position [505, 0]
click at [95, 477] on \(bestbrandsinc\ "Best Brands Inc. ([DOMAIN_NAME])" at bounding box center [92, 474] width 13 height 13
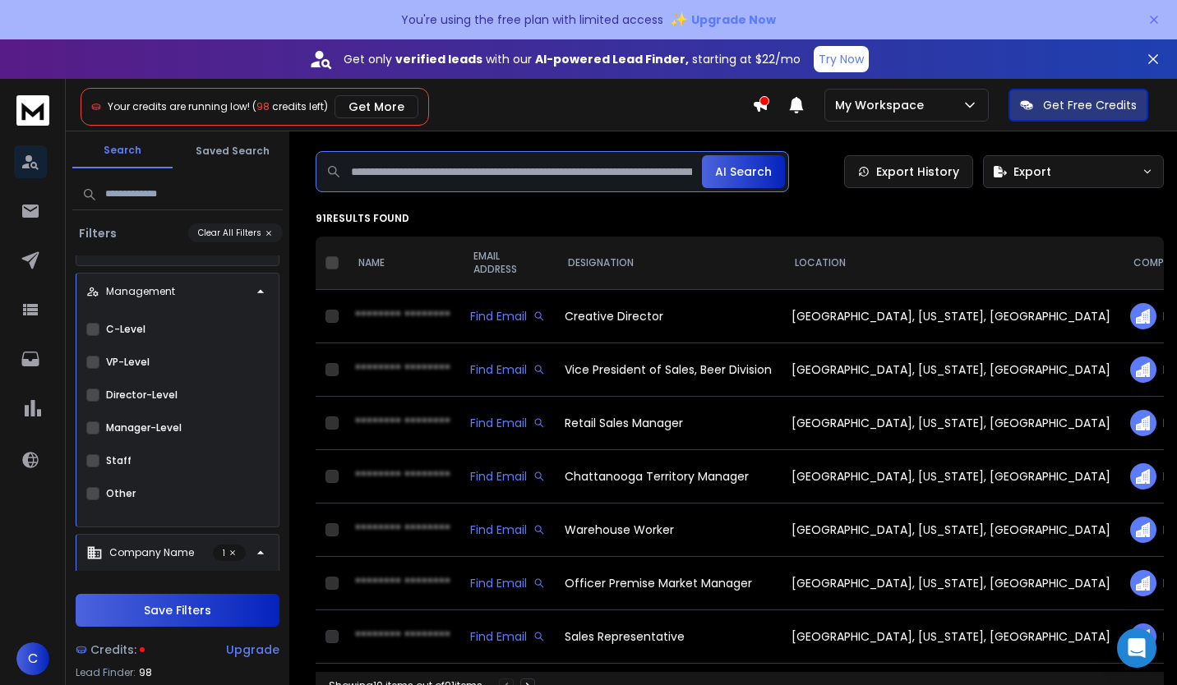
scroll to position [327, 0]
click at [93, 329] on button "C-Level" at bounding box center [92, 327] width 13 height 13
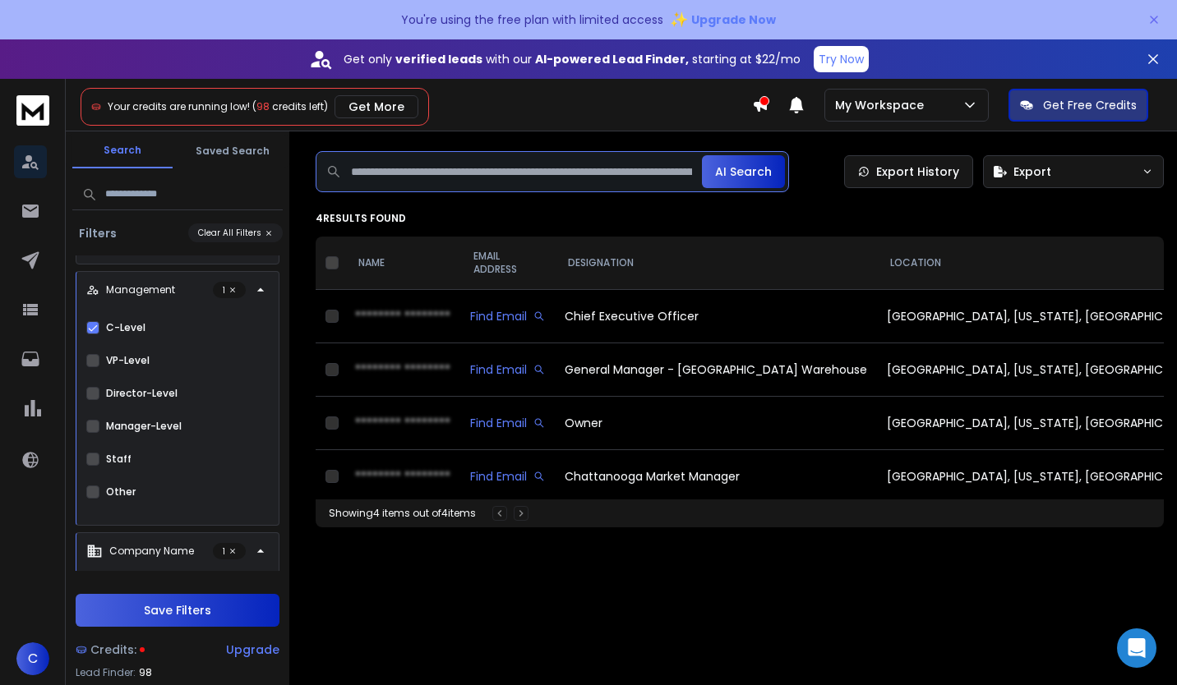
click at [92, 362] on button "VP-Level" at bounding box center [92, 360] width 13 height 13
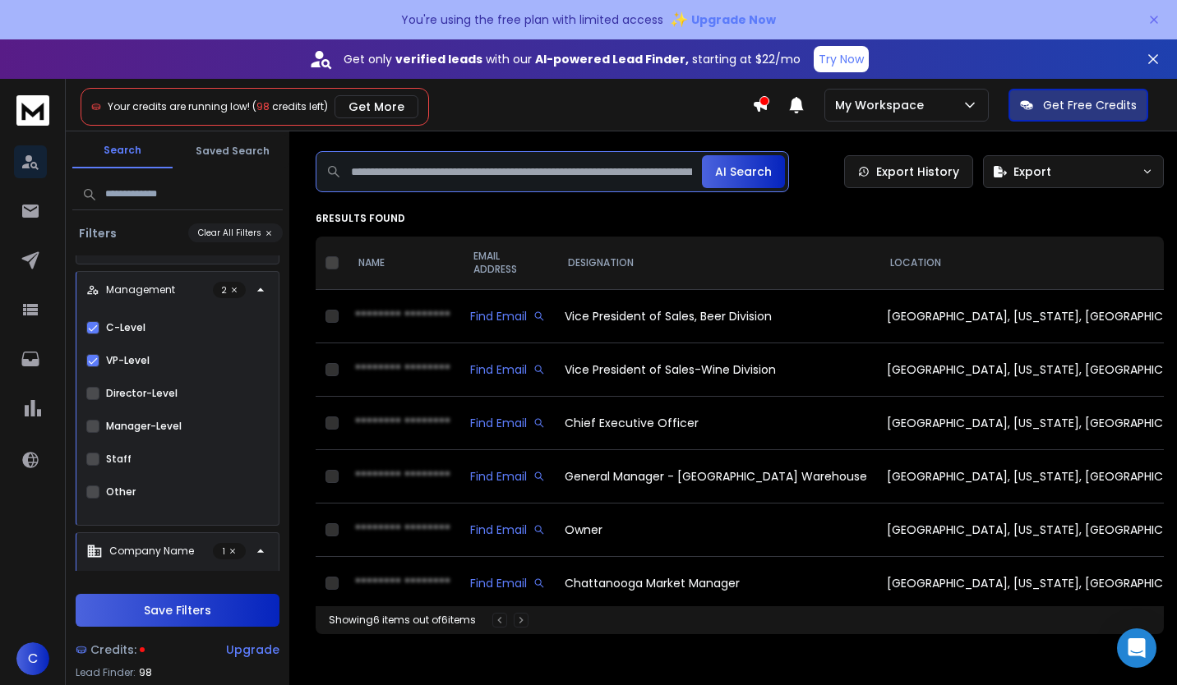
click at [93, 332] on button "C-Level" at bounding box center [92, 327] width 13 height 13
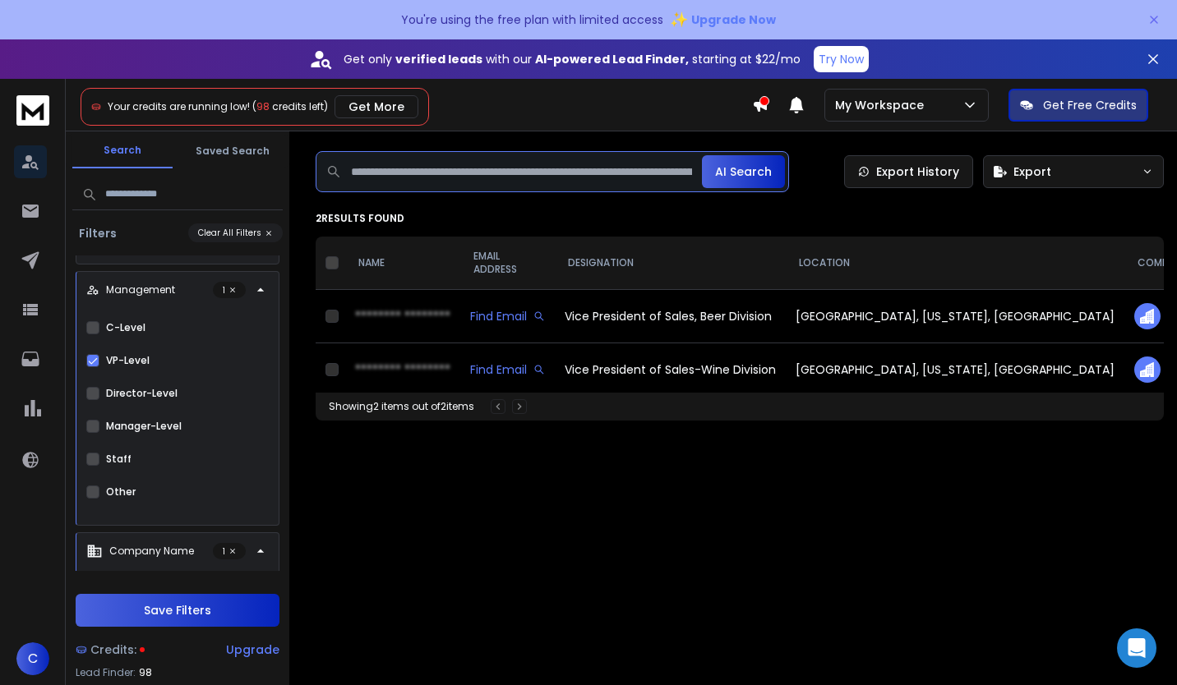
click at [91, 395] on button "Director-Level" at bounding box center [92, 393] width 13 height 13
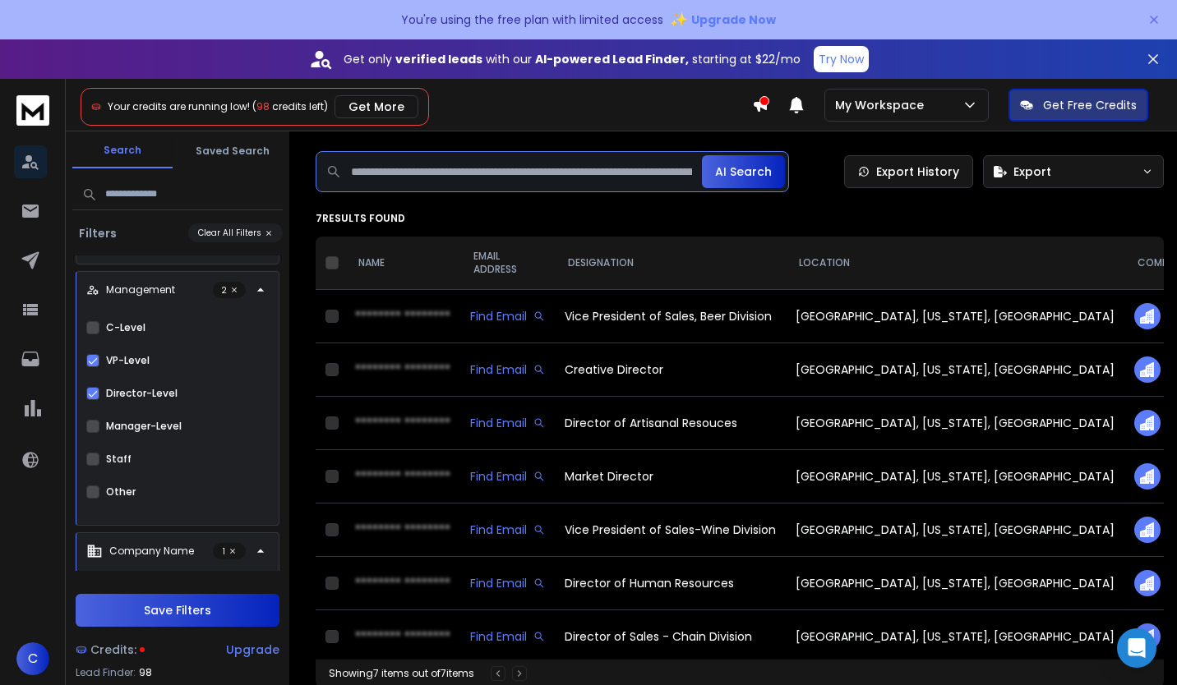
click at [93, 362] on button "VP-Level" at bounding box center [92, 360] width 13 height 13
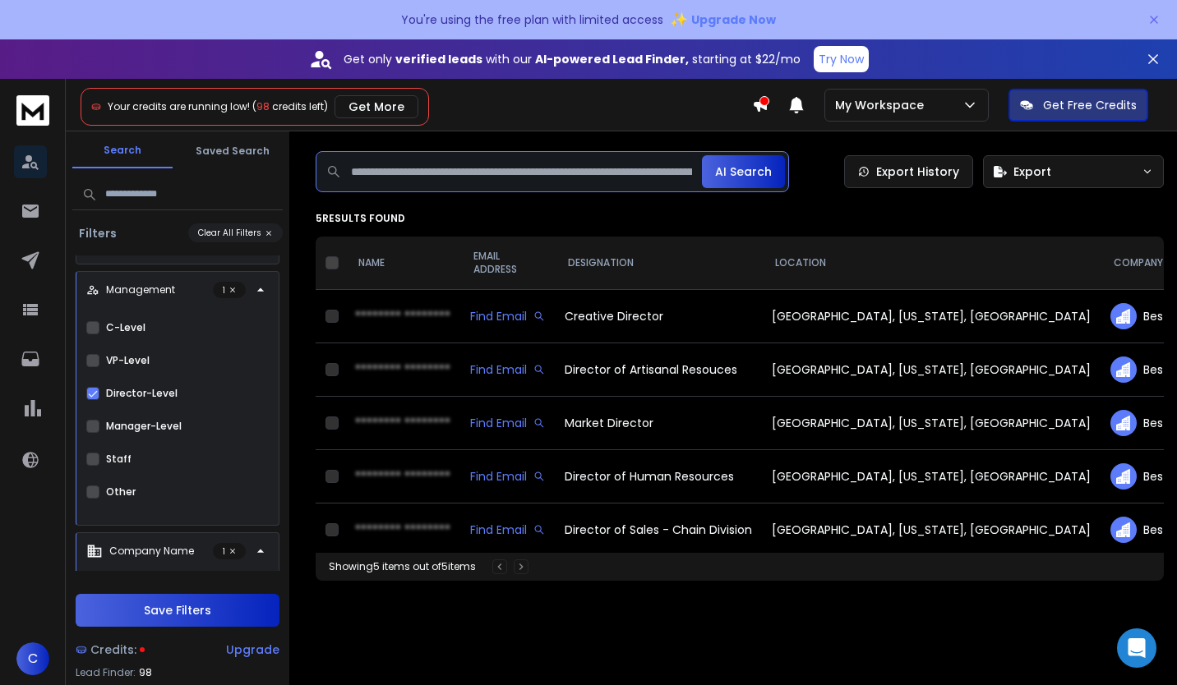
click at [95, 427] on button "Manager-Level" at bounding box center [92, 426] width 13 height 13
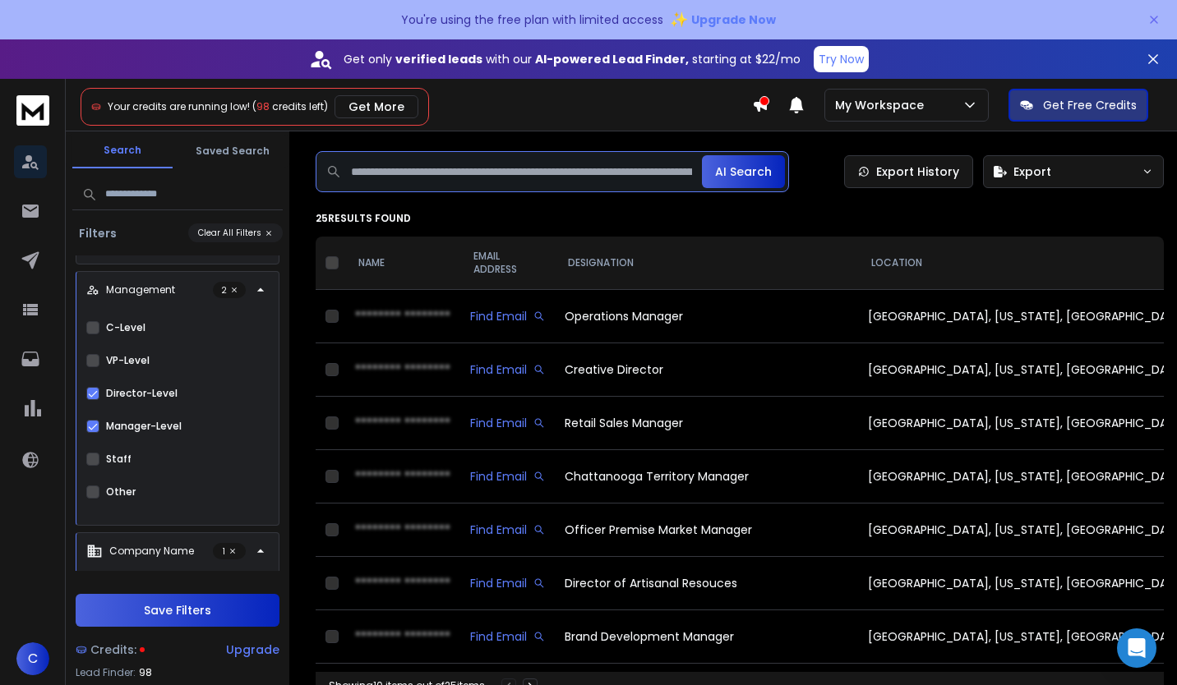
click at [94, 395] on button "Director-Level" at bounding box center [92, 393] width 13 height 13
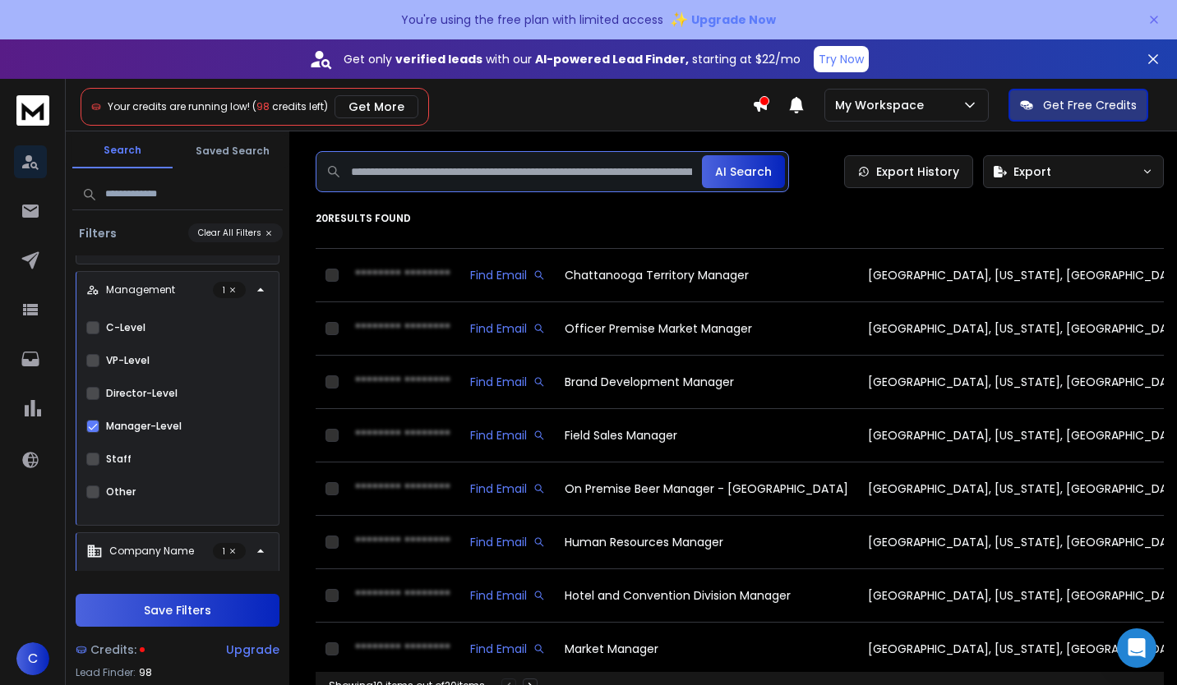
scroll to position [0, 0]
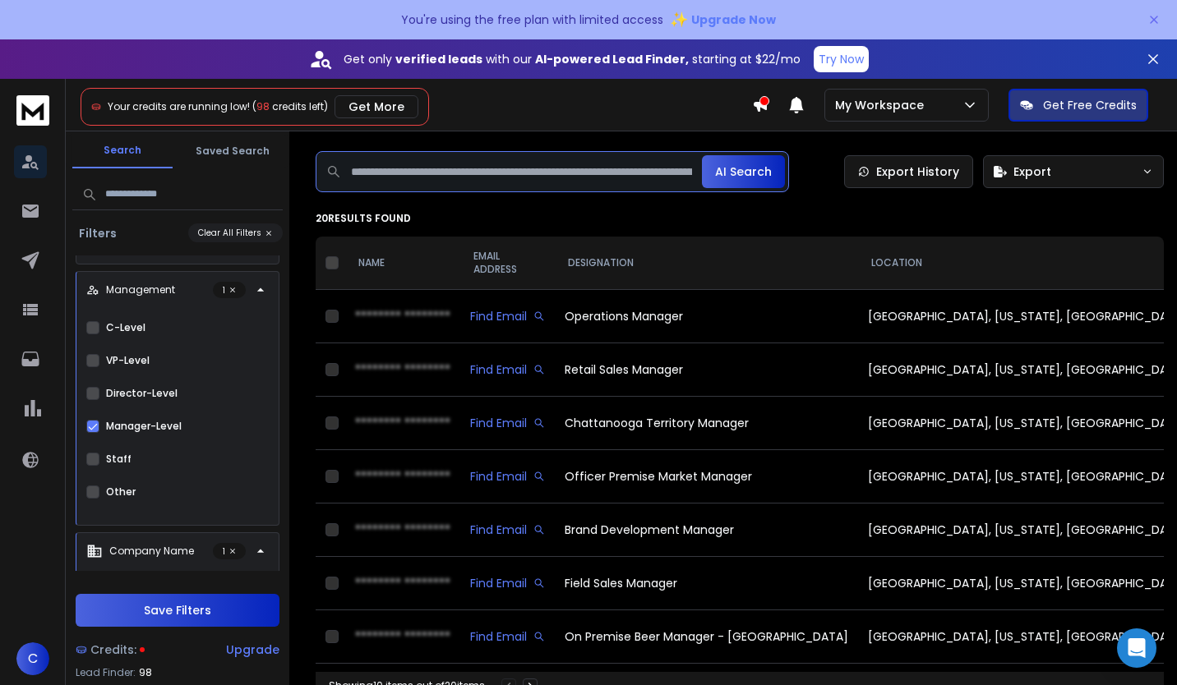
click at [99, 326] on div "C-Level" at bounding box center [177, 327] width 182 height 13
click at [93, 333] on button "C-Level" at bounding box center [92, 327] width 13 height 13
click at [97, 429] on button "Manager-Level" at bounding box center [92, 426] width 13 height 13
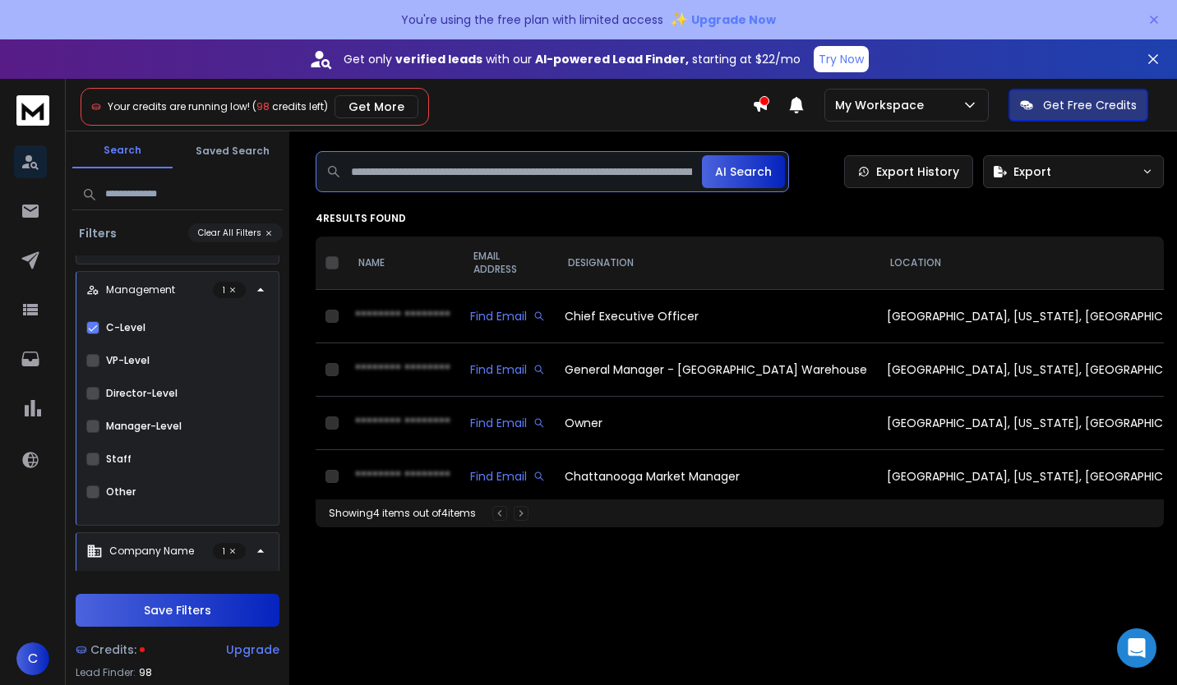
click at [92, 367] on button "VP-Level" at bounding box center [92, 360] width 13 height 13
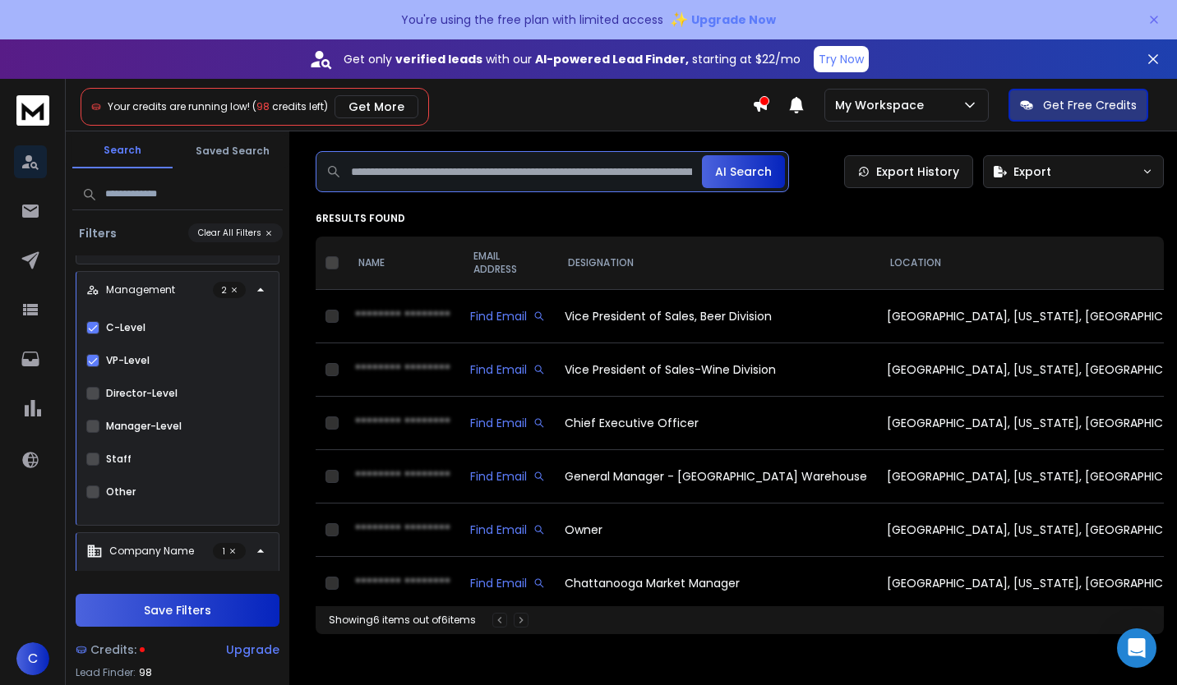
click at [92, 326] on button "C-Level" at bounding box center [92, 327] width 13 height 13
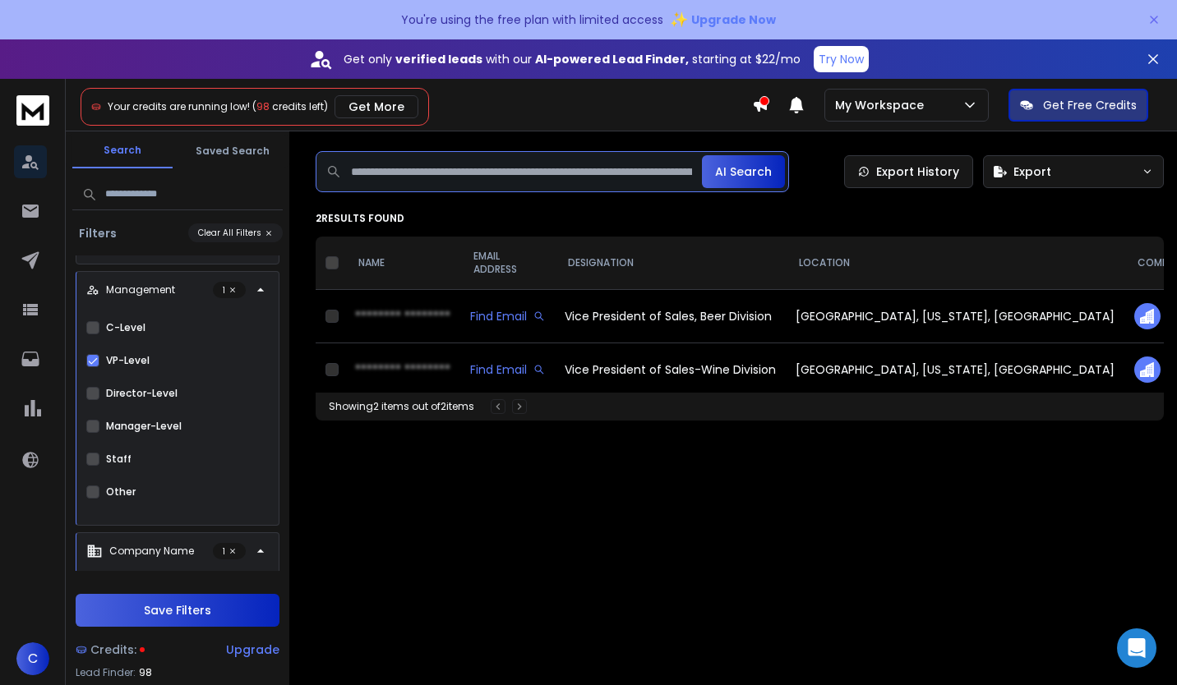
click at [507, 369] on div "Find Email" at bounding box center [507, 370] width 75 height 16
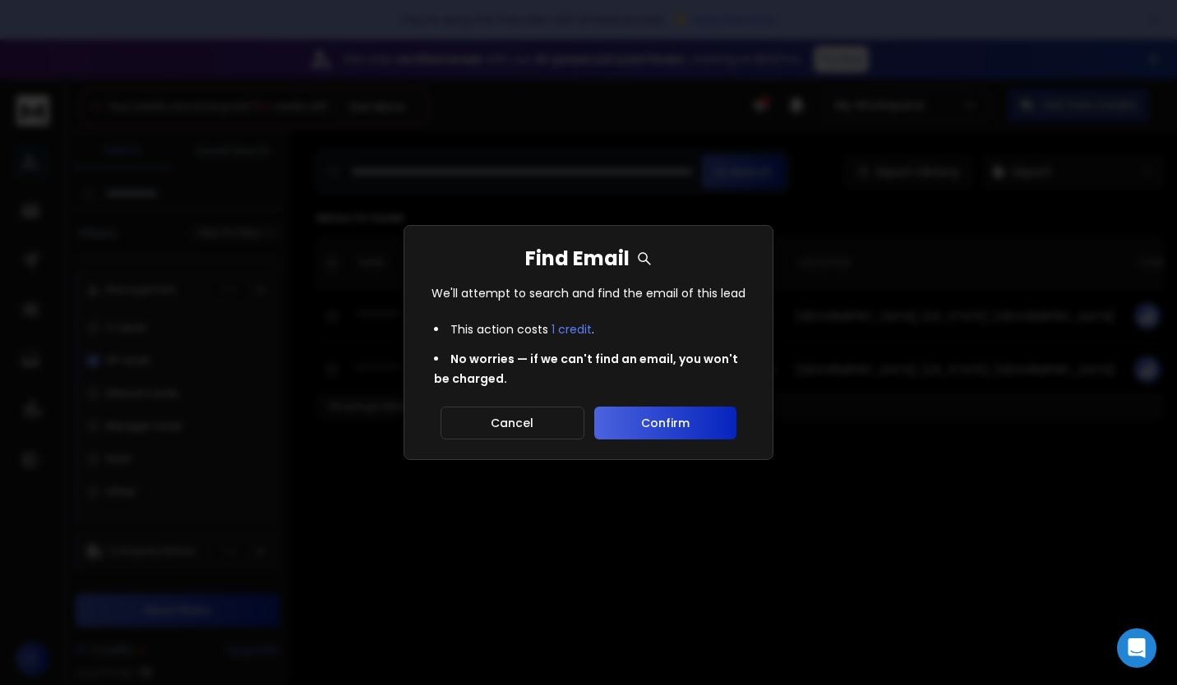
click at [653, 422] on button "Confirm" at bounding box center [665, 423] width 142 height 33
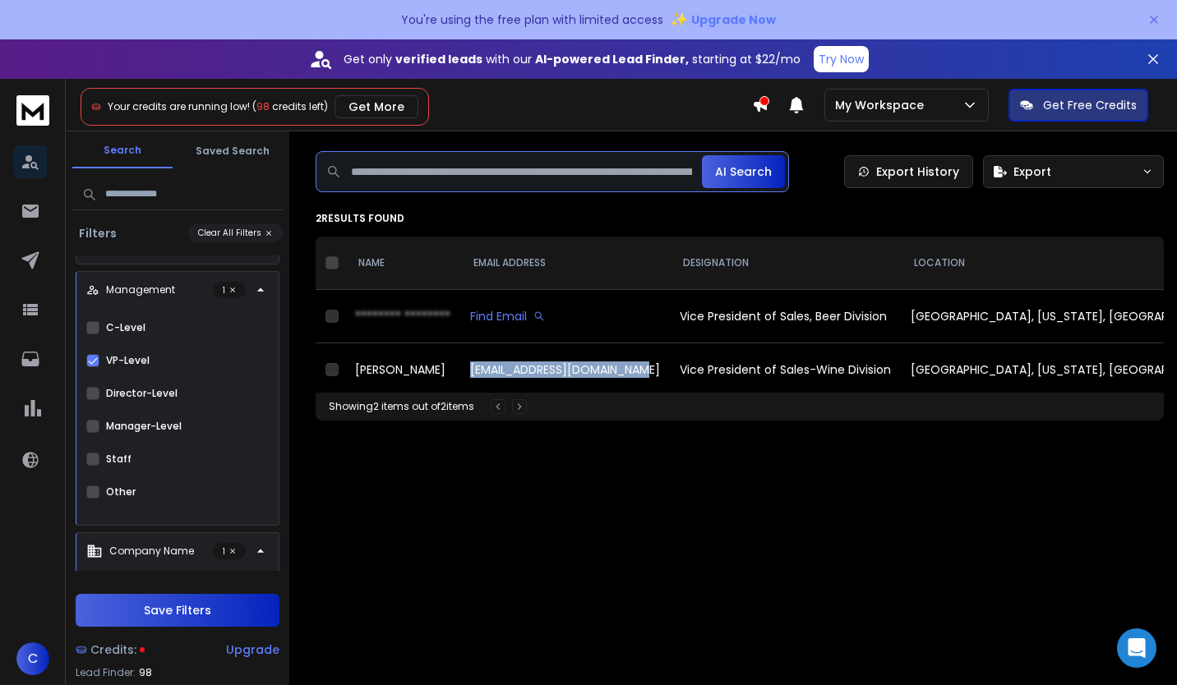
drag, startPoint x: 641, startPoint y: 370, endPoint x: 464, endPoint y: 370, distance: 177.5
click at [464, 370] on td "[EMAIL_ADDRESS][DOMAIN_NAME]" at bounding box center [565, 370] width 210 height 53
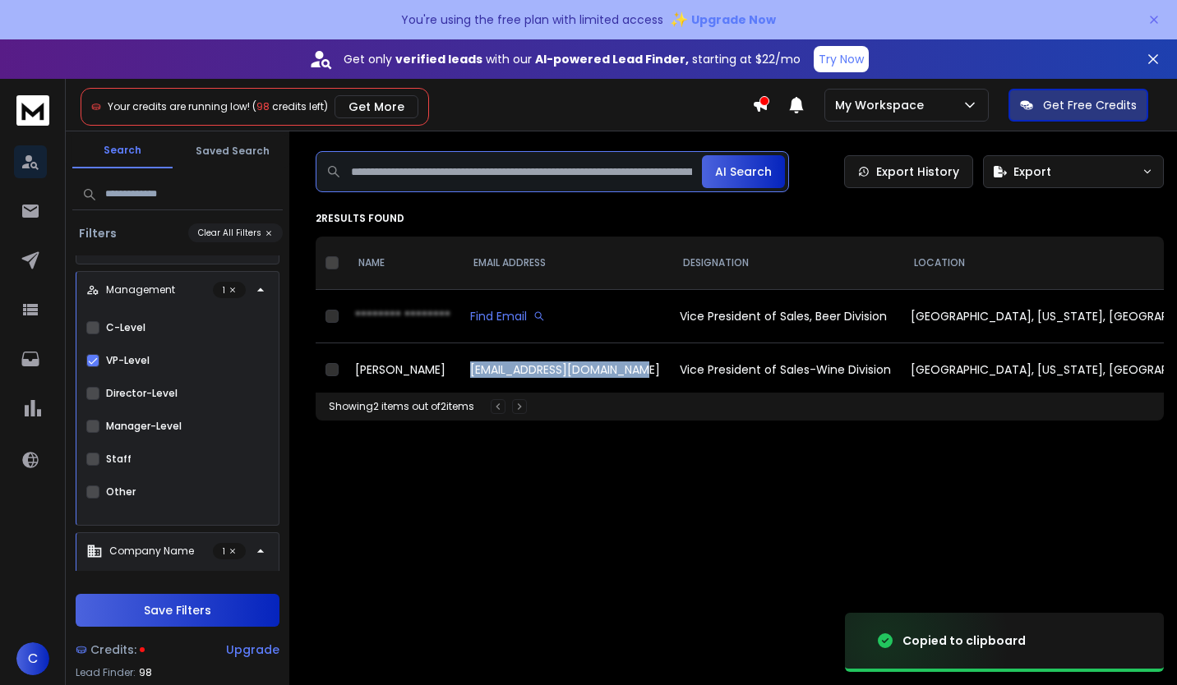
copy div "[EMAIL_ADDRESS][DOMAIN_NAME]"
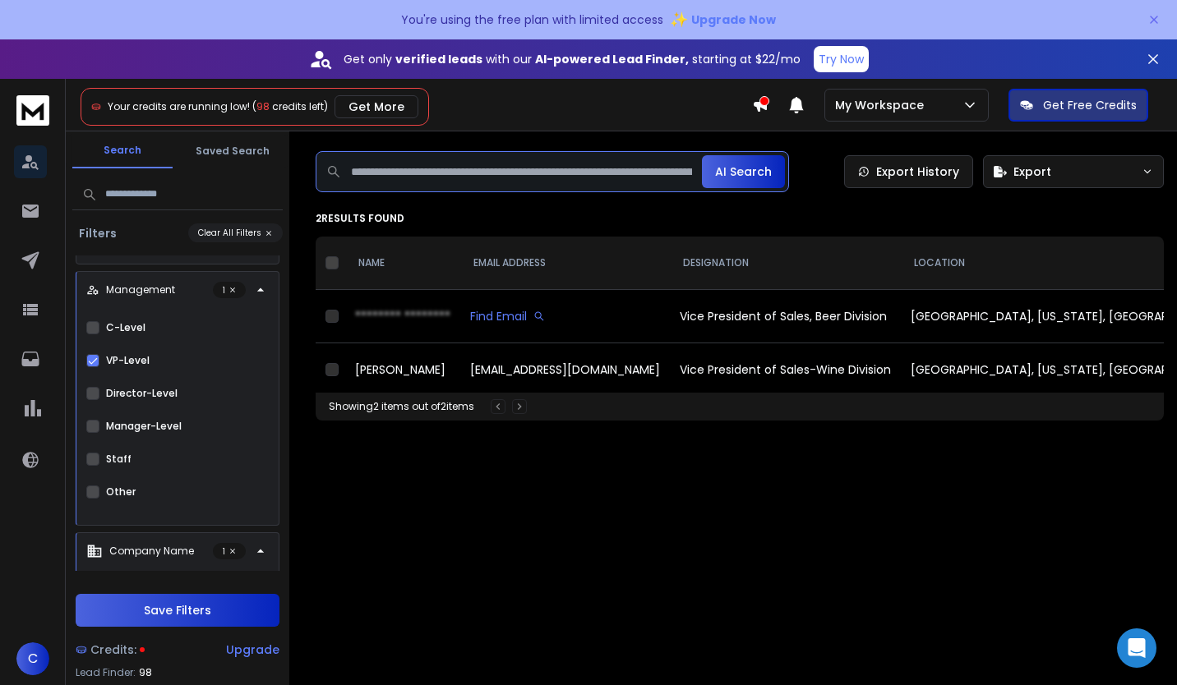
click at [172, 554] on p "Company Name" at bounding box center [151, 551] width 85 height 13
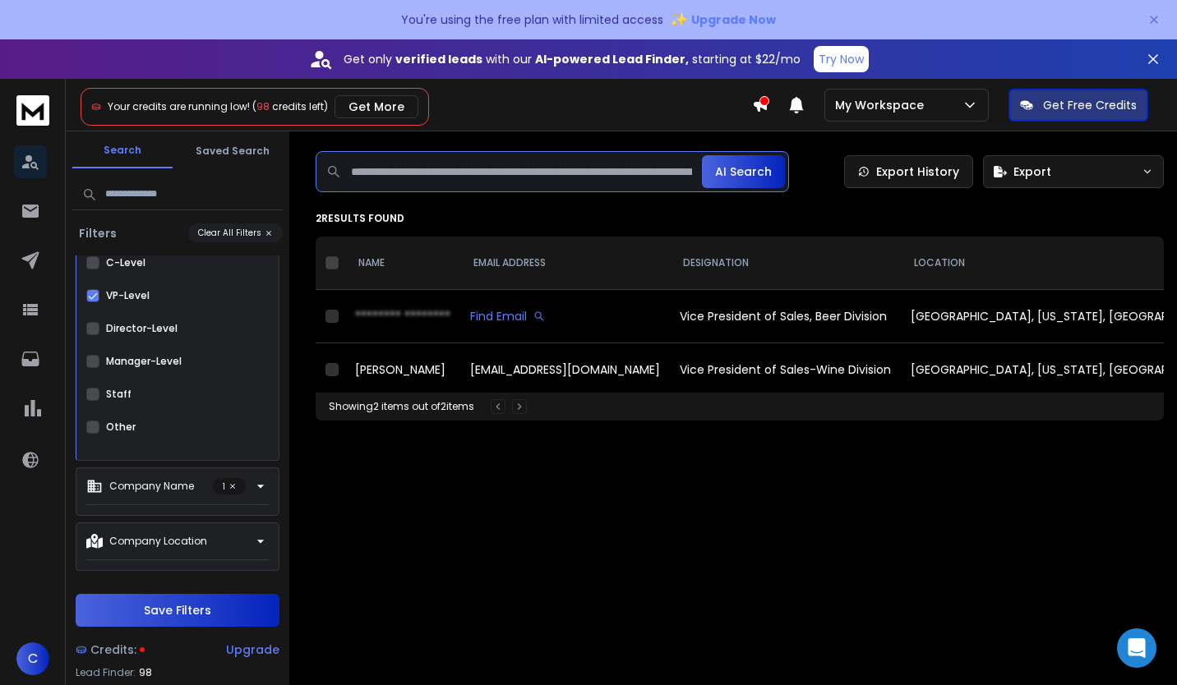
click at [167, 495] on div "Company Name 1" at bounding box center [178, 492] width 204 height 48
click at [252, 487] on icon at bounding box center [260, 486] width 16 height 16
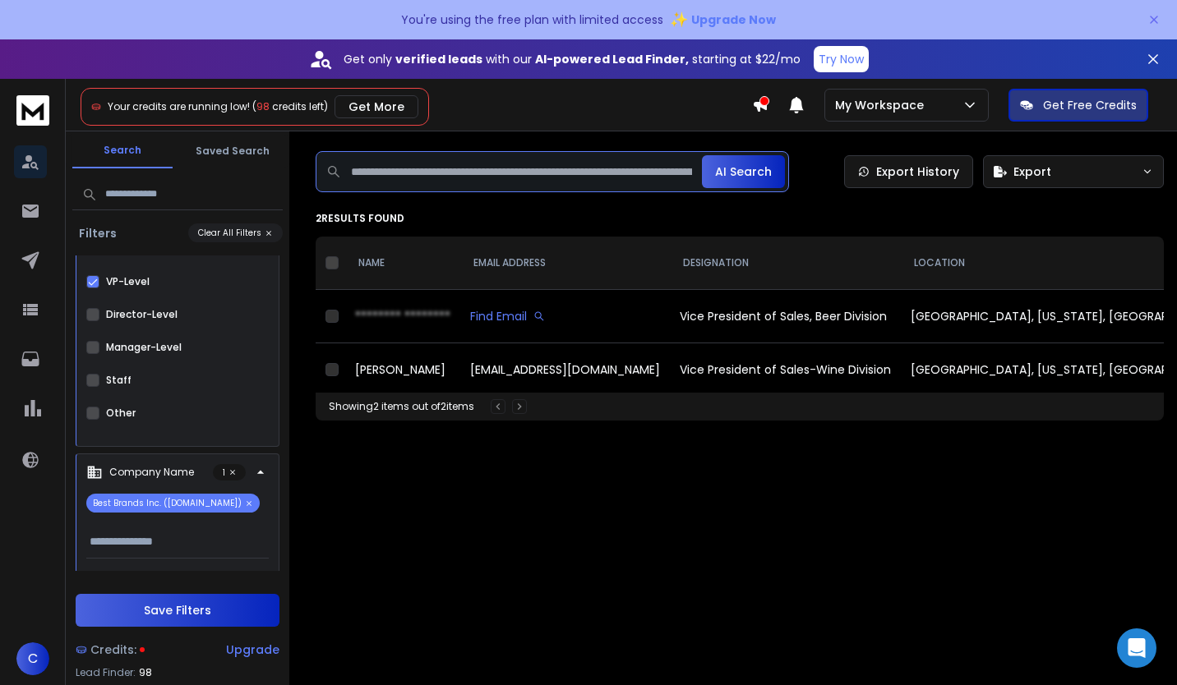
click at [249, 506] on icon at bounding box center [249, 503] width 5 height 5
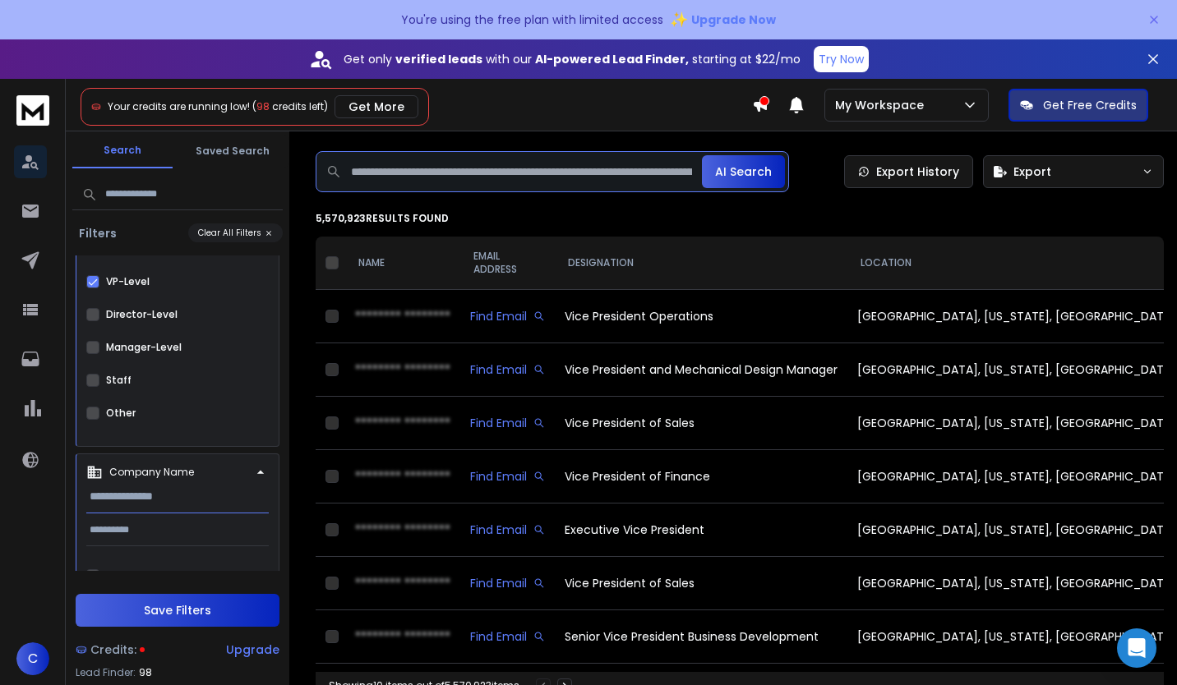
drag, startPoint x: 210, startPoint y: 499, endPoint x: 90, endPoint y: 493, distance: 119.3
click at [90, 493] on input "**********" at bounding box center [177, 497] width 182 height 33
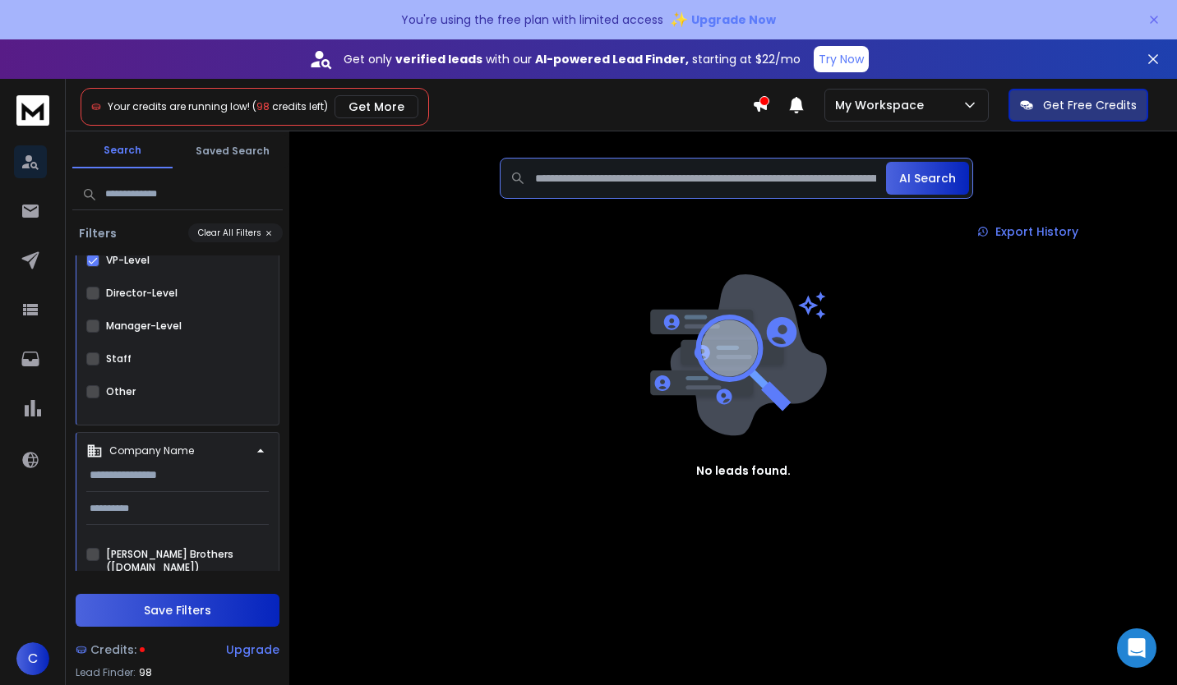
scroll to position [427, 0]
click at [221, 474] on input "**********" at bounding box center [177, 475] width 182 height 33
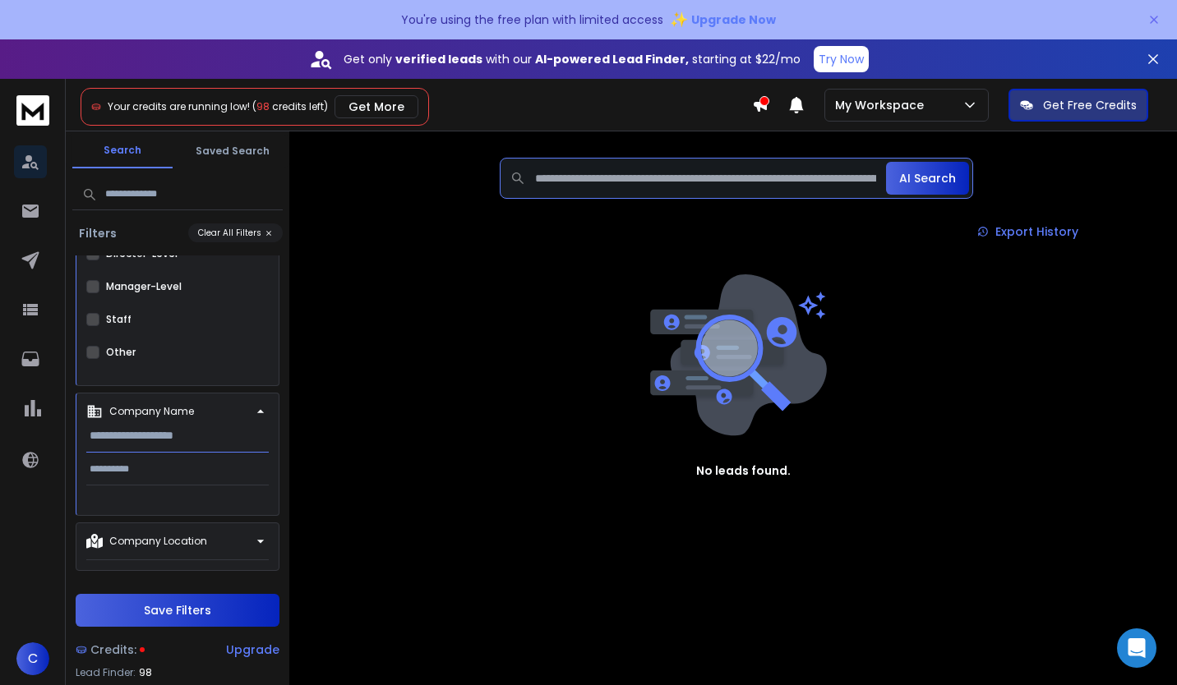
click at [214, 438] on input "**********" at bounding box center [177, 436] width 182 height 33
click at [198, 436] on input "**********" at bounding box center [177, 436] width 182 height 33
drag, startPoint x: 194, startPoint y: 436, endPoint x: 359, endPoint y: 436, distance: 165.2
click at [359, 436] on div "**********" at bounding box center [621, 314] width 1111 height 367
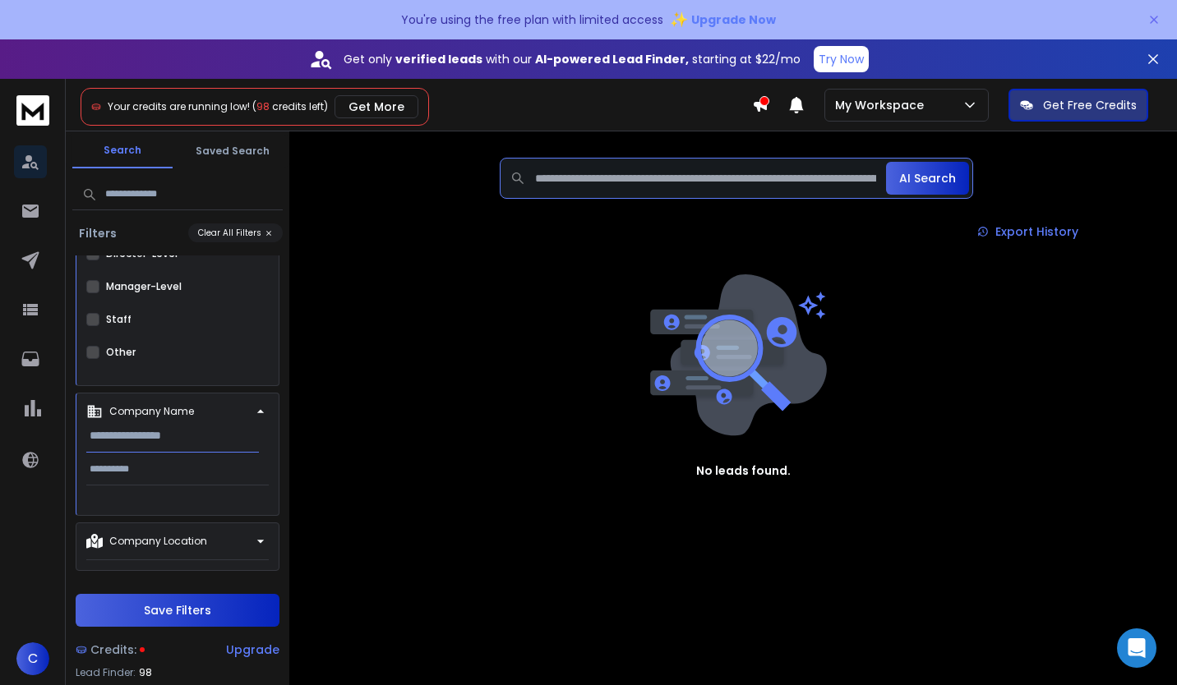
scroll to position [0, 0]
type input "**********"
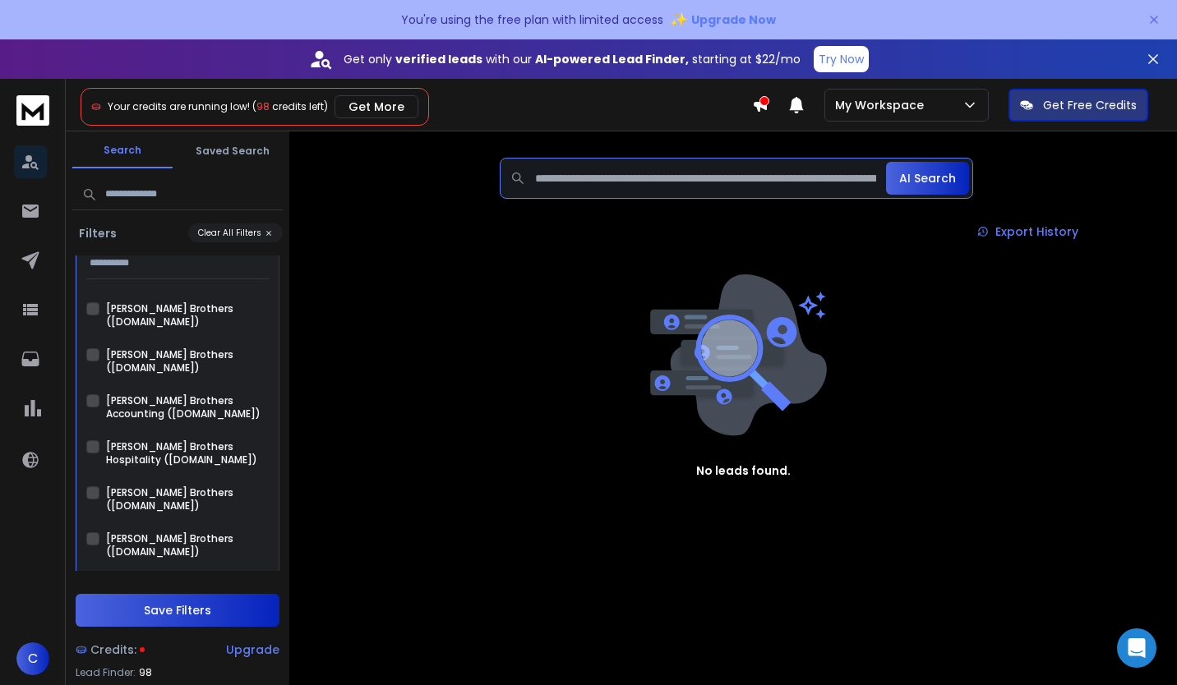
scroll to position [675, 0]
click at [176, 490] on label "[PERSON_NAME] Brothers ([DOMAIN_NAME])" at bounding box center [187, 498] width 163 height 26
click at [99, 490] on \(johnsonbrothers\ "[PERSON_NAME] Brothers ([DOMAIN_NAME])" at bounding box center [92, 491] width 13 height 13
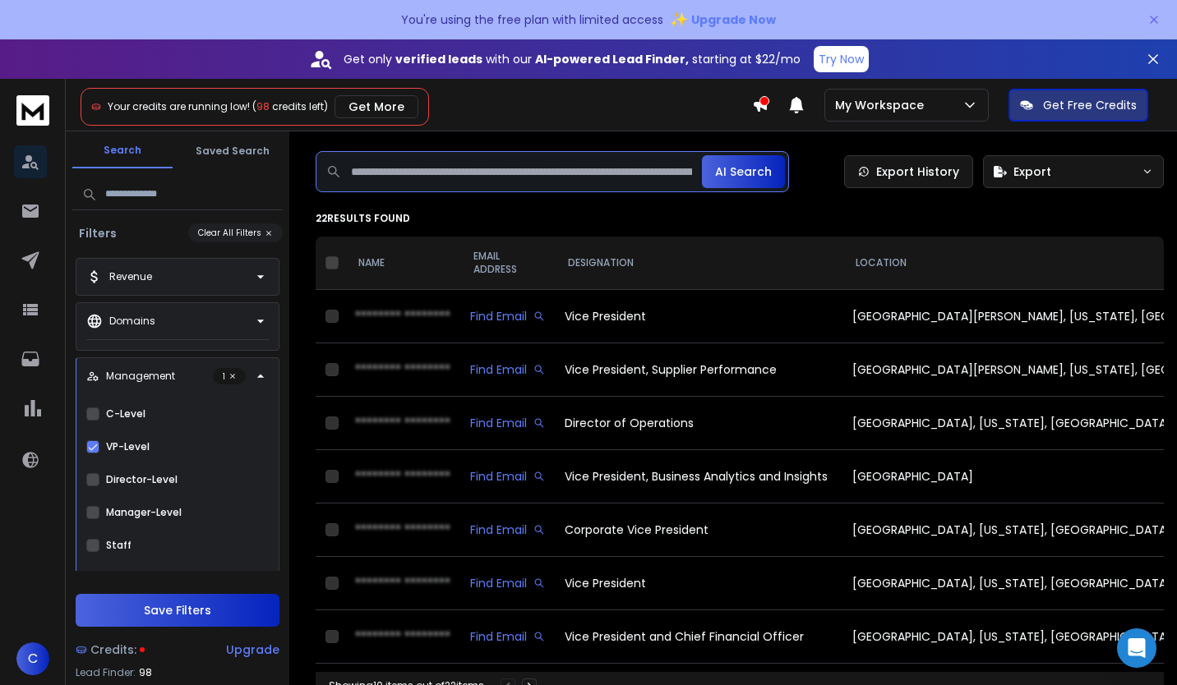
scroll to position [228, 0]
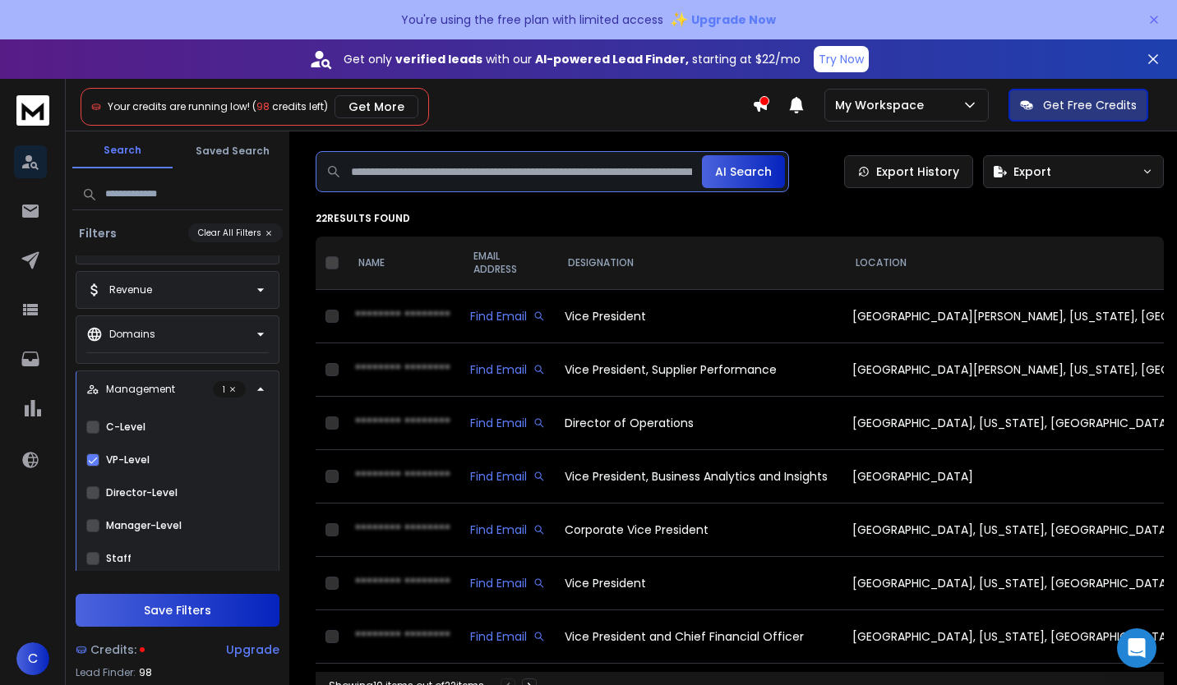
click at [94, 425] on button "C-Level" at bounding box center [92, 427] width 13 height 13
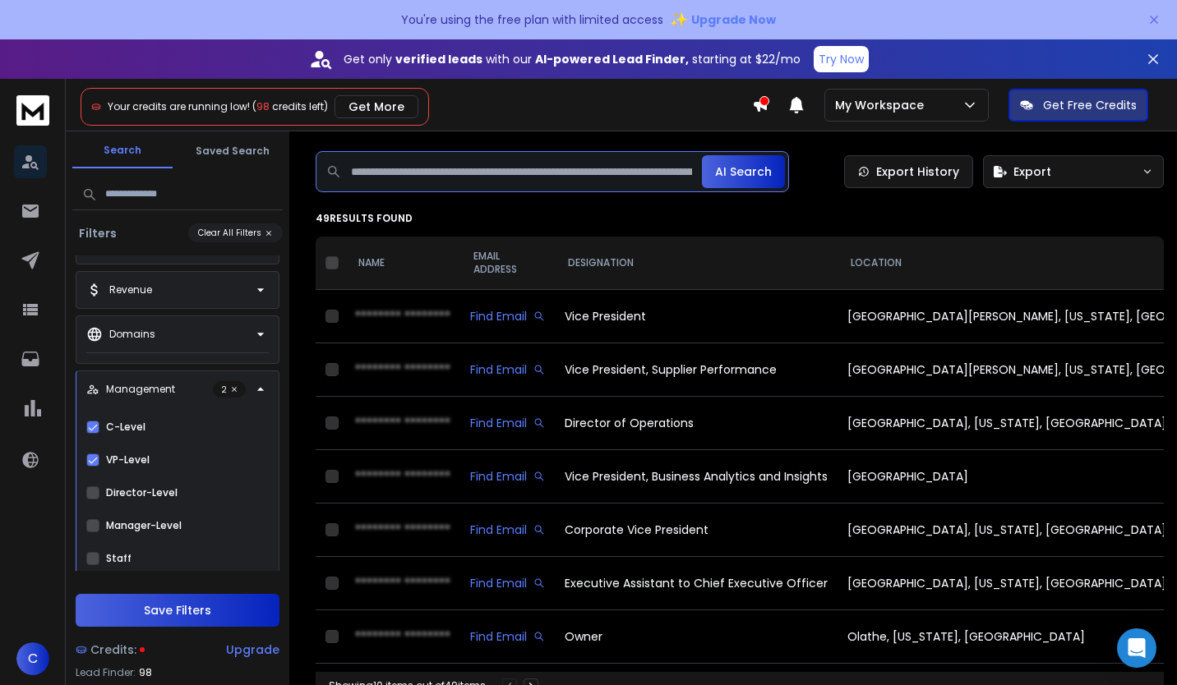
click at [91, 462] on button "VP-Level" at bounding box center [92, 460] width 13 height 13
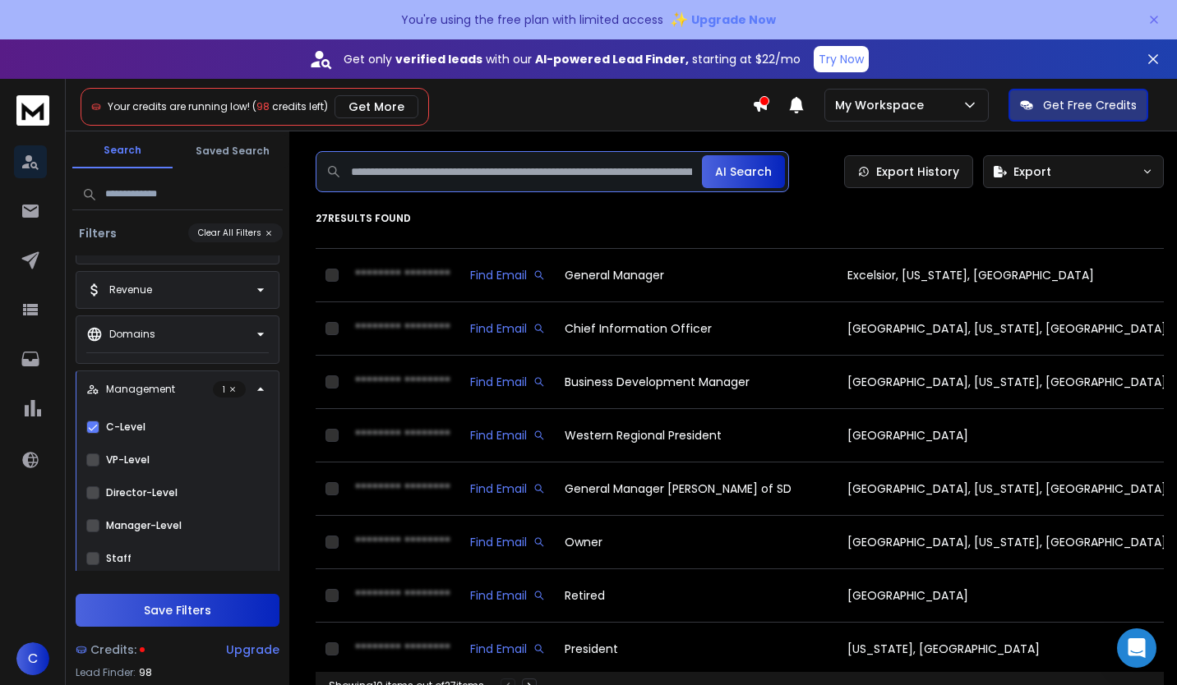
scroll to position [160, 0]
click at [141, 467] on div "VP-Level" at bounding box center [177, 460] width 182 height 33
click at [94, 429] on button "C-Level" at bounding box center [92, 427] width 13 height 13
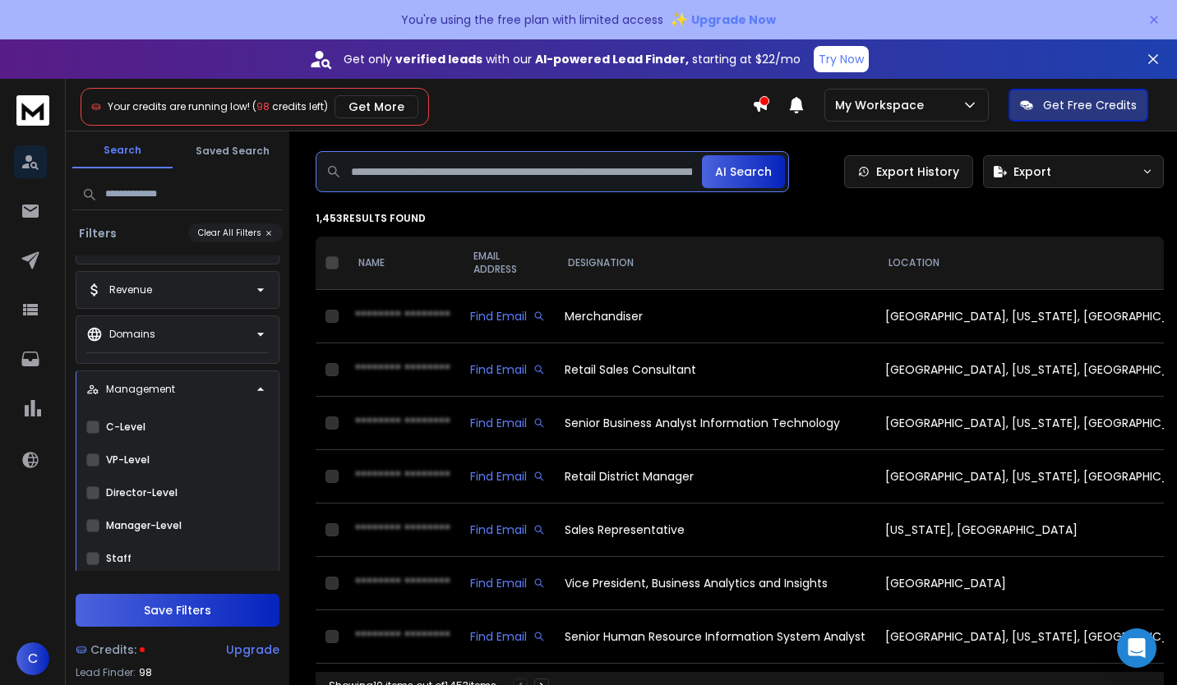
click at [92, 454] on button "VP-Level" at bounding box center [92, 460] width 13 height 13
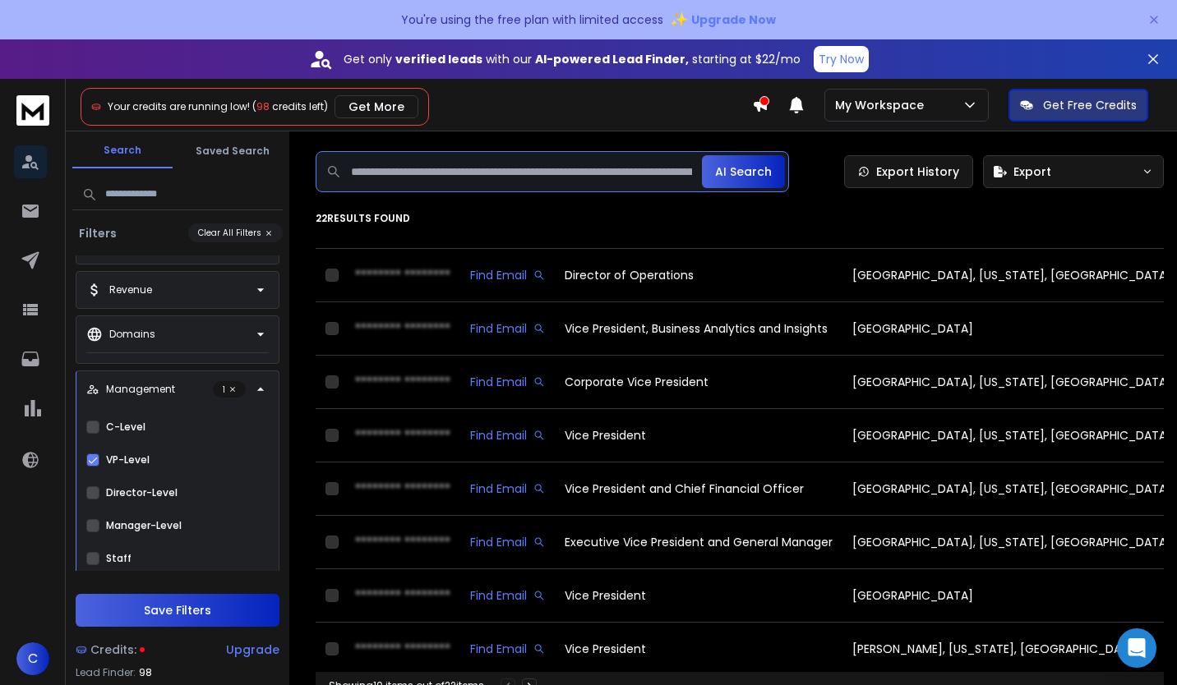
click at [91, 494] on button "Director-Level" at bounding box center [92, 493] width 13 height 13
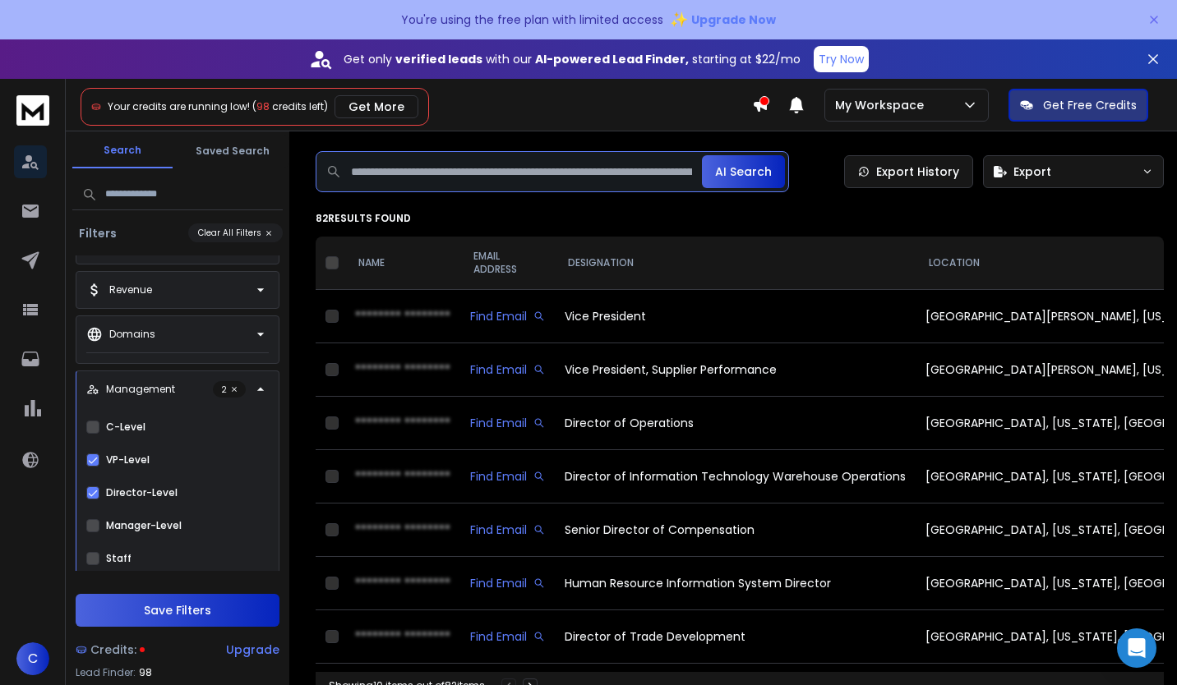
click at [90, 459] on button "VP-Level" at bounding box center [92, 460] width 13 height 13
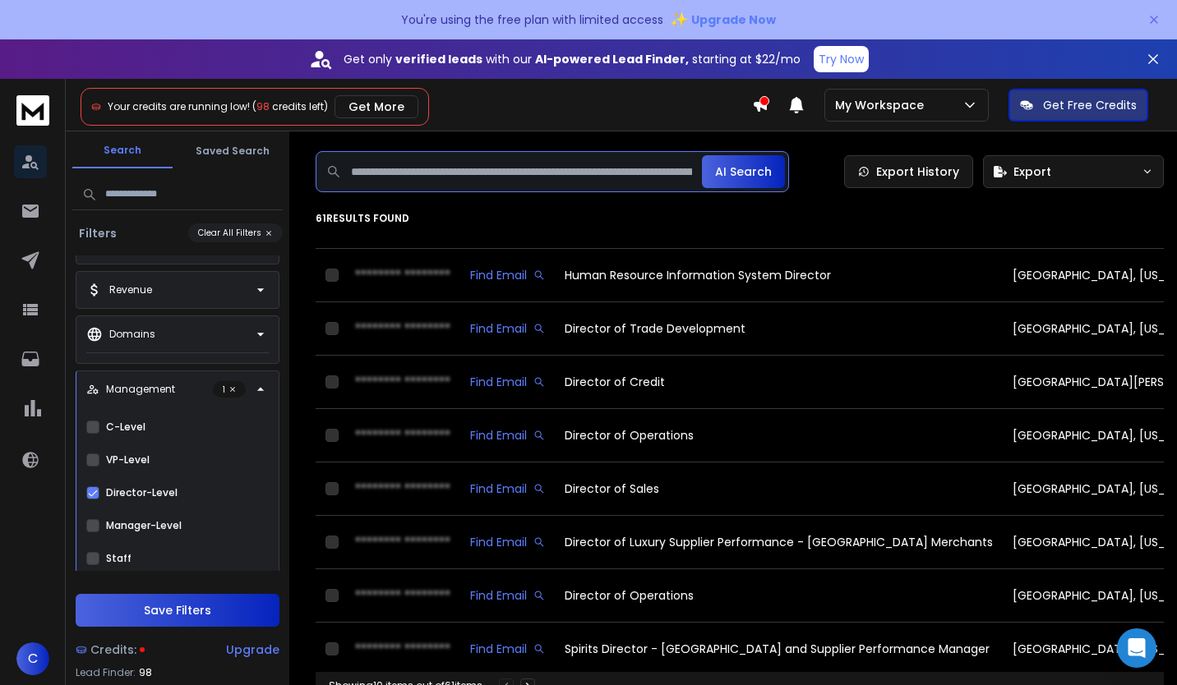
click at [93, 523] on button "Manager-Level" at bounding box center [92, 525] width 13 height 13
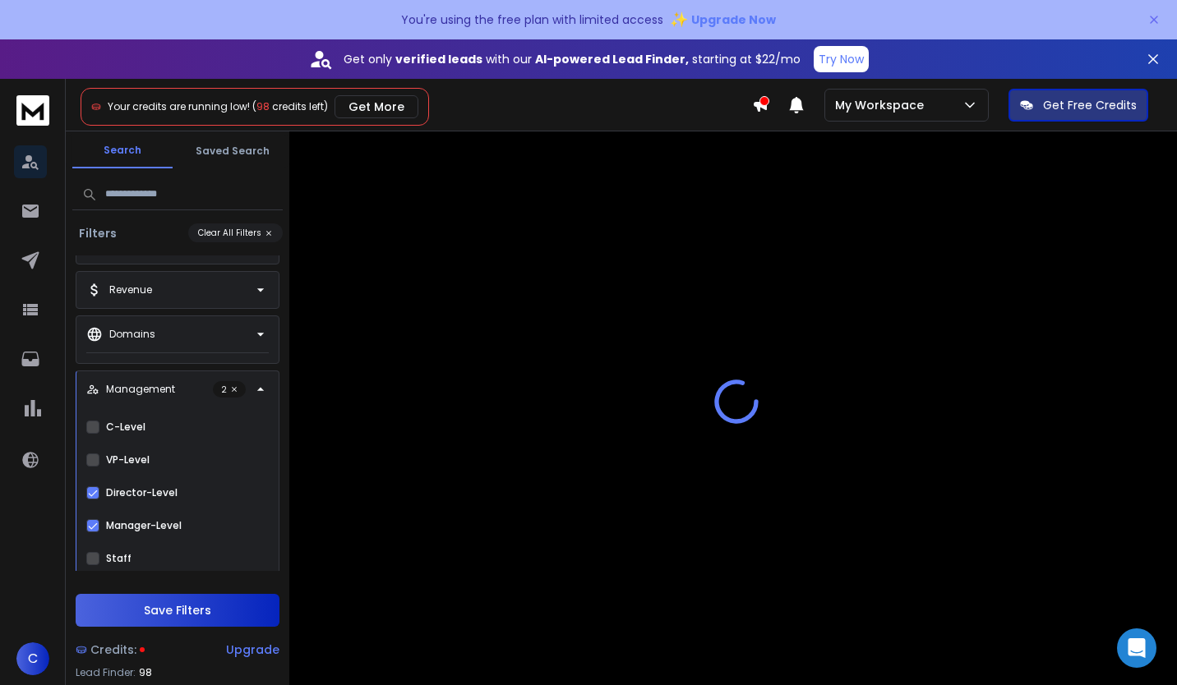
click at [93, 498] on button "Director-Level" at bounding box center [92, 493] width 13 height 13
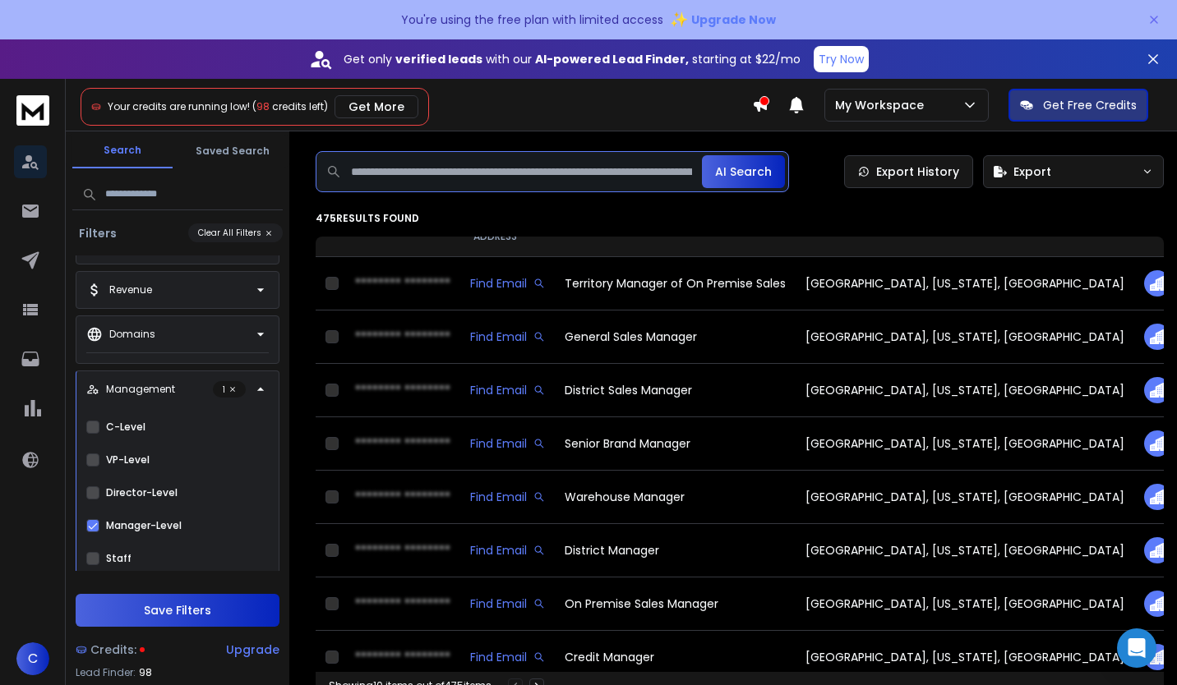
scroll to position [0, 0]
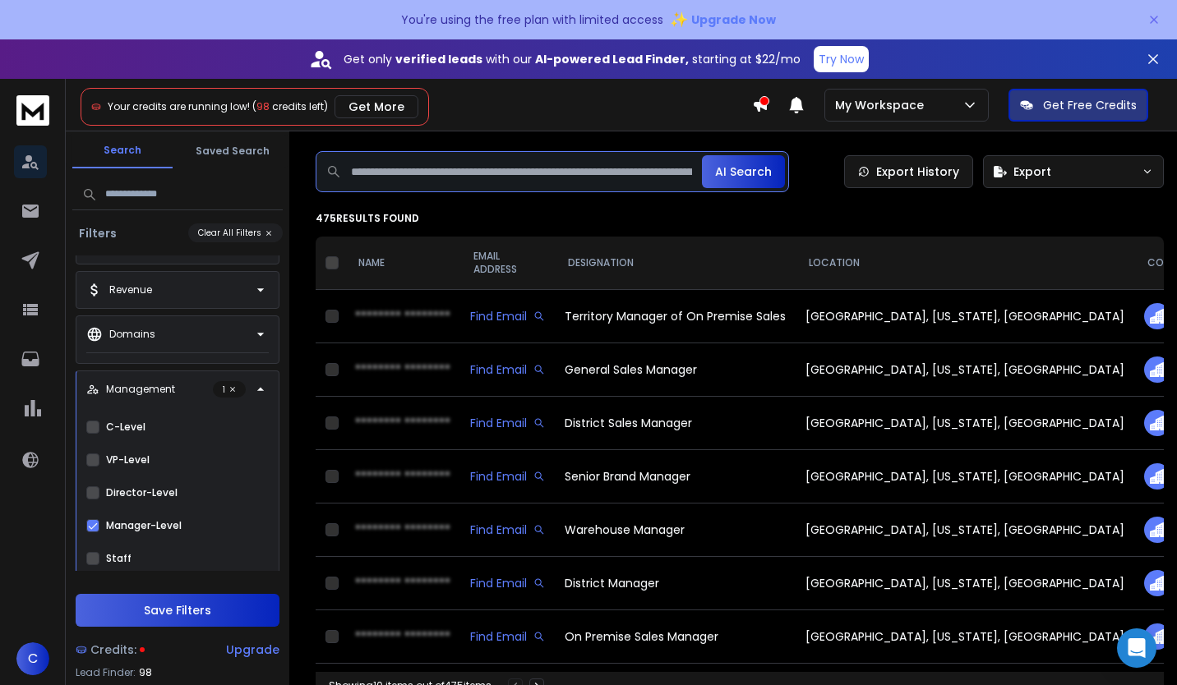
click at [89, 492] on button "Director-Level" at bounding box center [92, 493] width 13 height 13
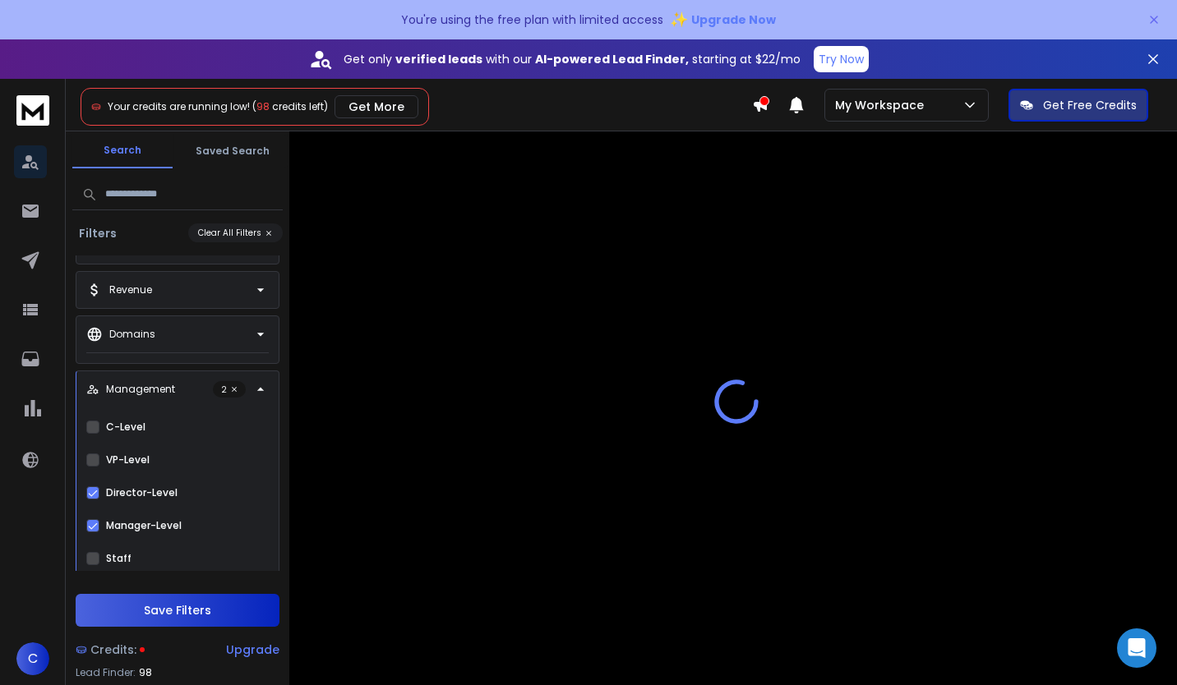
click at [92, 531] on button "Manager-Level" at bounding box center [92, 525] width 13 height 13
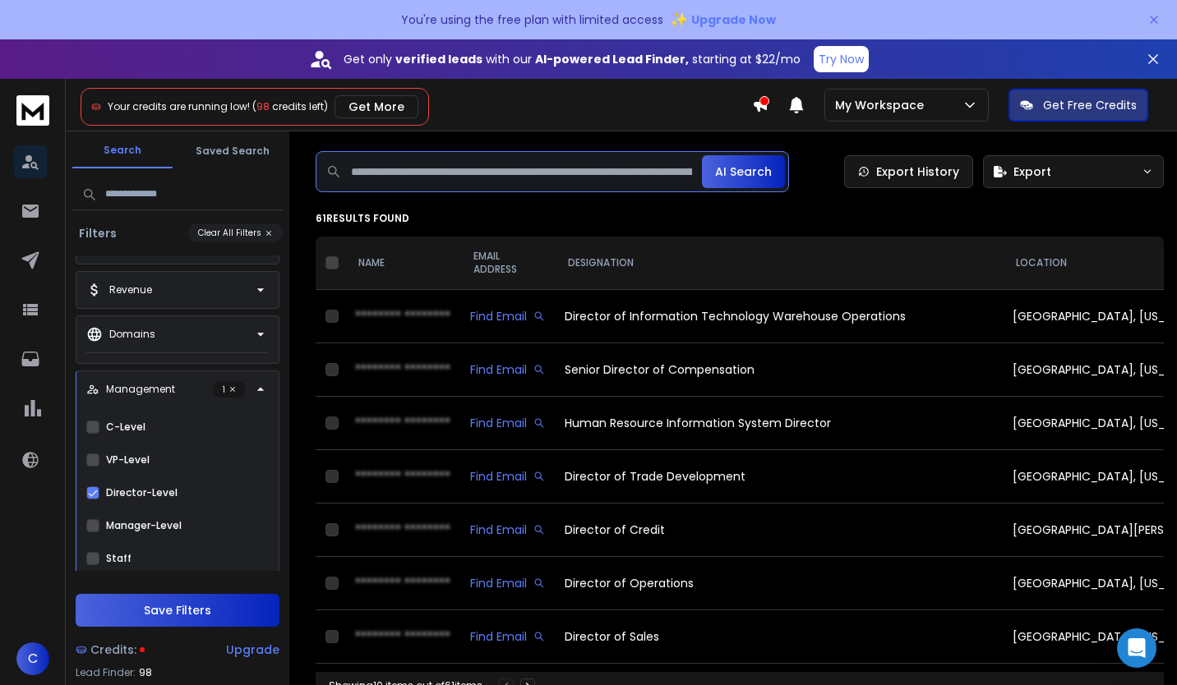
click at [94, 458] on button "VP-Level" at bounding box center [92, 460] width 13 height 13
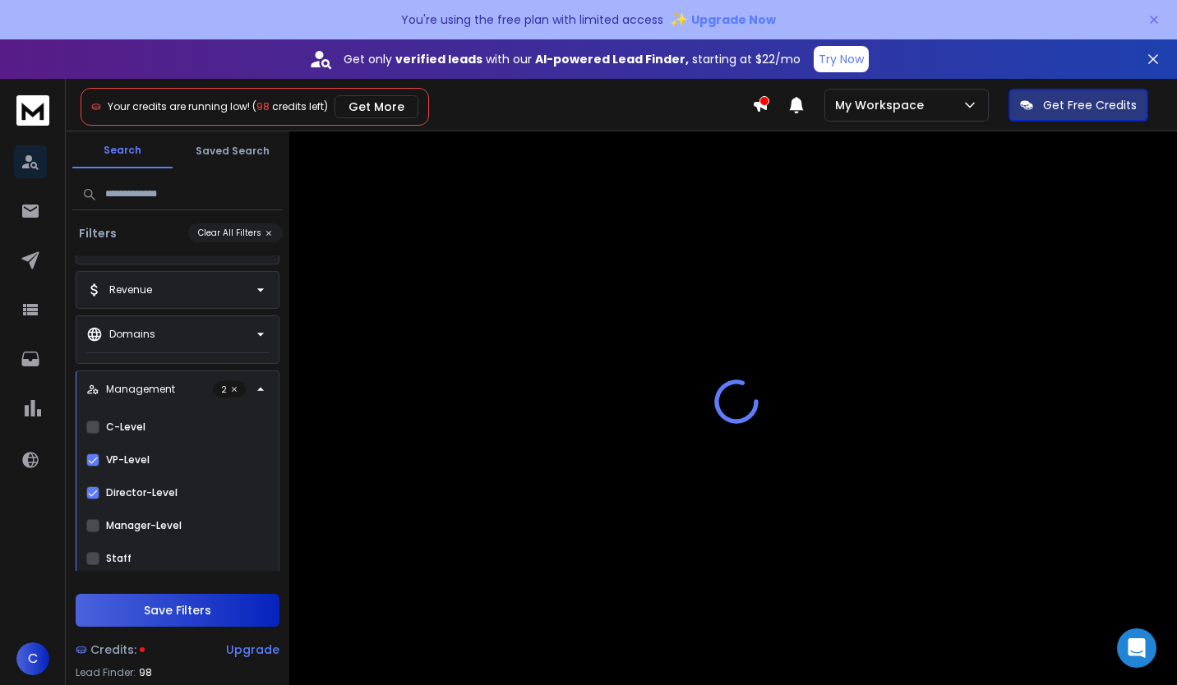
click at [89, 498] on button "Director-Level" at bounding box center [92, 493] width 13 height 13
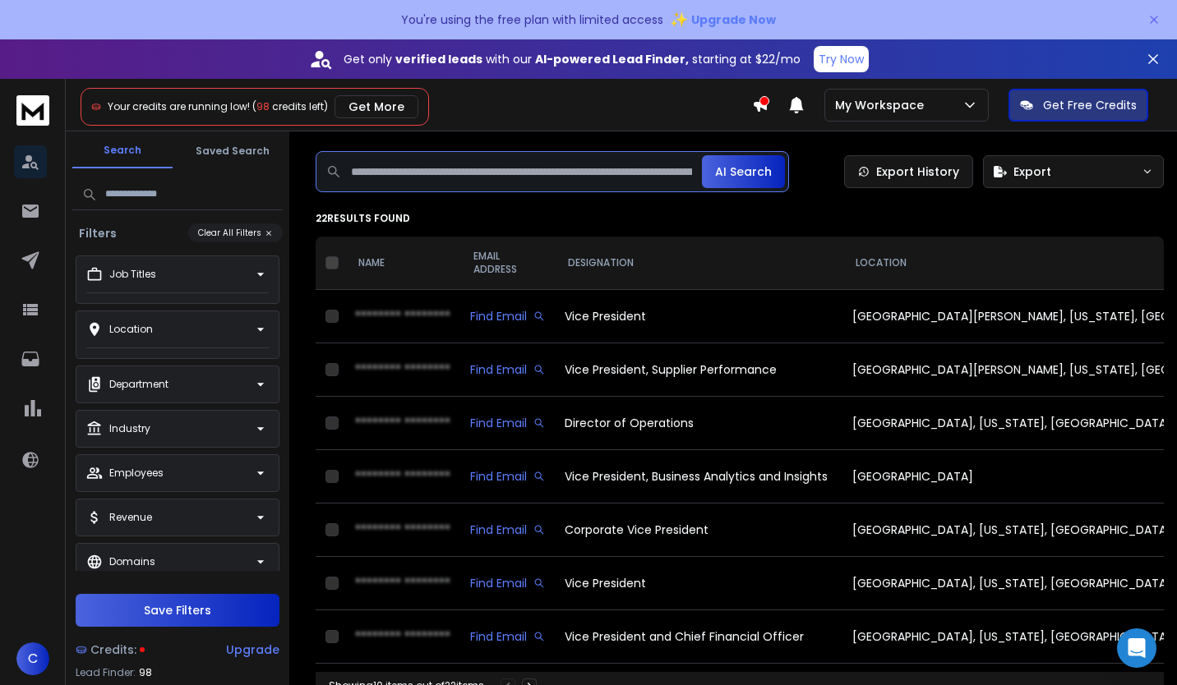
click at [154, 197] on input at bounding box center [177, 194] width 210 height 33
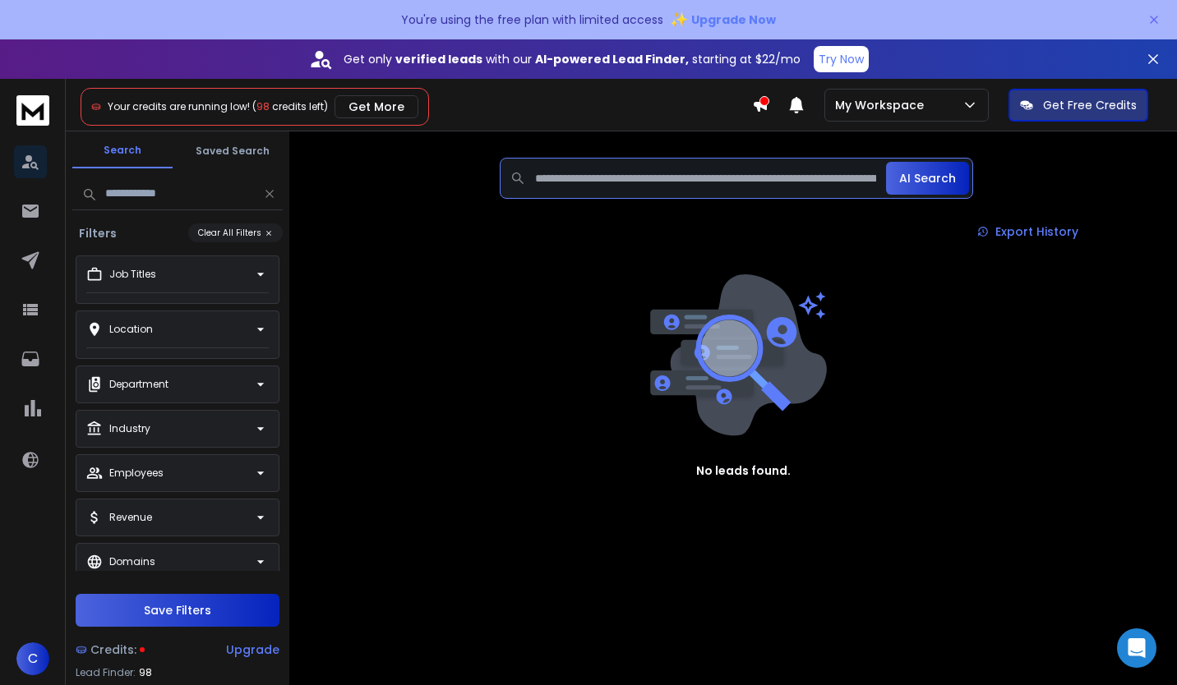
type input "**********"
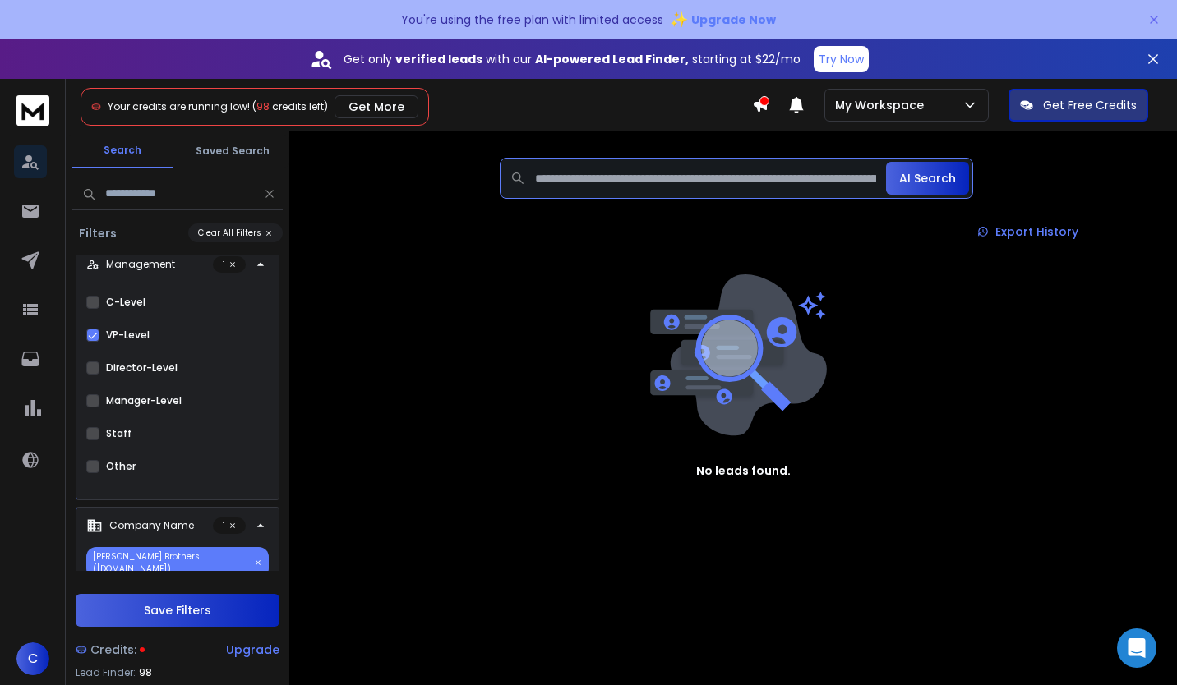
scroll to position [332, 0]
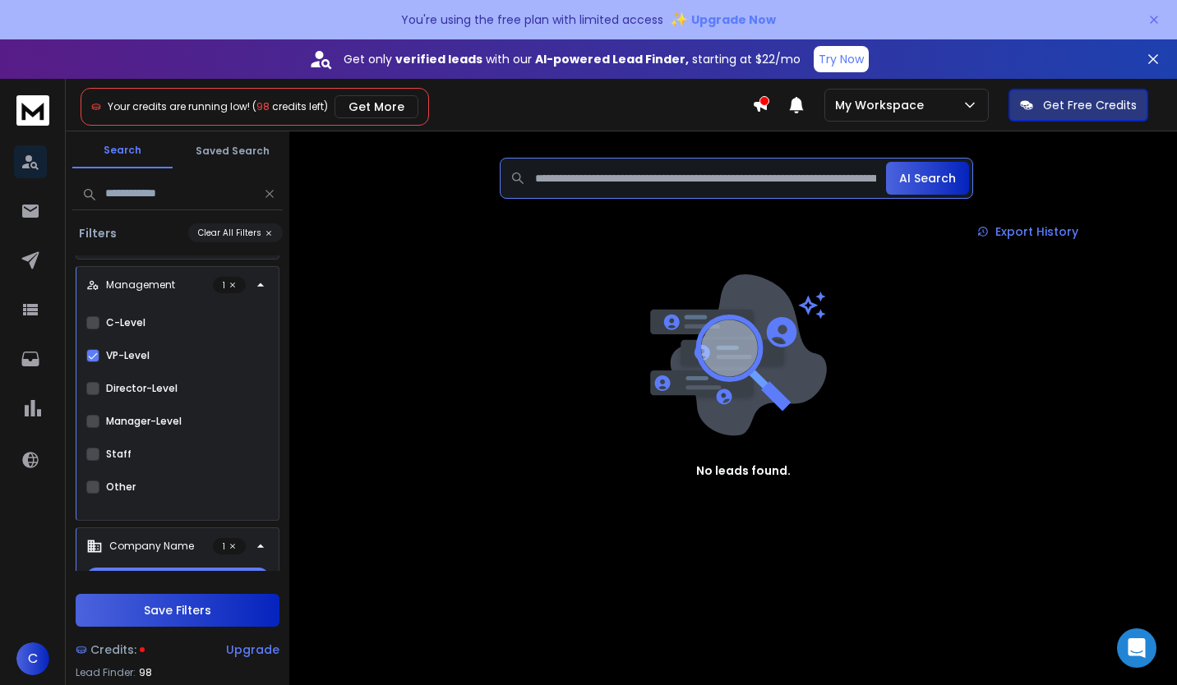
click at [97, 354] on button "VP-Level" at bounding box center [92, 355] width 13 height 13
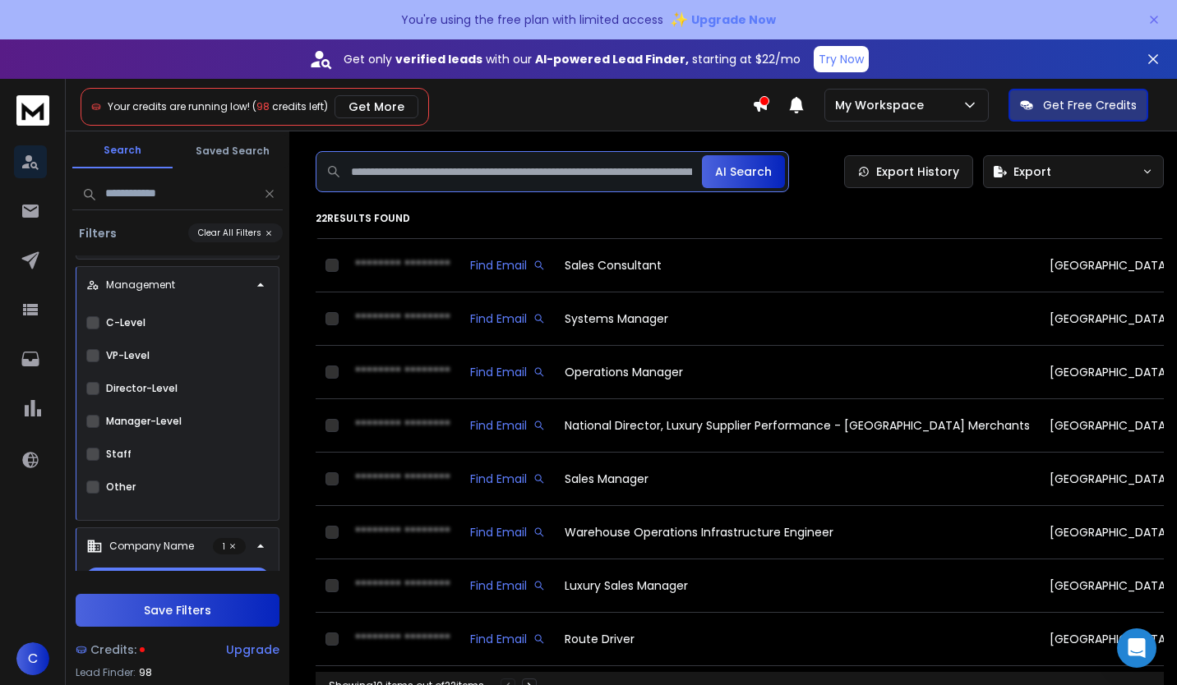
scroll to position [160, 0]
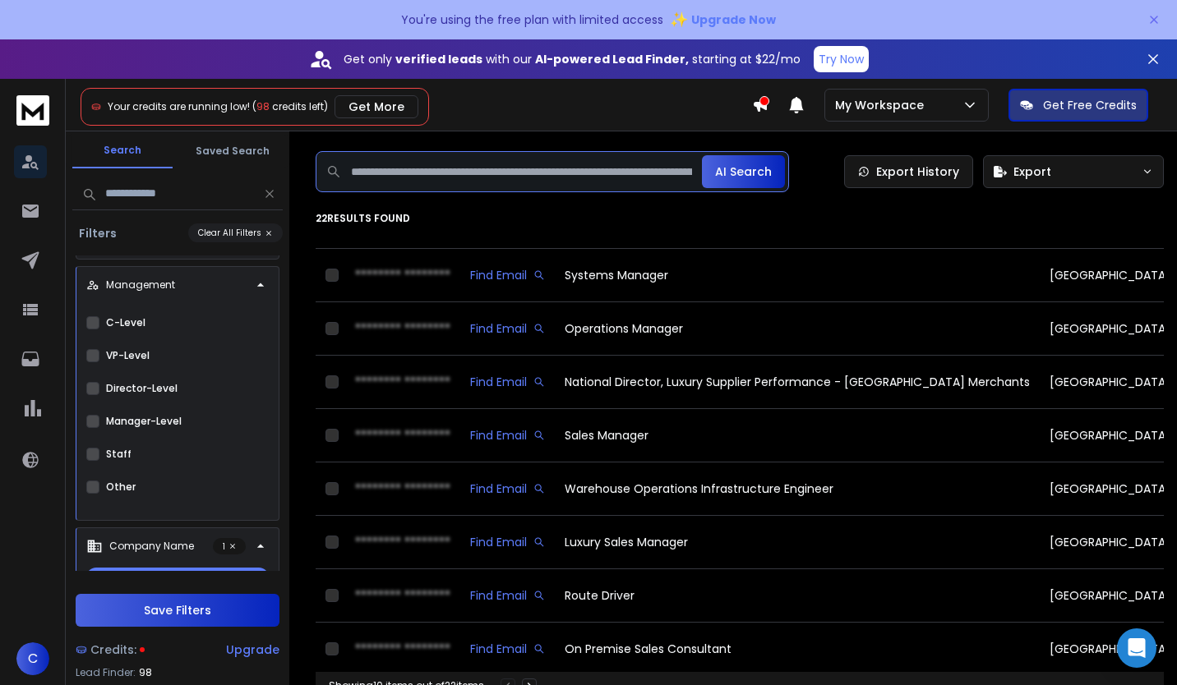
click at [94, 329] on button "C-Level" at bounding box center [92, 322] width 13 height 13
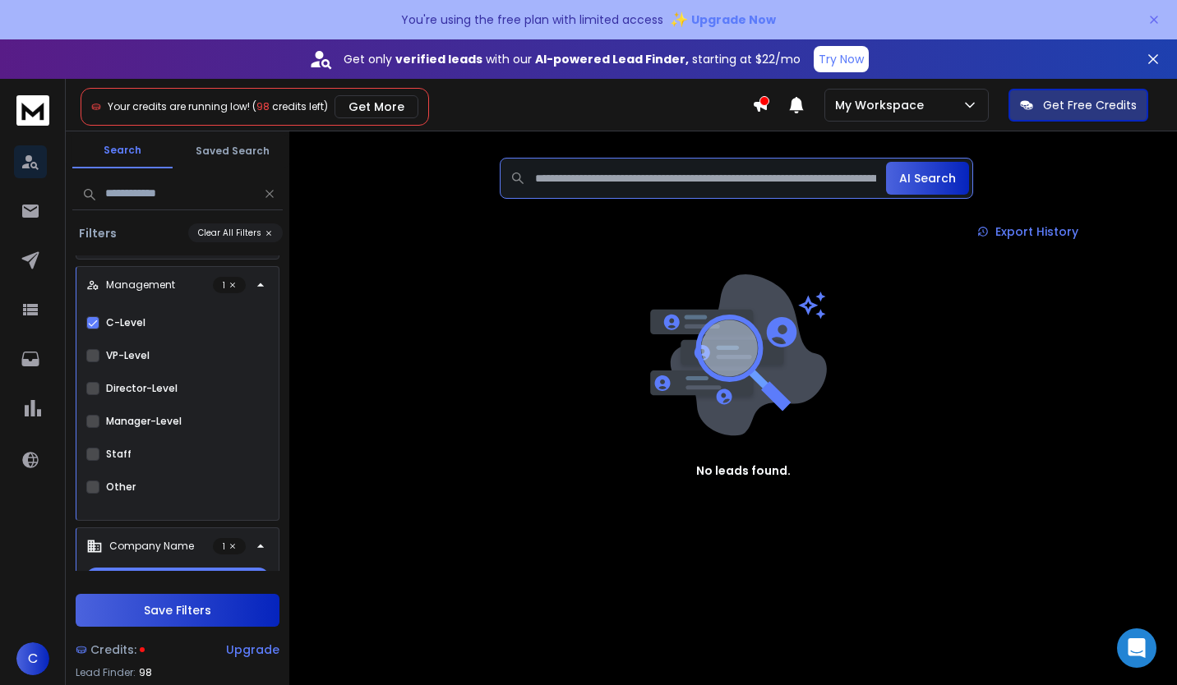
click at [91, 354] on button "VP-Level" at bounding box center [92, 355] width 13 height 13
click at [91, 389] on button "Director-Level" at bounding box center [92, 388] width 13 height 13
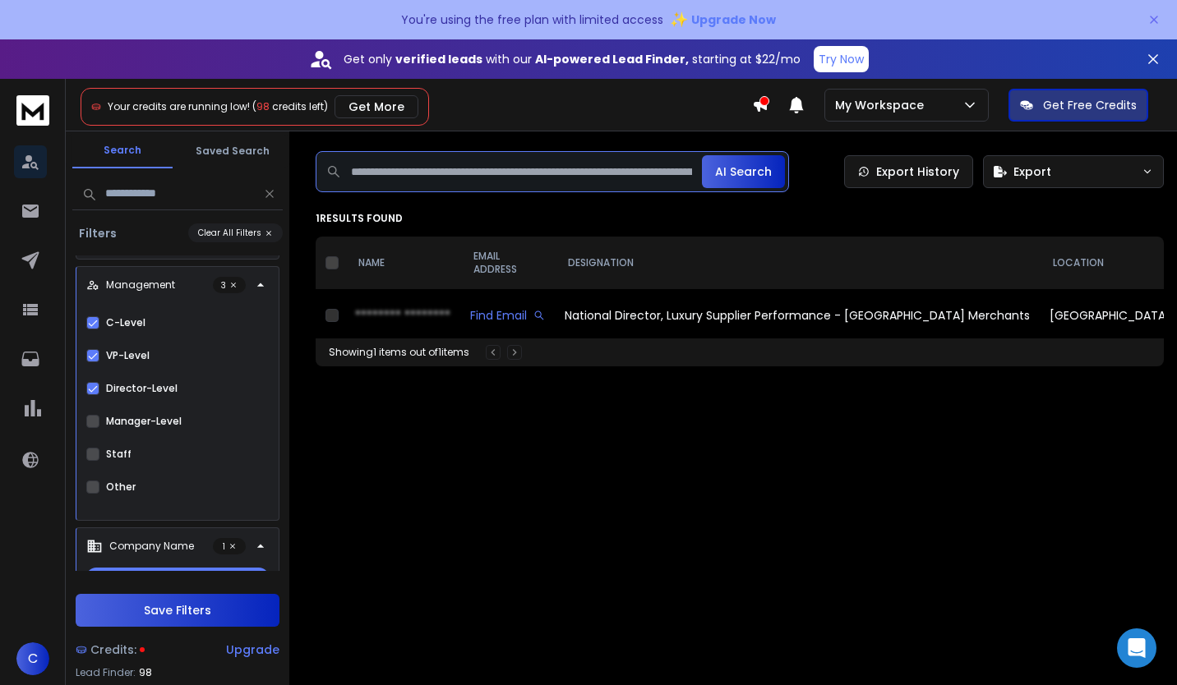
click at [488, 313] on div "Find Email" at bounding box center [507, 315] width 75 height 16
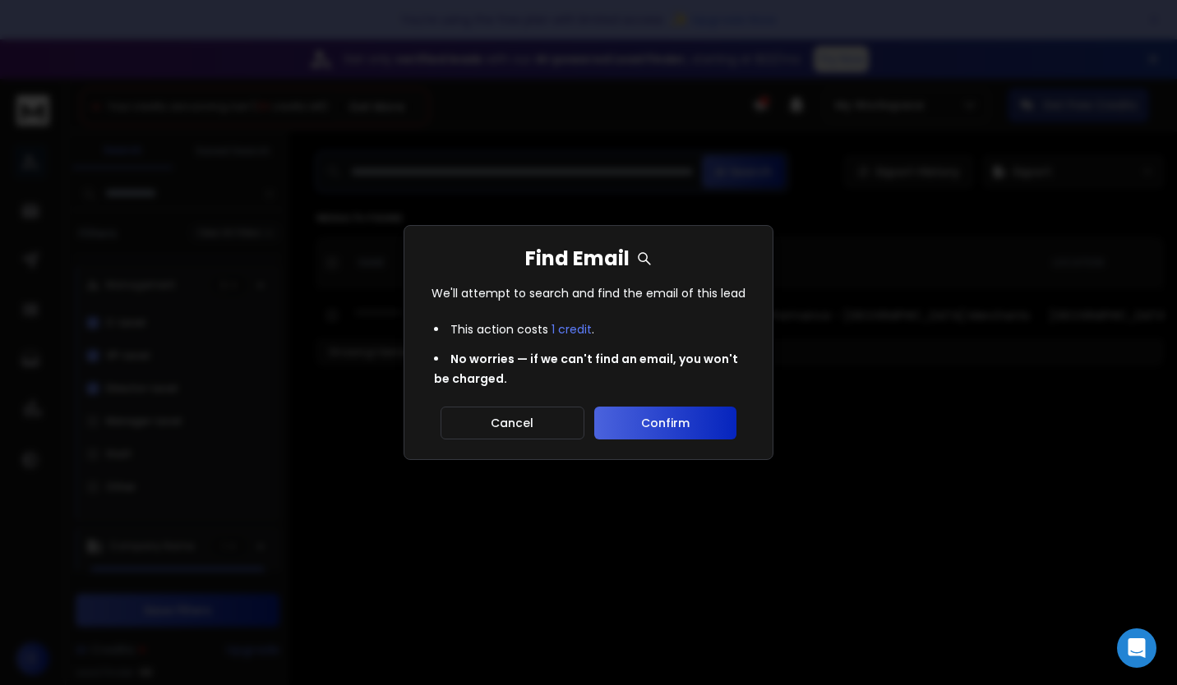
click at [636, 422] on button "Confirm" at bounding box center [665, 423] width 142 height 33
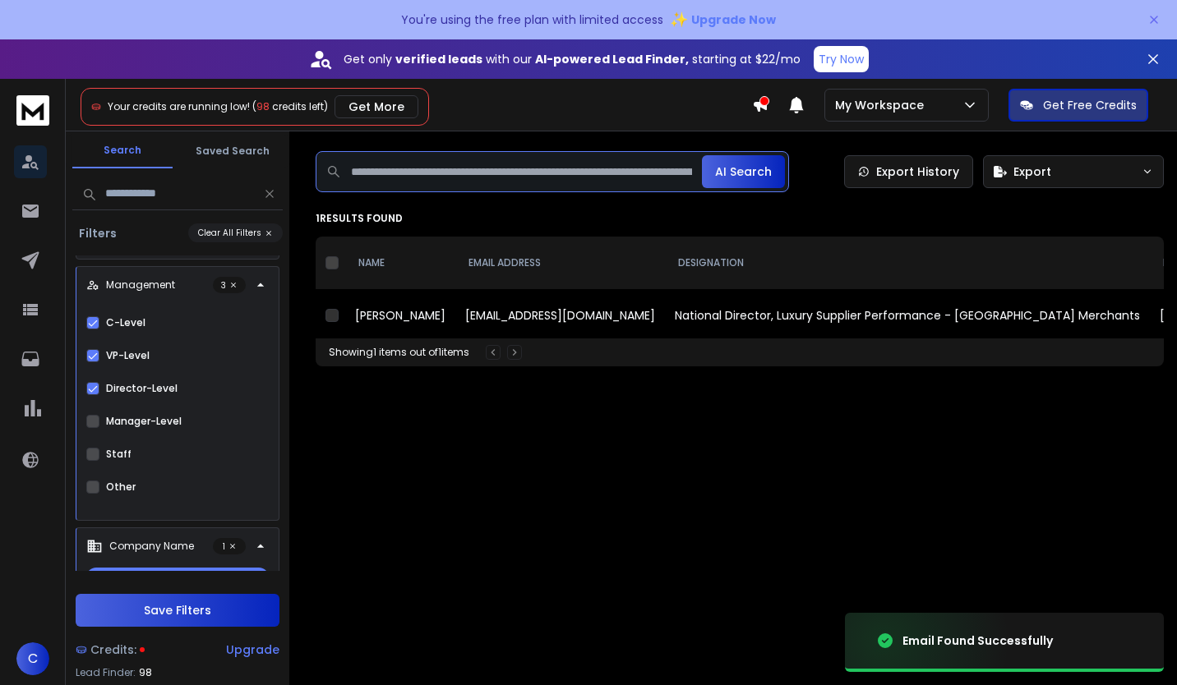
click at [95, 418] on button "Manager-Level" at bounding box center [92, 421] width 13 height 13
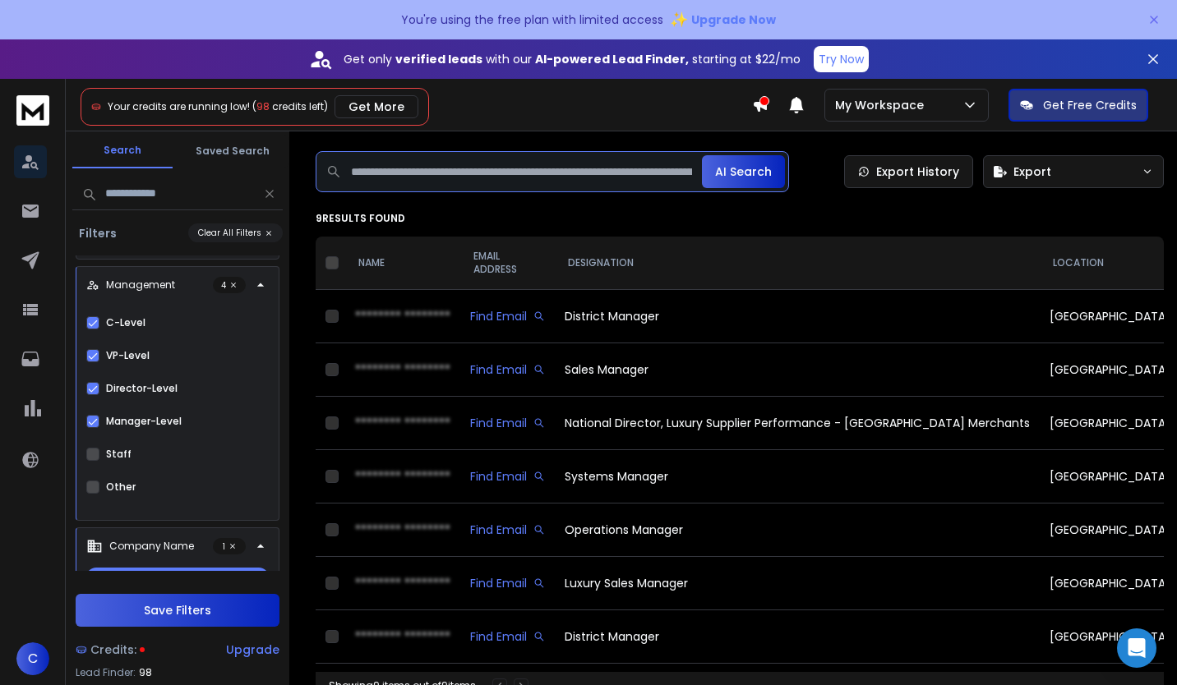
click at [93, 394] on button "Director-Level" at bounding box center [92, 388] width 13 height 13
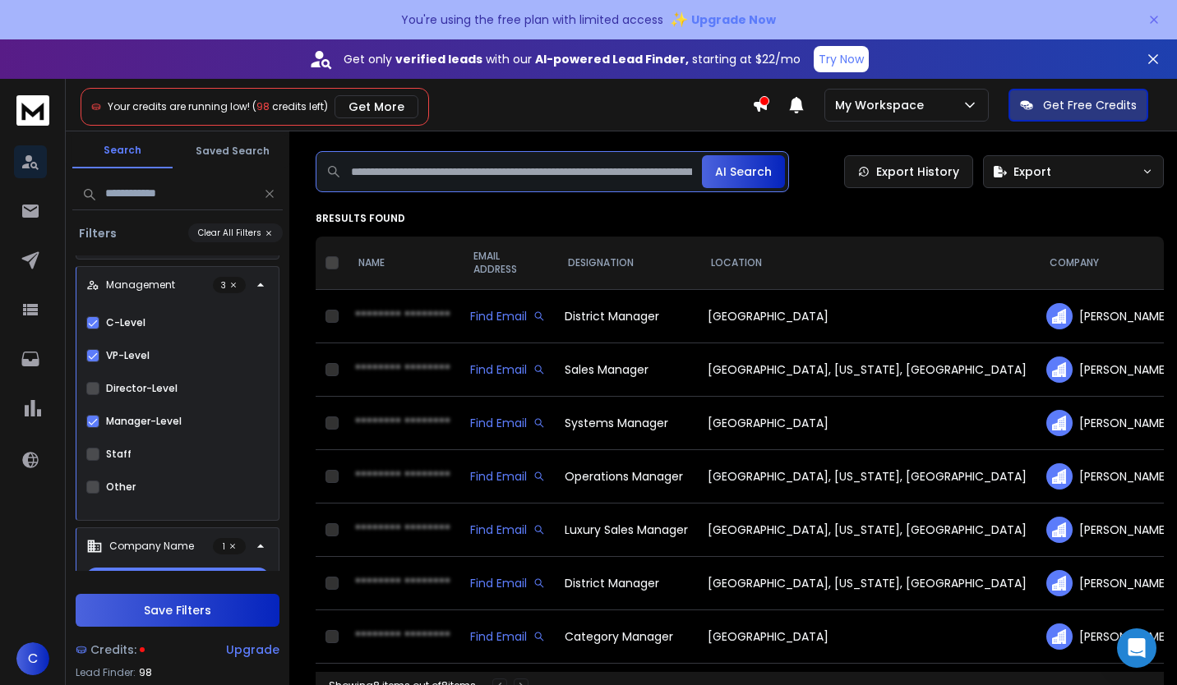
click at [93, 362] on div "VP-Level" at bounding box center [177, 355] width 182 height 33
click at [94, 320] on button "C-Level" at bounding box center [92, 322] width 13 height 13
click at [93, 355] on button "VP-Level" at bounding box center [92, 355] width 13 height 13
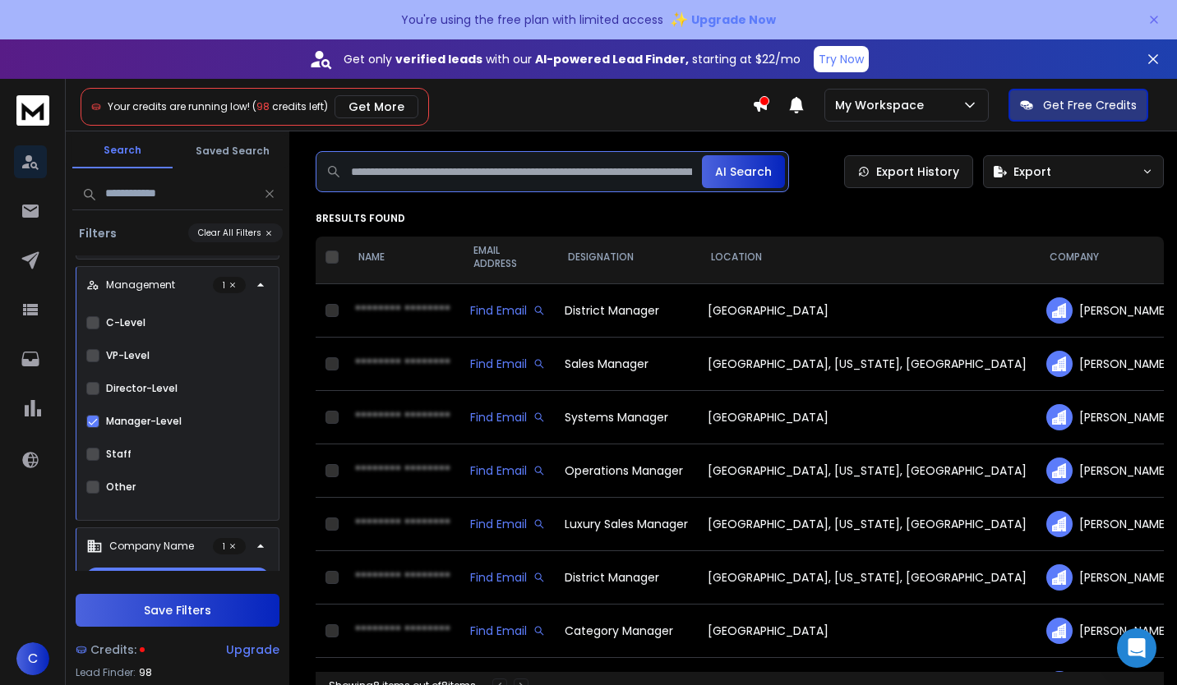
scroll to position [0, 0]
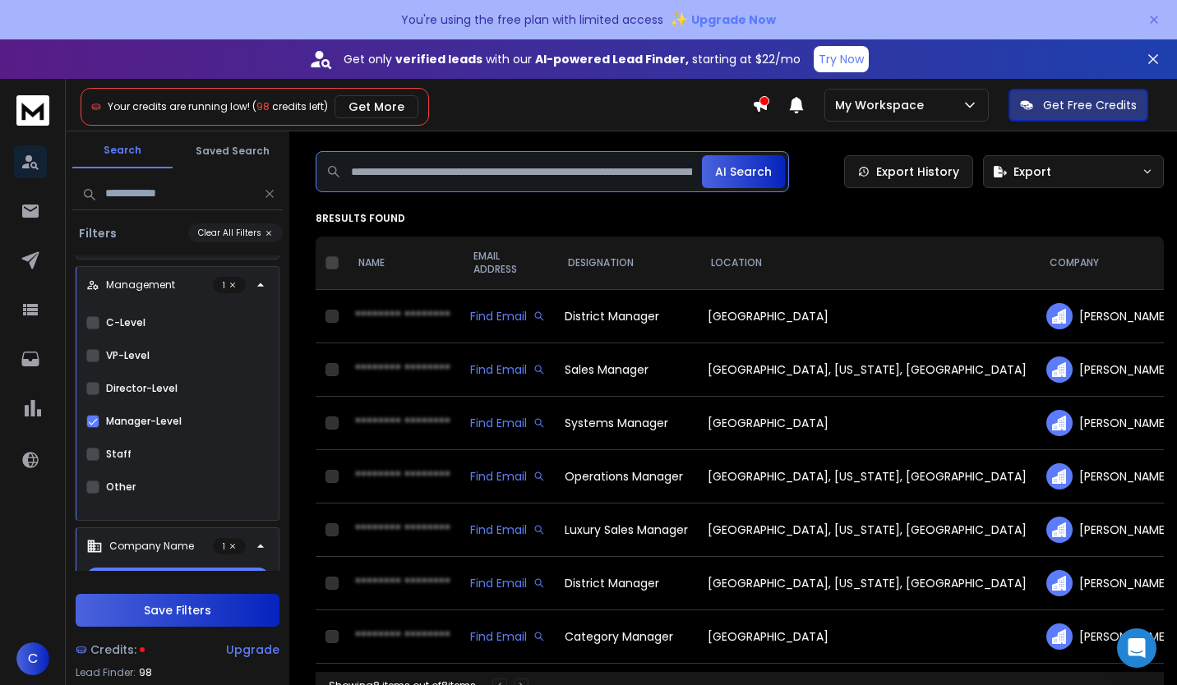
click at [98, 422] on button "Manager-Level" at bounding box center [92, 421] width 13 height 13
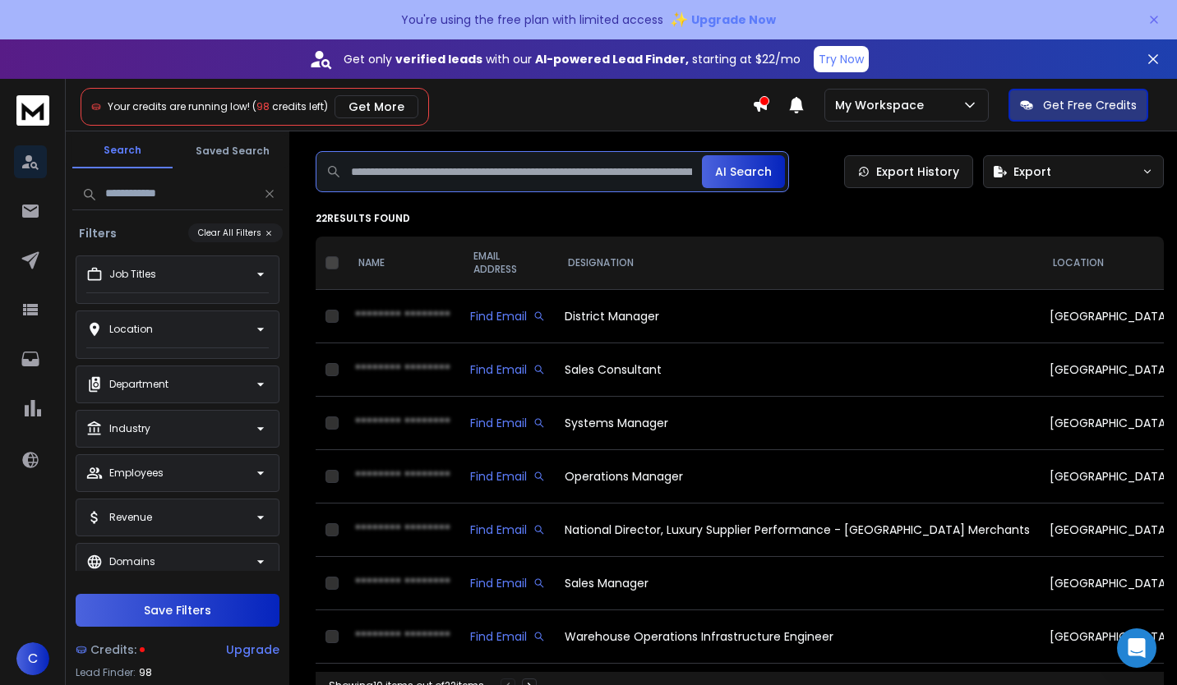
click at [252, 331] on icon at bounding box center [260, 329] width 16 height 16
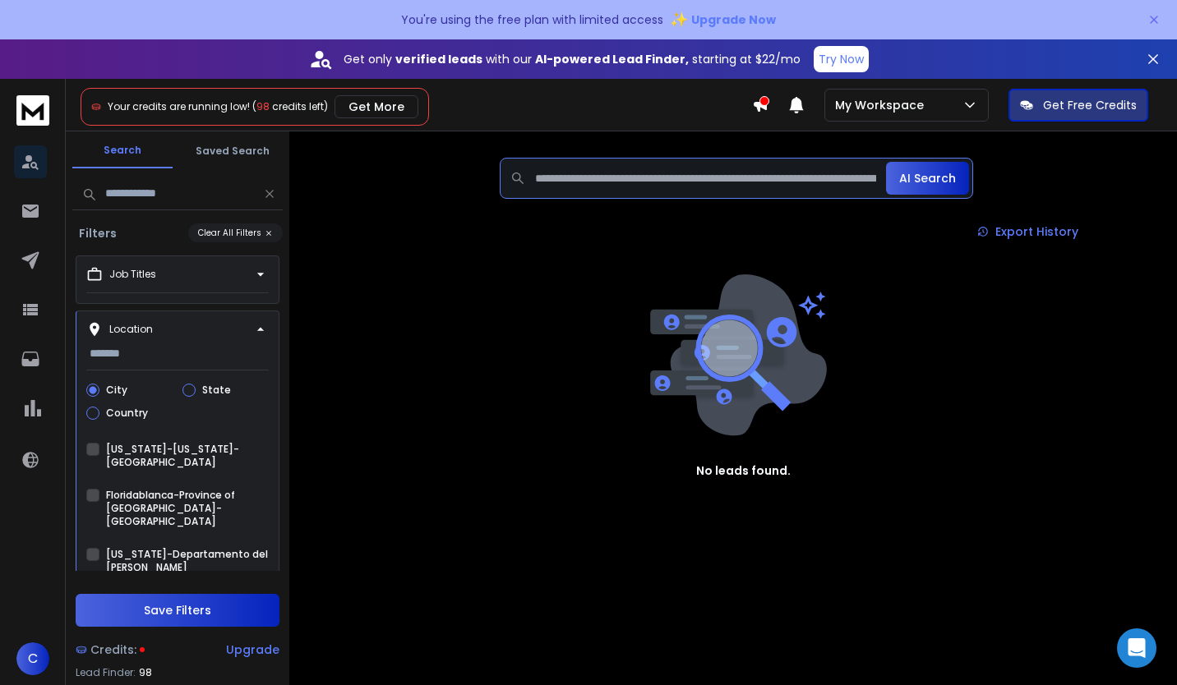
type input "*******"
click at [182, 386] on button "State" at bounding box center [188, 390] width 13 height 13
click at [161, 450] on label "[US_STATE]-[GEOGRAPHIC_DATA]" at bounding box center [187, 456] width 163 height 26
click at [99, 450] on States "[US_STATE]-[GEOGRAPHIC_DATA]" at bounding box center [92, 449] width 13 height 13
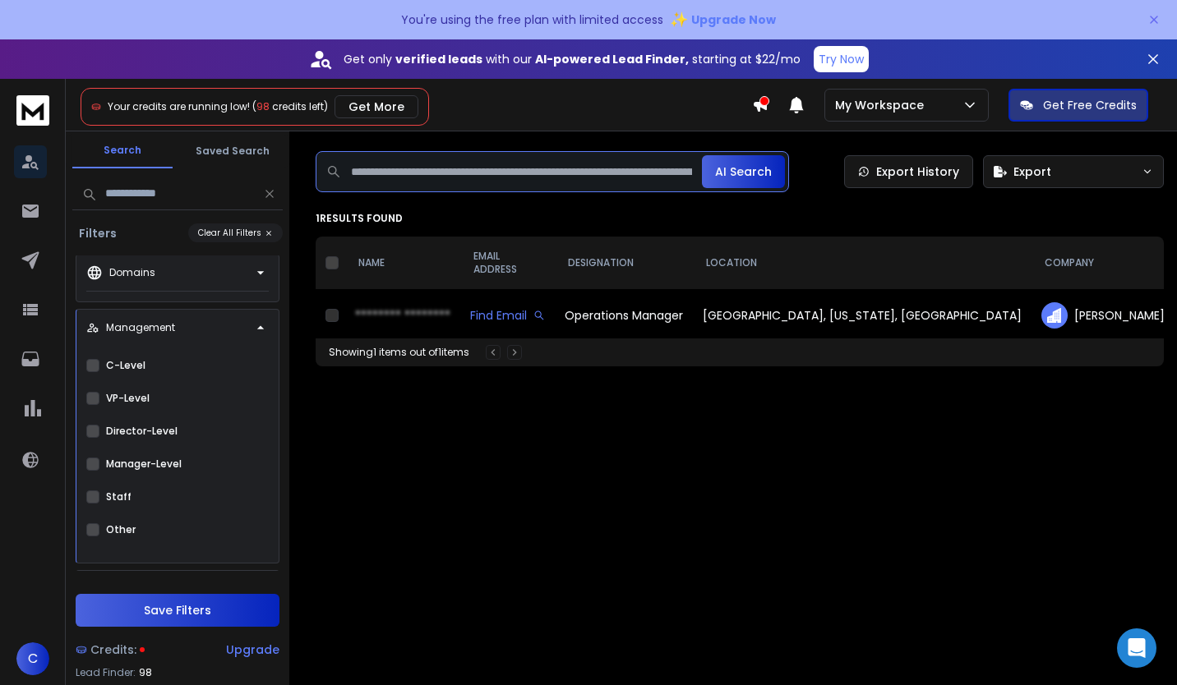
scroll to position [520, 0]
click at [91, 390] on button "VP-Level" at bounding box center [92, 396] width 13 height 13
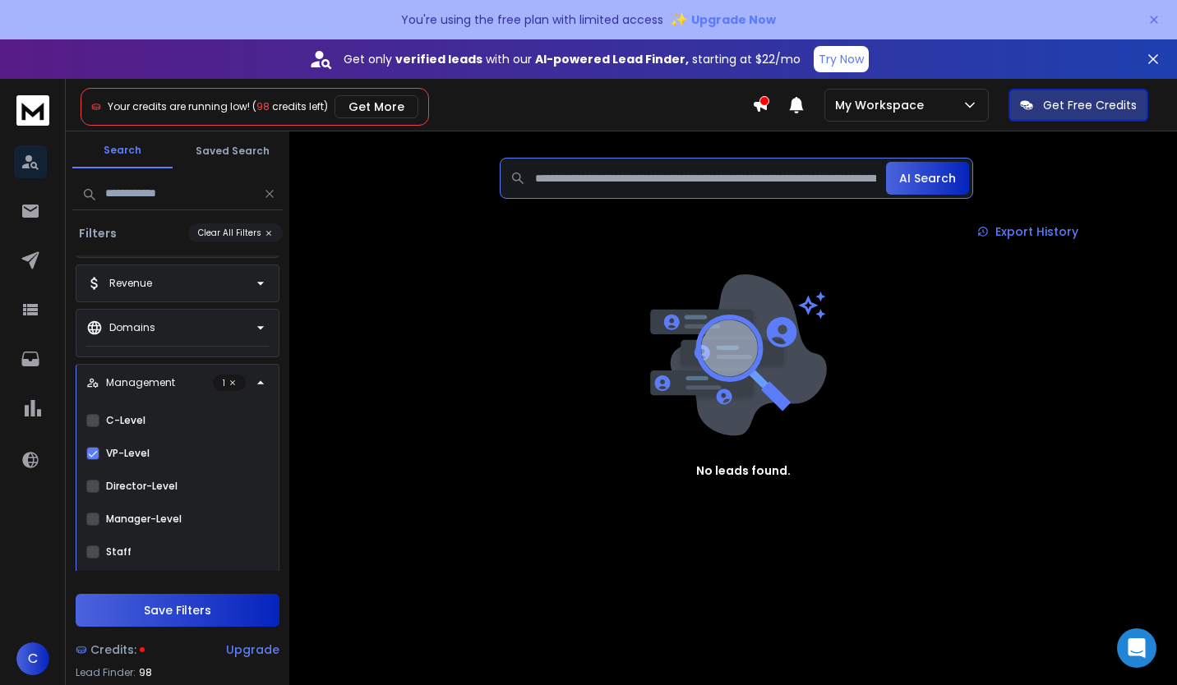
scroll to position [459, 0]
click at [88, 418] on button "C-Level" at bounding box center [92, 424] width 13 height 13
click at [97, 484] on button "Director-Level" at bounding box center [92, 490] width 13 height 13
click at [94, 451] on button "VP-Level" at bounding box center [92, 457] width 13 height 13
click at [94, 418] on button "C-Level" at bounding box center [92, 424] width 13 height 13
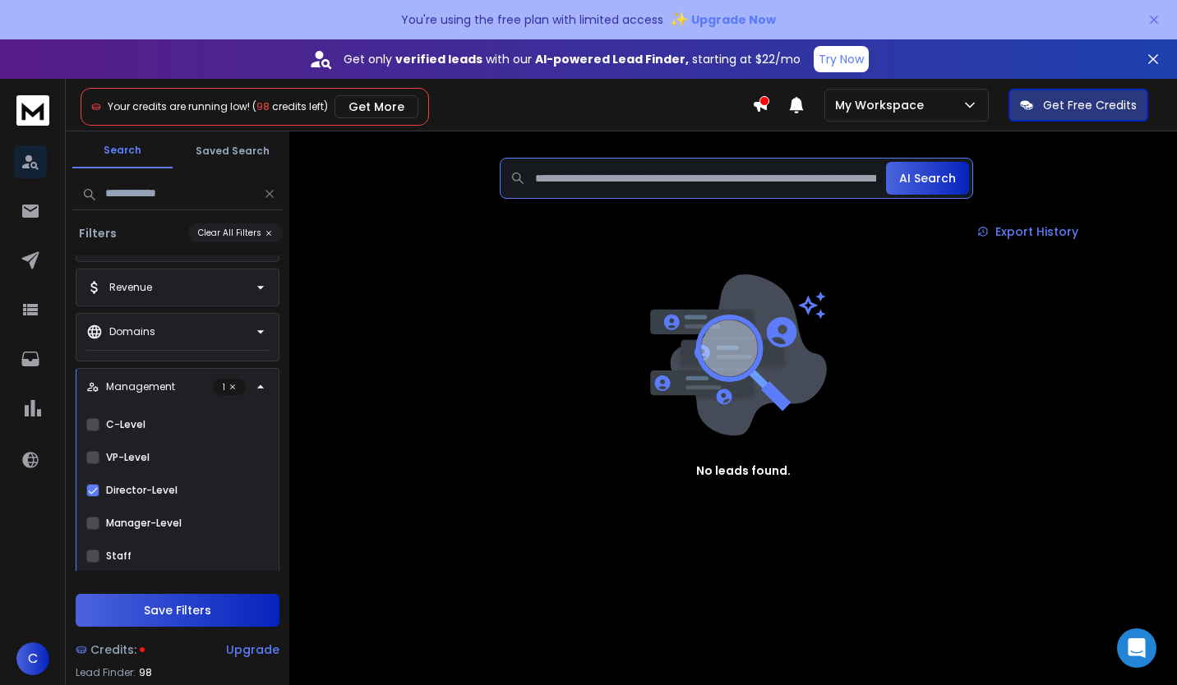
click at [93, 517] on button "Manager-Level" at bounding box center [92, 523] width 13 height 13
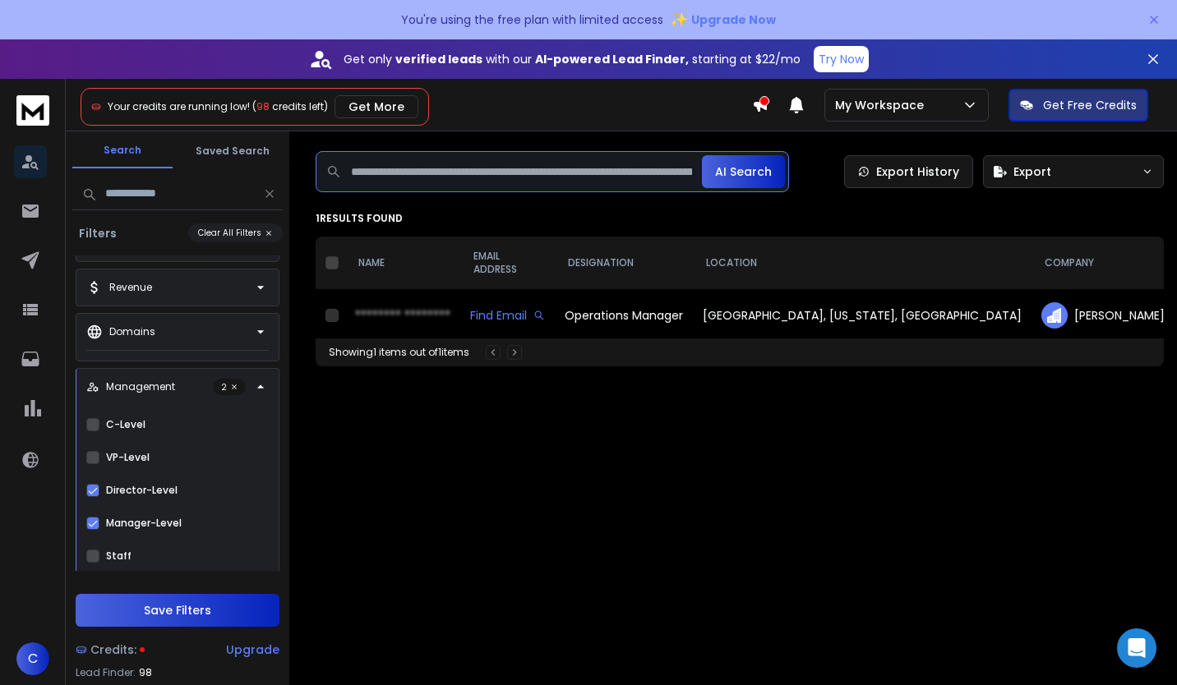
click at [93, 484] on button "Director-Level" at bounding box center [92, 490] width 13 height 13
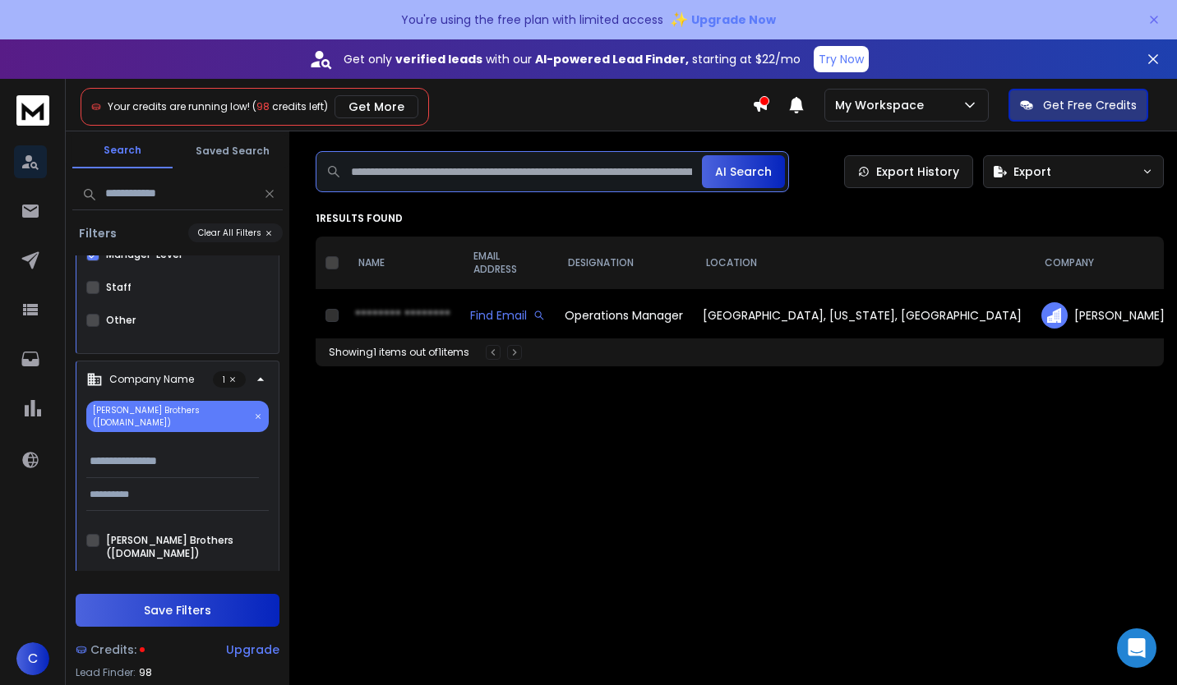
scroll to position [726, 0]
click at [247, 403] on p "[PERSON_NAME] Brothers ([DOMAIN_NAME])" at bounding box center [177, 418] width 182 height 31
click at [254, 414] on icon at bounding box center [258, 418] width 8 height 8
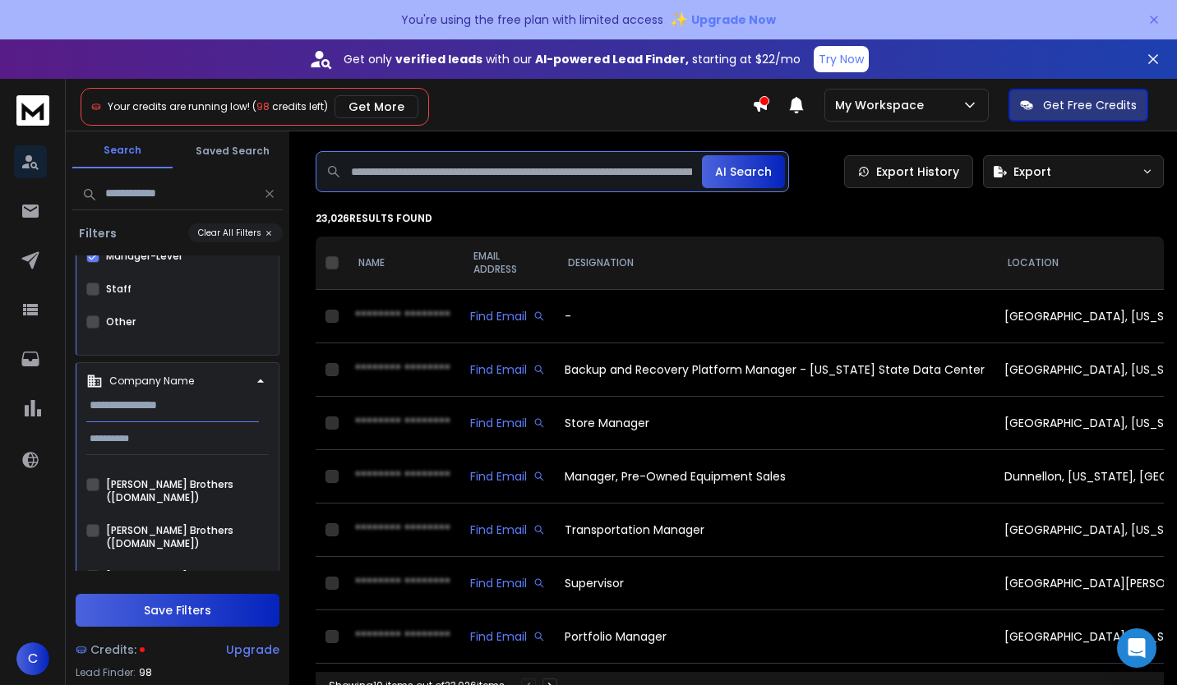
drag, startPoint x: 207, startPoint y: 376, endPoint x: 65, endPoint y: 392, distance: 143.0
click at [65, 164] on div "**********" at bounding box center [588, 121] width 1177 height 85
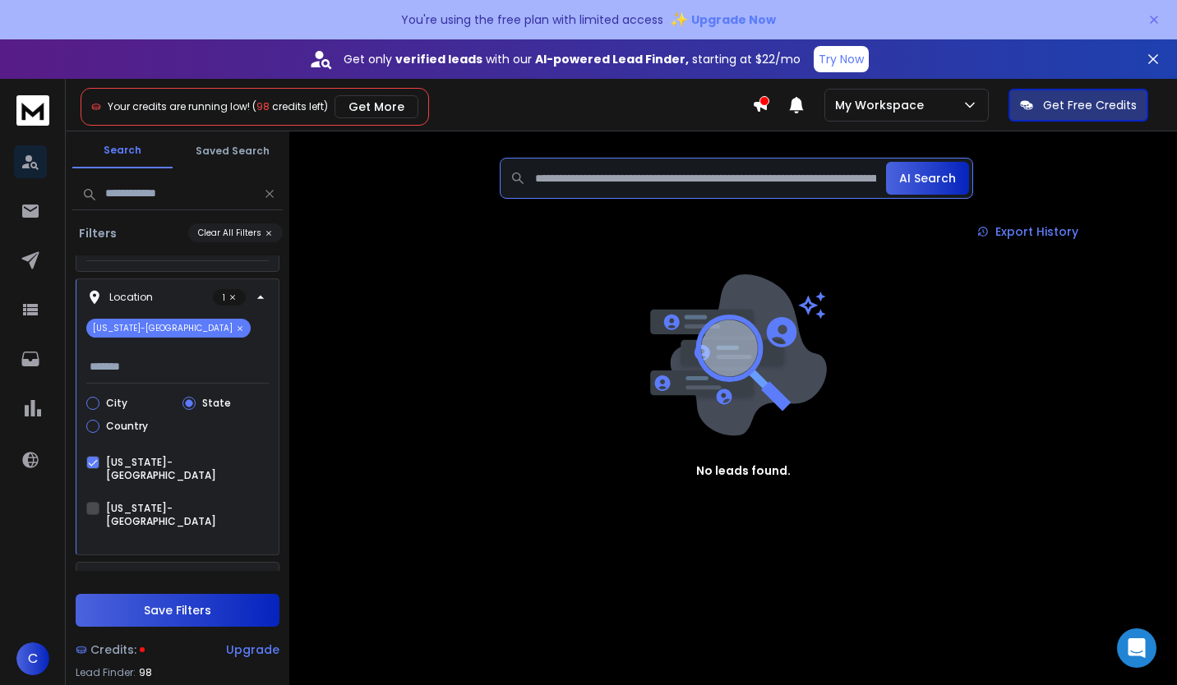
scroll to position [0, 0]
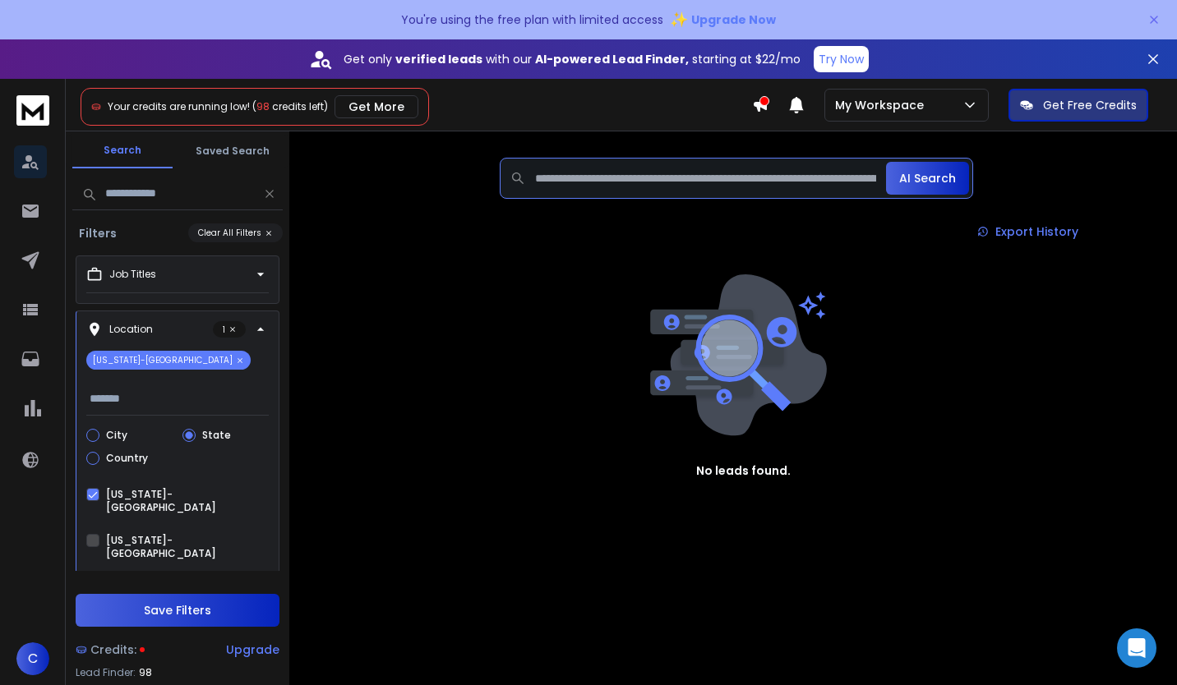
click at [236, 362] on icon at bounding box center [240, 361] width 8 height 8
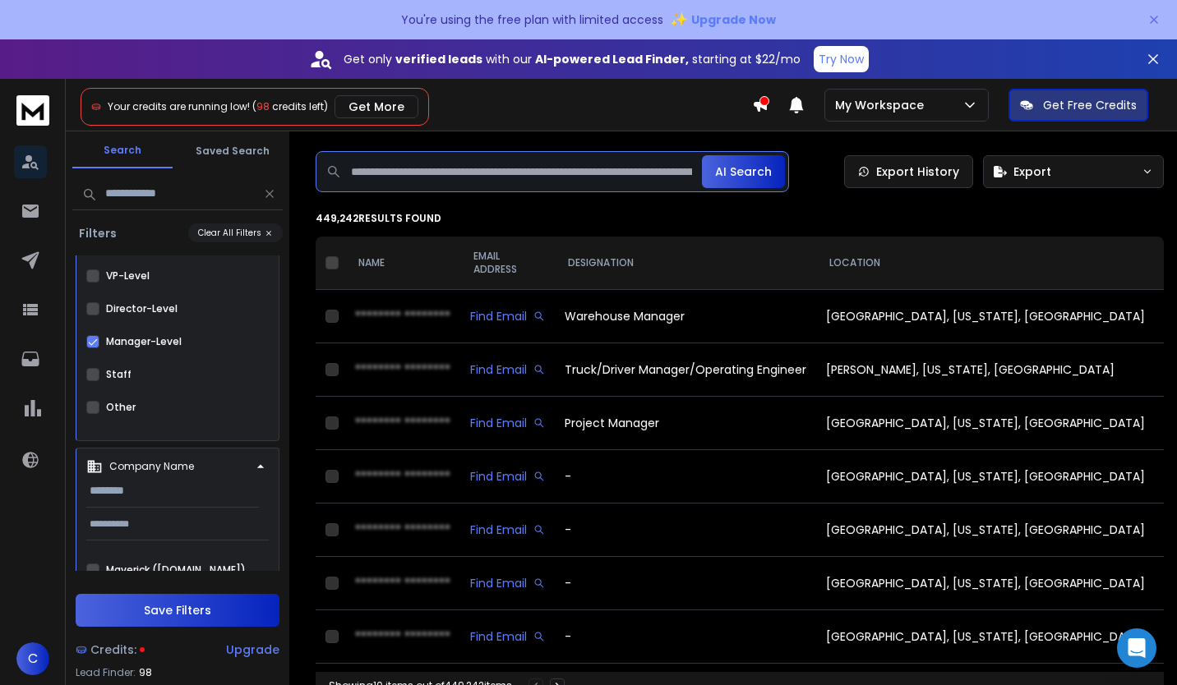
scroll to position [585, 0]
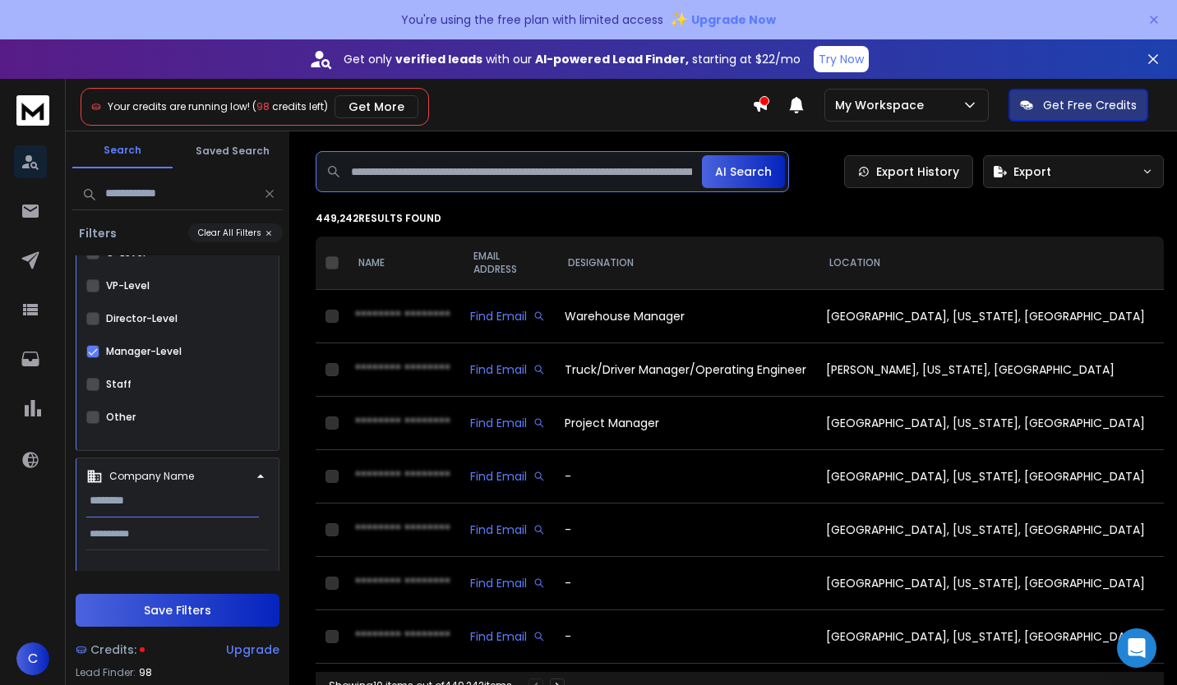
click at [169, 485] on input "********" at bounding box center [172, 501] width 173 height 33
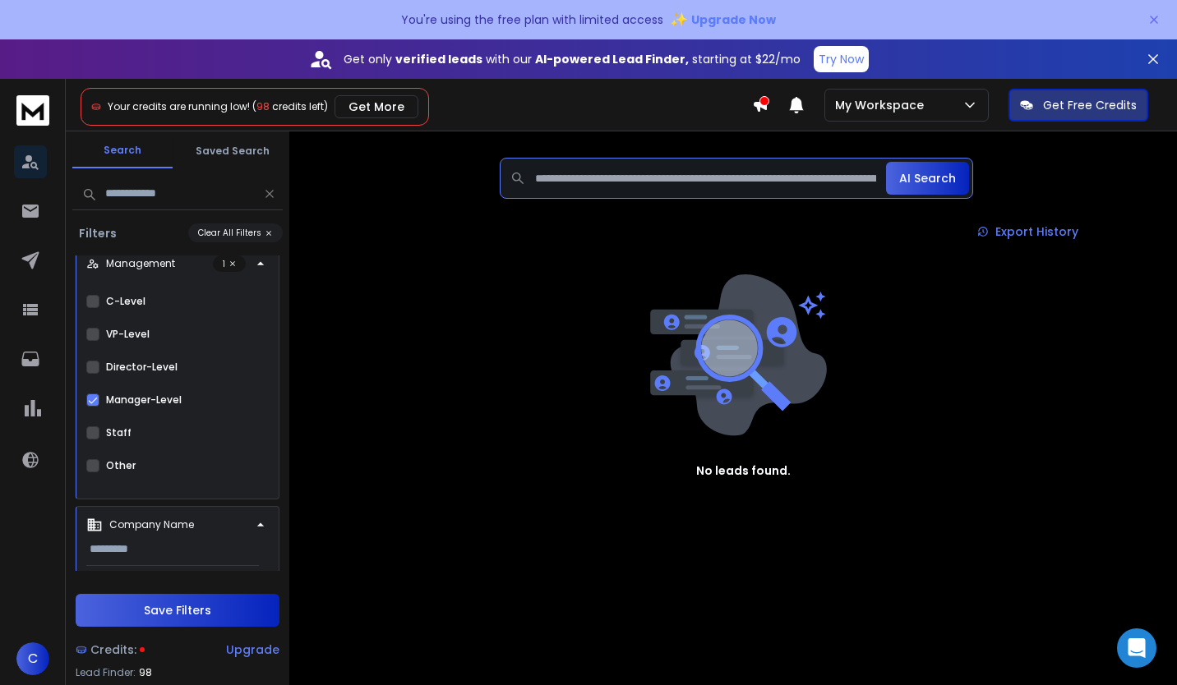
scroll to position [533, 0]
click at [187, 537] on input "********" at bounding box center [172, 553] width 173 height 33
type input "*"
type input "******"
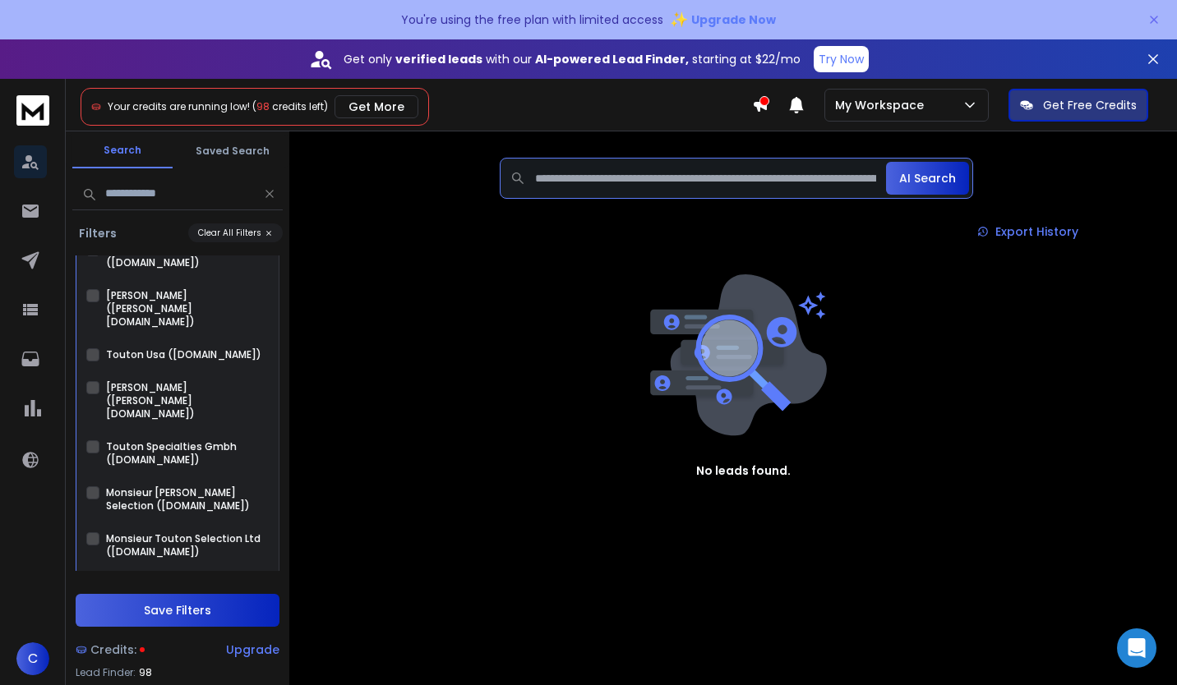
scroll to position [1045, 0]
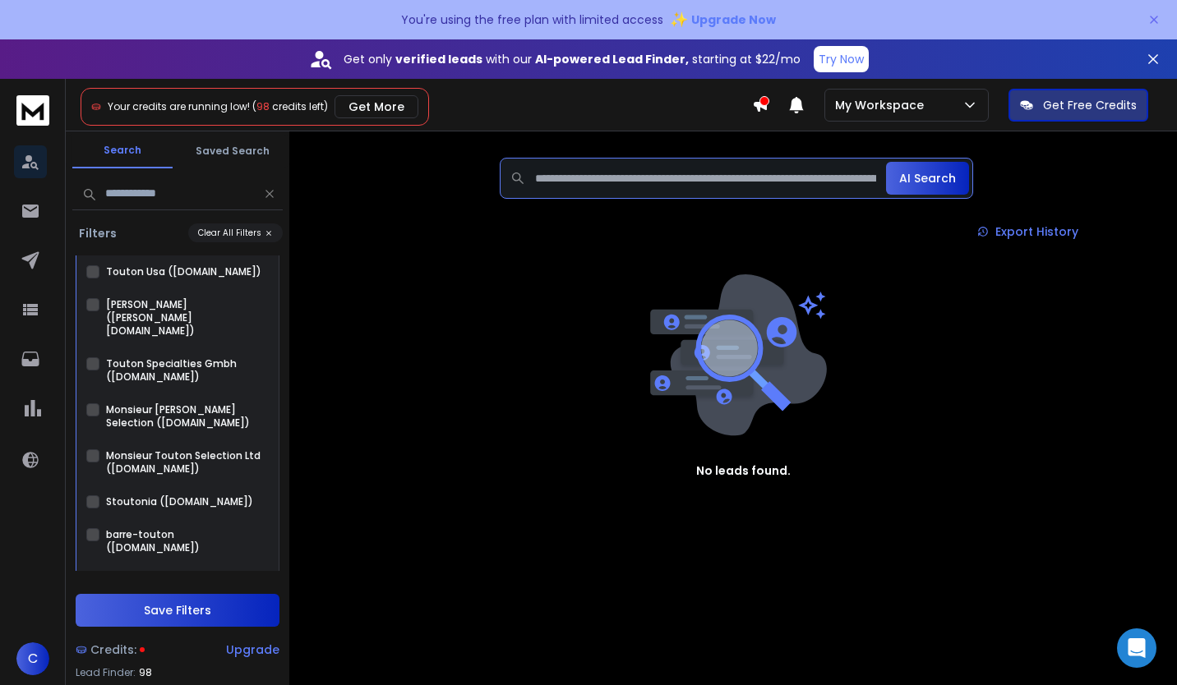
click at [257, 606] on icon at bounding box center [260, 607] width 7 height 3
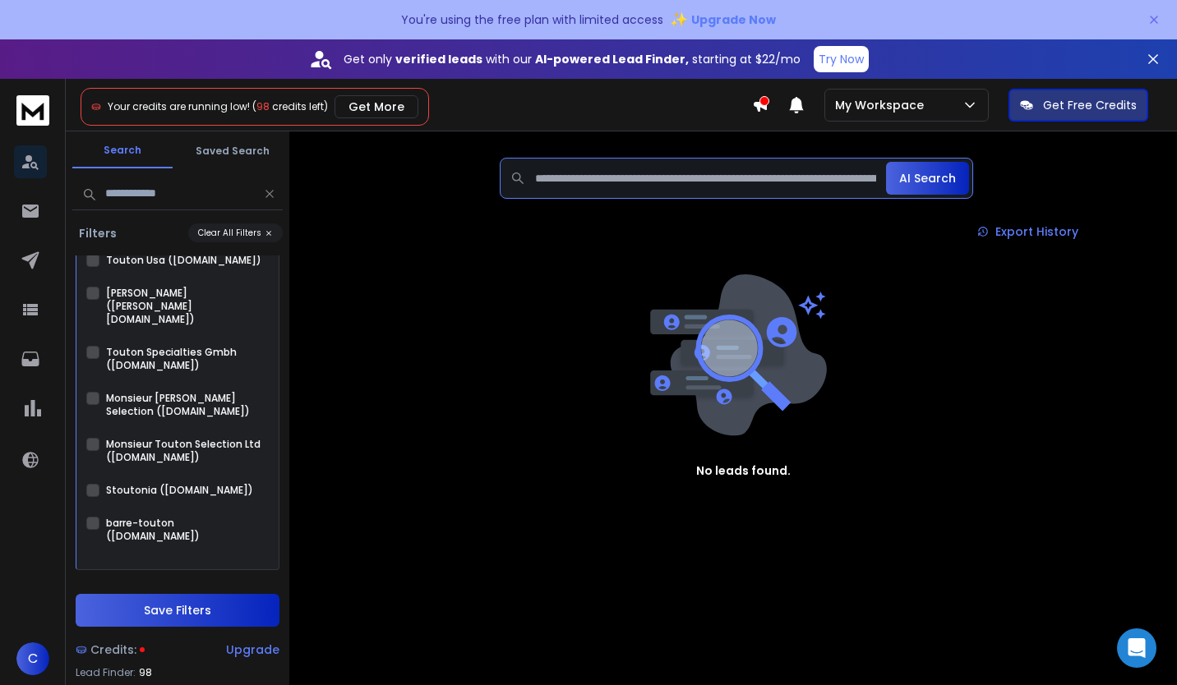
type input "*"
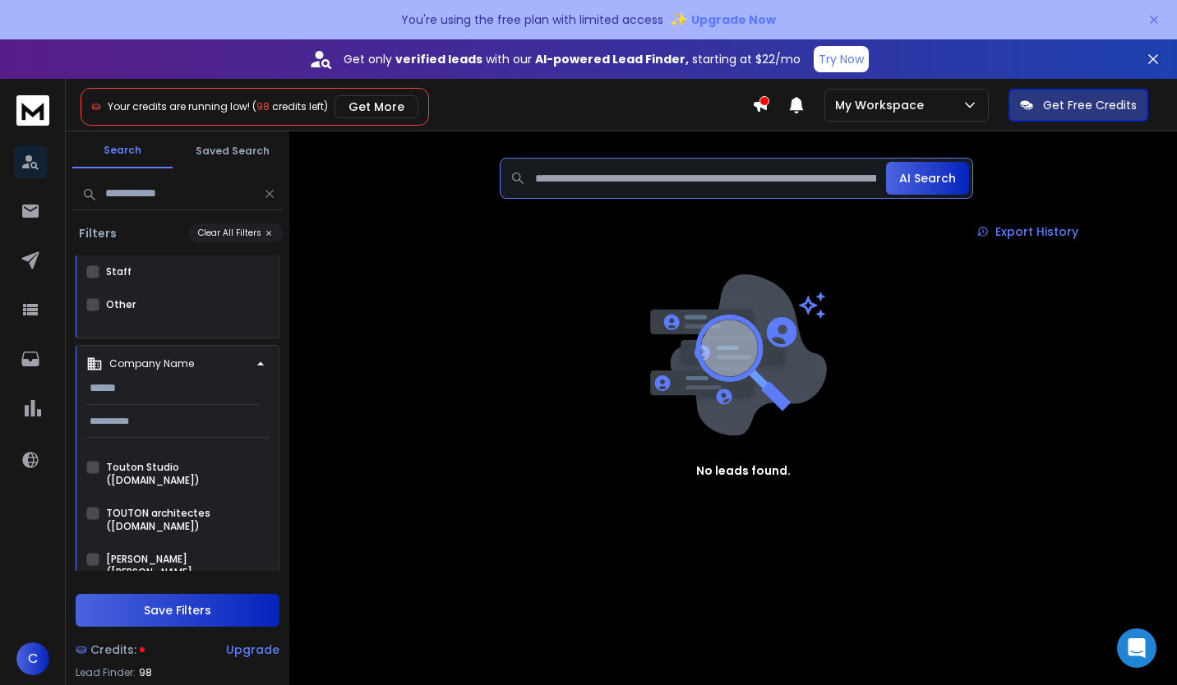
scroll to position [725, 0]
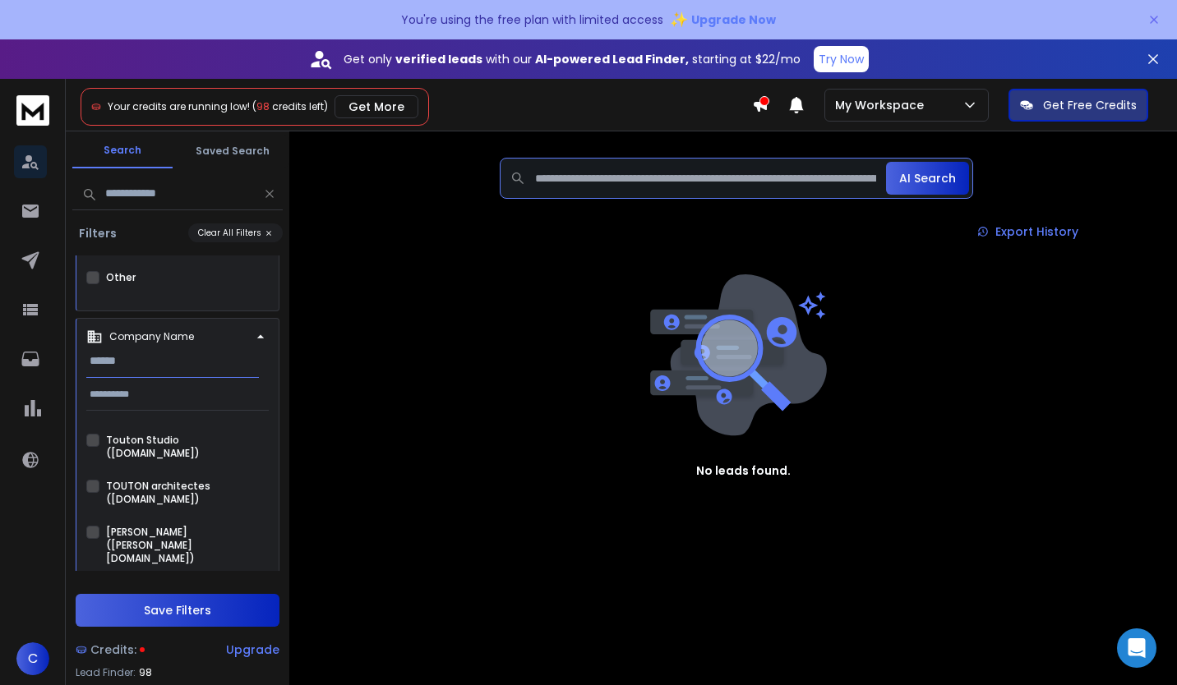
click at [149, 345] on input "******" at bounding box center [172, 361] width 173 height 33
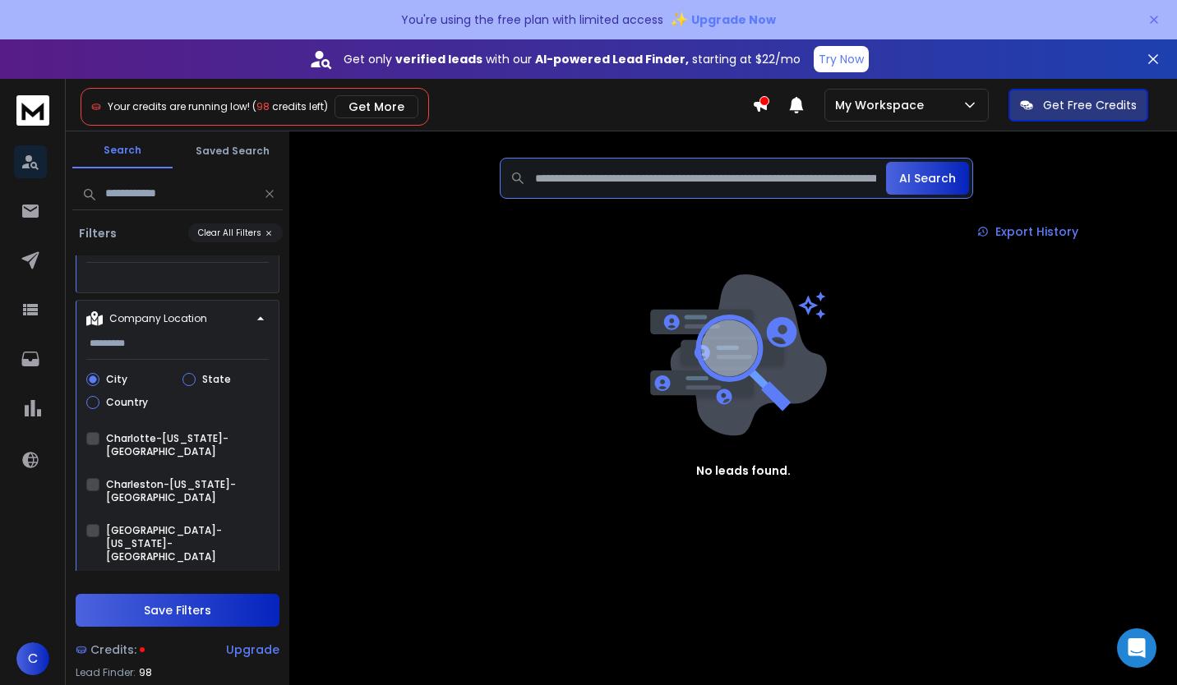
scroll to position [805, 0]
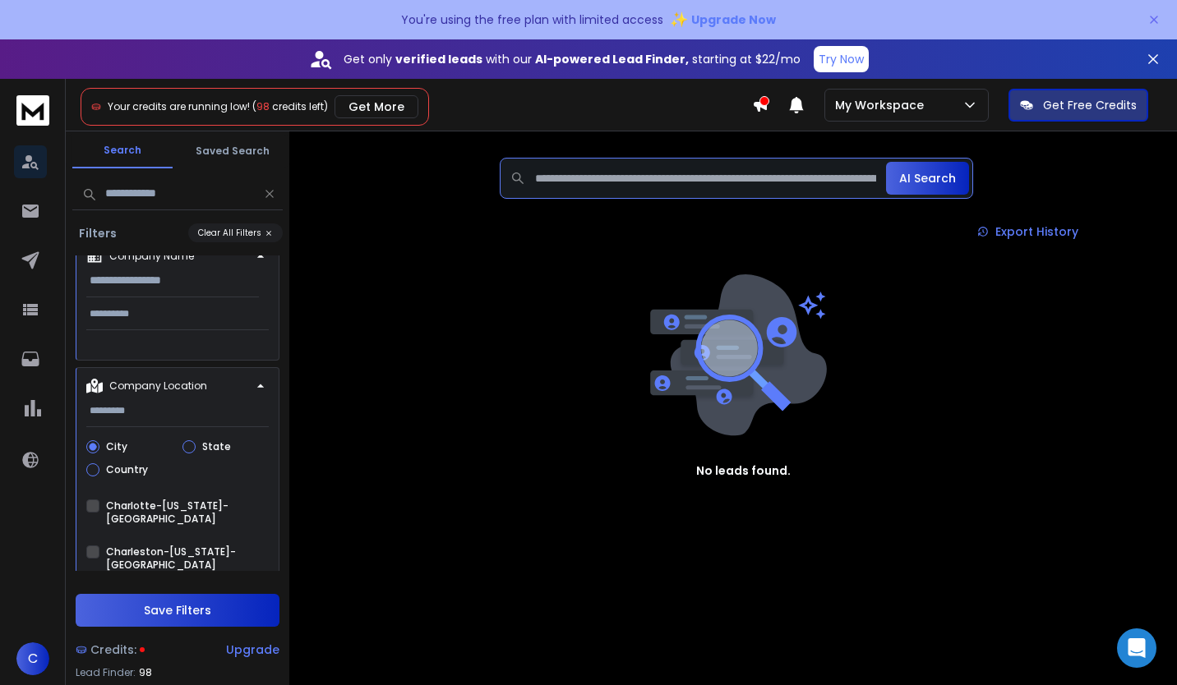
click at [252, 378] on icon at bounding box center [260, 386] width 16 height 16
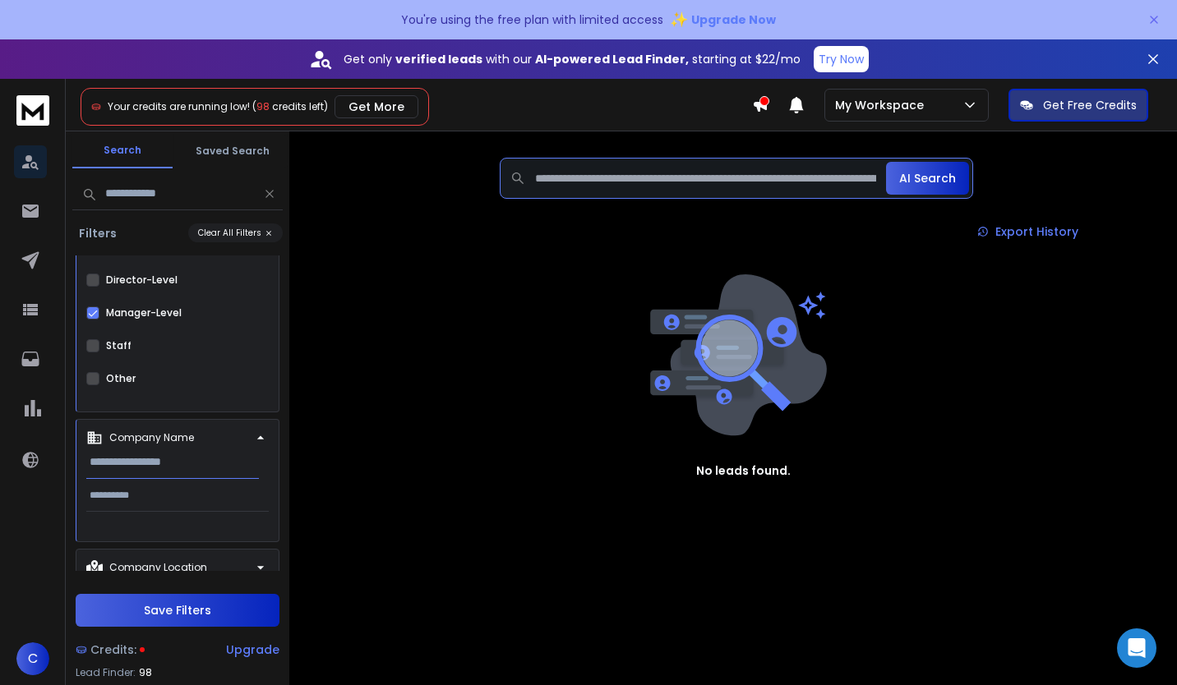
click at [204, 446] on input "**********" at bounding box center [172, 462] width 173 height 33
type input "******"
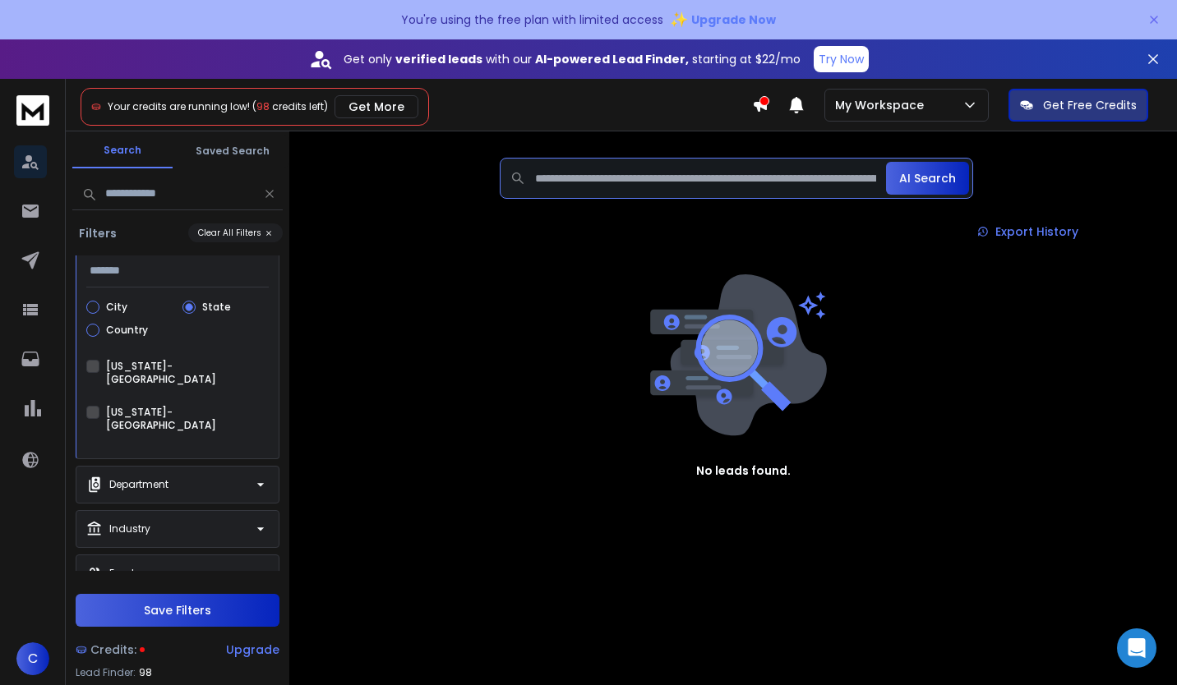
scroll to position [48, 0]
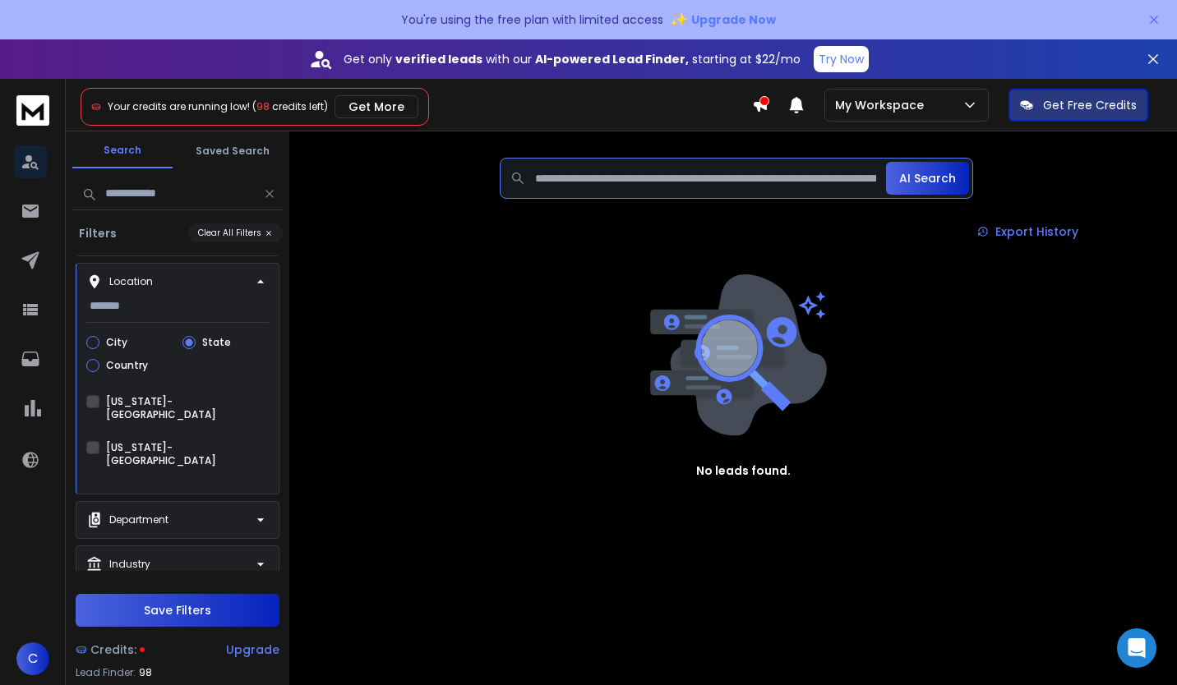
click at [201, 200] on input "**********" at bounding box center [177, 194] width 210 height 33
type input "*"
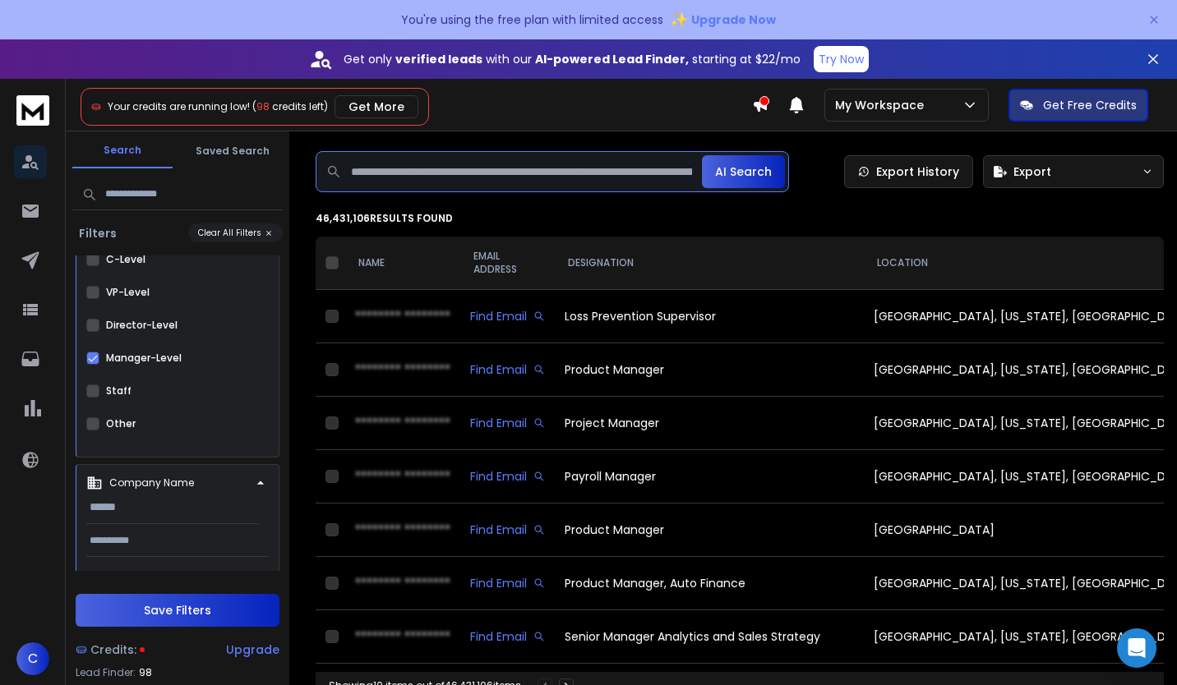
scroll to position [593, 0]
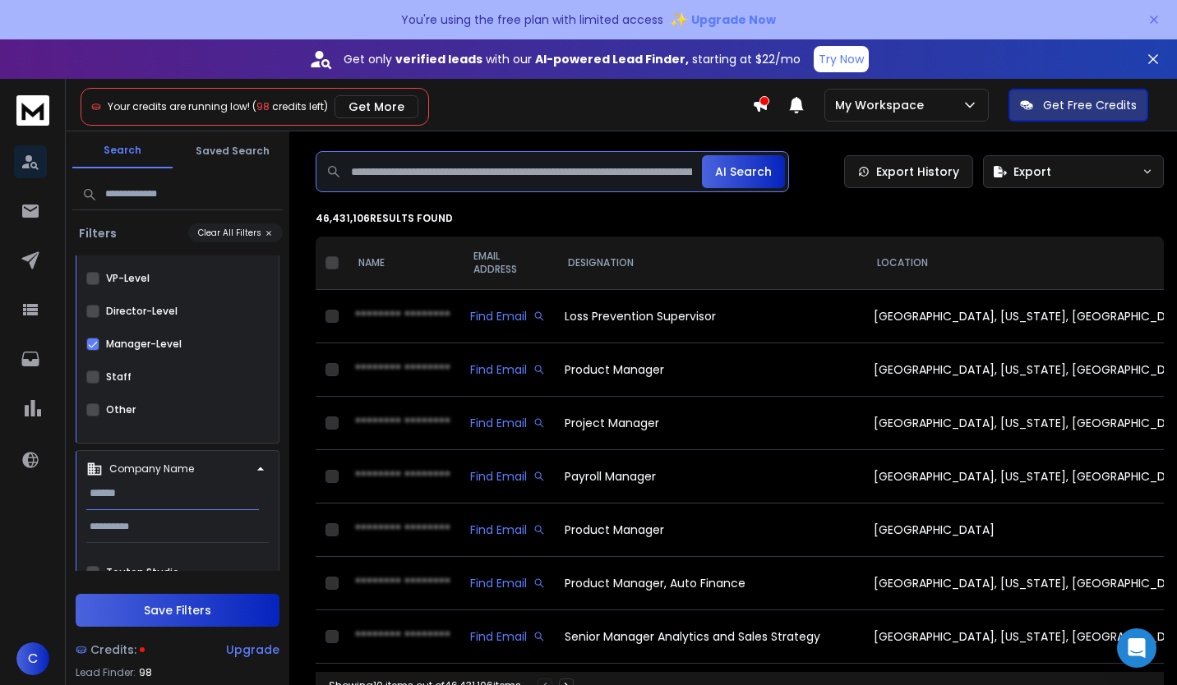
click at [183, 477] on input "******" at bounding box center [172, 493] width 173 height 33
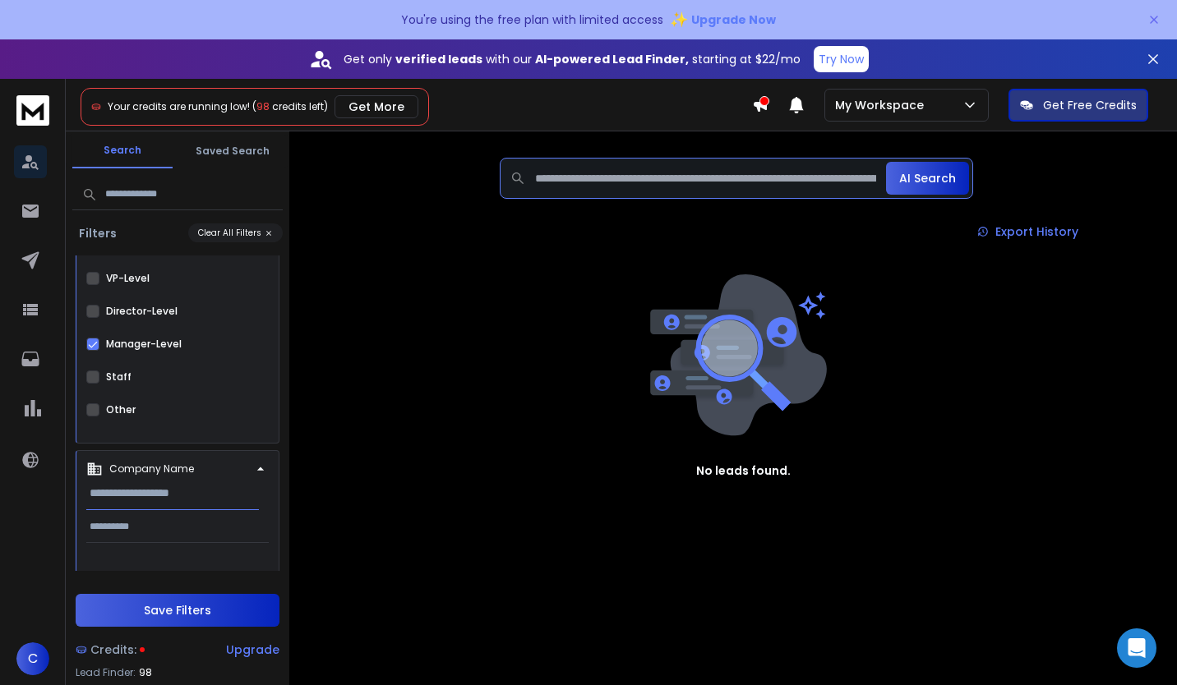
type input "**********"
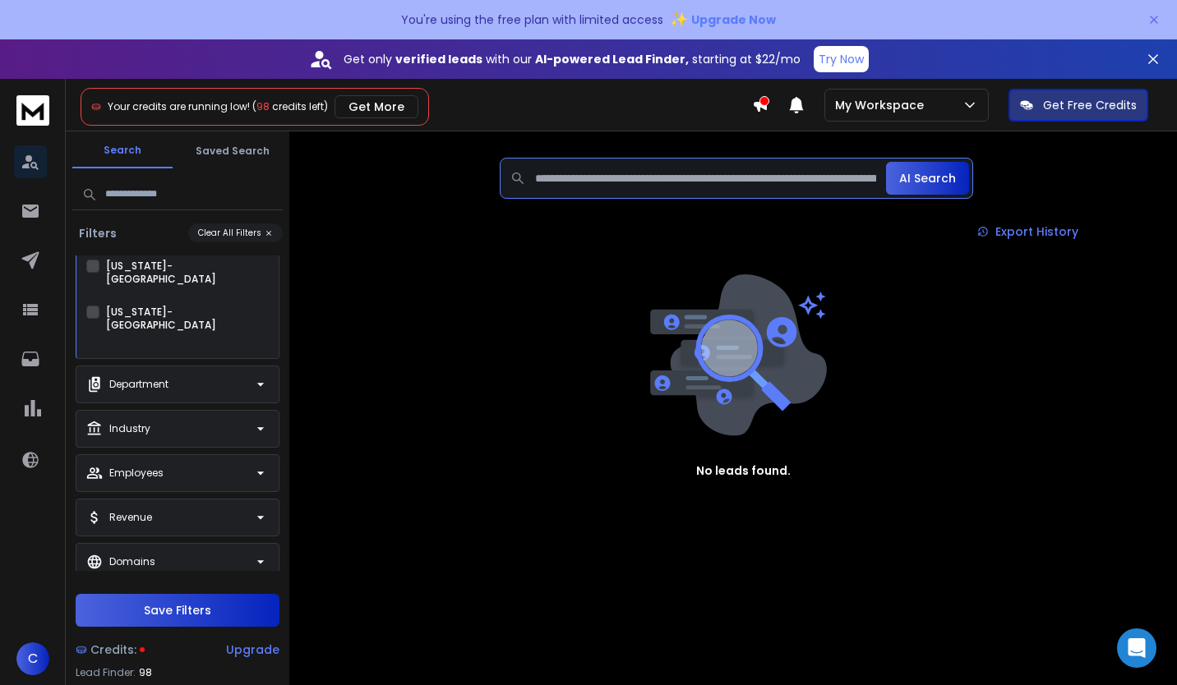
scroll to position [0, 0]
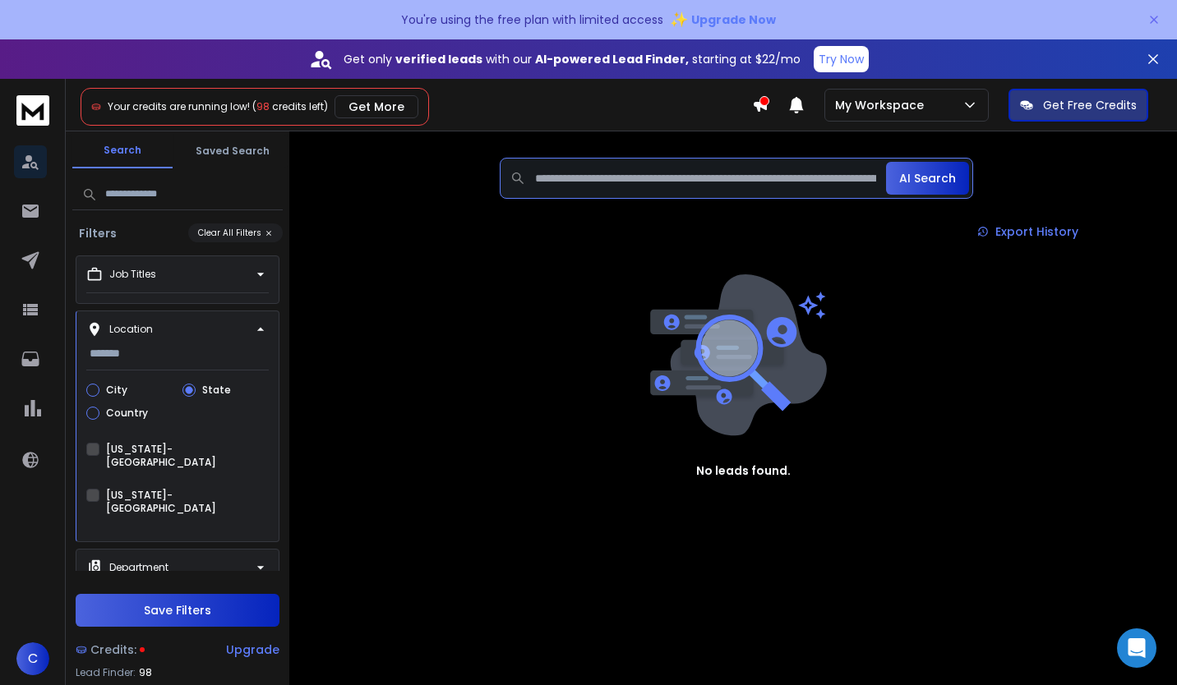
click at [100, 397] on div "City State Country" at bounding box center [177, 402] width 182 height 36
click at [95, 393] on button "City" at bounding box center [92, 390] width 13 height 13
click at [253, 329] on icon at bounding box center [260, 329] width 16 height 16
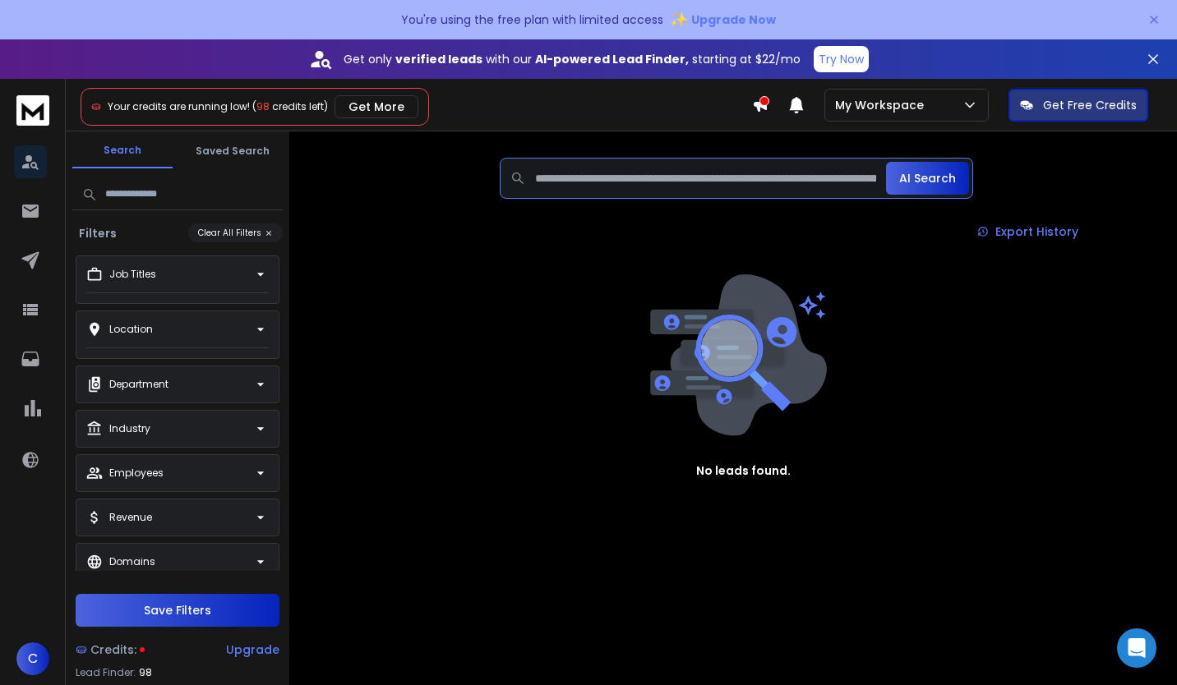
click at [266, 234] on icon at bounding box center [268, 233] width 5 height 5
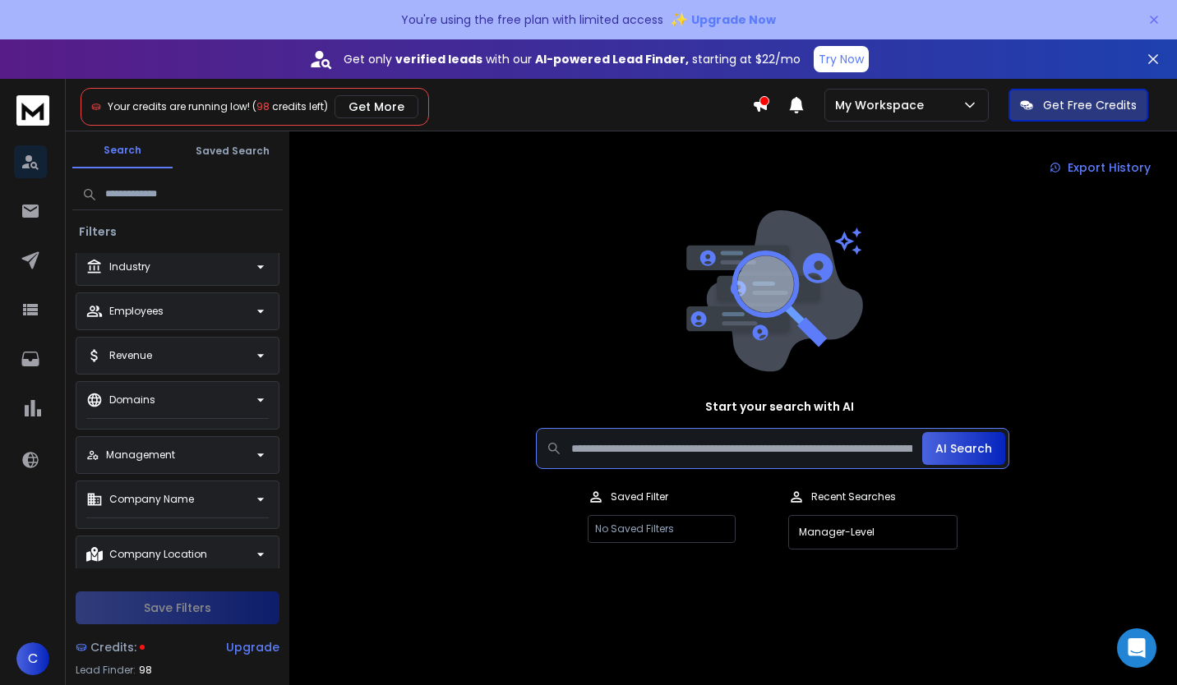
scroll to position [175, 0]
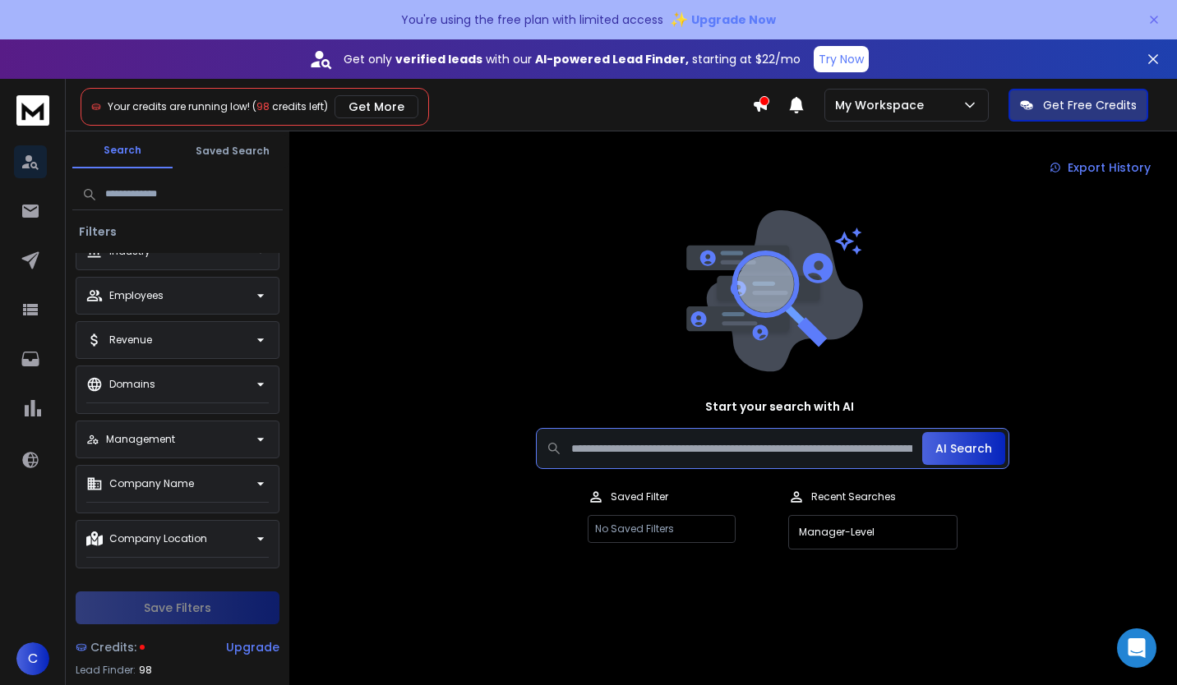
click at [164, 487] on p "Company Name" at bounding box center [151, 483] width 85 height 13
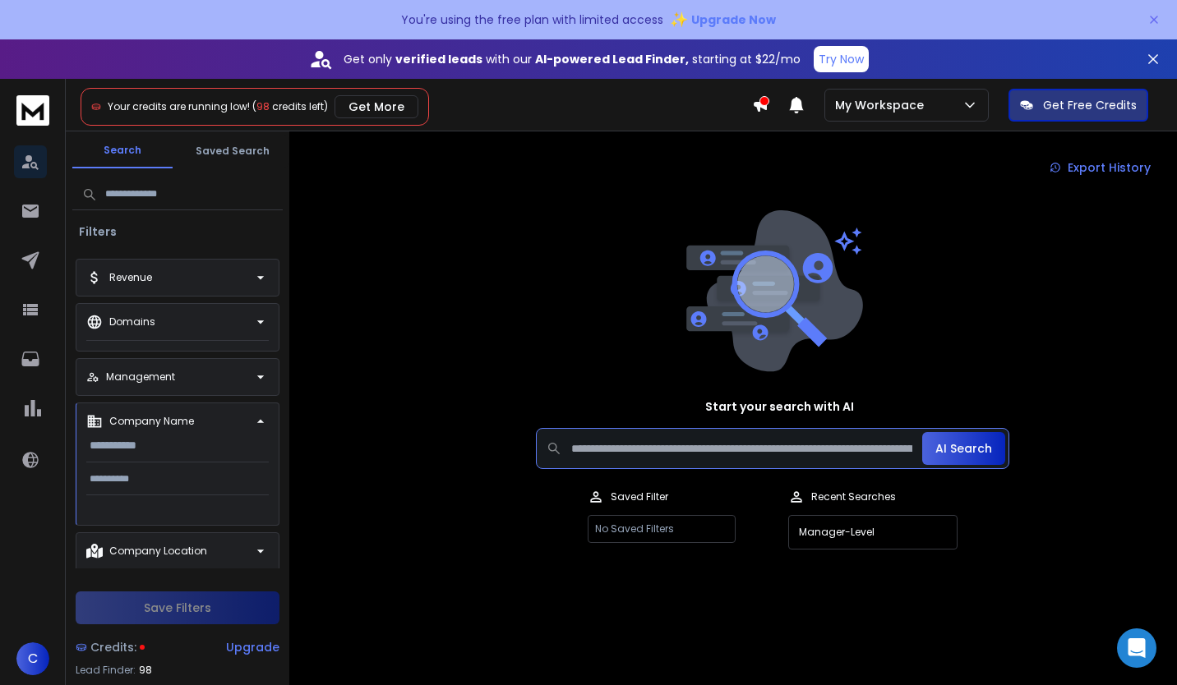
scroll to position [250, 0]
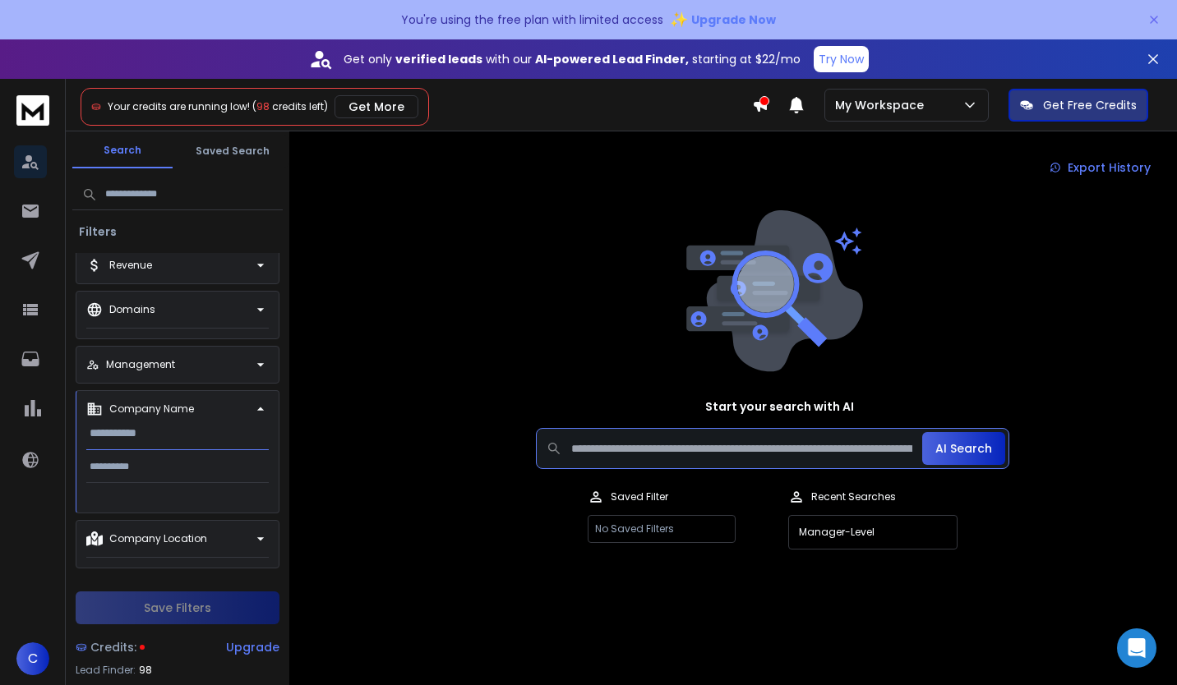
click at [159, 434] on input "**********" at bounding box center [177, 434] width 182 height 33
drag, startPoint x: 272, startPoint y: 408, endPoint x: 273, endPoint y: 441, distance: 33.7
click at [273, 441] on div "Job Titles Location Department Industry Employees Revenue Domains Management Co…" at bounding box center [177, 411] width 210 height 316
drag, startPoint x: 273, startPoint y: 441, endPoint x: 167, endPoint y: 439, distance: 106.0
click at [167, 439] on input "******" at bounding box center [177, 434] width 182 height 33
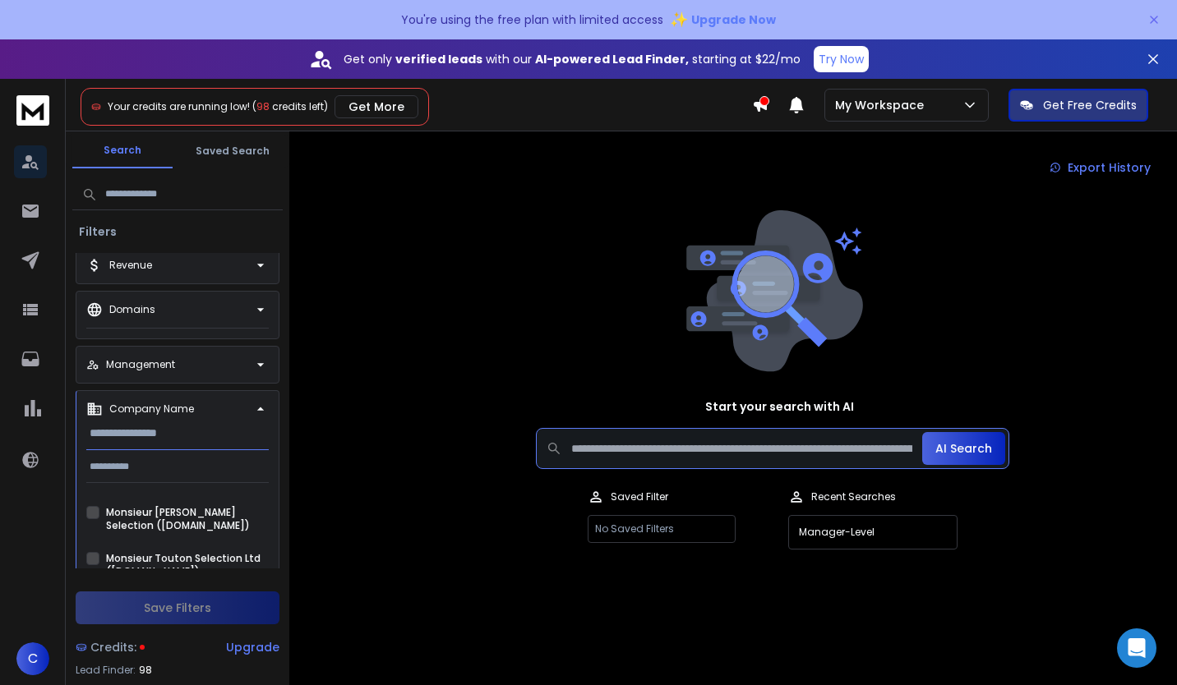
type input "**********"
click at [189, 510] on label "Monsieur [PERSON_NAME] Selection ([DOMAIN_NAME])" at bounding box center [187, 519] width 163 height 26
click at [99, 510] on \(sandpointpolaris\ "Monsieur [PERSON_NAME] Selection ([DOMAIN_NAME])" at bounding box center [92, 512] width 13 height 13
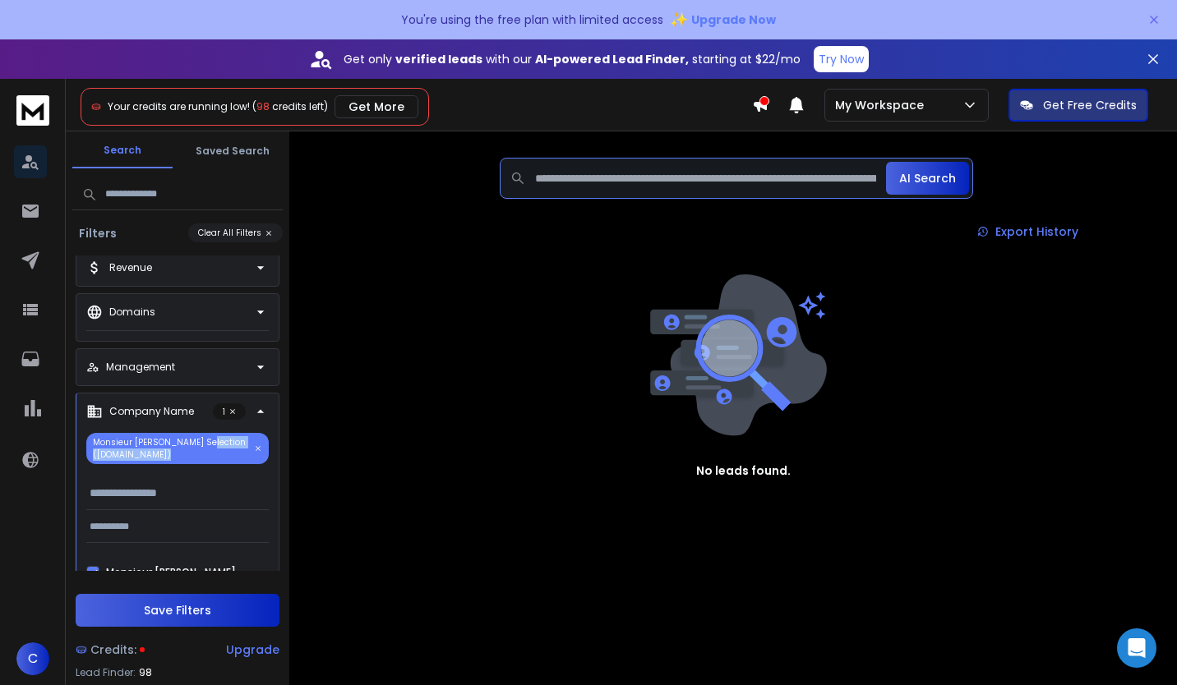
drag, startPoint x: 271, startPoint y: 424, endPoint x: 271, endPoint y: 464, distance: 40.3
click at [271, 464] on div "**********" at bounding box center [177, 414] width 210 height 316
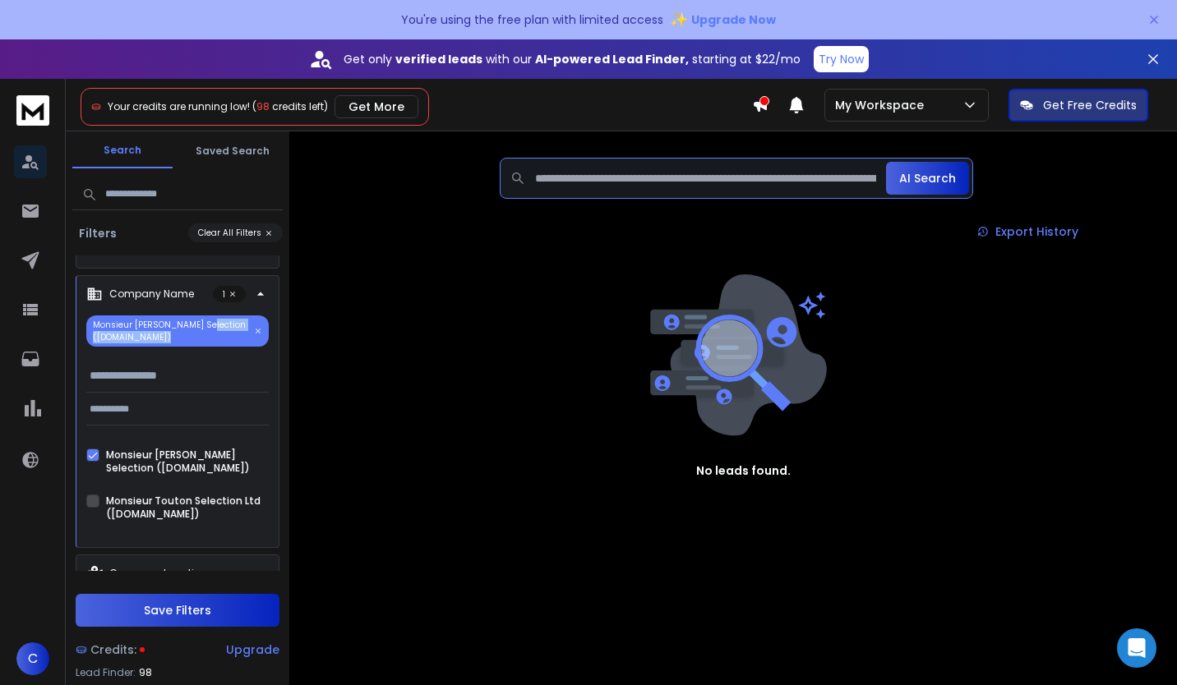
scroll to position [369, 0]
click at [97, 501] on \(mtouton\ "Monsieur Touton Selection Ltd ([DOMAIN_NAME])" at bounding box center [92, 499] width 13 height 13
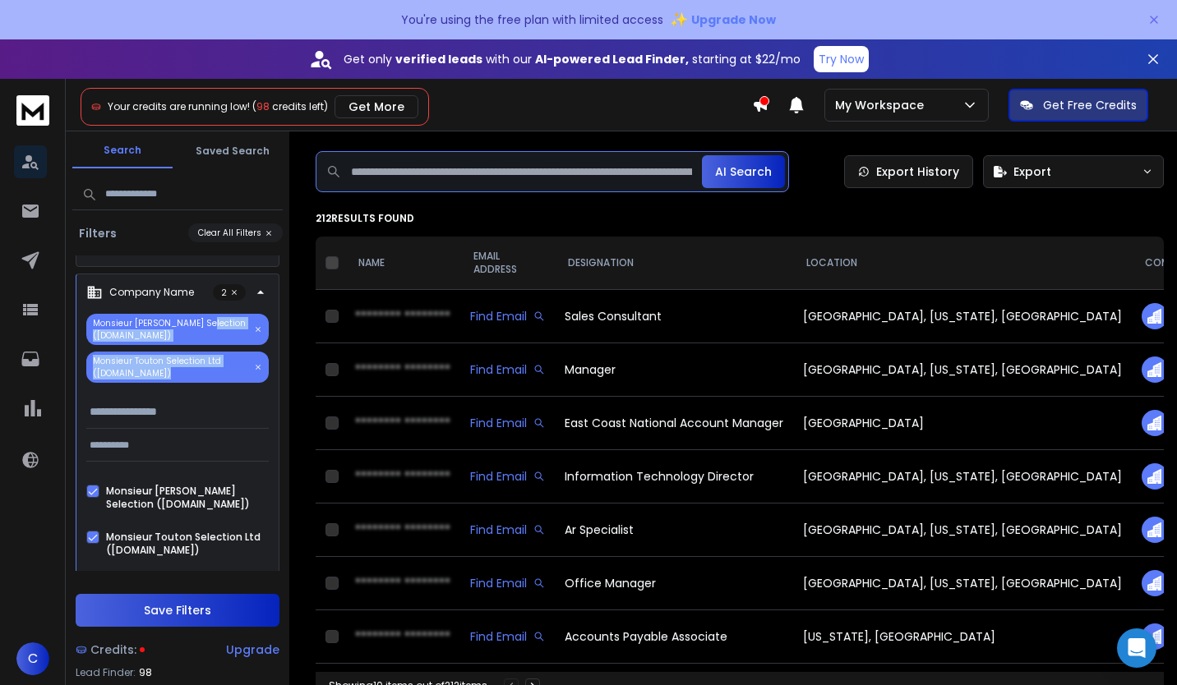
click at [256, 330] on icon at bounding box center [258, 329] width 5 height 5
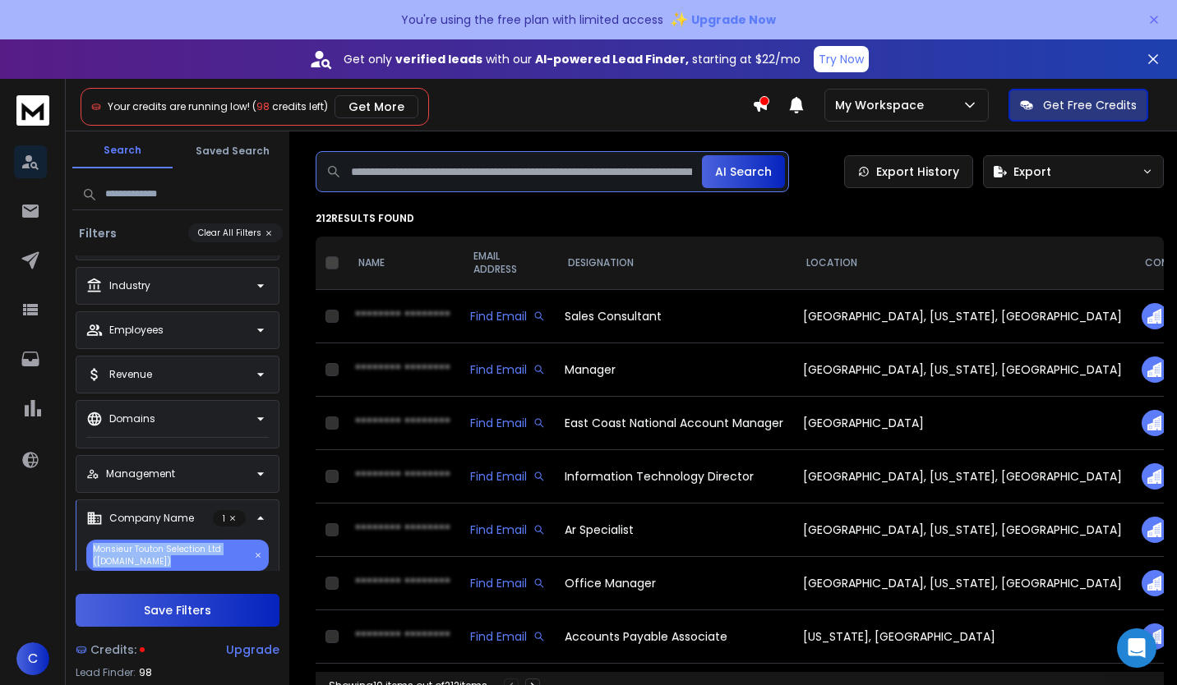
scroll to position [118, 0]
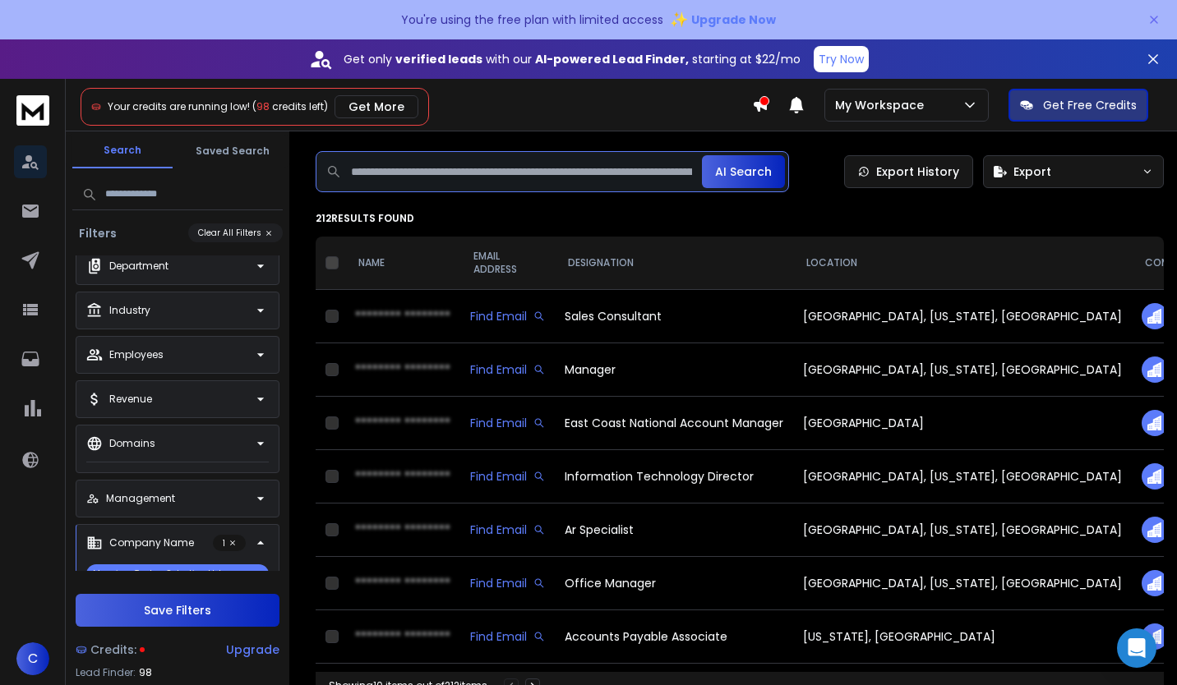
click at [170, 497] on p "Management" at bounding box center [140, 498] width 69 height 13
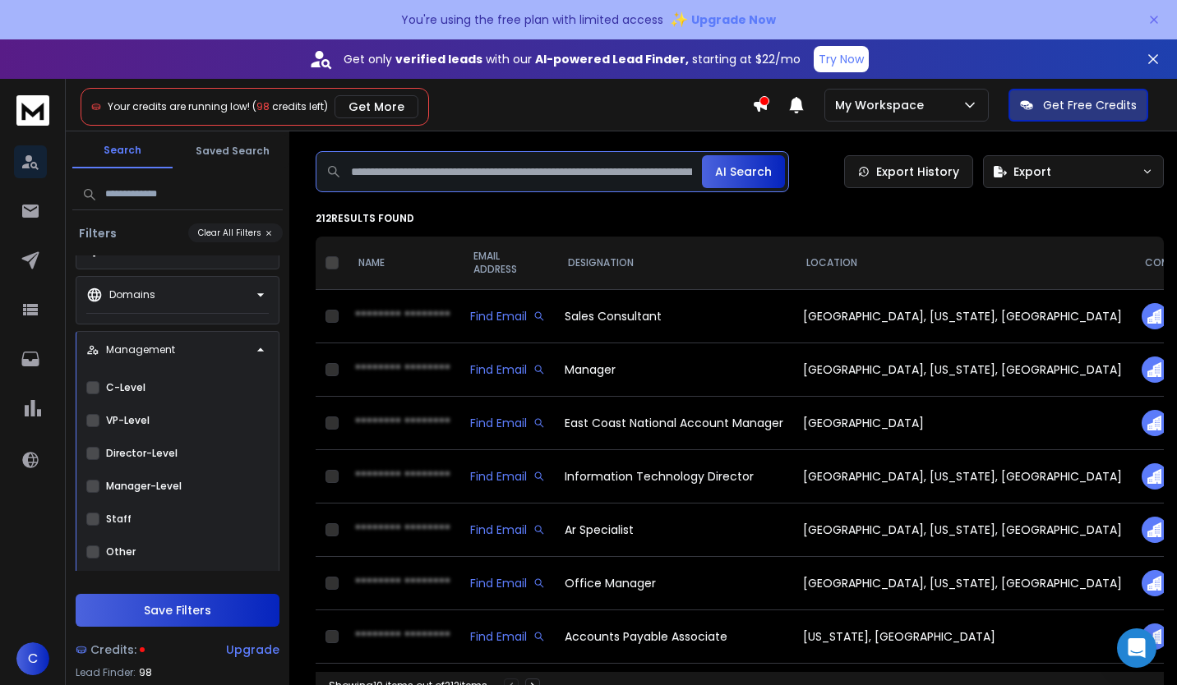
scroll to position [273, 0]
click at [93, 385] on button "C-Level" at bounding box center [92, 382] width 13 height 13
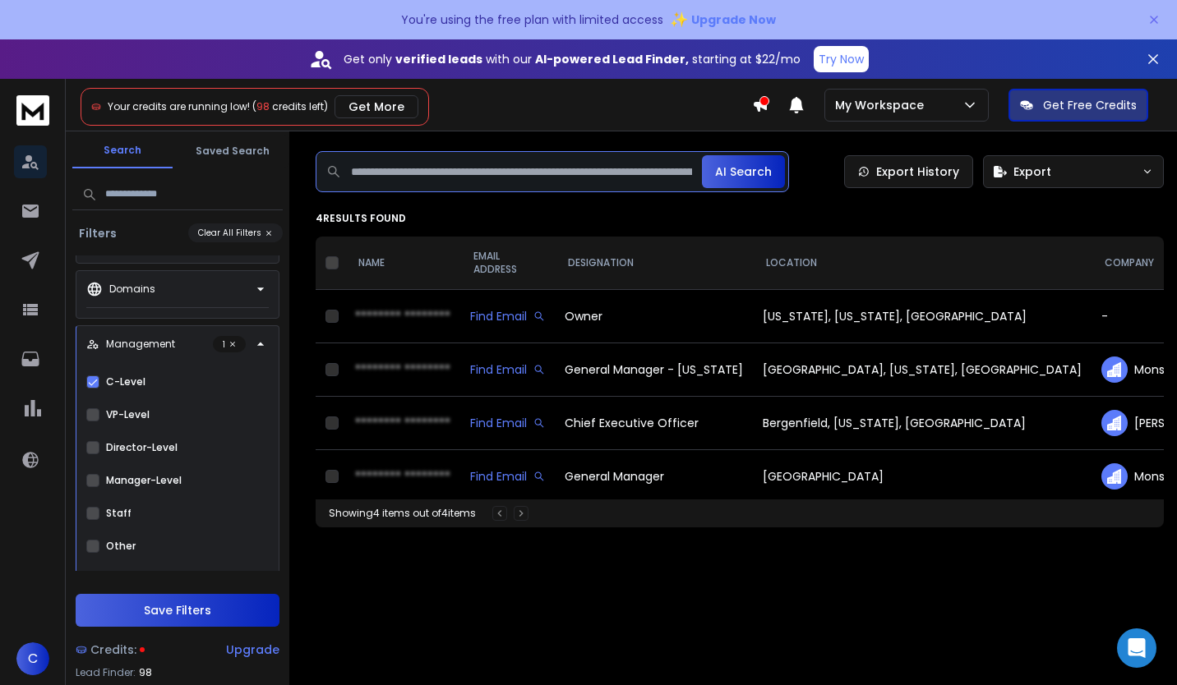
click at [90, 416] on button "VP-Level" at bounding box center [92, 414] width 13 height 13
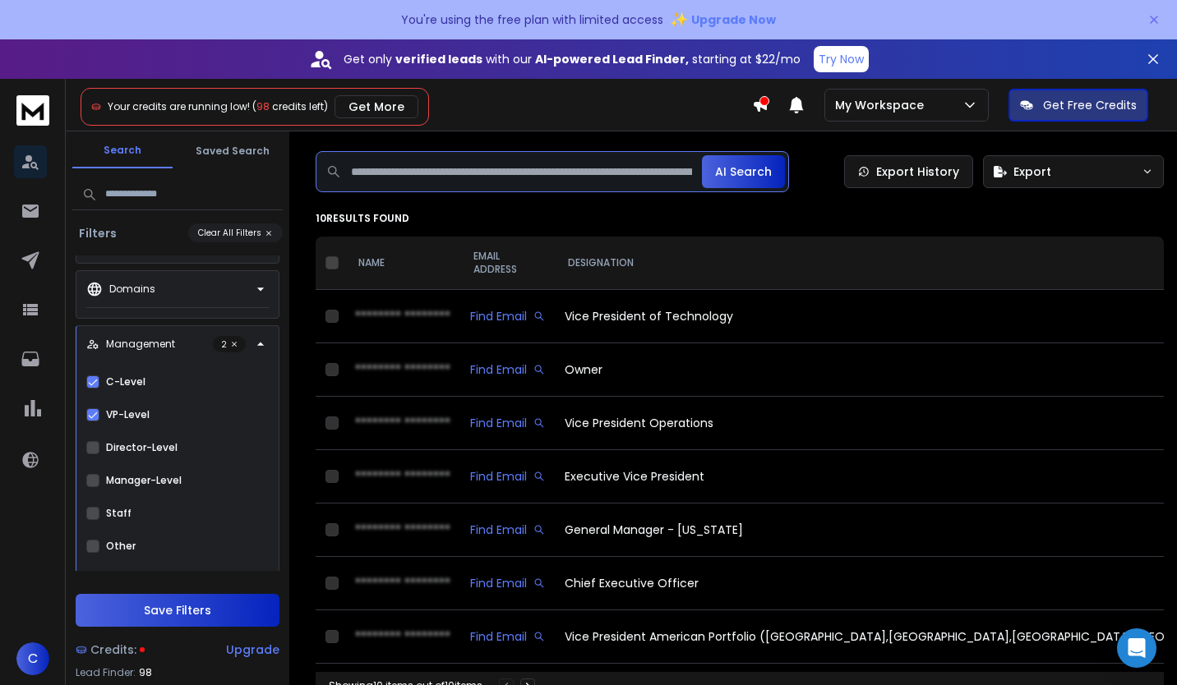
click at [93, 385] on button "C-Level" at bounding box center [92, 382] width 13 height 13
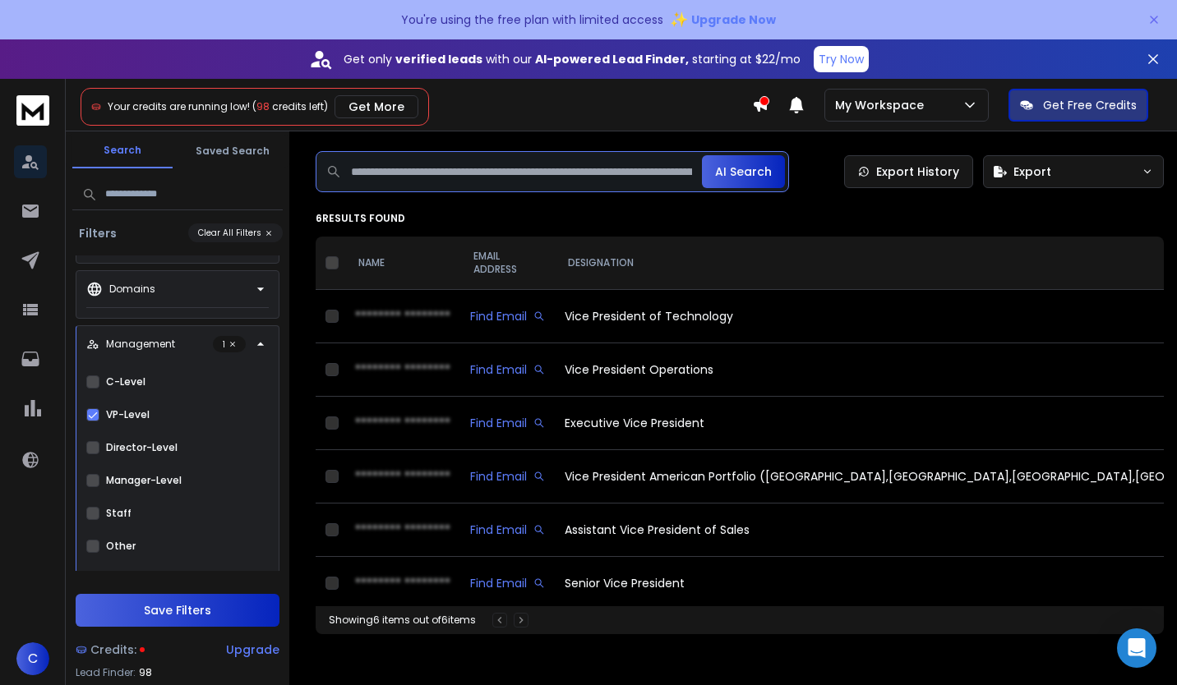
click at [95, 409] on button "VP-Level" at bounding box center [92, 414] width 13 height 13
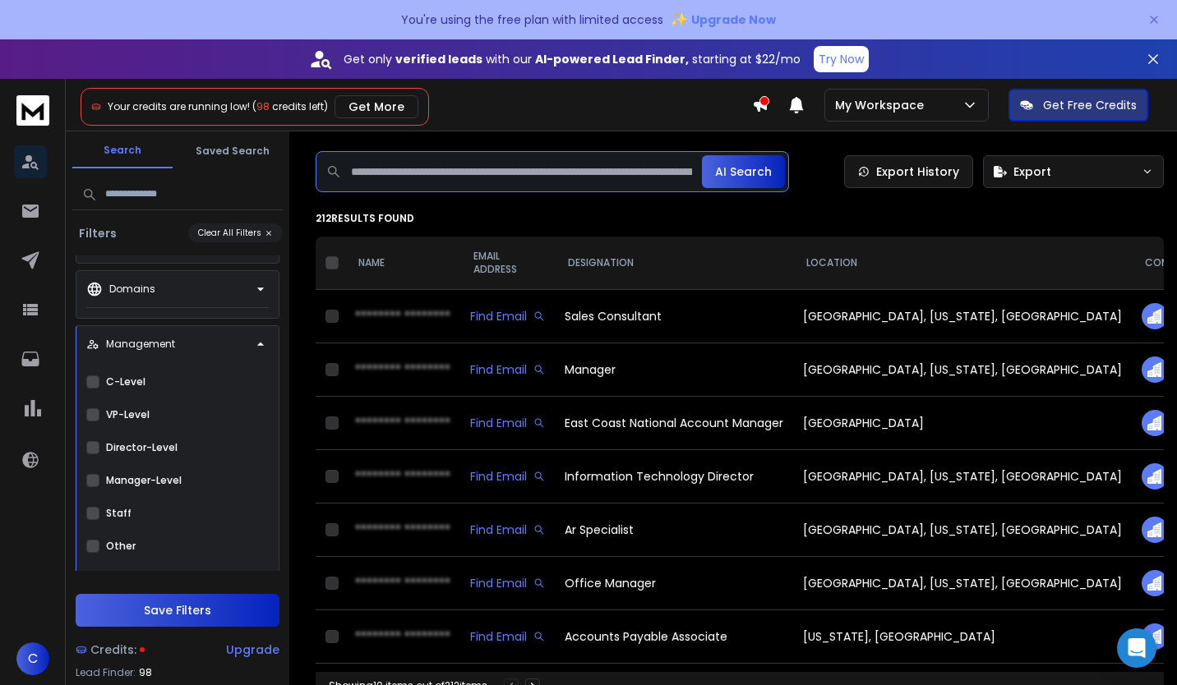
click at [95, 454] on button "Director-Level" at bounding box center [92, 447] width 13 height 13
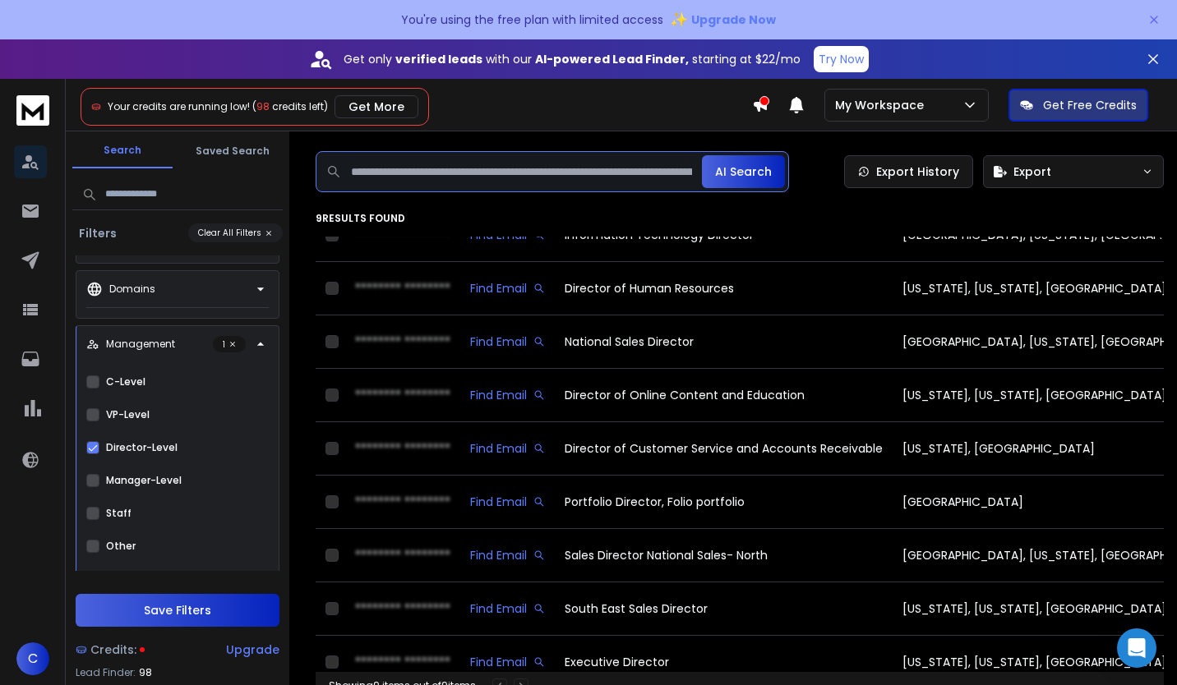
scroll to position [107, 0]
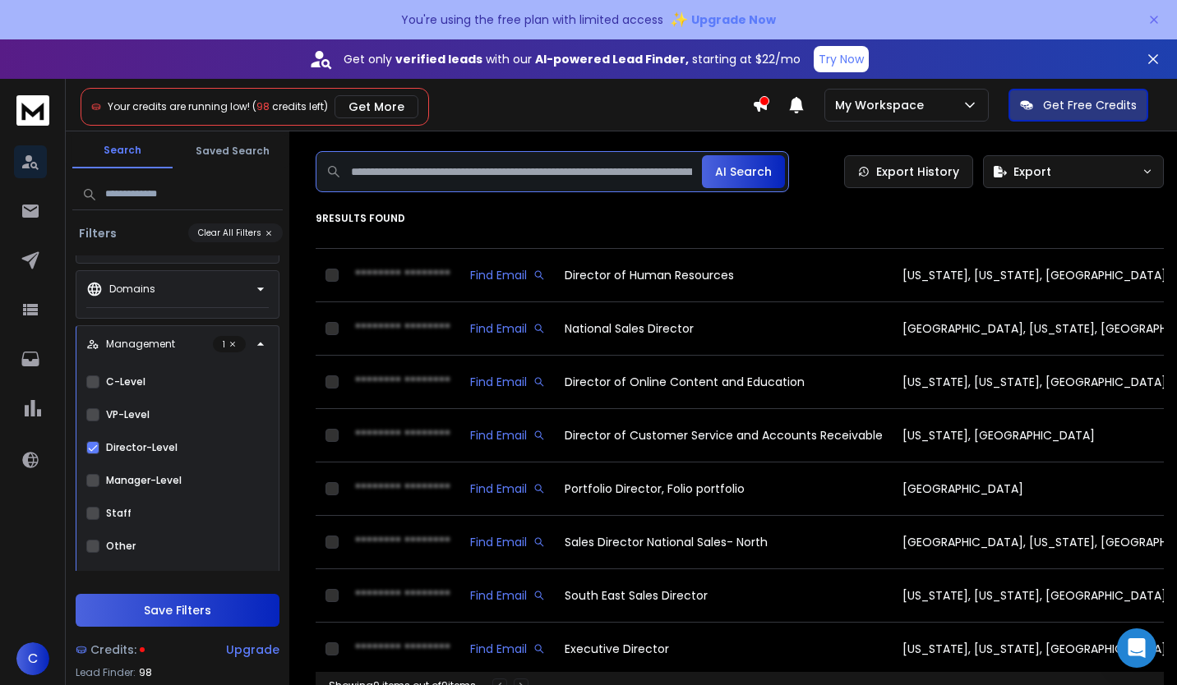
click at [95, 482] on button "Manager-Level" at bounding box center [92, 480] width 13 height 13
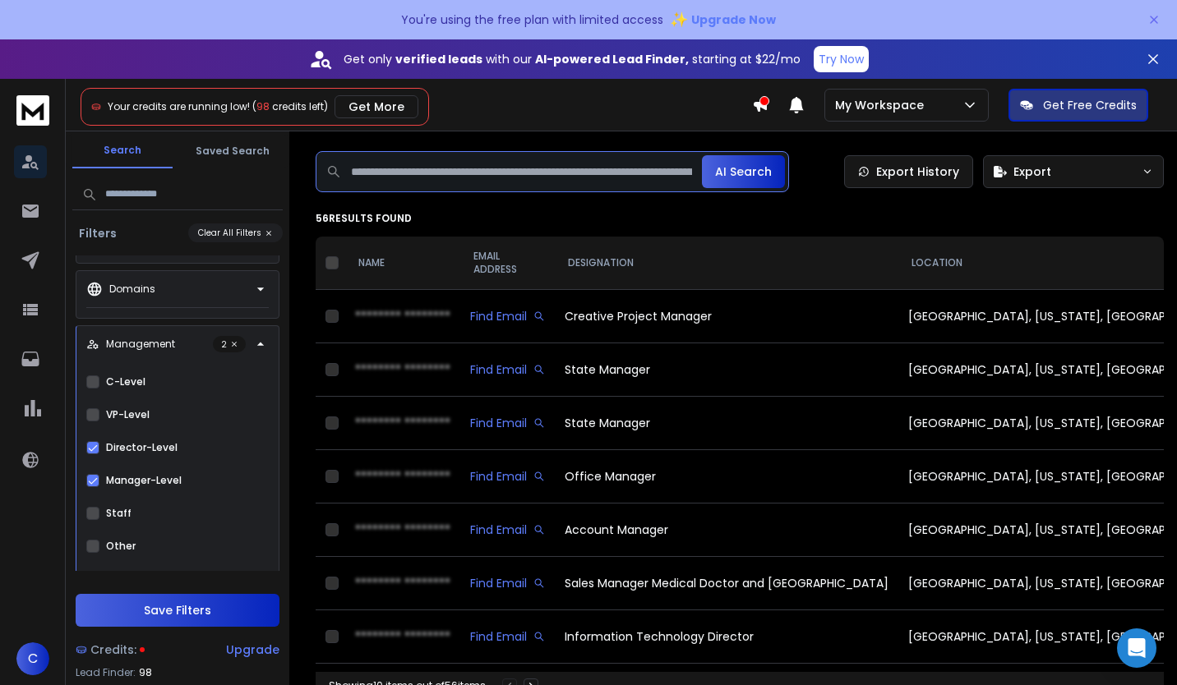
click at [93, 450] on button "Director-Level" at bounding box center [92, 447] width 13 height 13
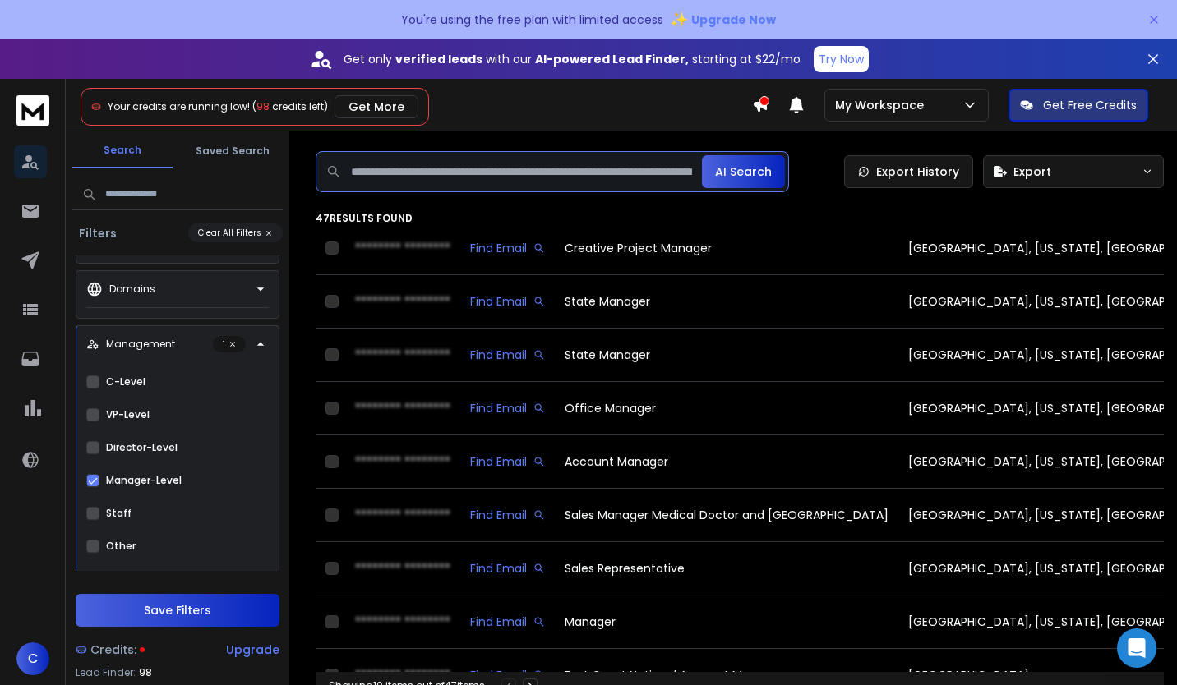
scroll to position [0, 0]
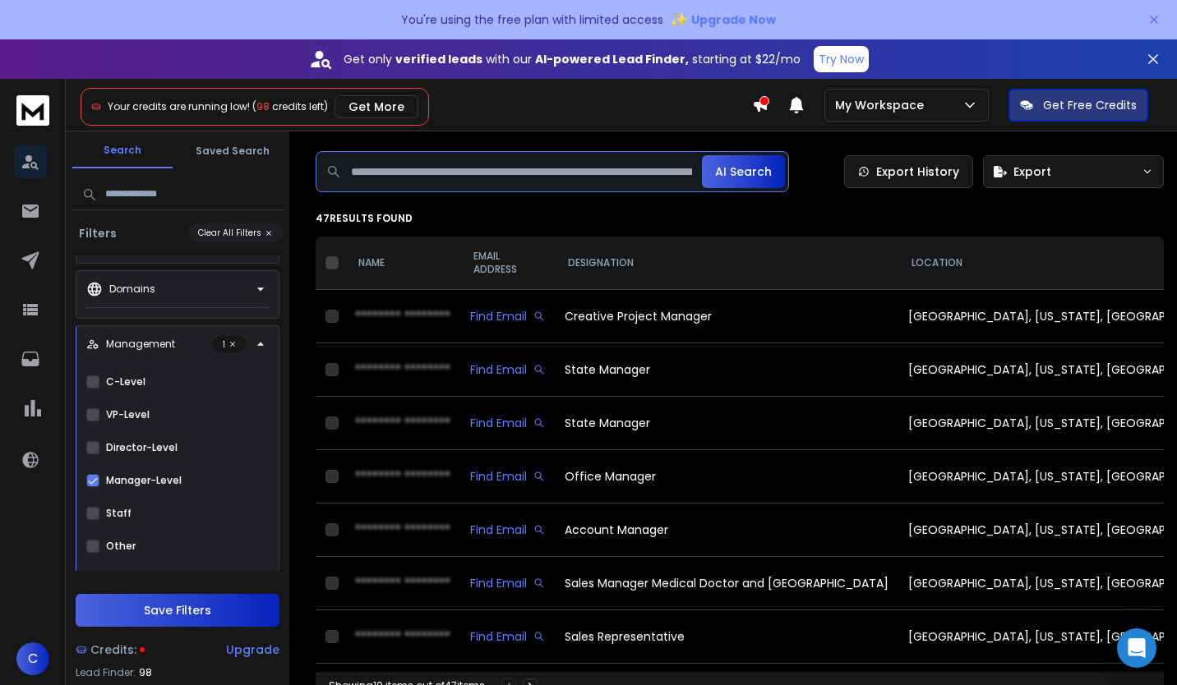
click at [94, 416] on button "VP-Level" at bounding box center [92, 414] width 13 height 13
click at [92, 483] on button "Manager-Level" at bounding box center [92, 480] width 13 height 13
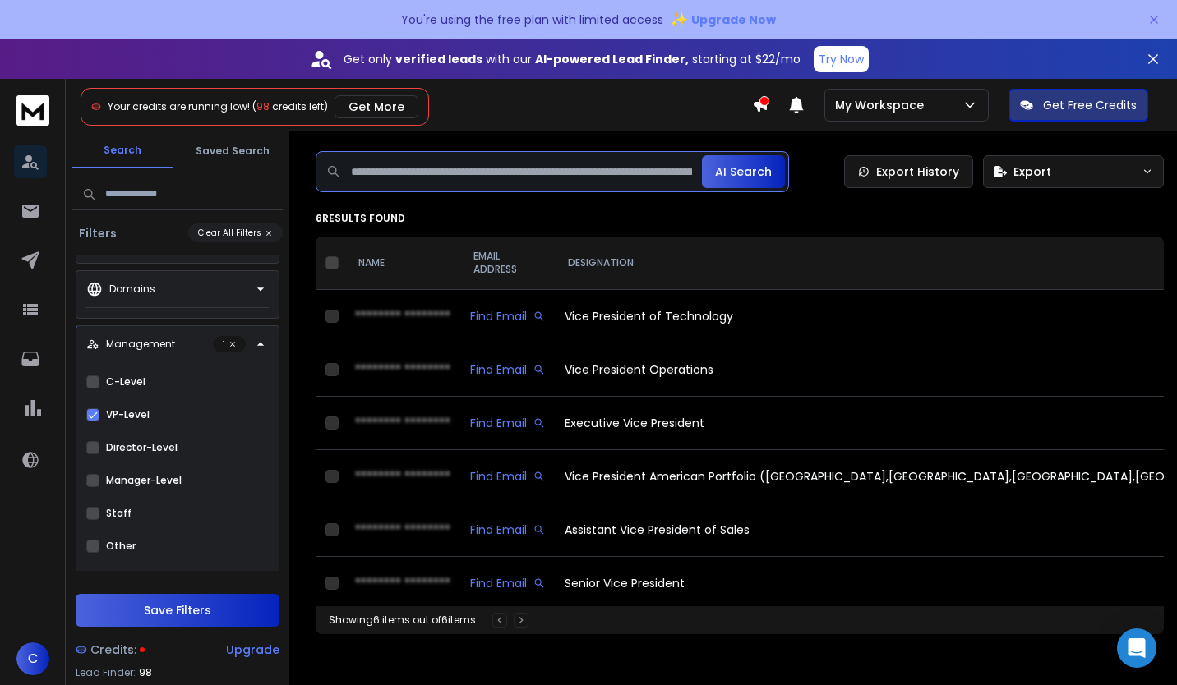
click at [487, 477] on div "Find Email" at bounding box center [507, 476] width 75 height 16
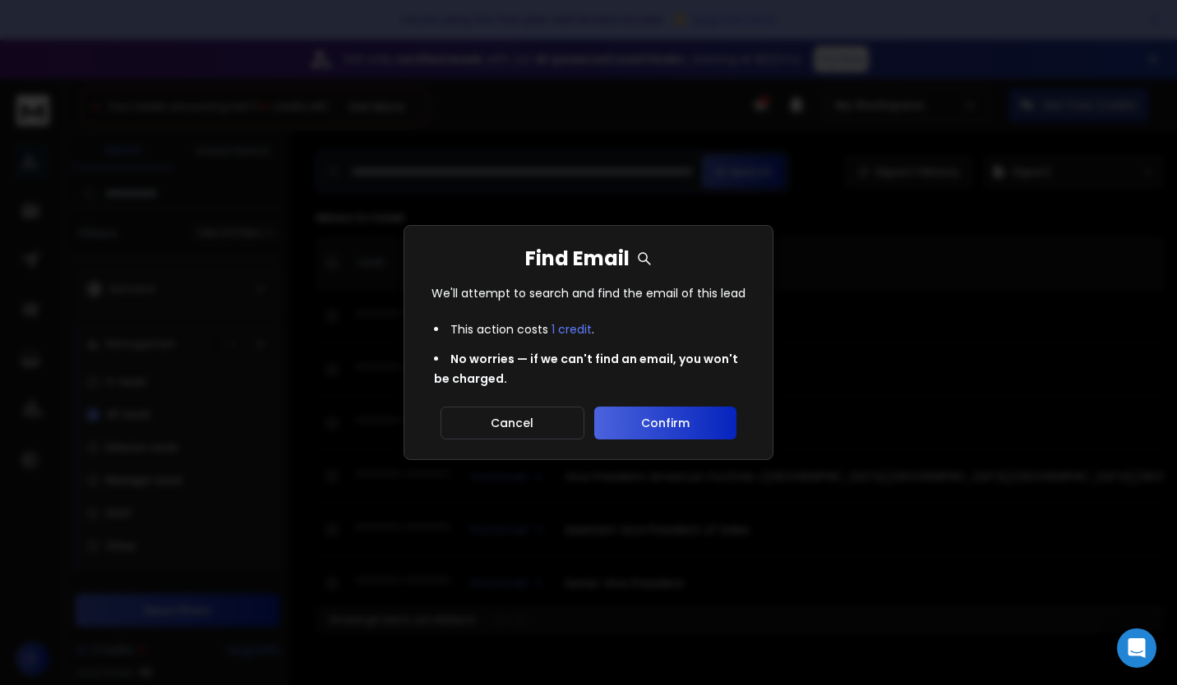
click at [683, 427] on button "Confirm" at bounding box center [665, 423] width 142 height 33
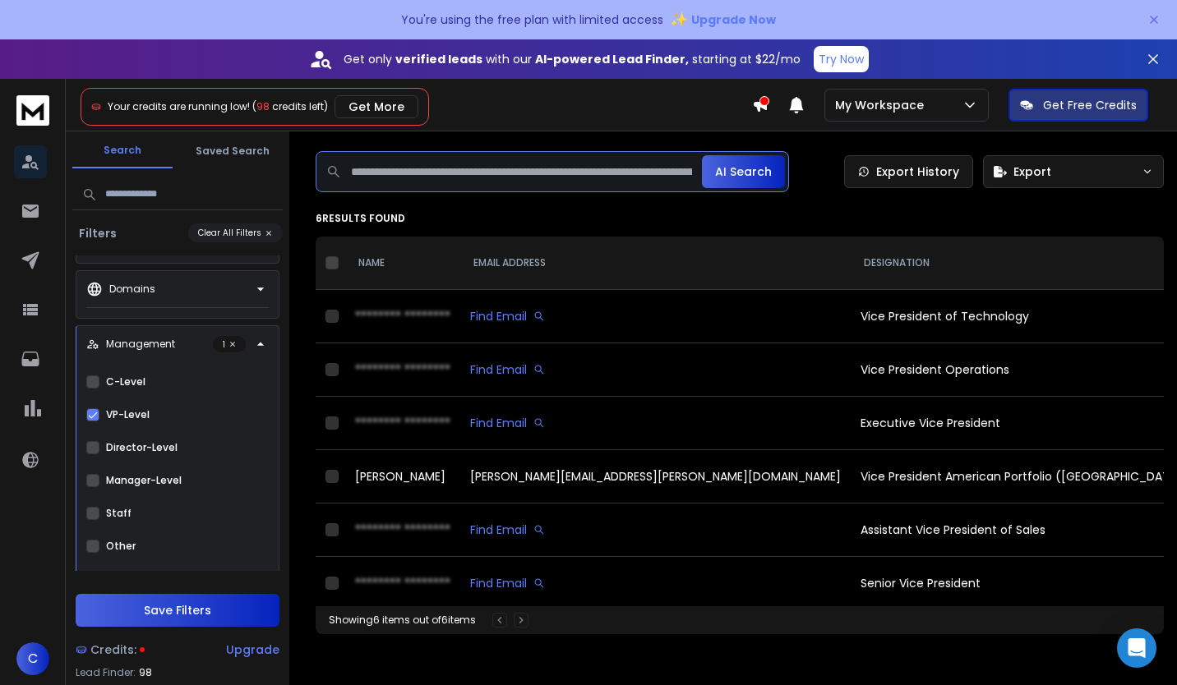
click at [487, 587] on div "Find Email" at bounding box center [655, 583] width 371 height 16
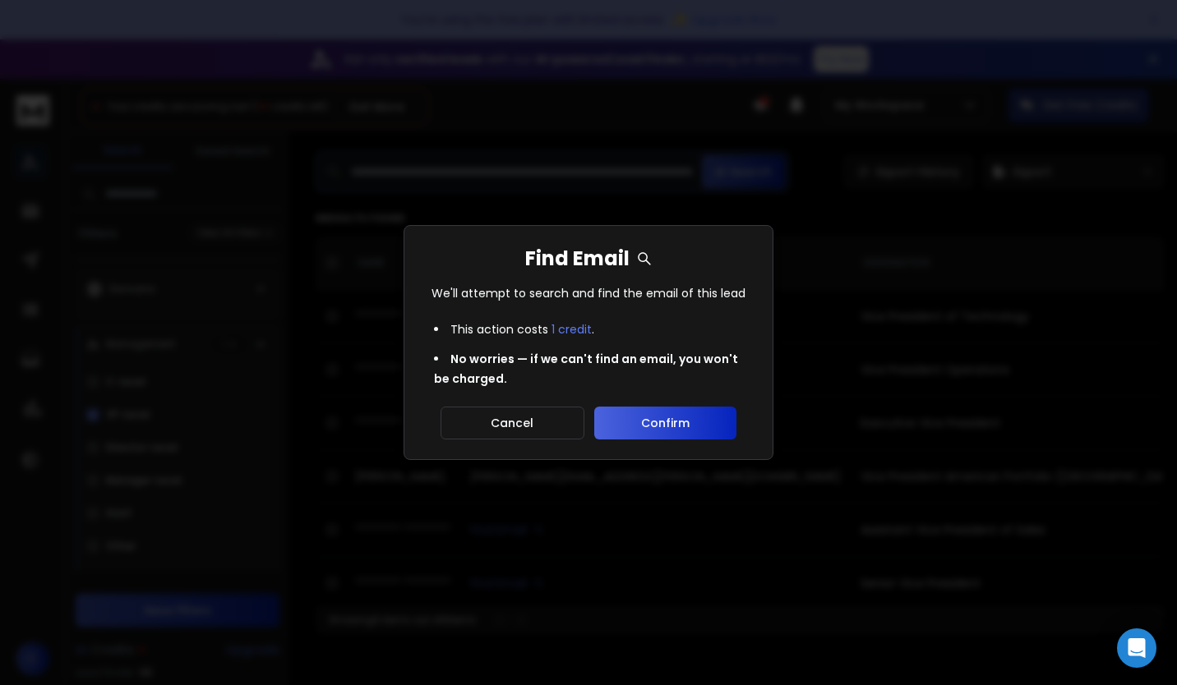
click at [689, 422] on button "Confirm" at bounding box center [665, 423] width 142 height 33
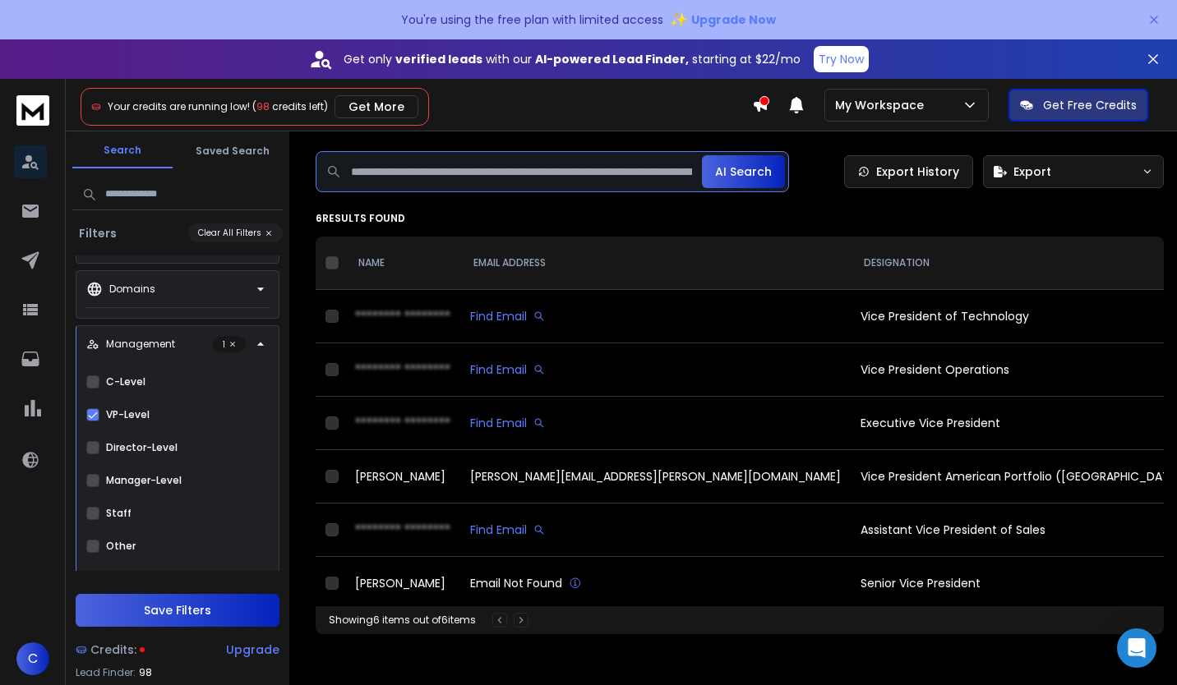
click at [95, 452] on button "Director-Level" at bounding box center [92, 447] width 13 height 13
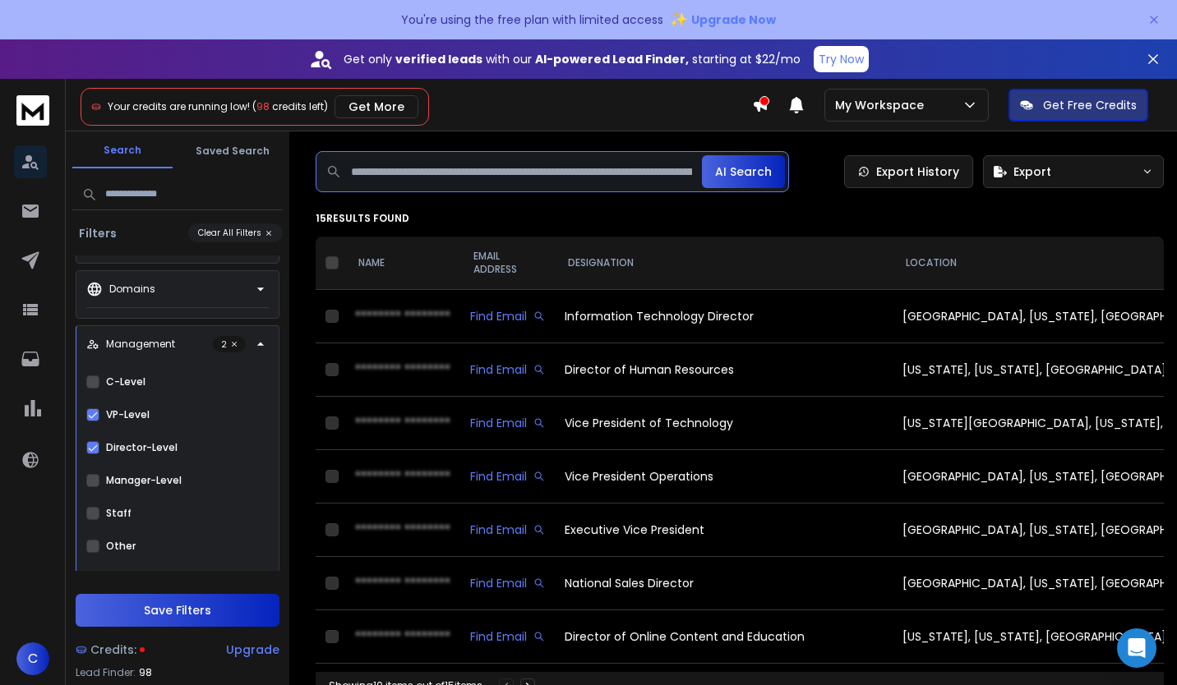
click at [93, 419] on button "VP-Level" at bounding box center [92, 414] width 13 height 13
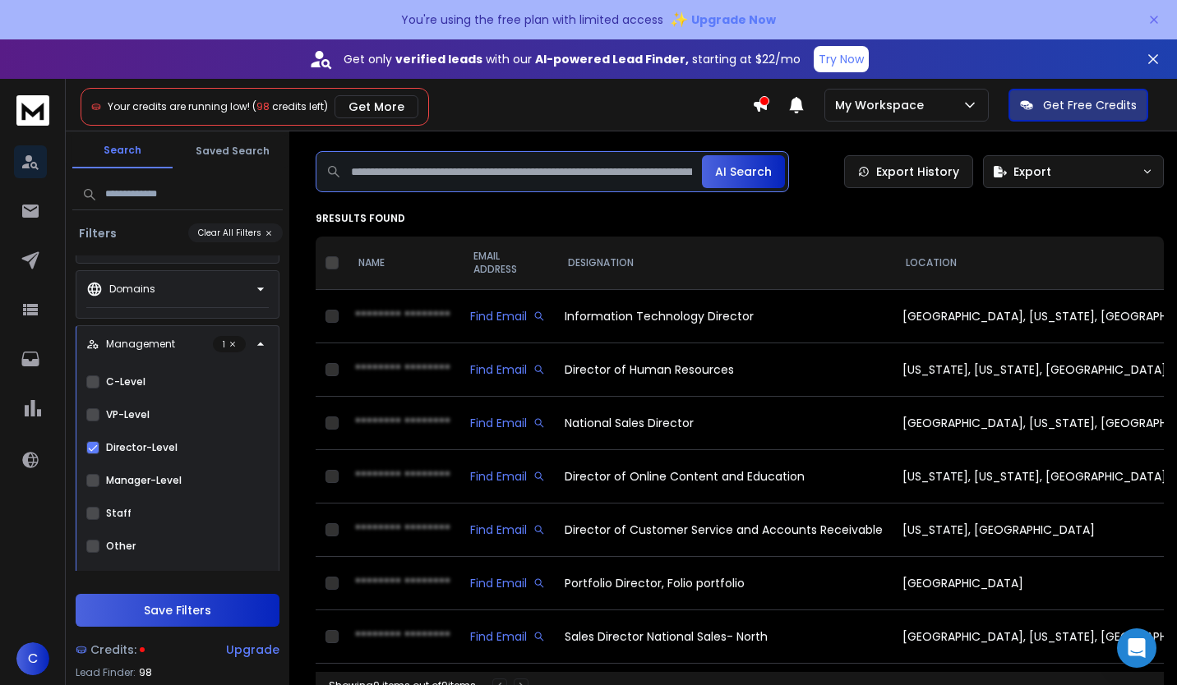
click at [490, 425] on div "Find Email" at bounding box center [507, 423] width 75 height 16
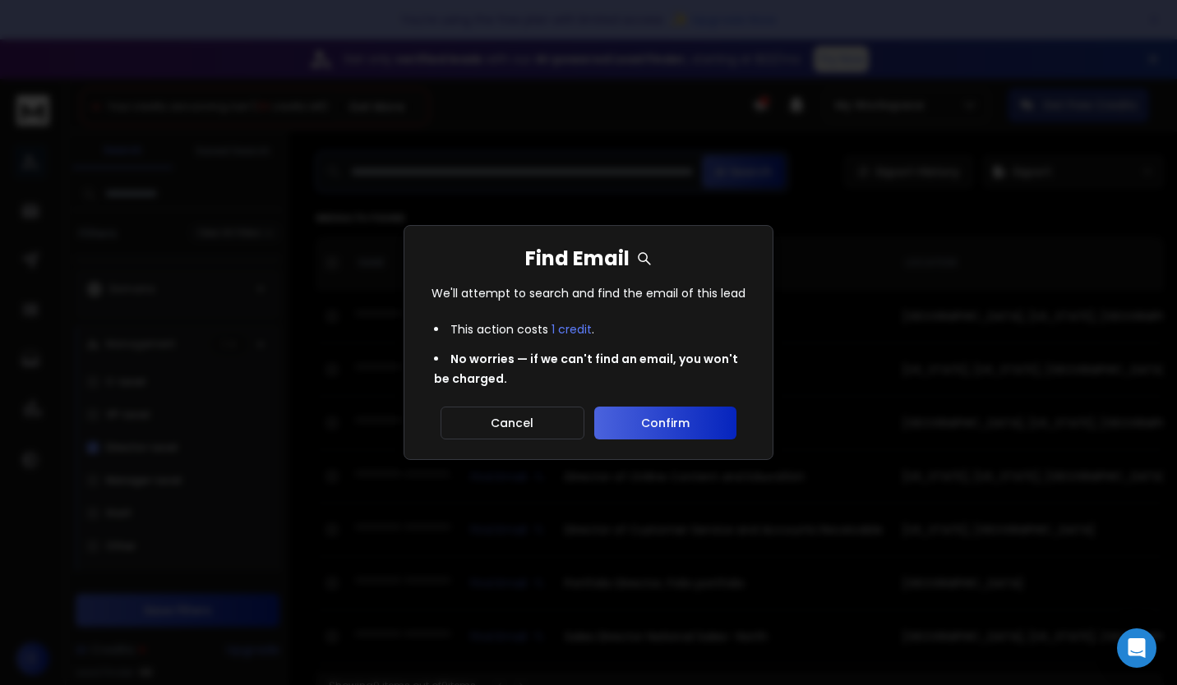
click at [618, 422] on button "Confirm" at bounding box center [665, 423] width 142 height 33
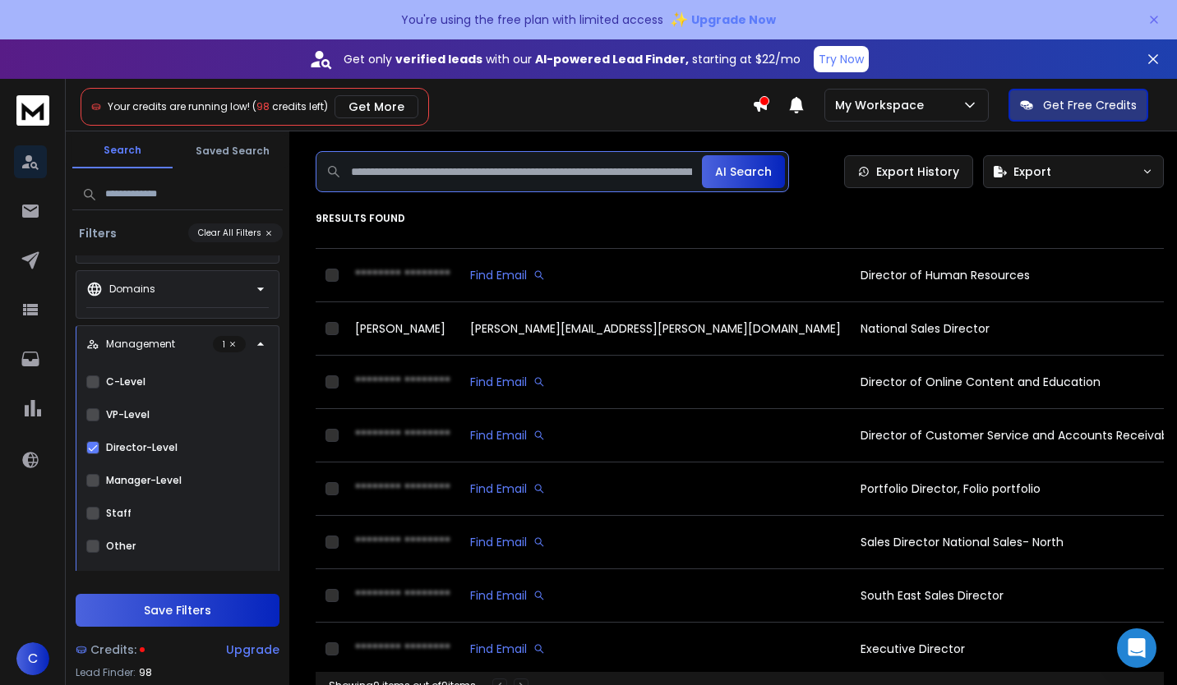
scroll to position [107, 0]
click at [505, 481] on div "Find Email" at bounding box center [655, 489] width 371 height 16
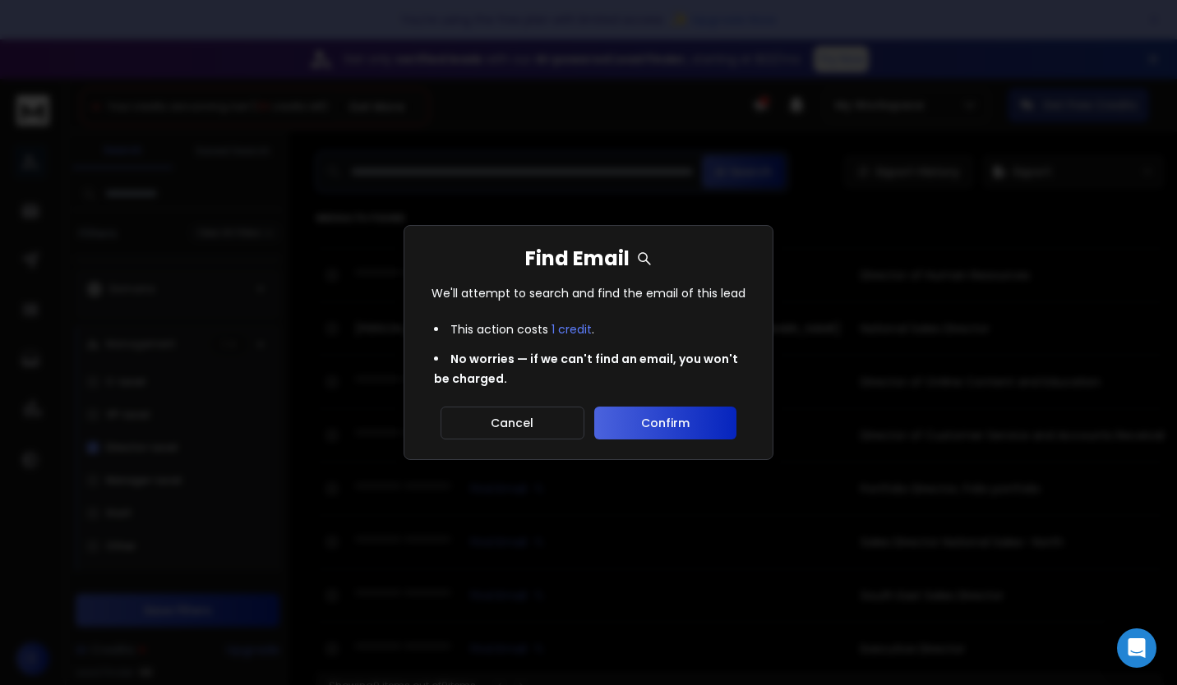
click at [644, 422] on button "Confirm" at bounding box center [665, 423] width 142 height 33
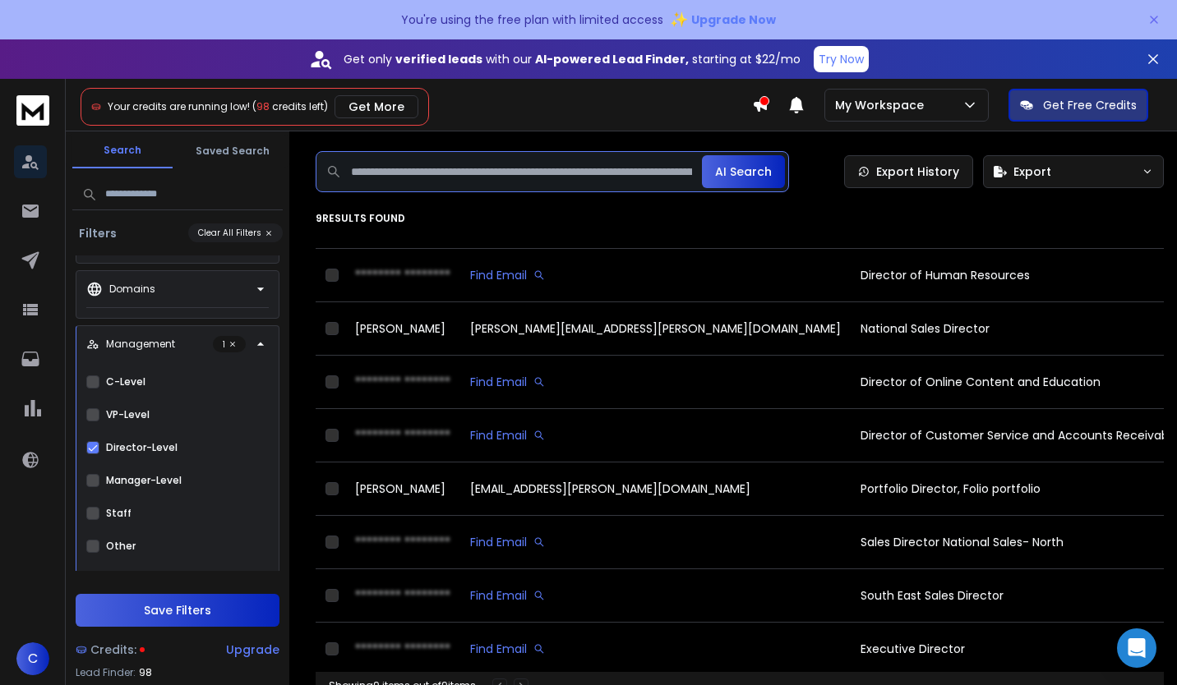
click at [510, 534] on div "Find Email" at bounding box center [655, 542] width 371 height 16
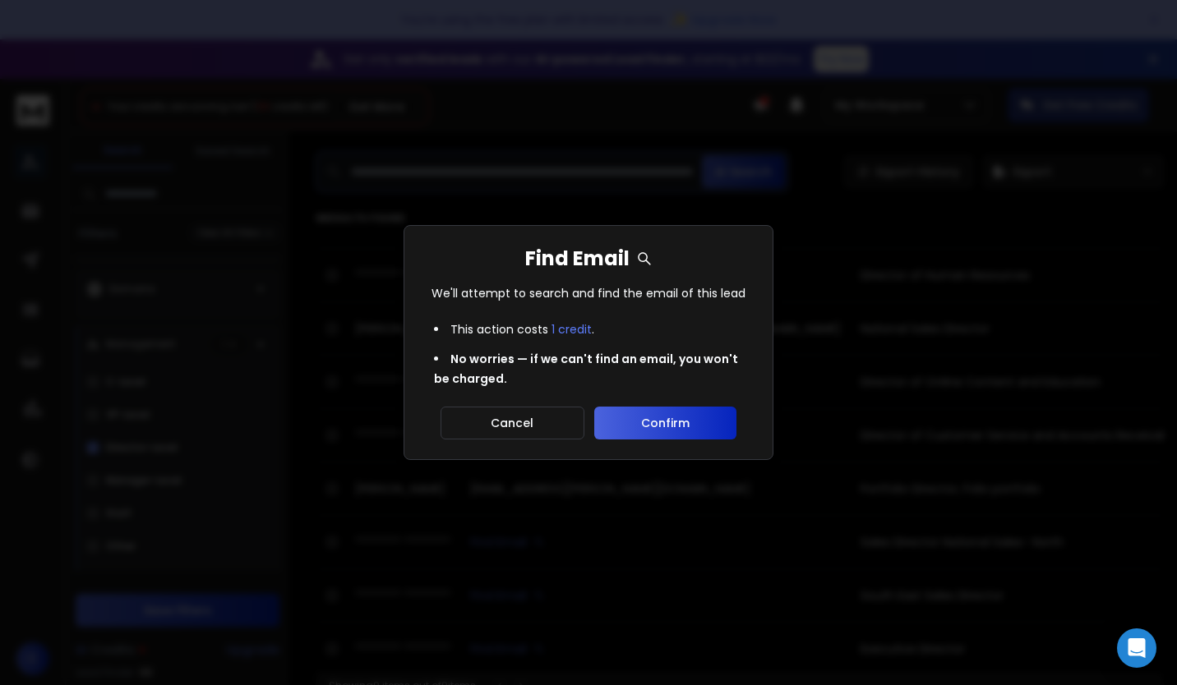
click at [656, 422] on button "Confirm" at bounding box center [665, 423] width 142 height 33
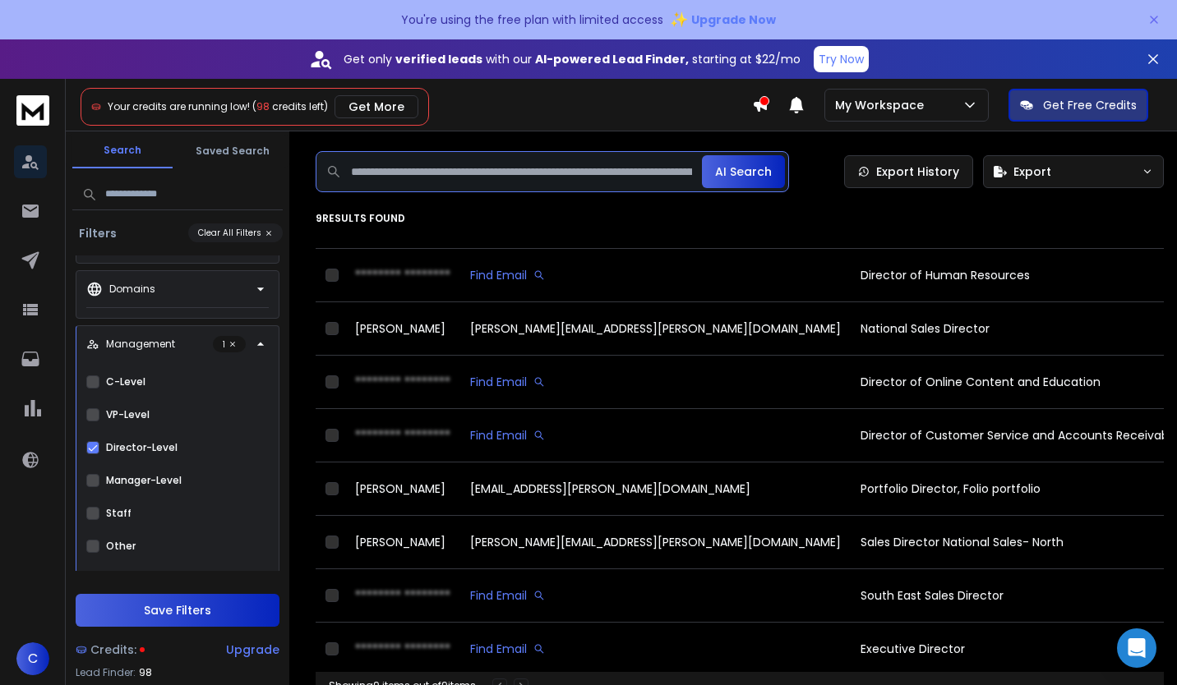
drag, startPoint x: 278, startPoint y: 370, endPoint x: 275, endPoint y: 396, distance: 26.4
click at [275, 396] on div "**********" at bounding box center [178, 380] width 224 height 413
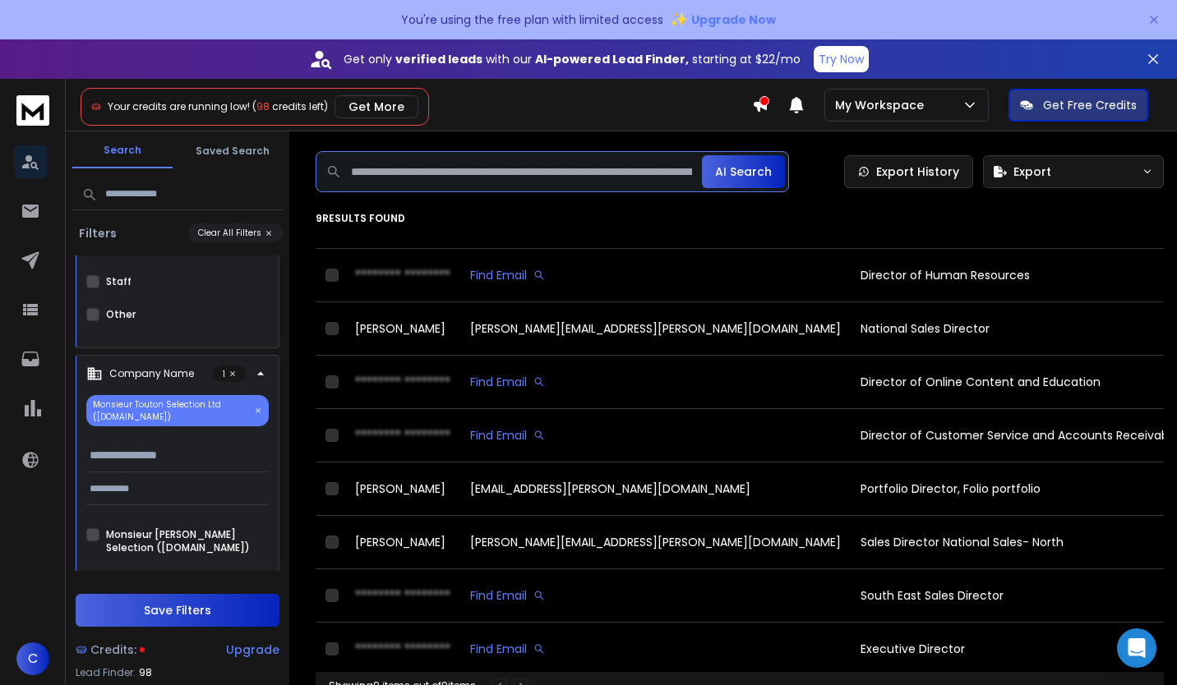
scroll to position [616, 0]
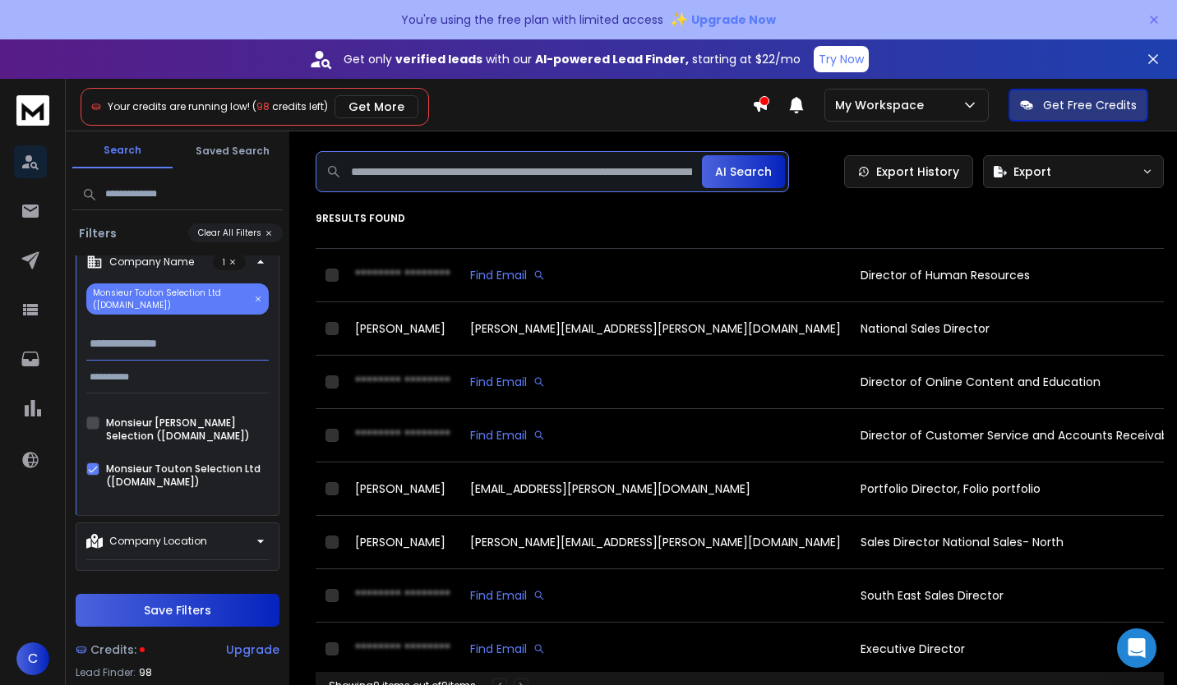
drag, startPoint x: 186, startPoint y: 343, endPoint x: 90, endPoint y: 343, distance: 95.3
click at [90, 343] on input "**********" at bounding box center [177, 344] width 182 height 33
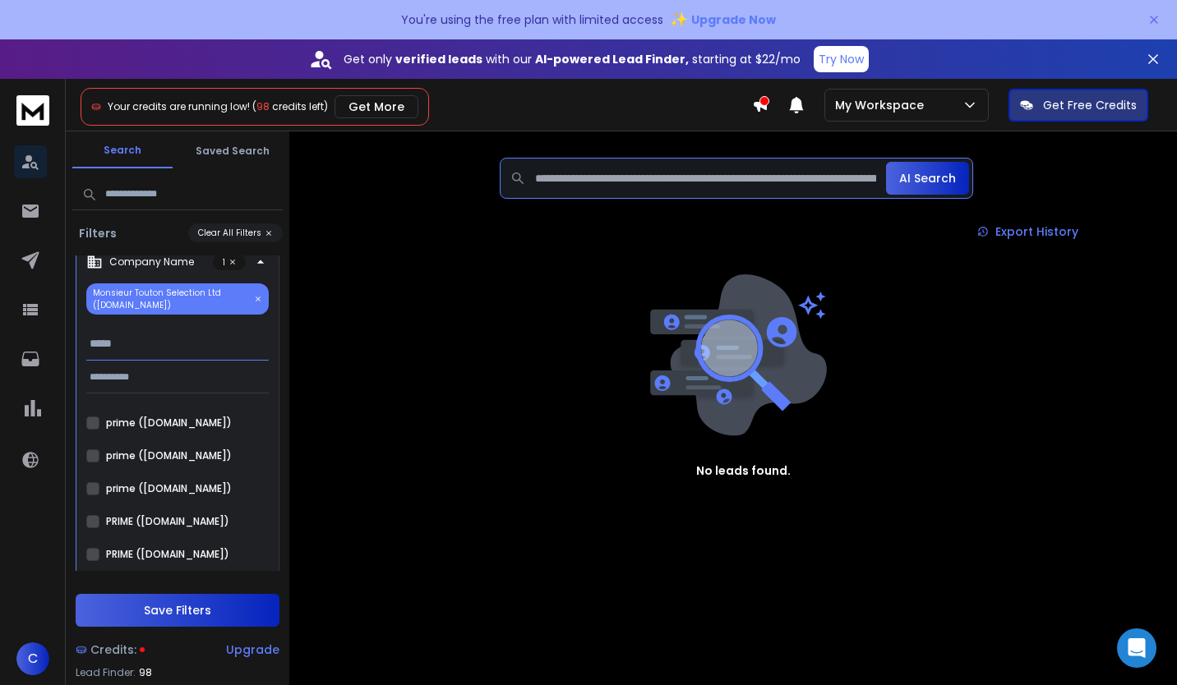
type input "*****"
drag, startPoint x: 279, startPoint y: 439, endPoint x: 274, endPoint y: 472, distance: 33.1
click at [274, 472] on div "Filters Clear All Filters Job Titles Location Department Industry Employees Rev…" at bounding box center [178, 380] width 224 height 413
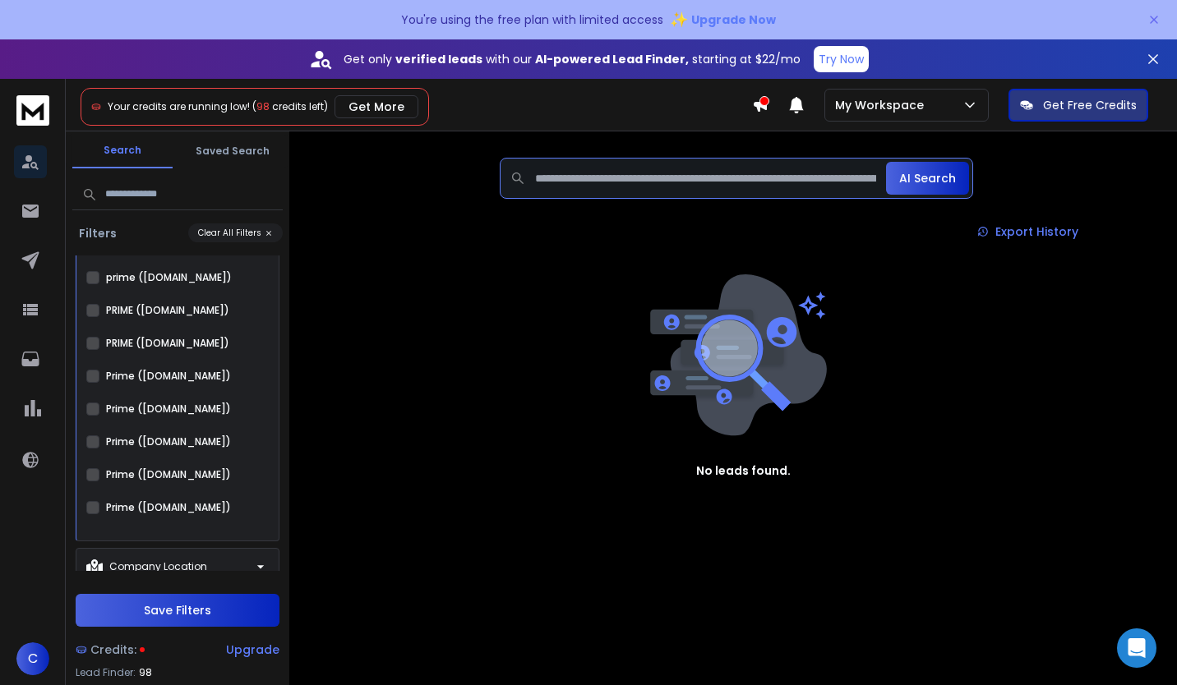
scroll to position [879, 0]
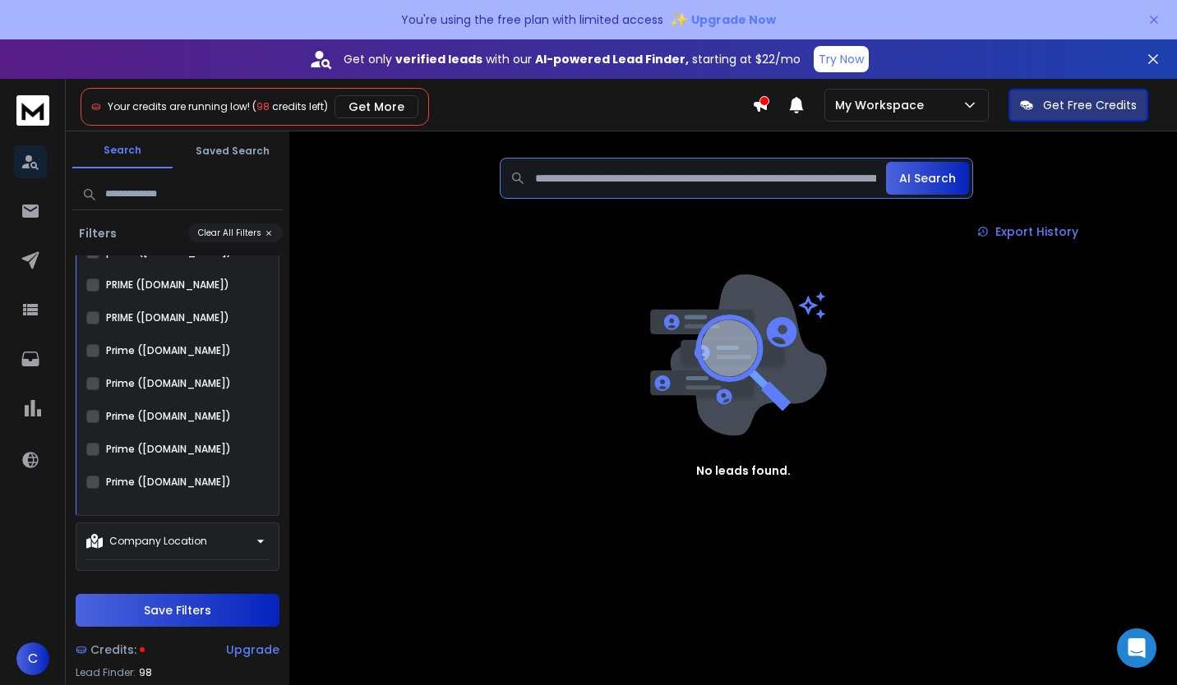
click at [230, 547] on div "Company Location" at bounding box center [177, 541] width 182 height 16
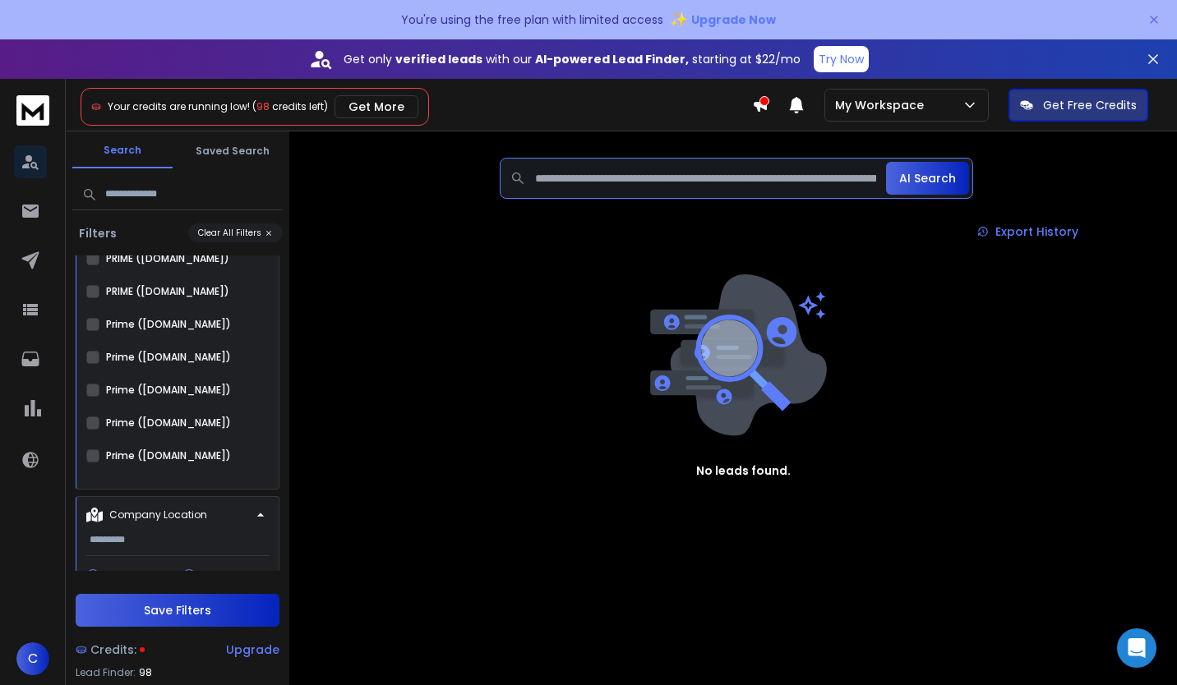
scroll to position [891, 0]
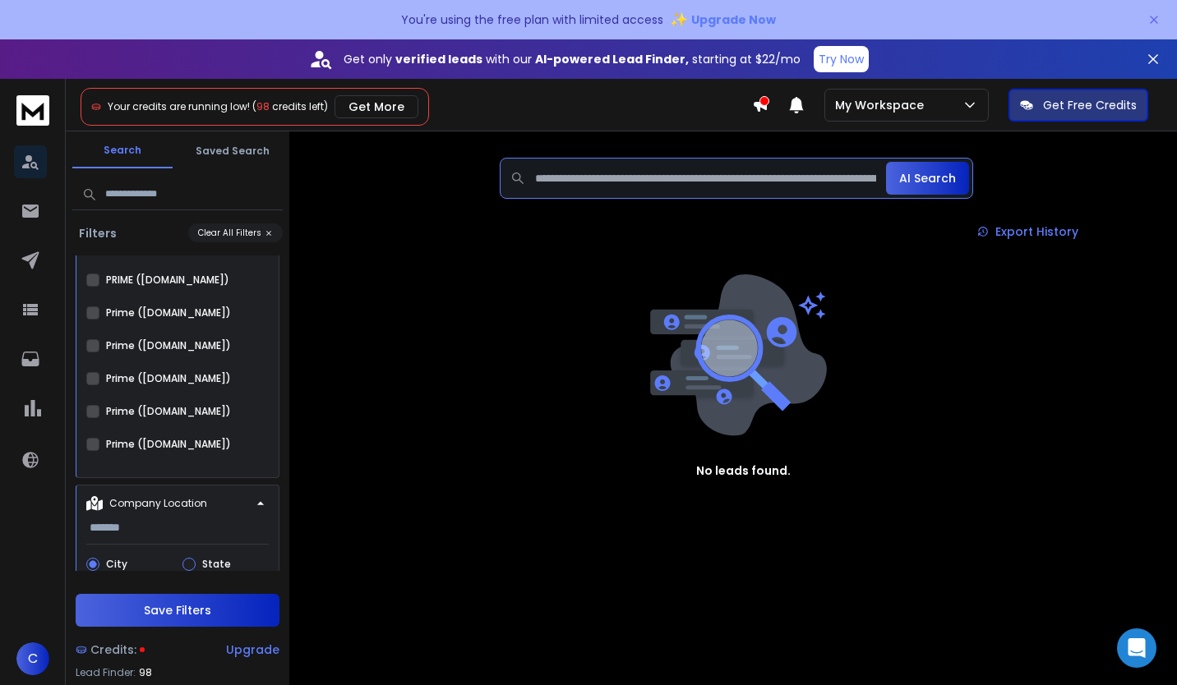
type input "*******"
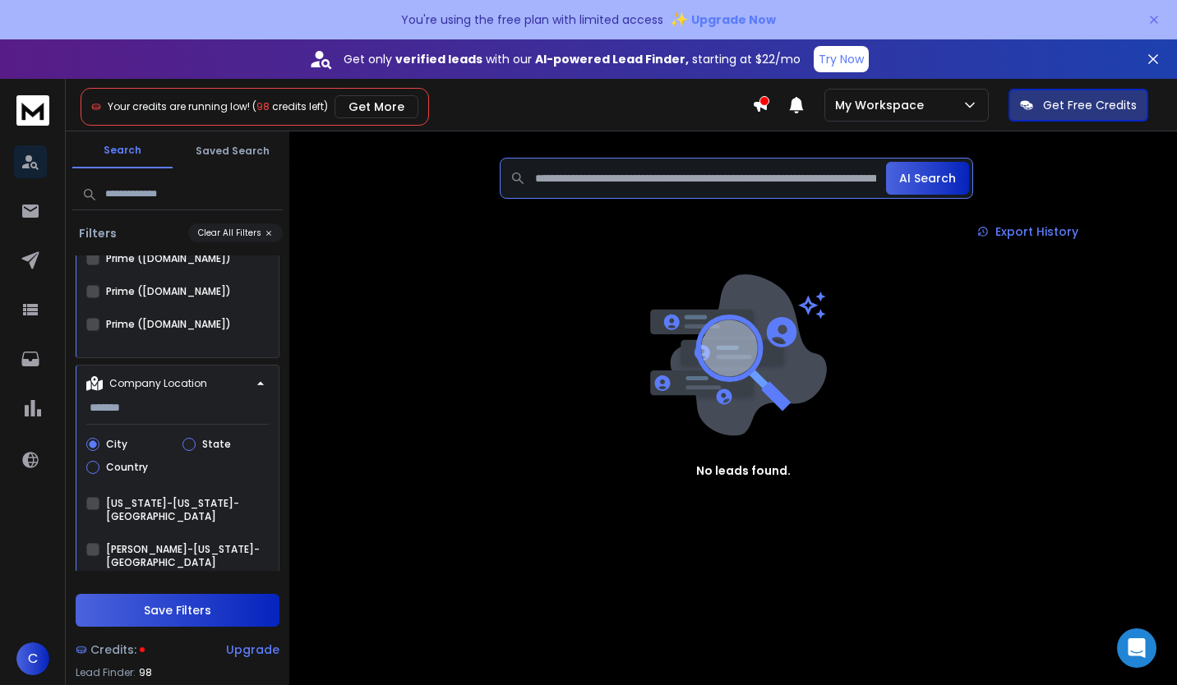
scroll to position [1038, 0]
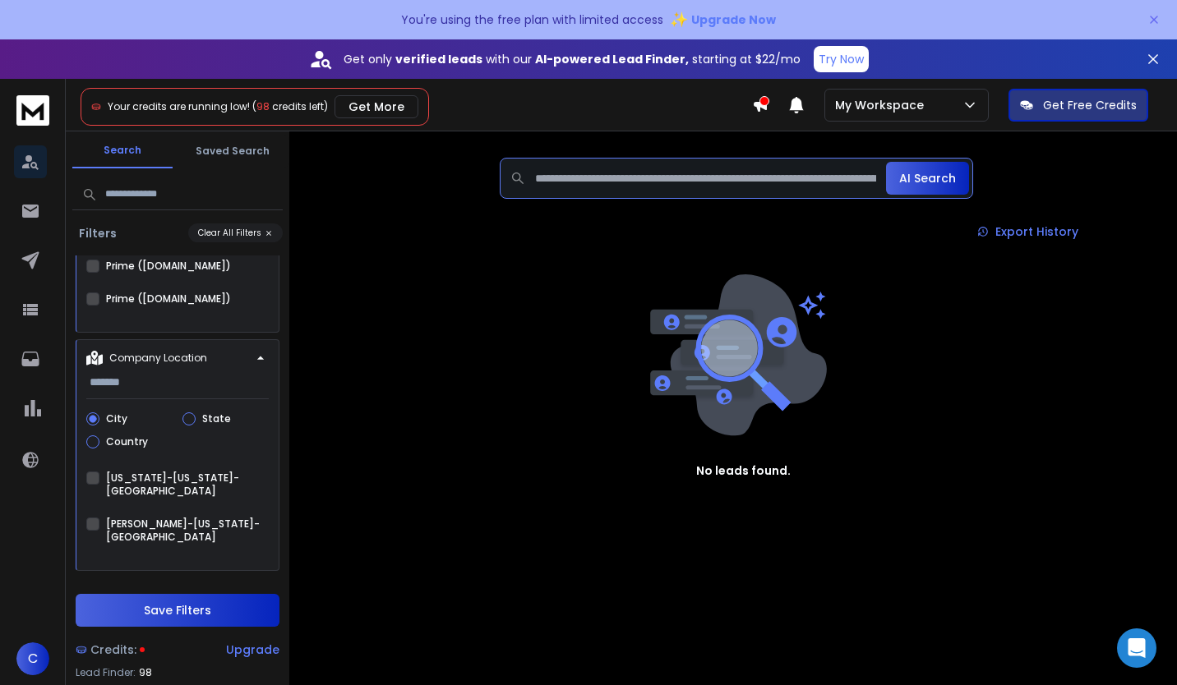
click at [185, 426] on button "State" at bounding box center [188, 419] width 13 height 13
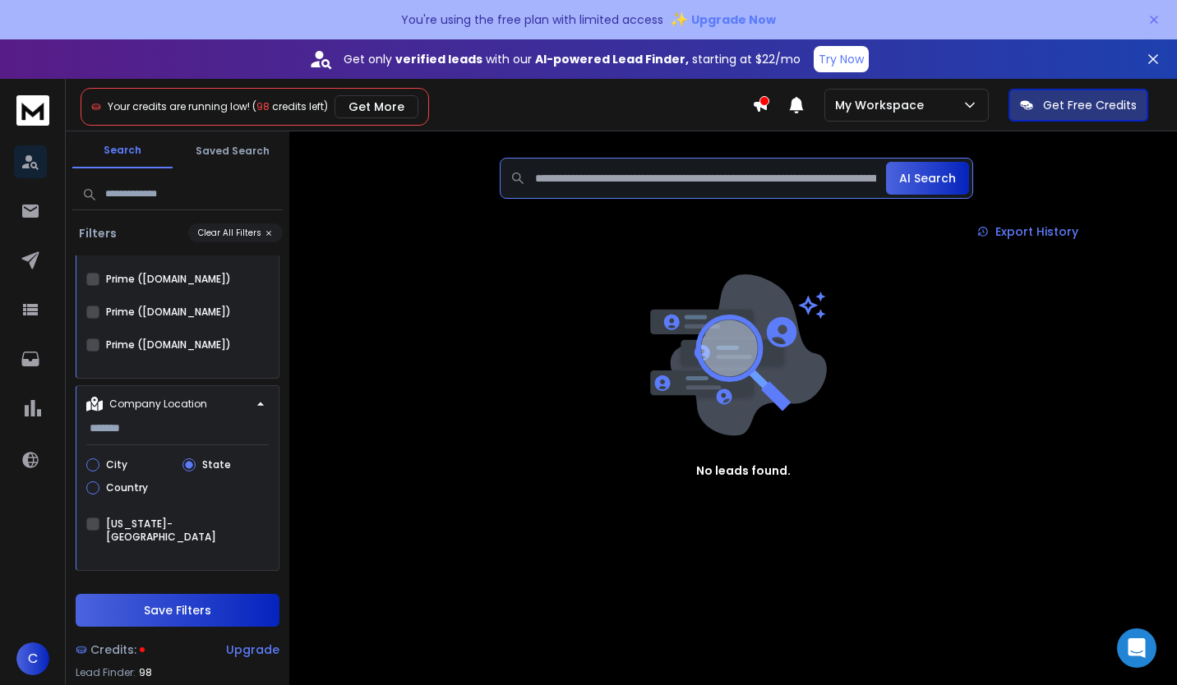
click at [91, 531] on States "[US_STATE]-[GEOGRAPHIC_DATA]" at bounding box center [92, 524] width 13 height 13
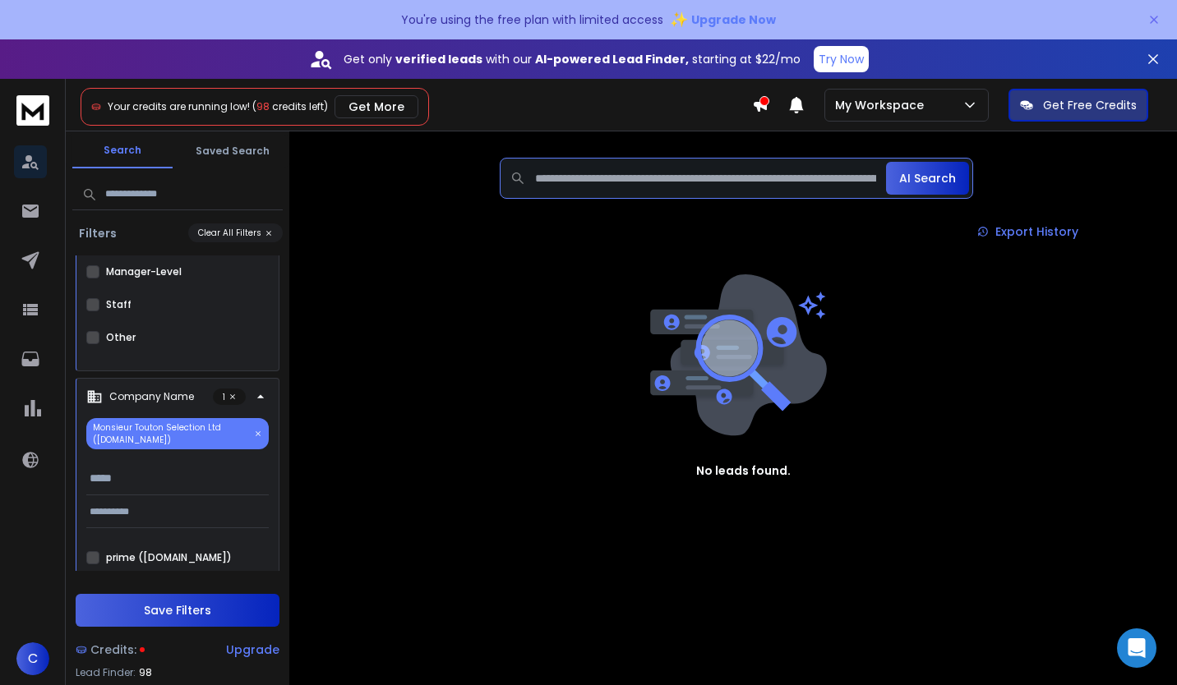
scroll to position [486, 0]
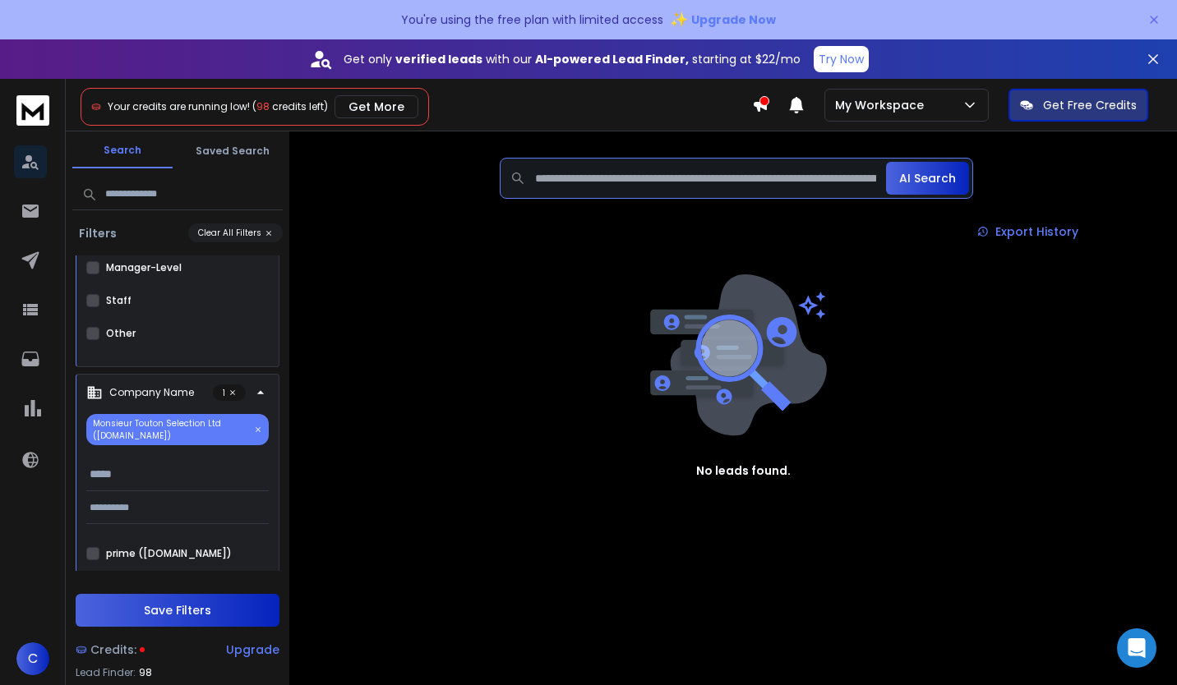
click at [254, 429] on icon at bounding box center [258, 430] width 8 height 8
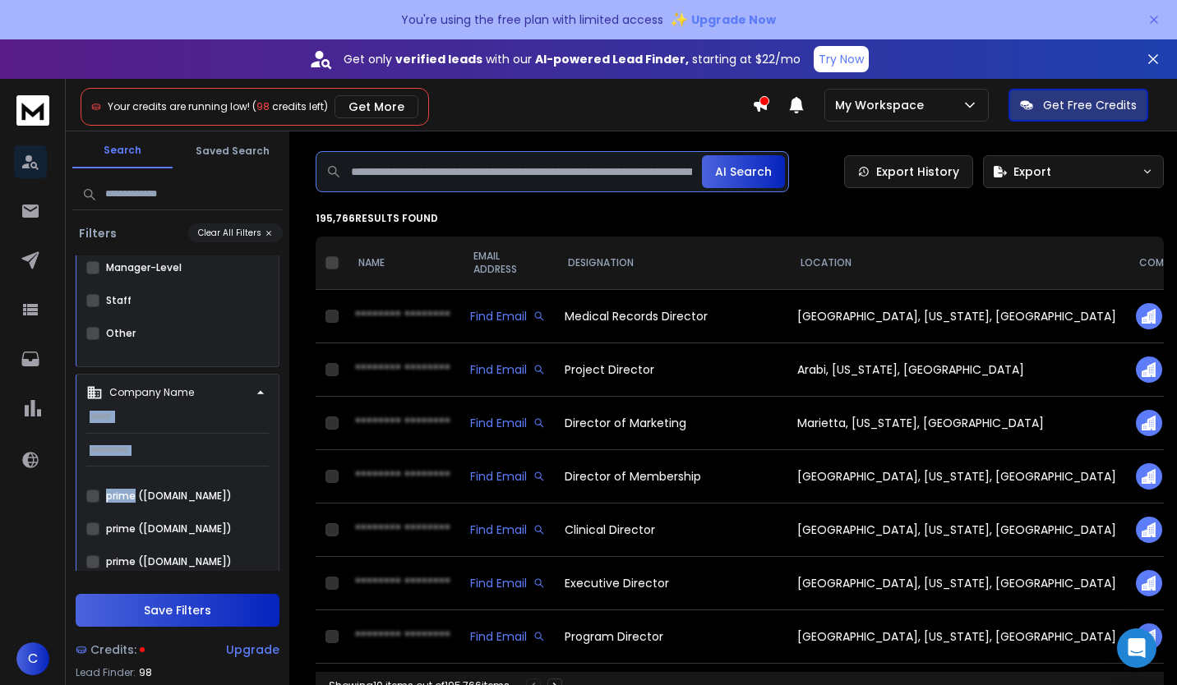
drag, startPoint x: 269, startPoint y: 411, endPoint x: 274, endPoint y: 478, distance: 67.6
click at [274, 478] on div "Job Titles Location Department Industry Employees Revenue Domains Management 1 …" at bounding box center [177, 414] width 210 height 316
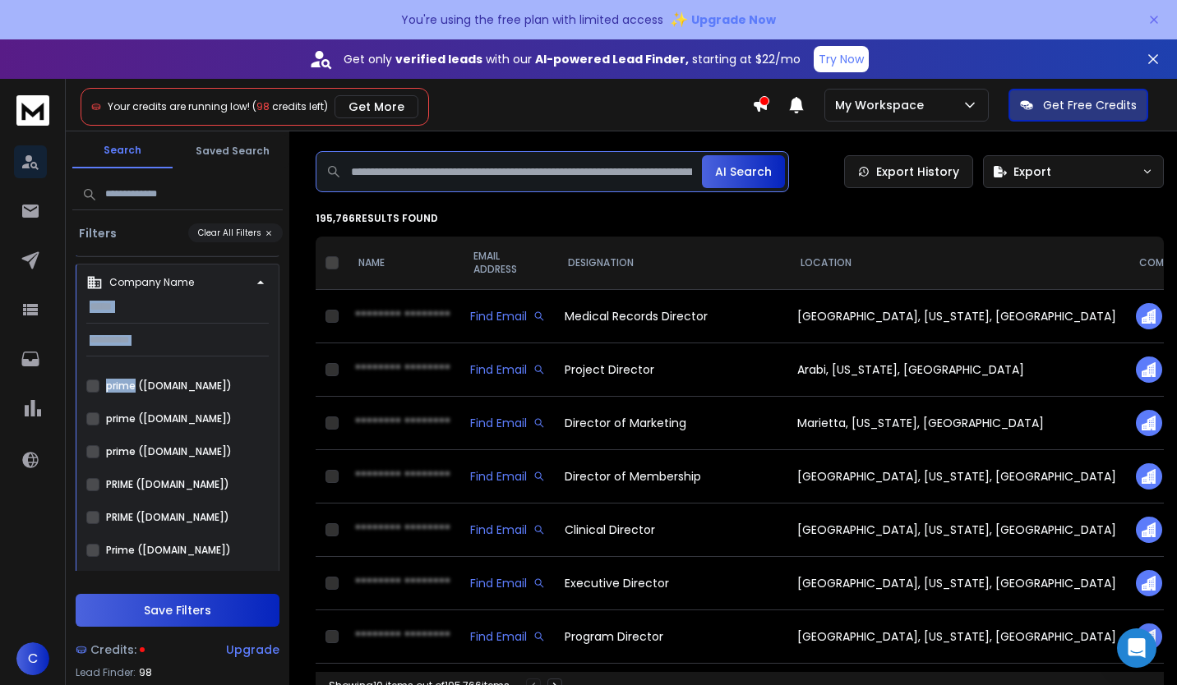
scroll to position [593, 0]
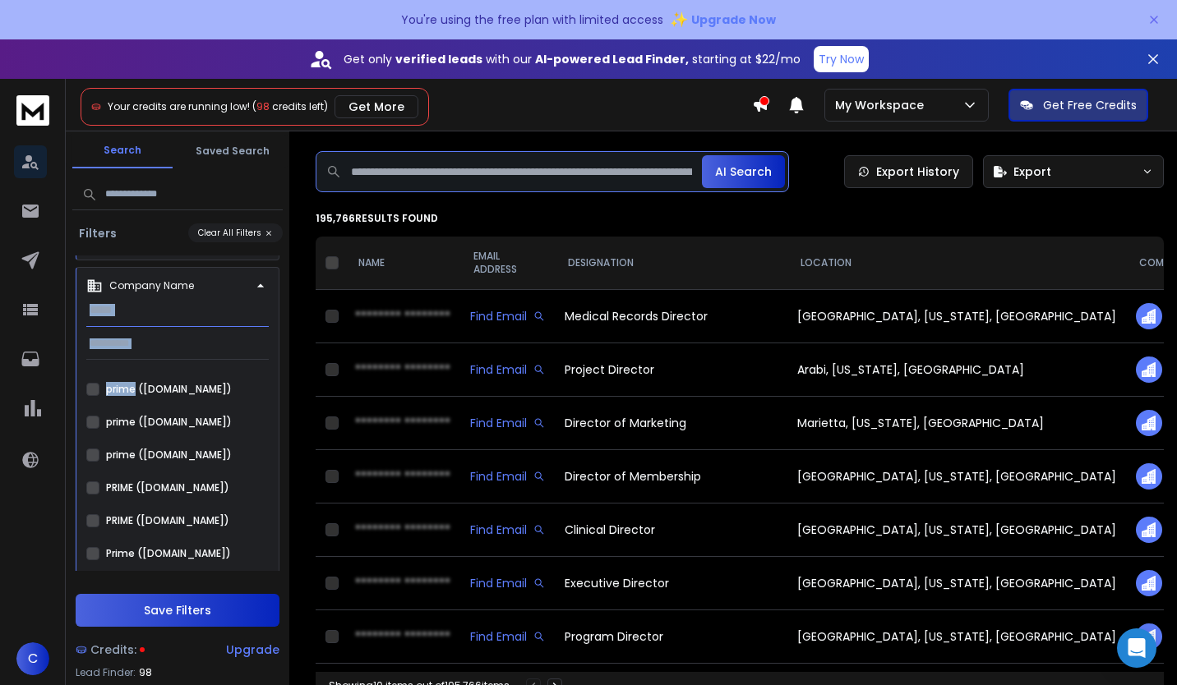
click at [155, 304] on input "*****" at bounding box center [177, 310] width 182 height 33
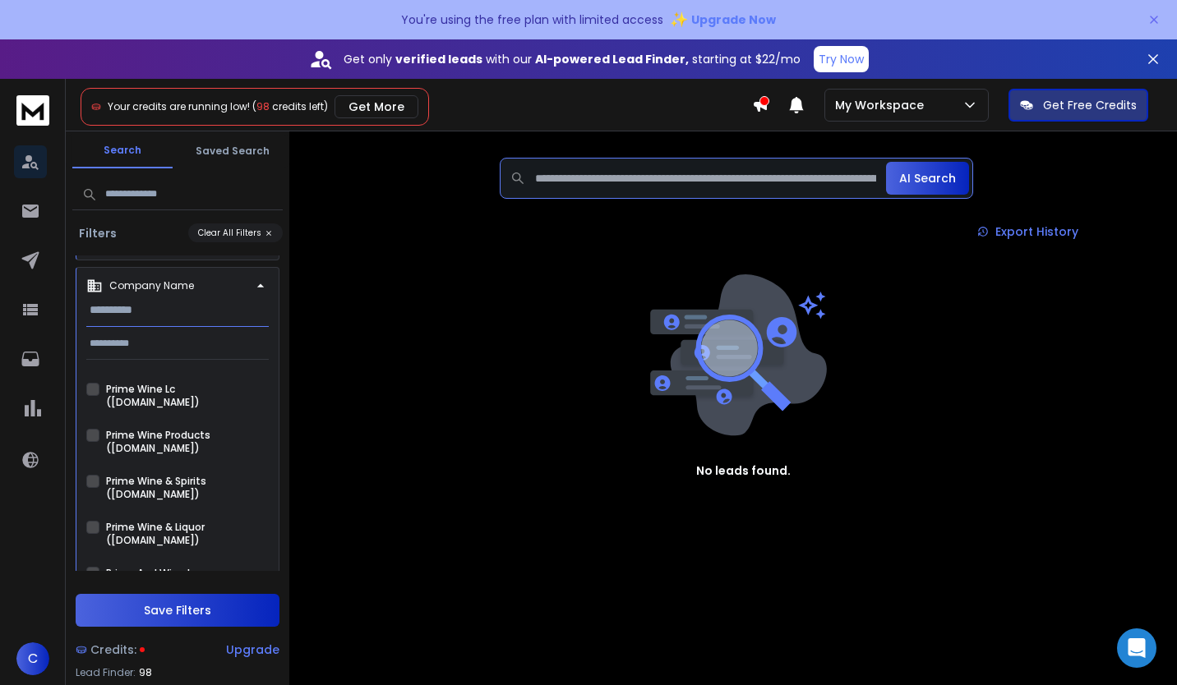
type input "**********"
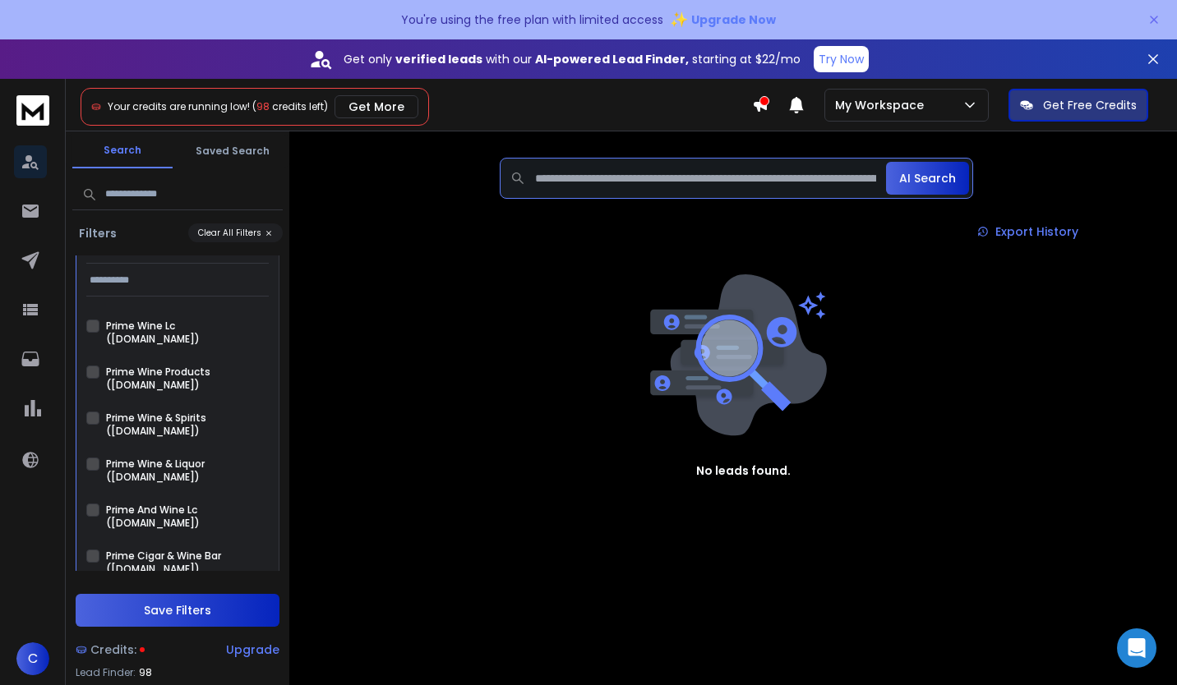
click at [173, 425] on label "Prime Wine & Spirits ([DOMAIN_NAME])" at bounding box center [187, 425] width 163 height 26
click at [99, 425] on \(primewineandspirits\ "Prime Wine & Spirits ([DOMAIN_NAME])" at bounding box center [92, 418] width 13 height 13
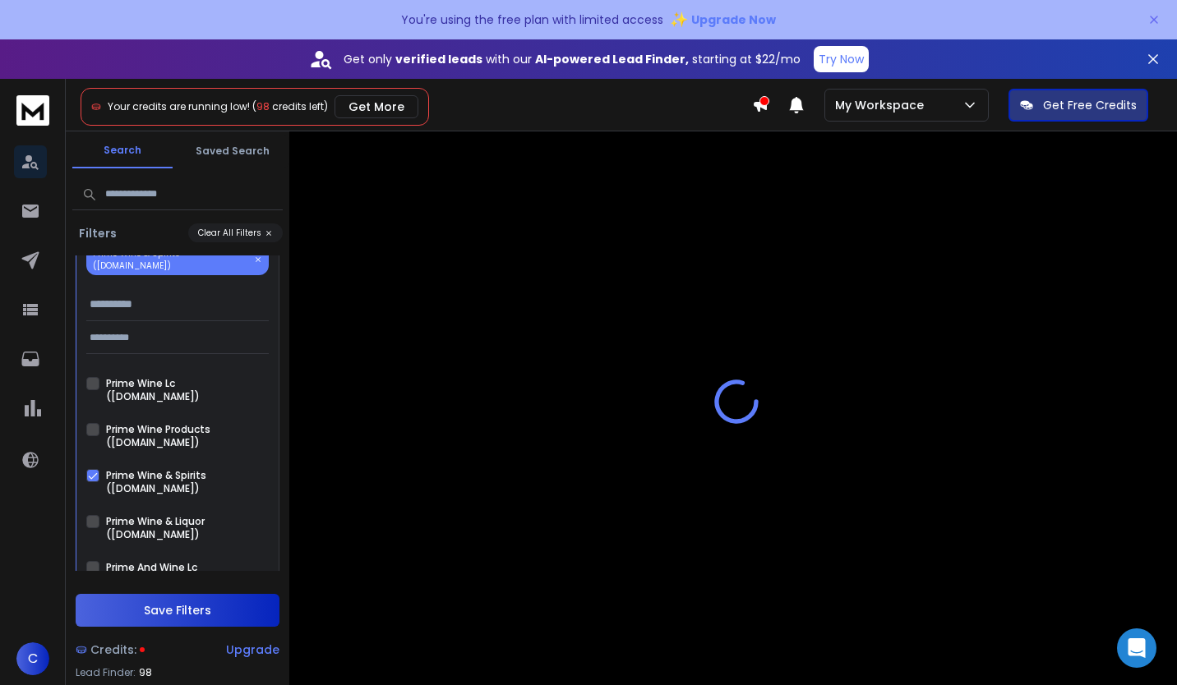
scroll to position [713, 0]
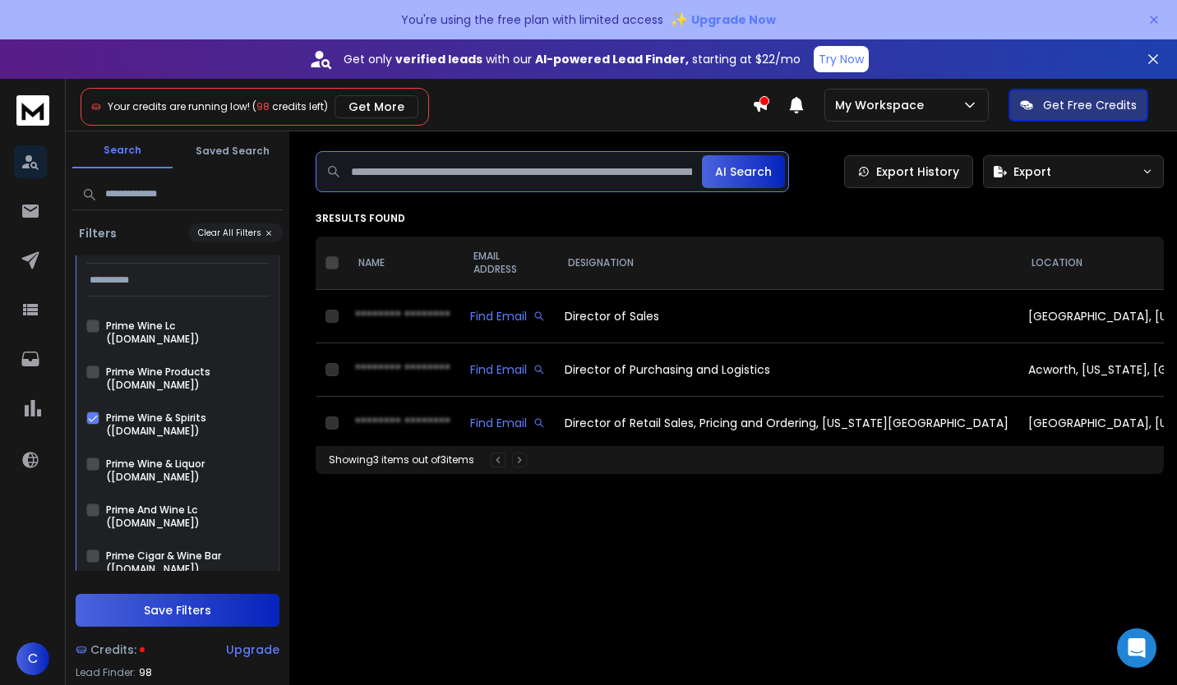
click at [480, 315] on div "Find Email" at bounding box center [507, 316] width 75 height 16
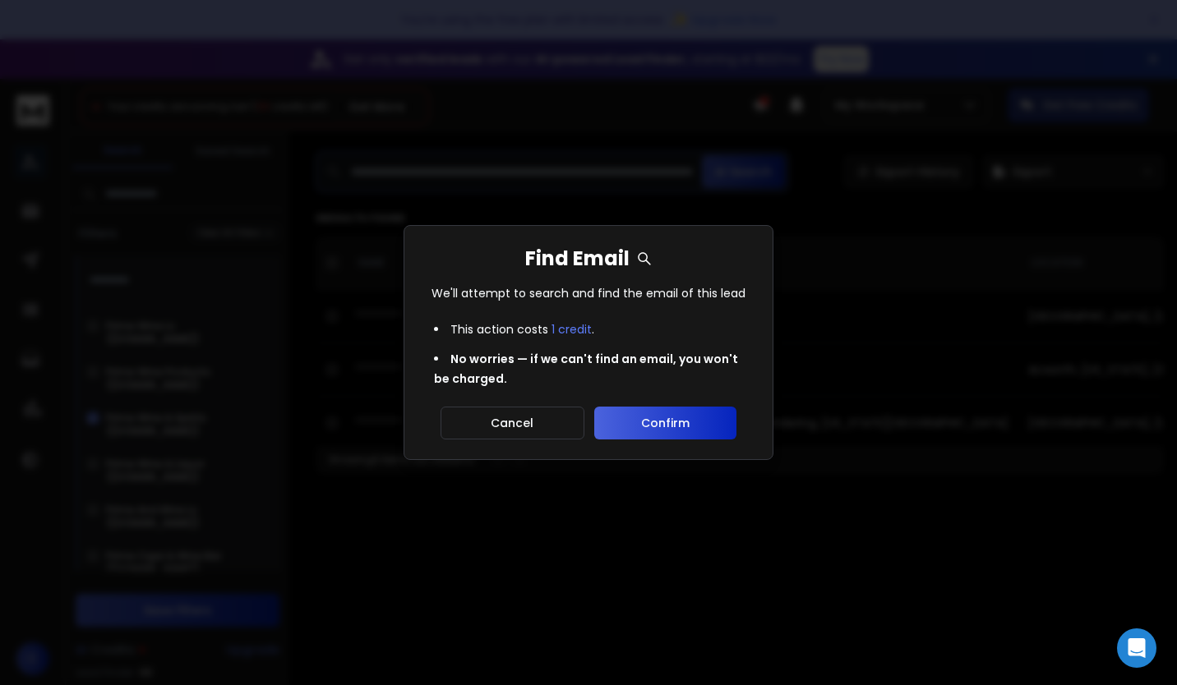
click at [706, 422] on button "Confirm" at bounding box center [665, 423] width 142 height 33
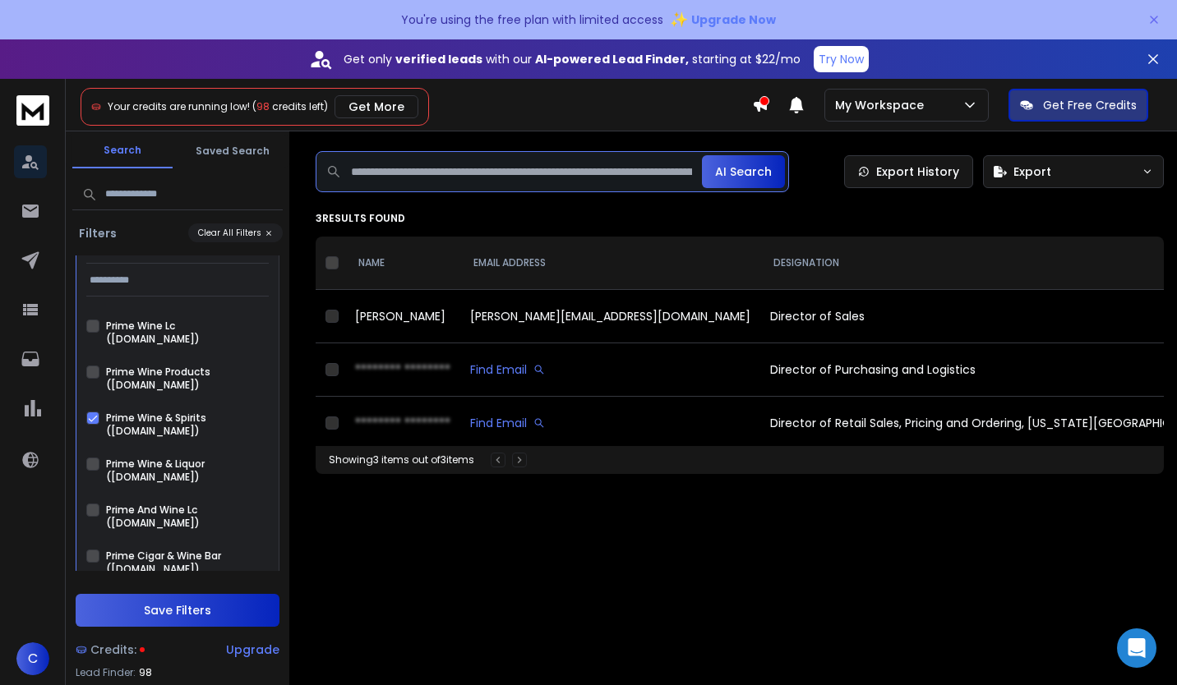
drag, startPoint x: 279, startPoint y: 431, endPoint x: 275, endPoint y: 404, distance: 26.5
click at [275, 404] on div "**********" at bounding box center [178, 380] width 224 height 413
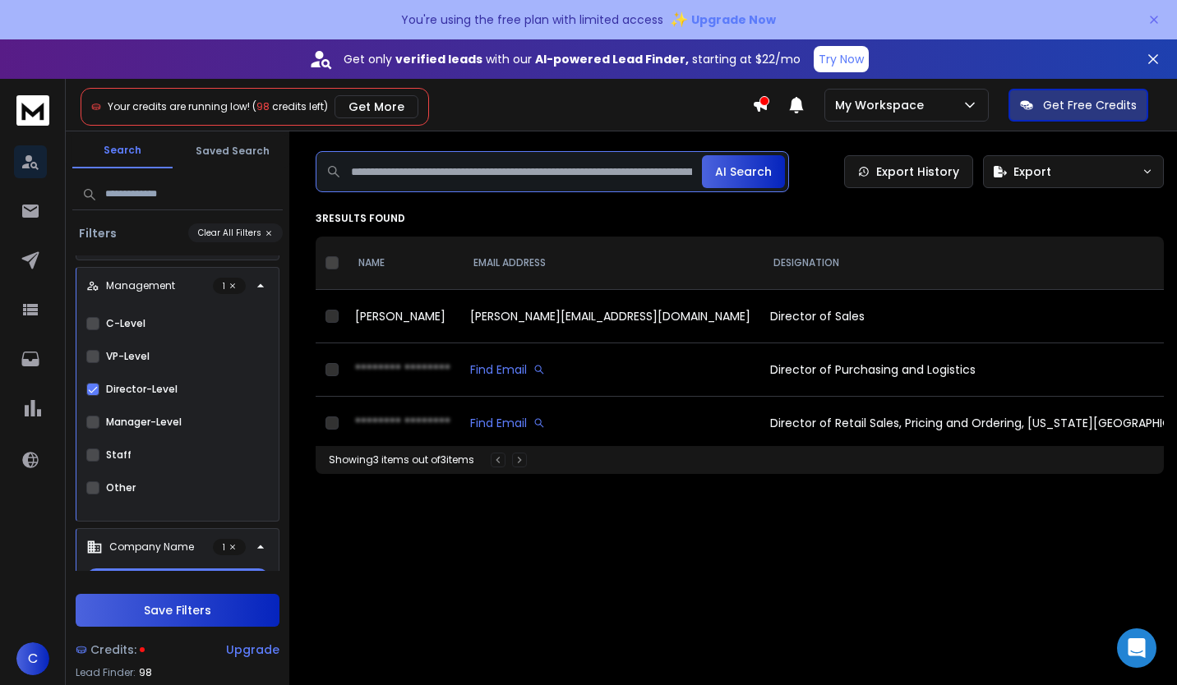
scroll to position [327, 0]
click at [95, 361] on button "VP-Level" at bounding box center [92, 360] width 13 height 13
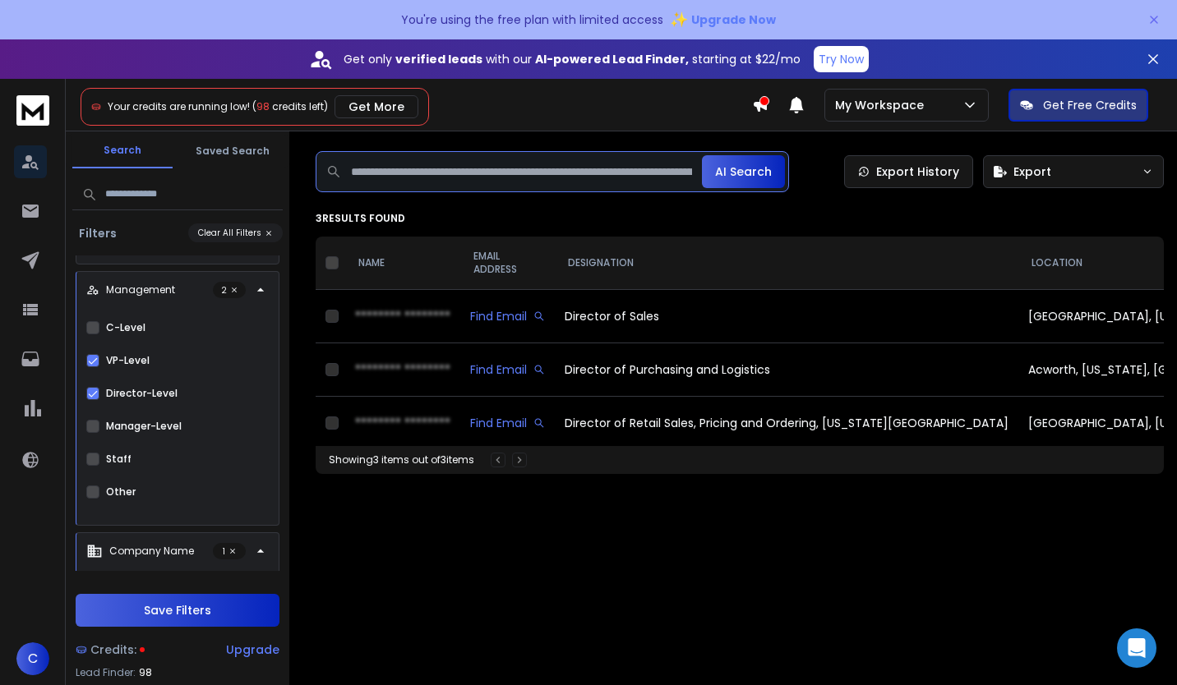
click at [92, 394] on button "Director-Level" at bounding box center [92, 393] width 13 height 13
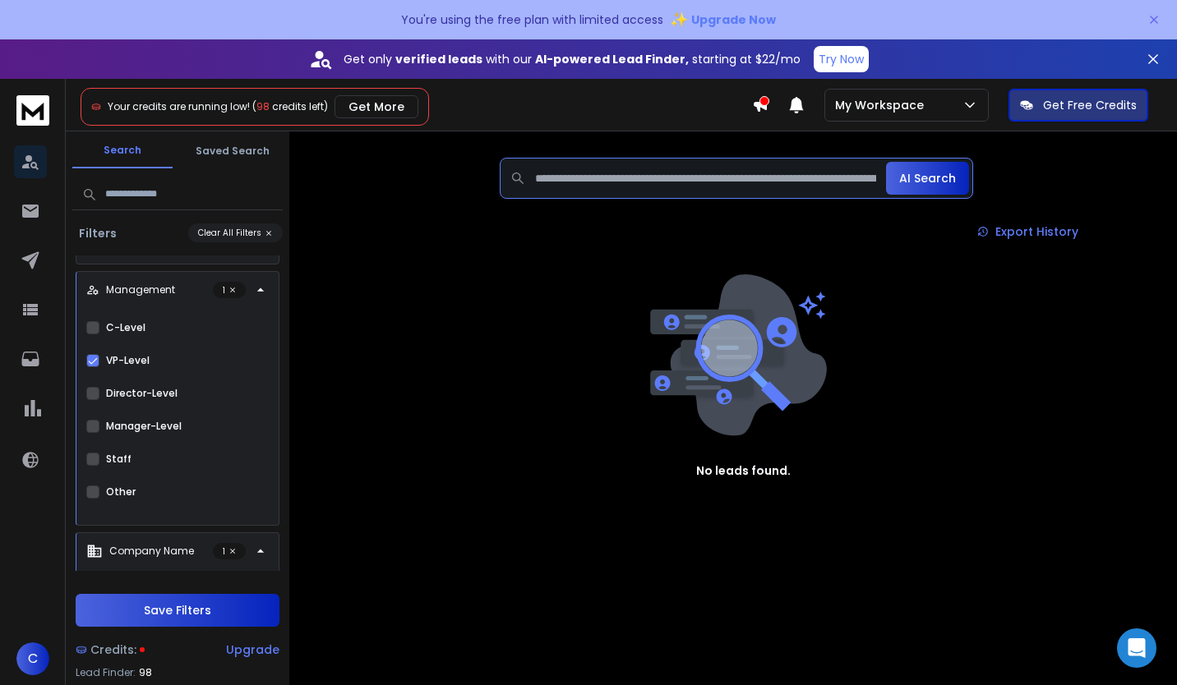
click at [93, 328] on button "C-Level" at bounding box center [92, 327] width 13 height 13
click at [92, 360] on button "VP-Level" at bounding box center [92, 360] width 13 height 13
click at [95, 427] on button "Manager-Level" at bounding box center [92, 426] width 13 height 13
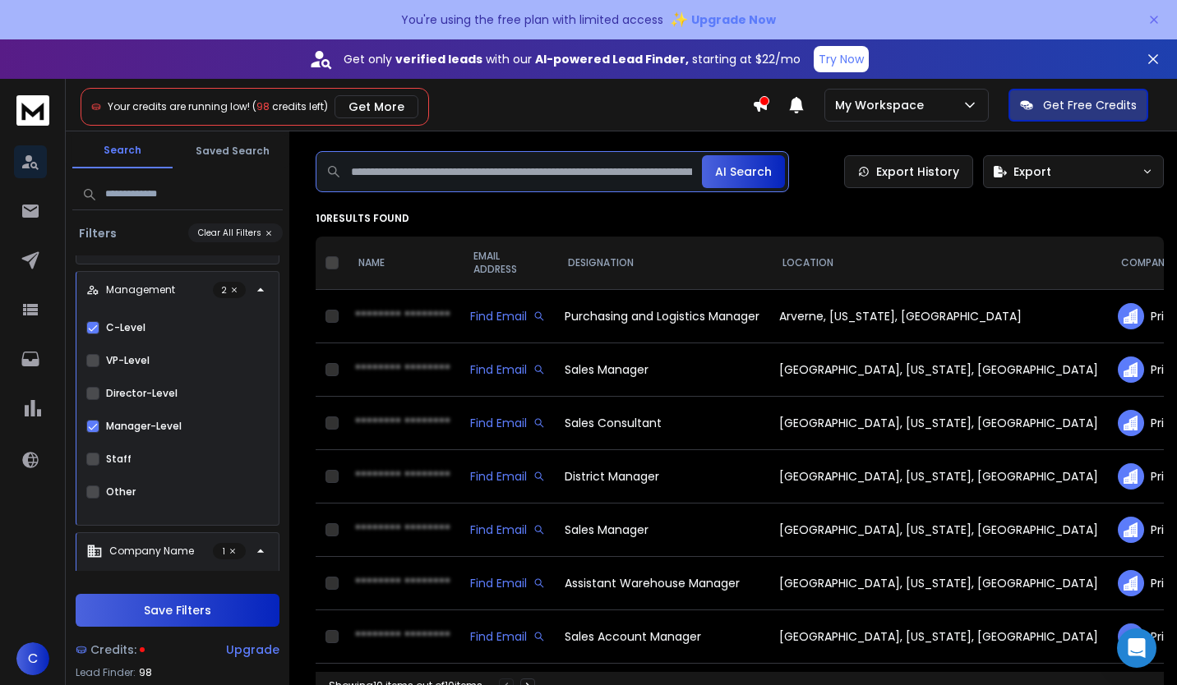
click at [95, 398] on button "Director-Level" at bounding box center [92, 393] width 13 height 13
click at [96, 328] on button "C-Level" at bounding box center [92, 327] width 13 height 13
click at [93, 424] on button "Manager-Level" at bounding box center [92, 426] width 13 height 13
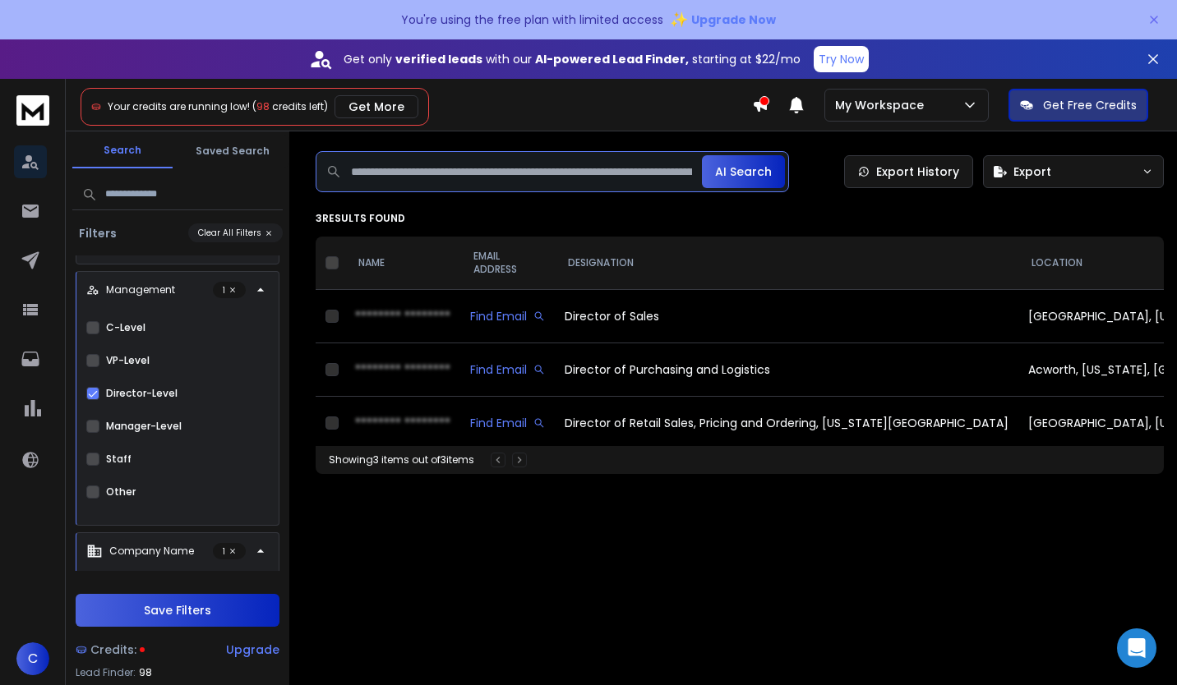
click at [475, 320] on div "Find Email" at bounding box center [507, 316] width 75 height 16
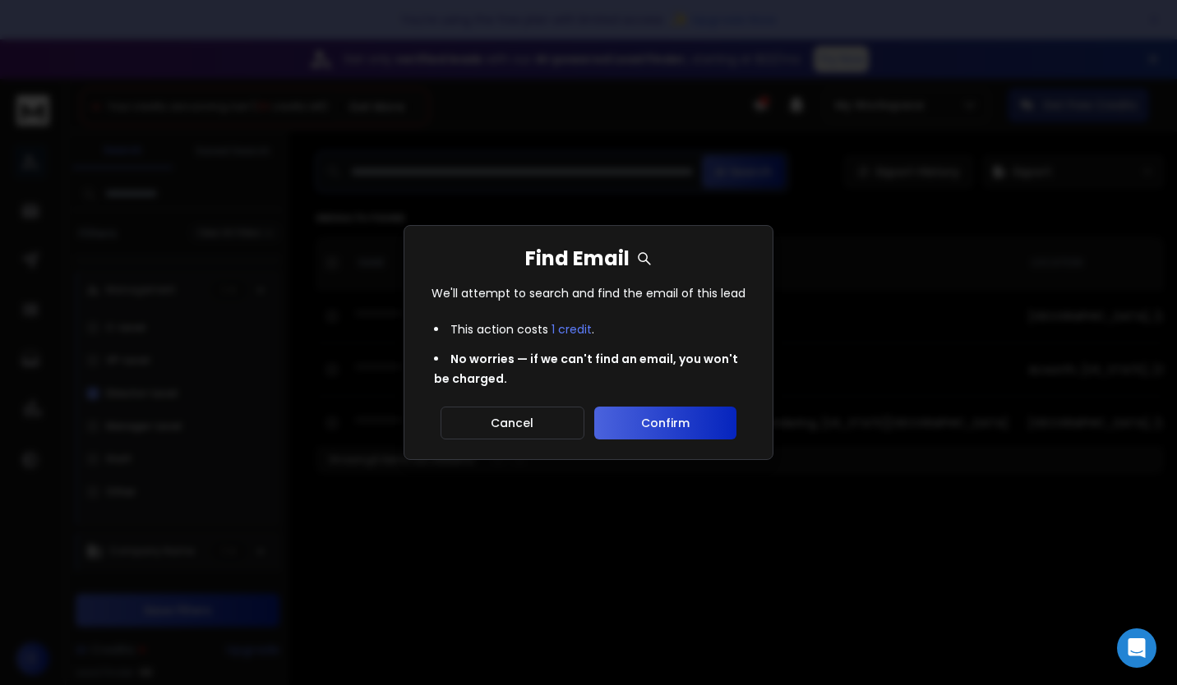
click at [622, 424] on button "Confirm" at bounding box center [665, 423] width 142 height 33
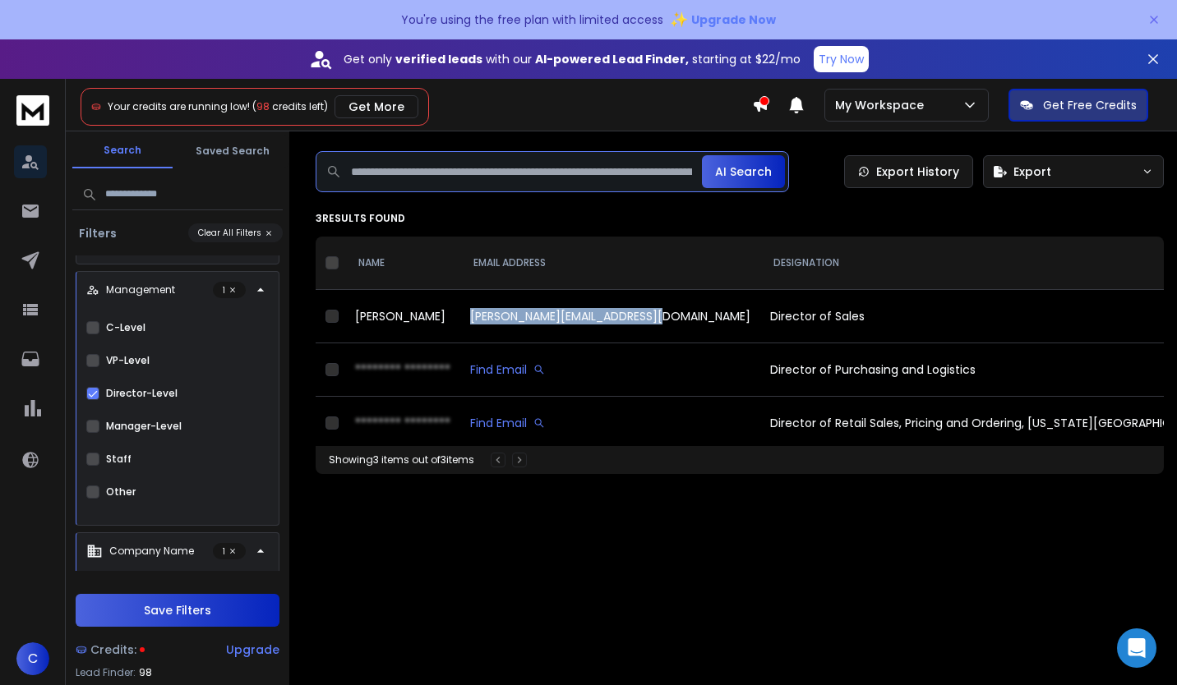
drag, startPoint x: 662, startPoint y: 315, endPoint x: 467, endPoint y: 313, distance: 195.6
click at [467, 313] on td "[PERSON_NAME][EMAIL_ADDRESS][DOMAIN_NAME]" at bounding box center [610, 316] width 300 height 53
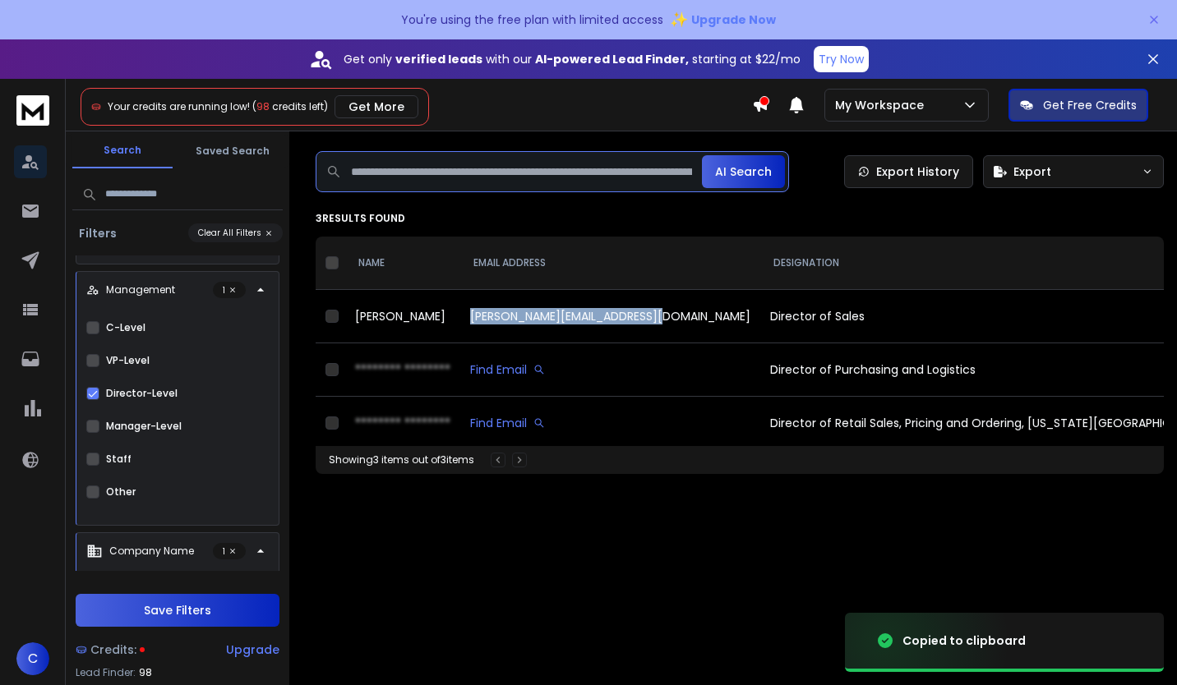
copy div "[PERSON_NAME][EMAIL_ADDRESS][DOMAIN_NAME]"
